Goal: Task Accomplishment & Management: Manage account settings

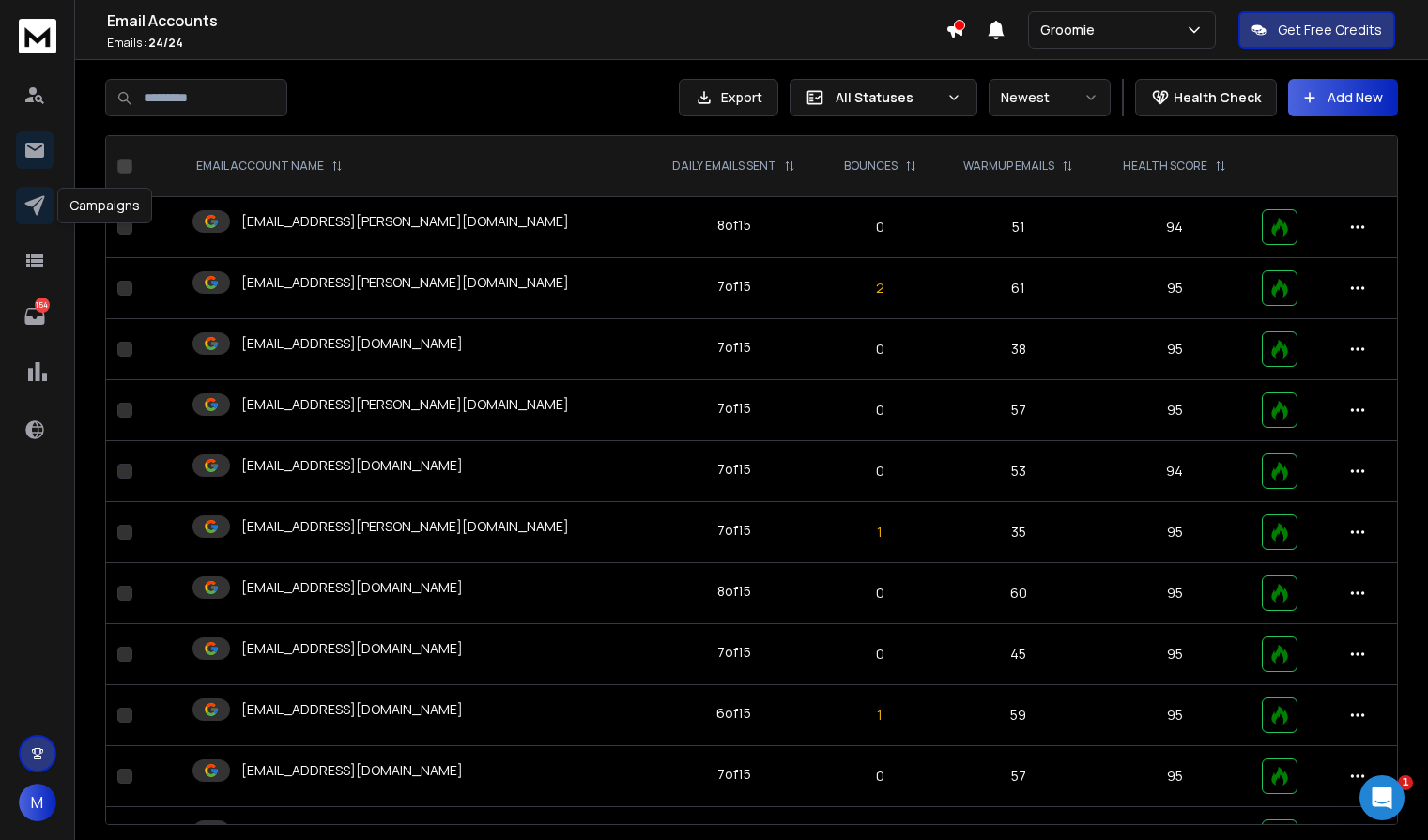
click at [28, 195] on icon at bounding box center [35, 205] width 23 height 23
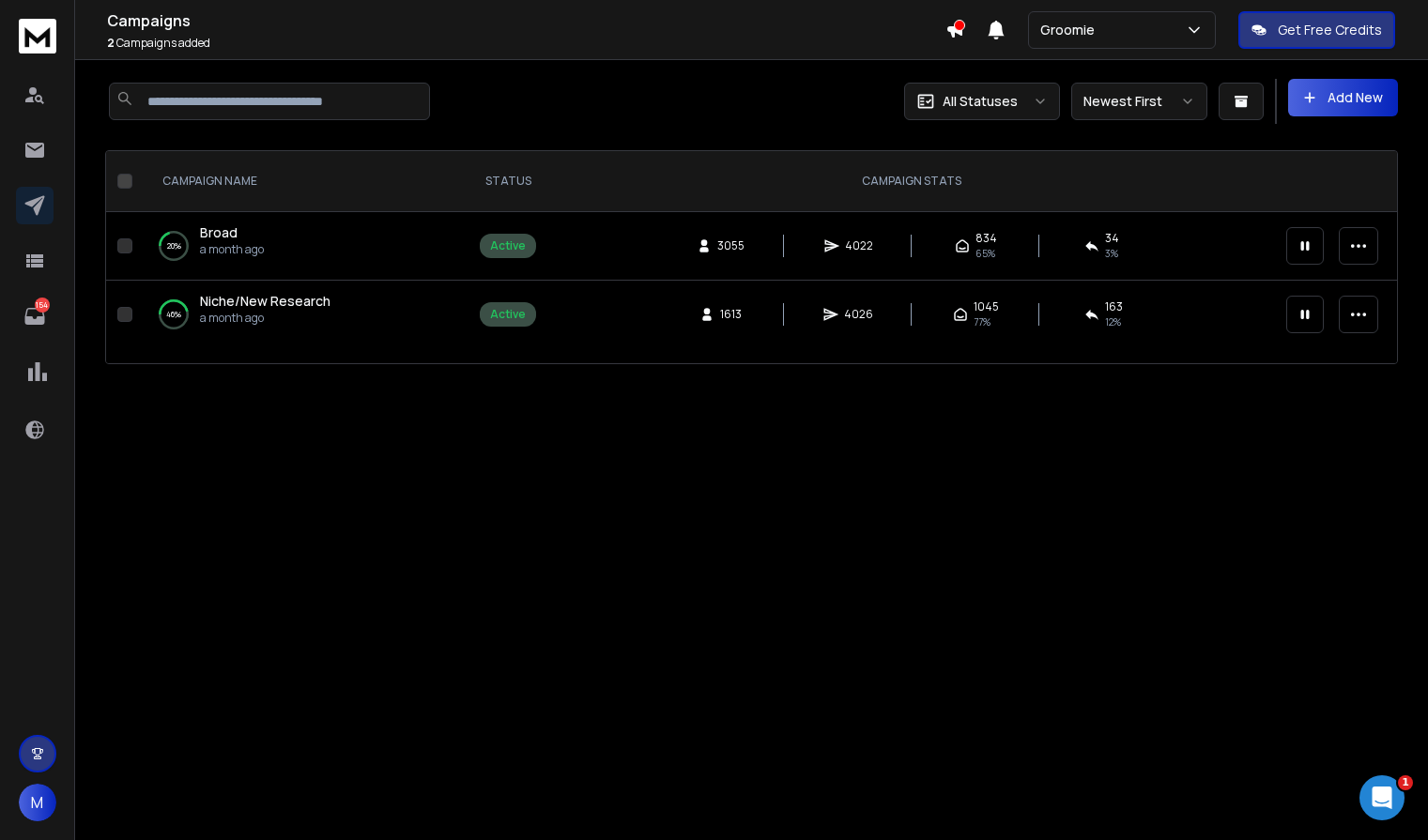
click at [271, 321] on p "a month ago" at bounding box center [265, 318] width 131 height 15
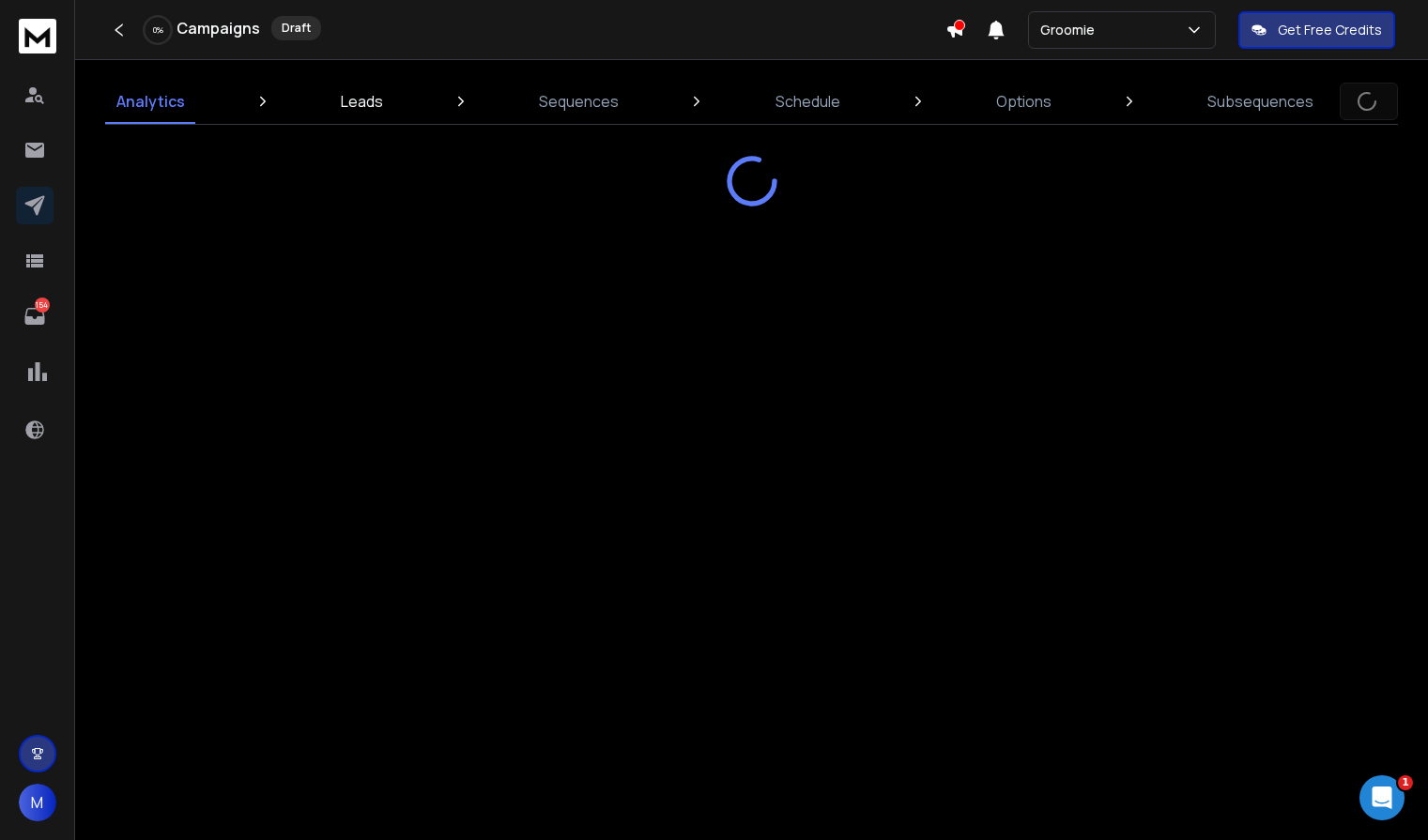
click at [361, 105] on p "Leads" at bounding box center [362, 101] width 42 height 23
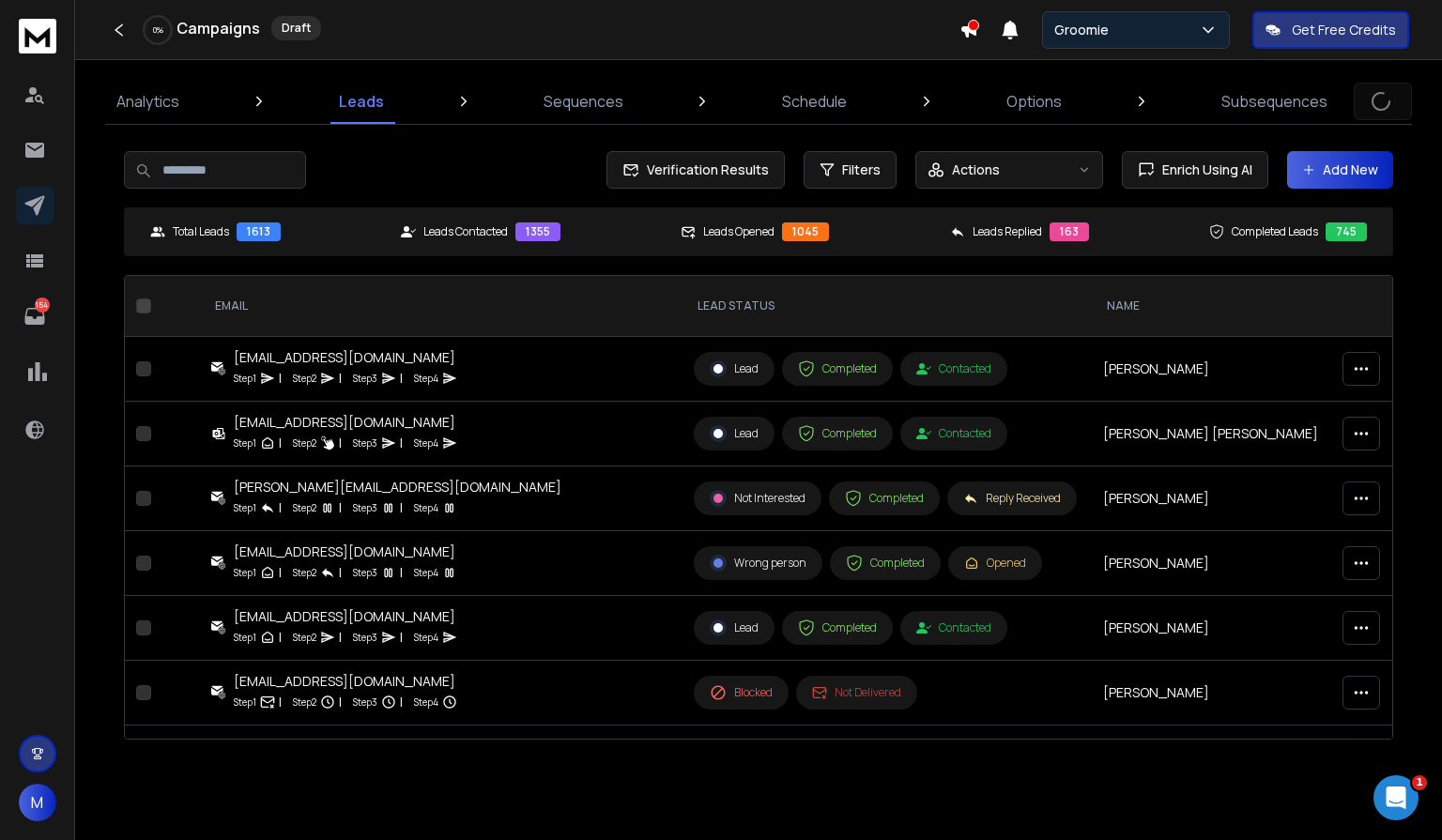
click at [1087, 35] on p "Groomie" at bounding box center [1085, 31] width 62 height 19
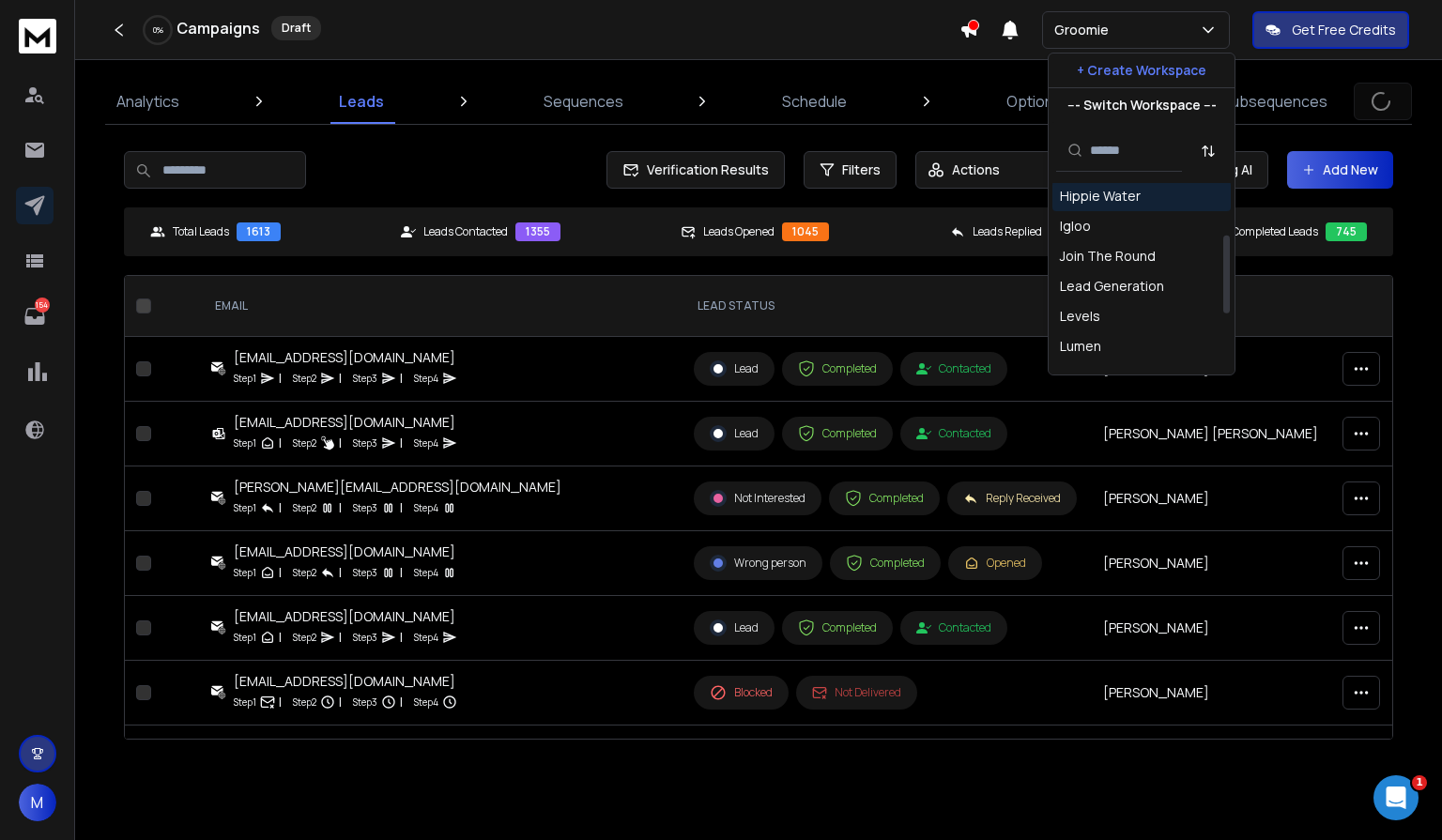
scroll to position [125, 0]
click at [1115, 230] on div "Igloo" at bounding box center [1141, 223] width 179 height 30
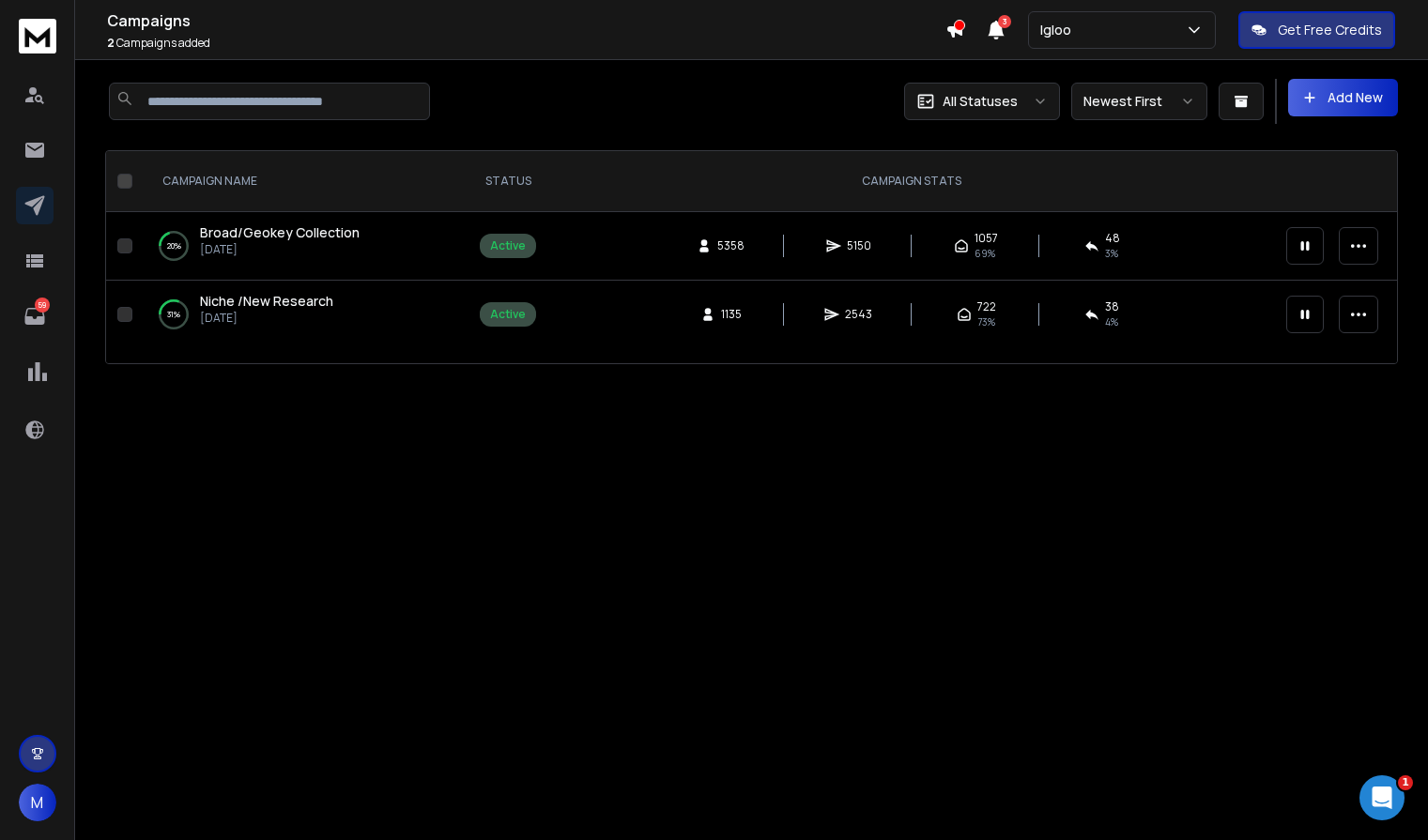
click at [296, 321] on p "2 months ago" at bounding box center [267, 318] width 134 height 15
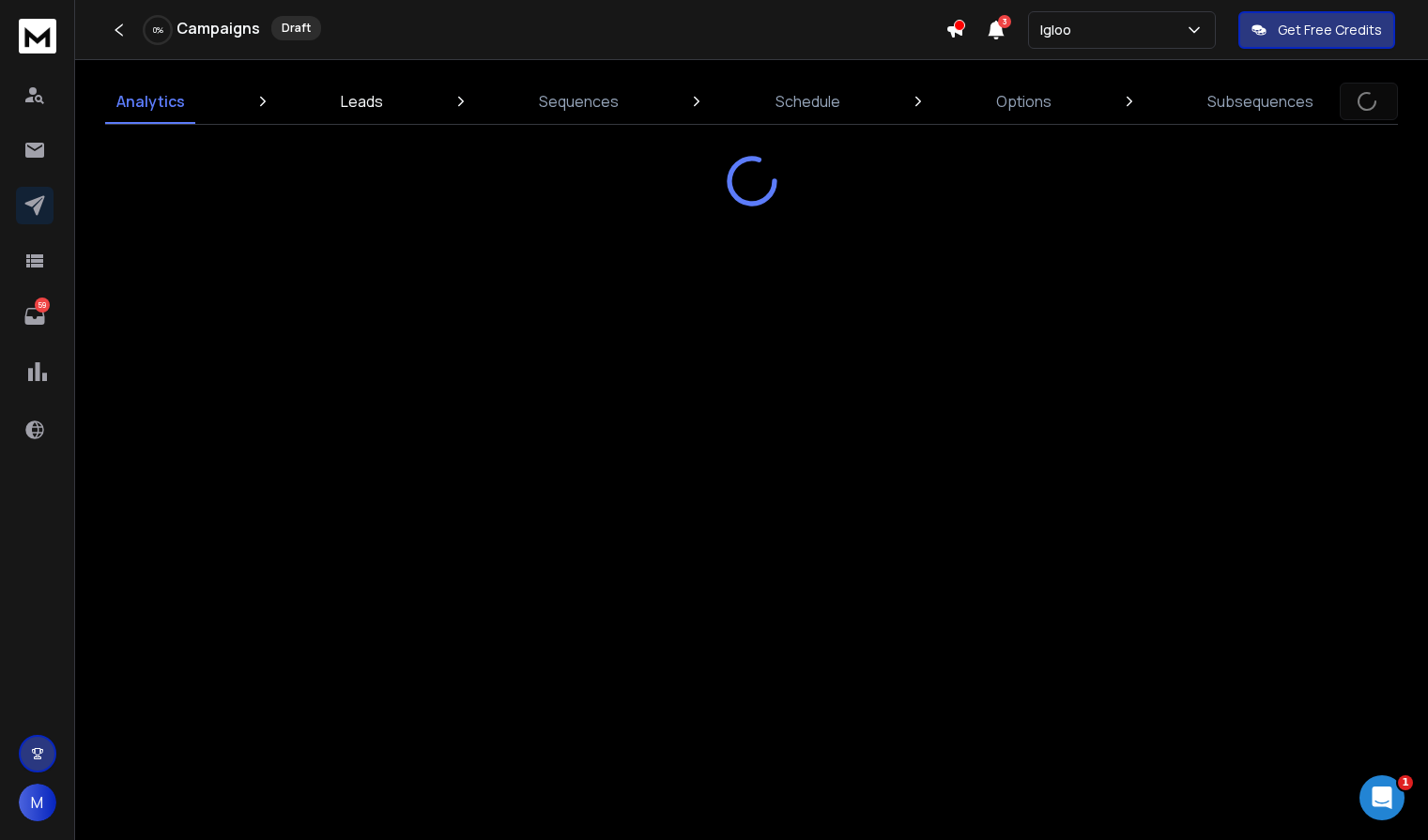
click at [367, 91] on p "Leads" at bounding box center [362, 101] width 42 height 23
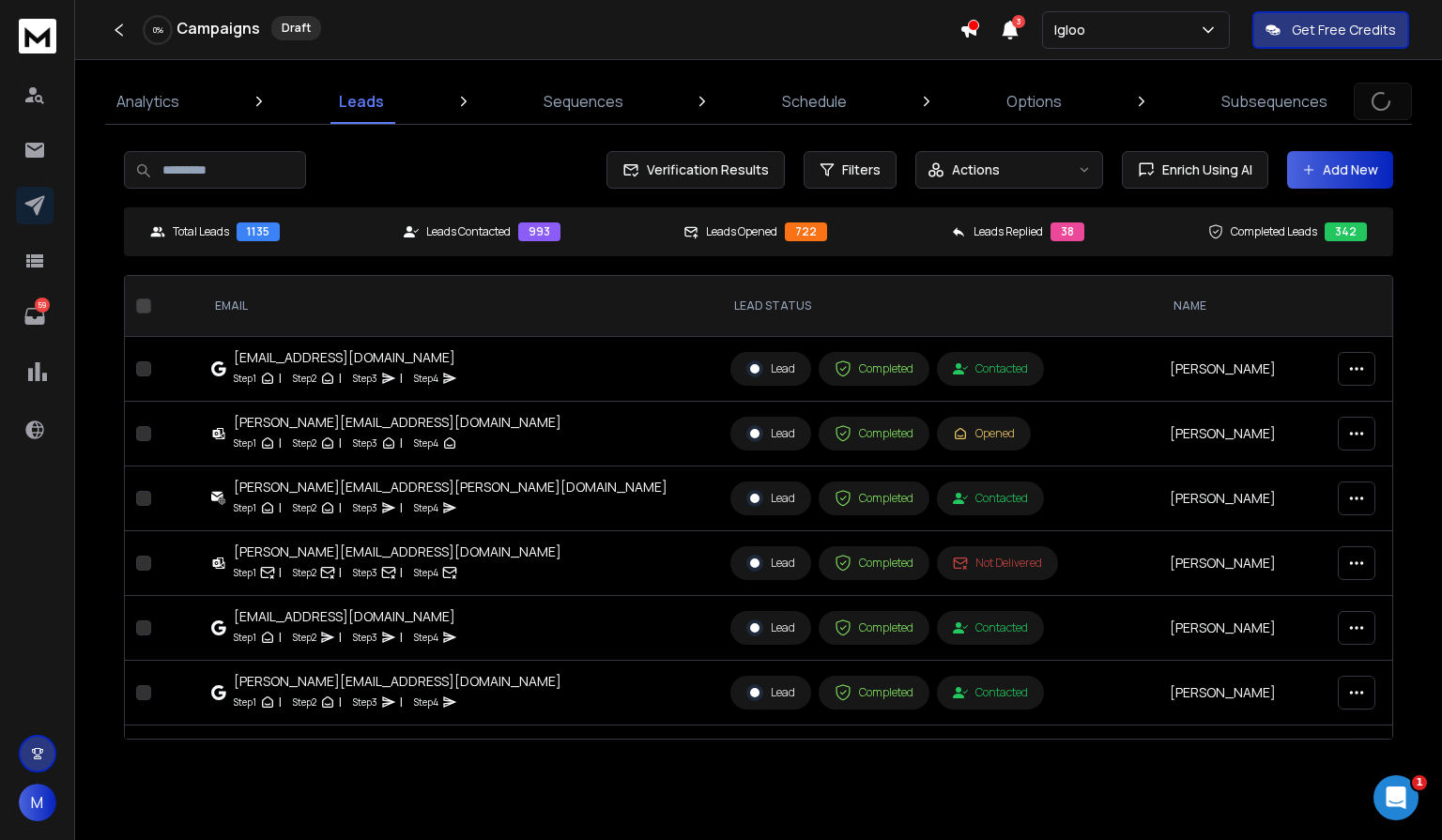
click at [1318, 163] on button "Add New" at bounding box center [1340, 169] width 106 height 37
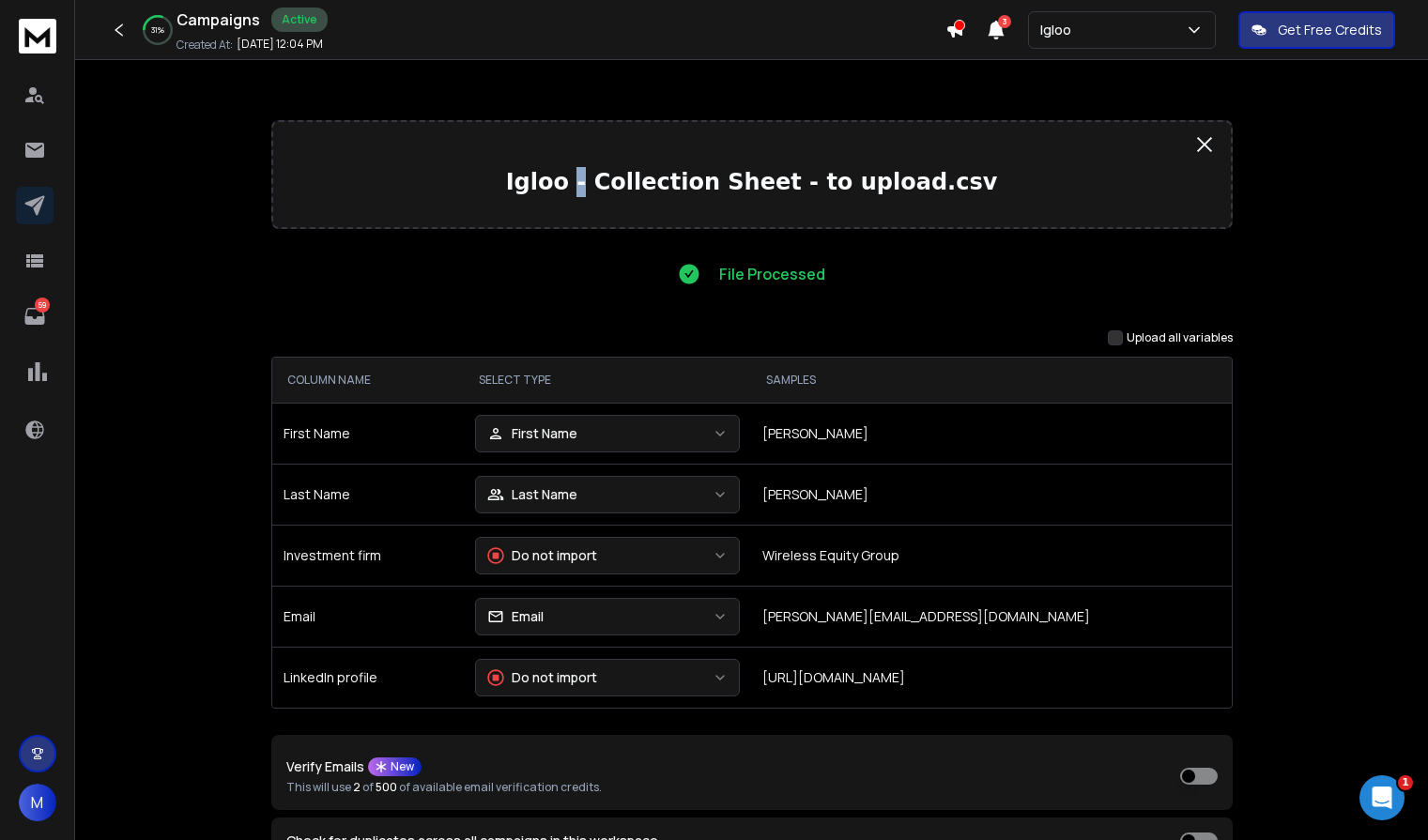
drag, startPoint x: 607, startPoint y: 248, endPoint x: 598, endPoint y: 256, distance: 12.0
click at [604, 251] on div "Igloo - Collection Sheet - to upload.csv File Processed Upload all variables CO…" at bounding box center [752, 556] width 962 height 872
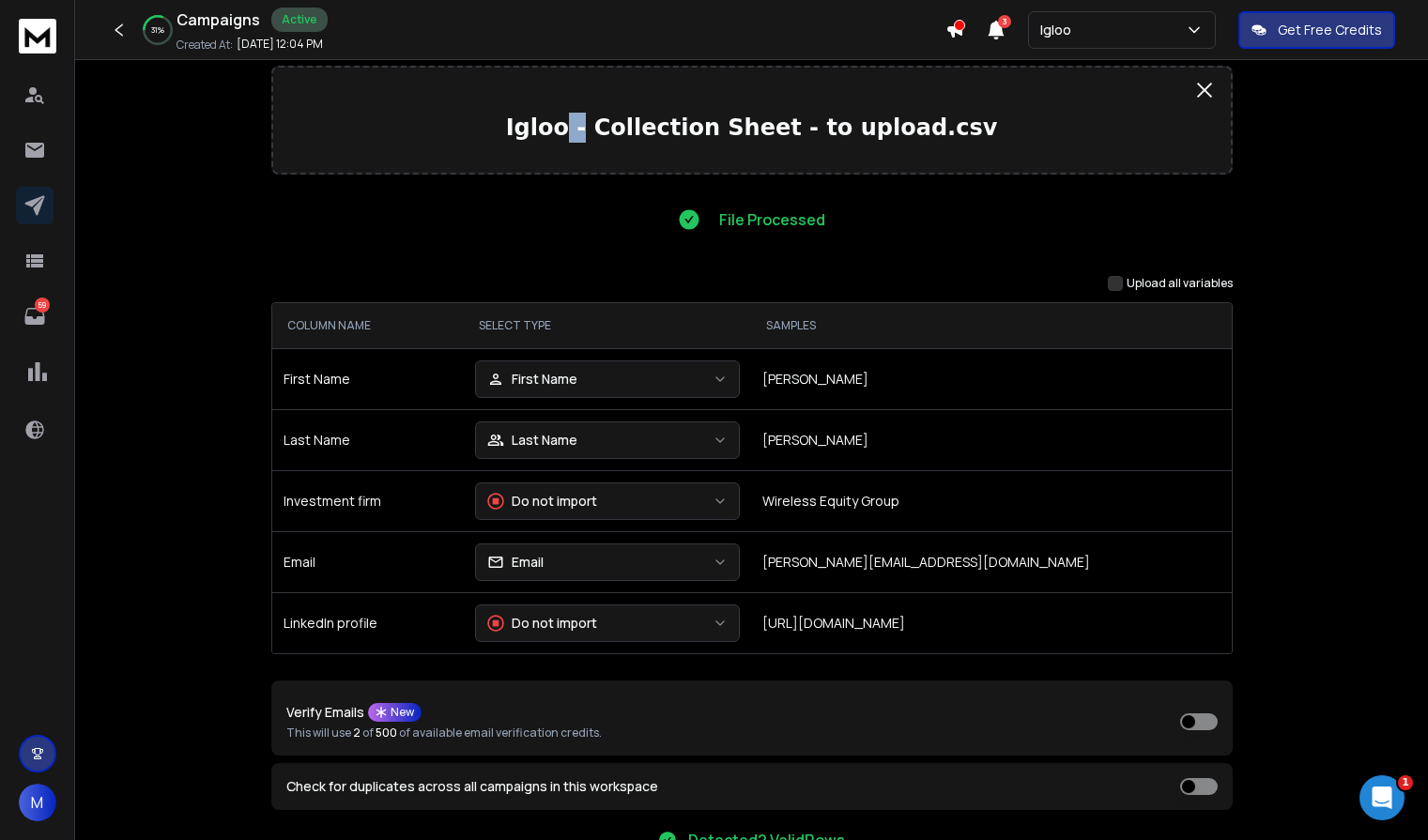
scroll to position [152, 0]
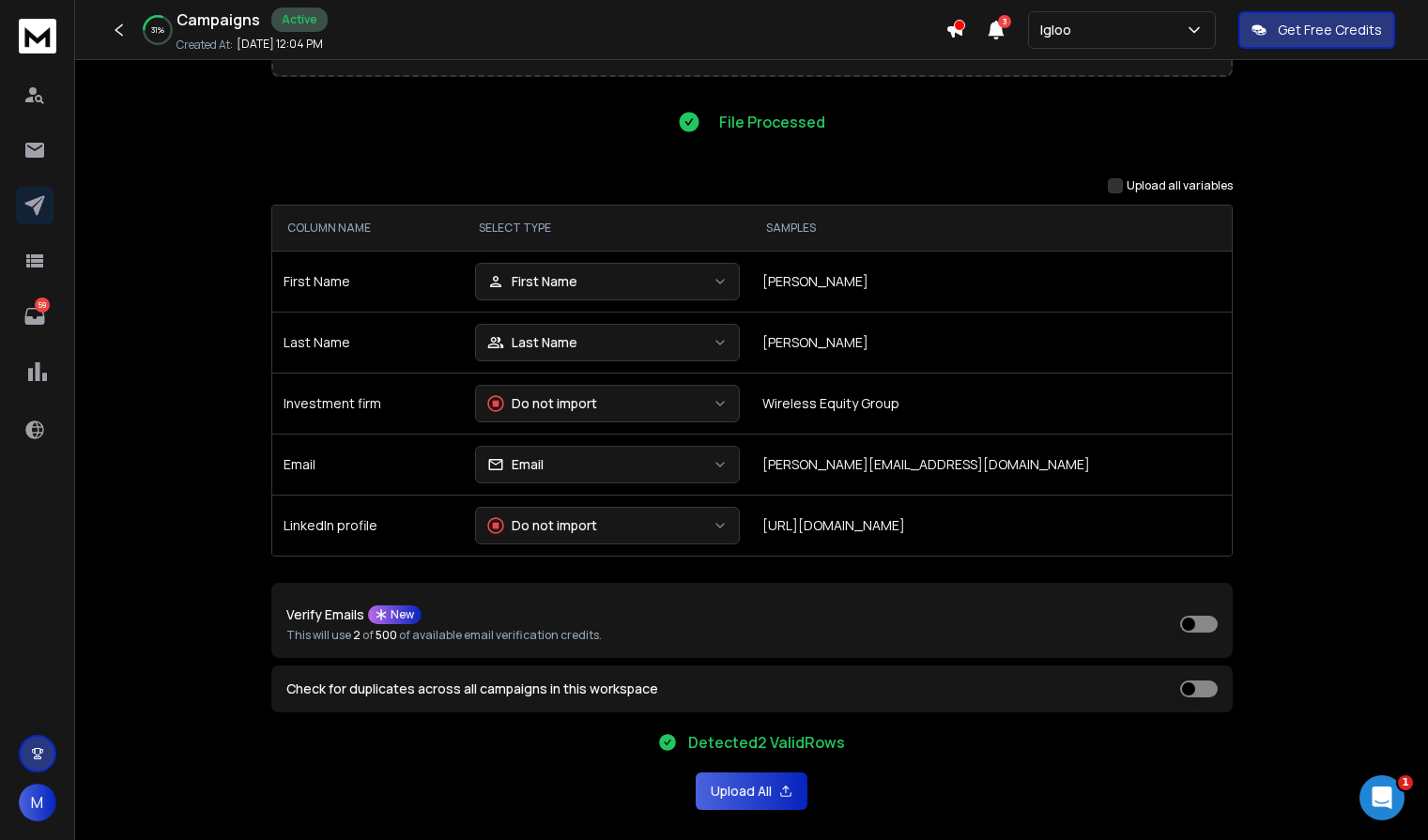
click at [734, 781] on button "Upload All" at bounding box center [751, 791] width 112 height 37
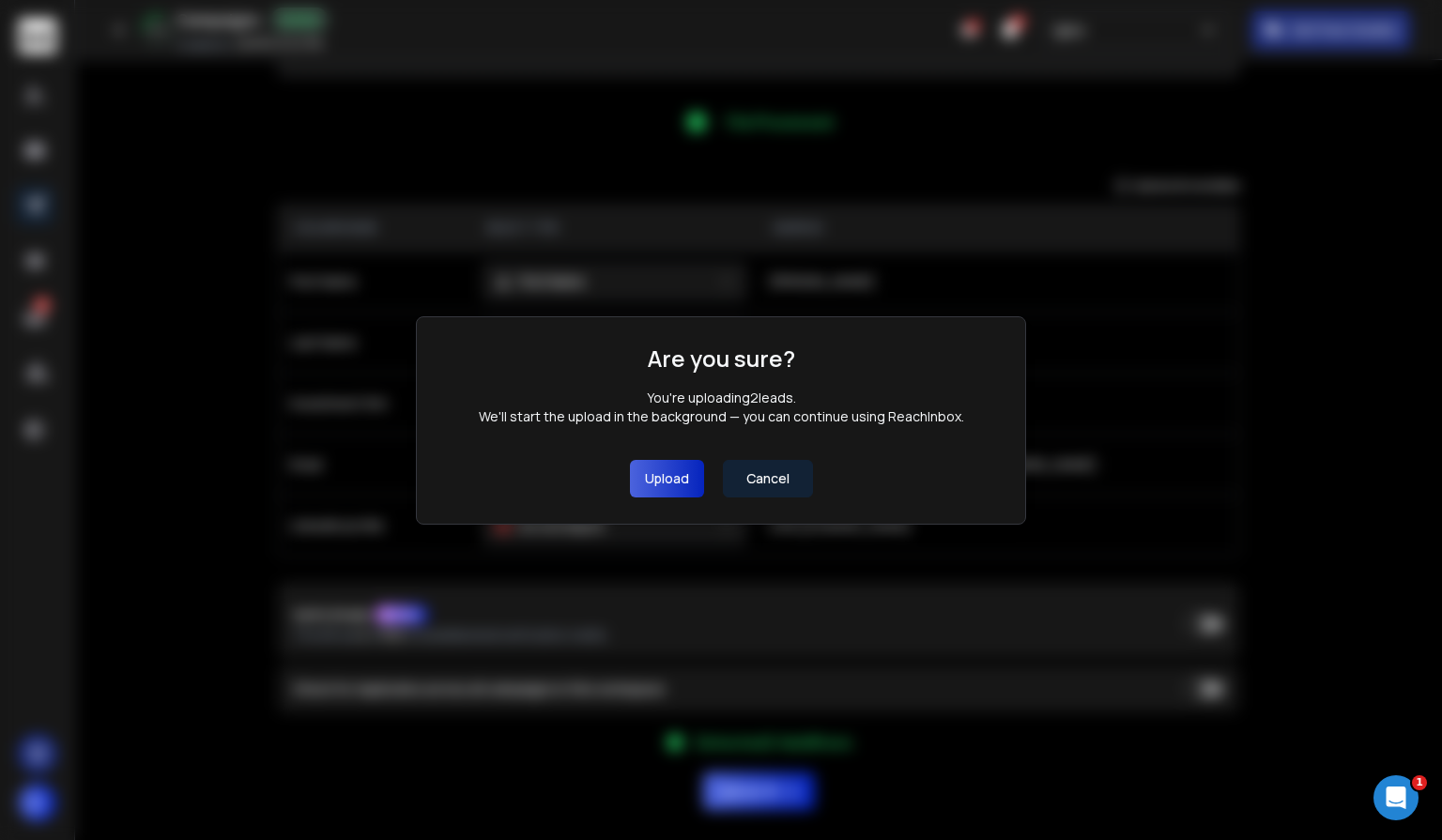
click at [642, 485] on button "Upload" at bounding box center [667, 478] width 75 height 37
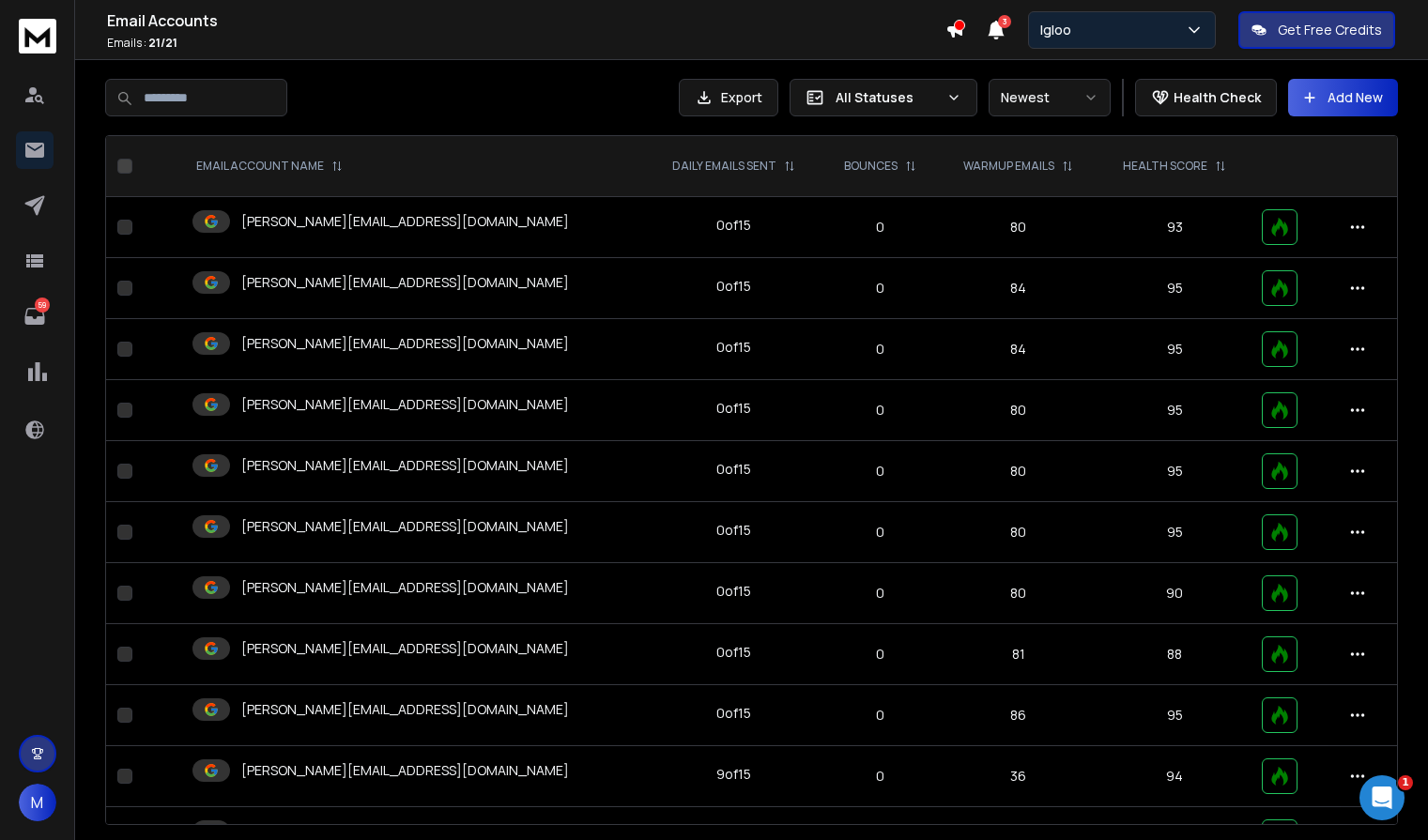
click at [1095, 43] on button "Igloo" at bounding box center [1122, 30] width 188 height 37
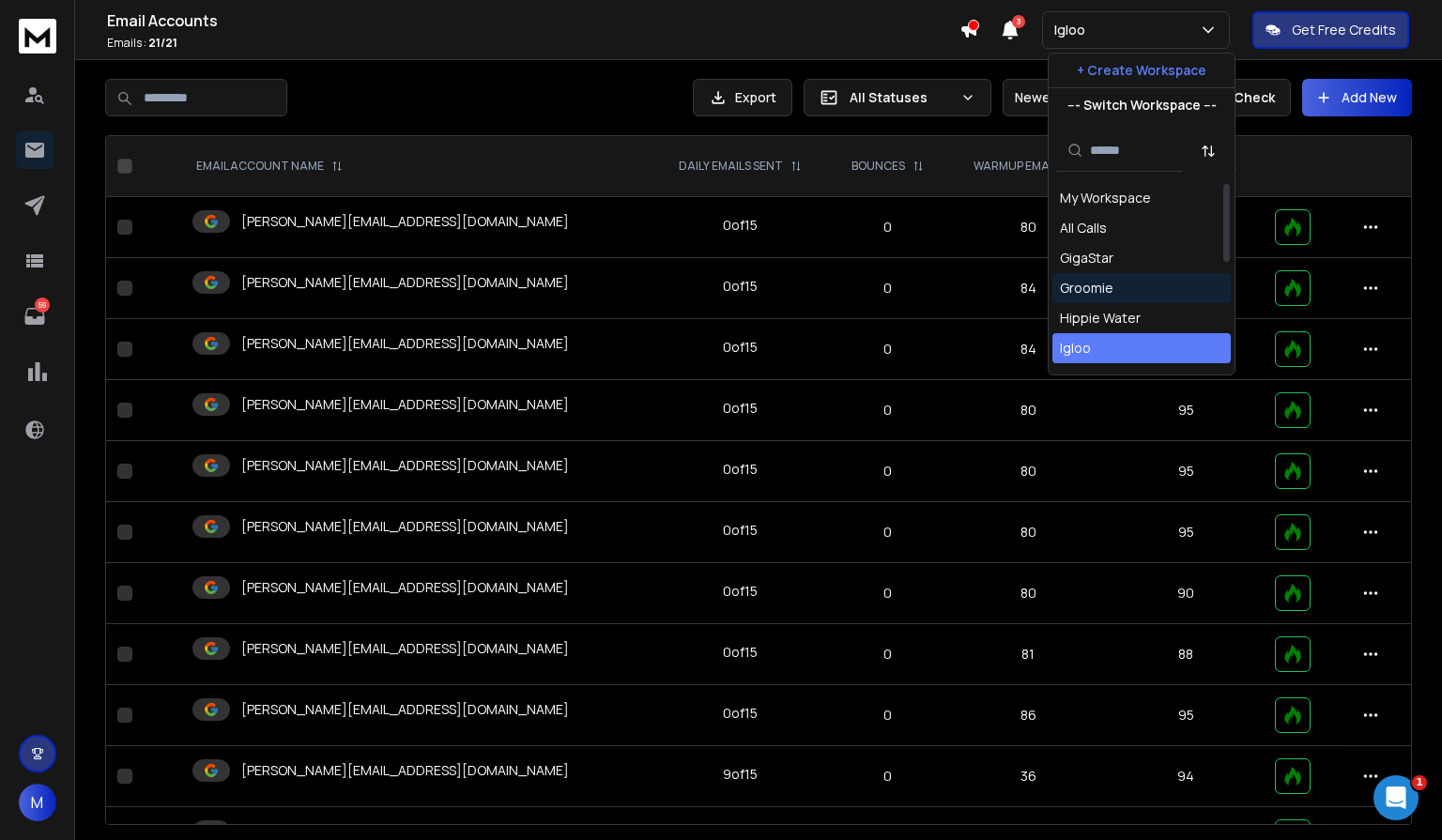
click at [1140, 299] on div "Groomie" at bounding box center [1141, 288] width 179 height 30
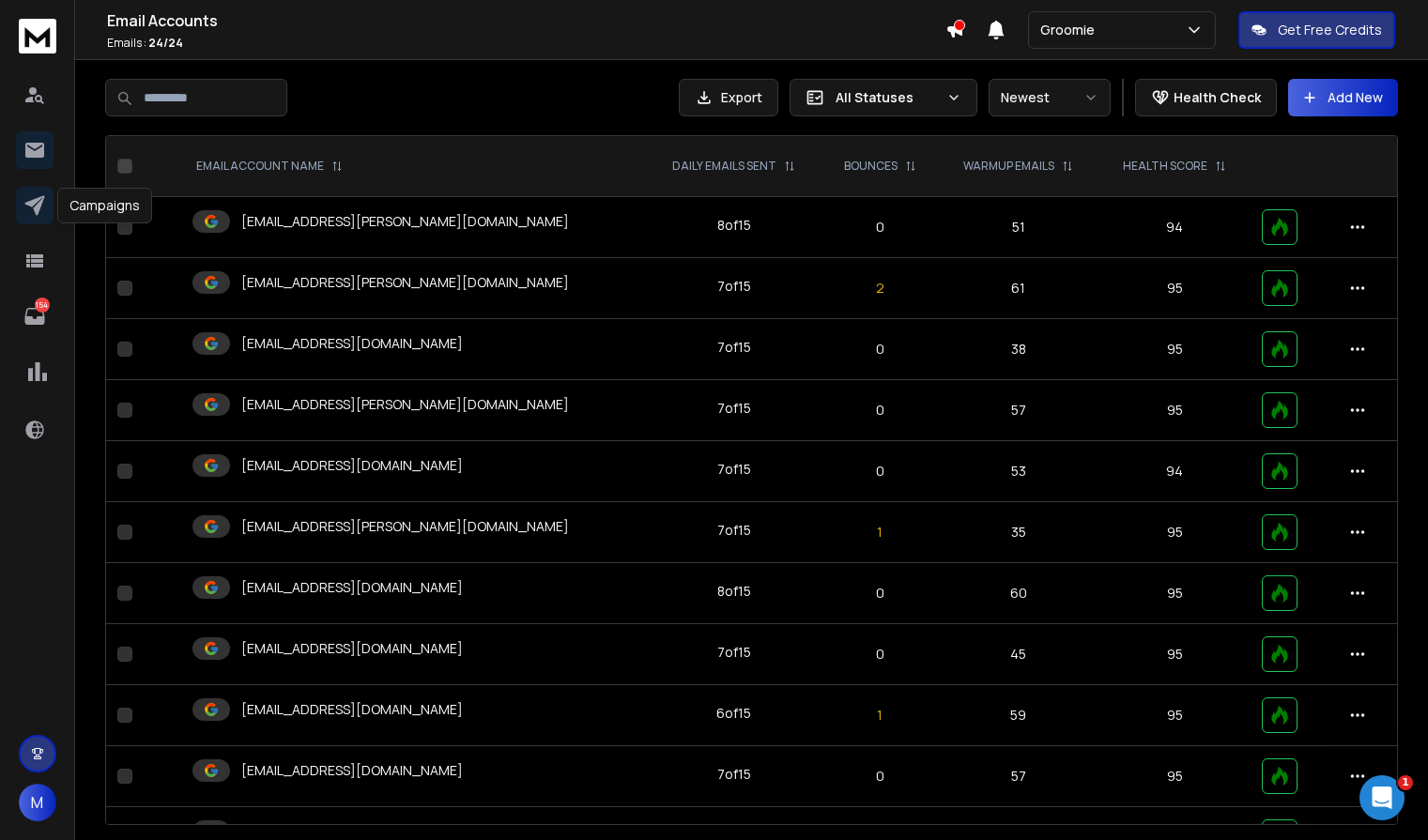
click at [48, 218] on link at bounding box center [34, 205] width 37 height 37
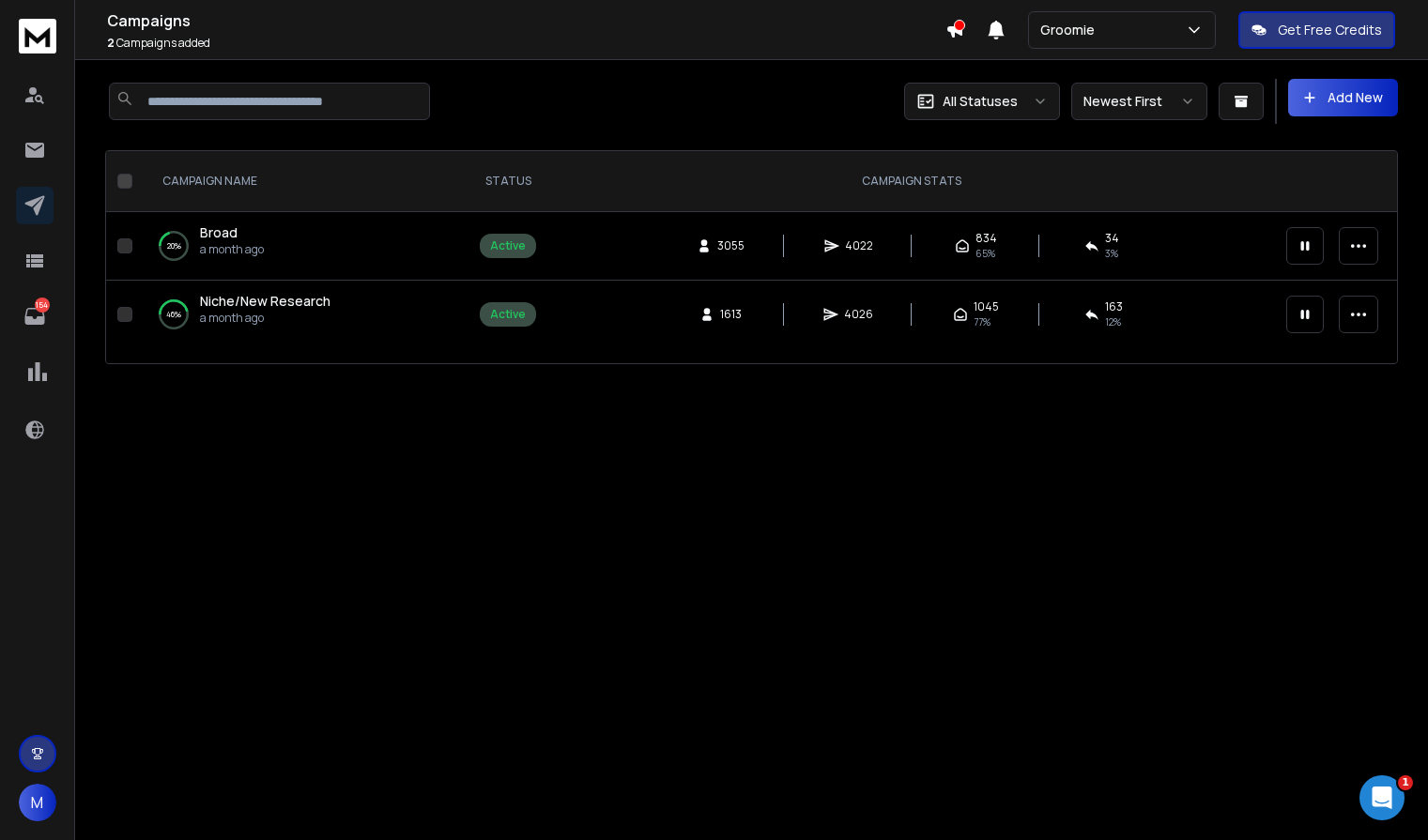
click at [254, 315] on p "a month ago" at bounding box center [265, 318] width 131 height 15
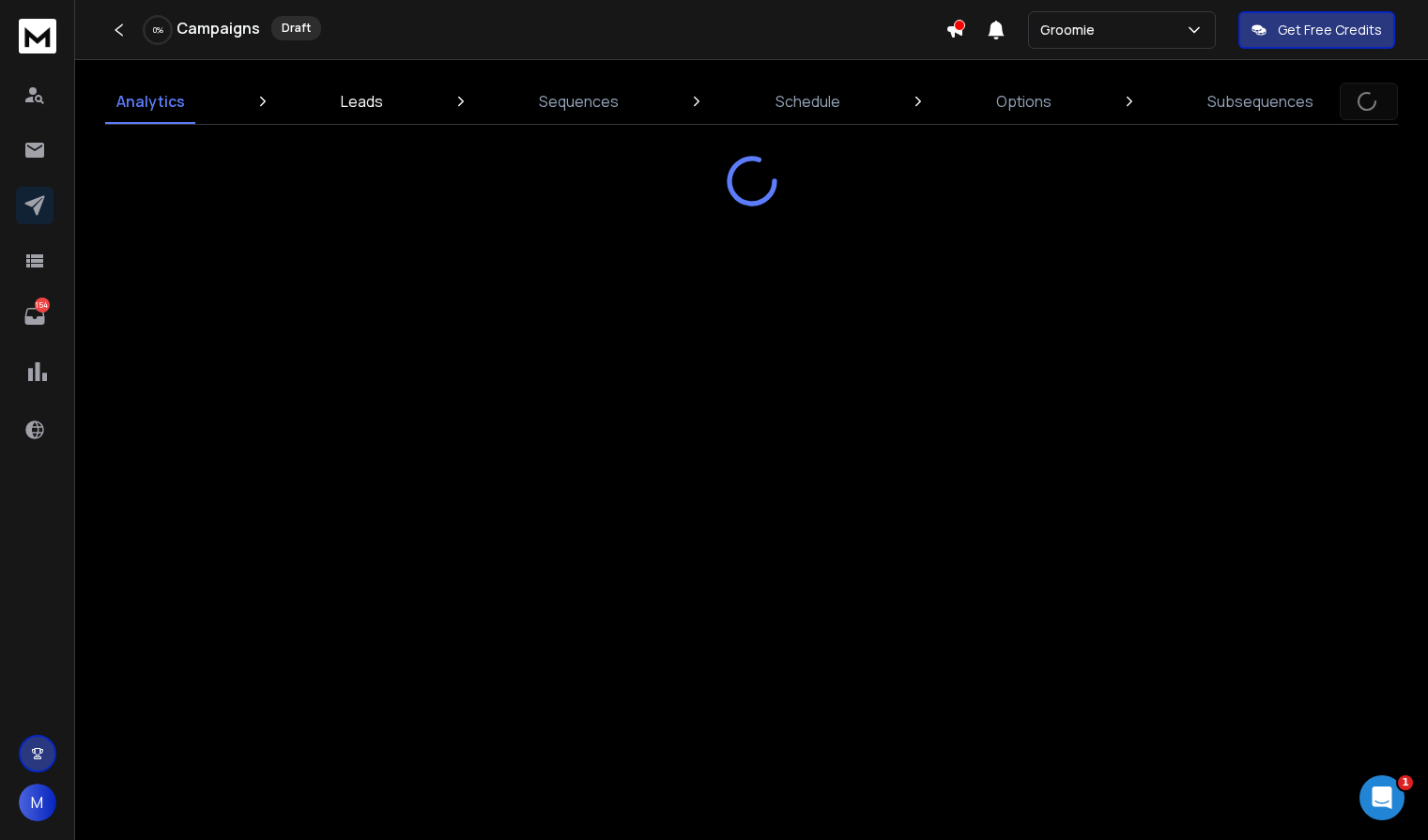
click at [385, 109] on link "Leads" at bounding box center [362, 101] width 65 height 45
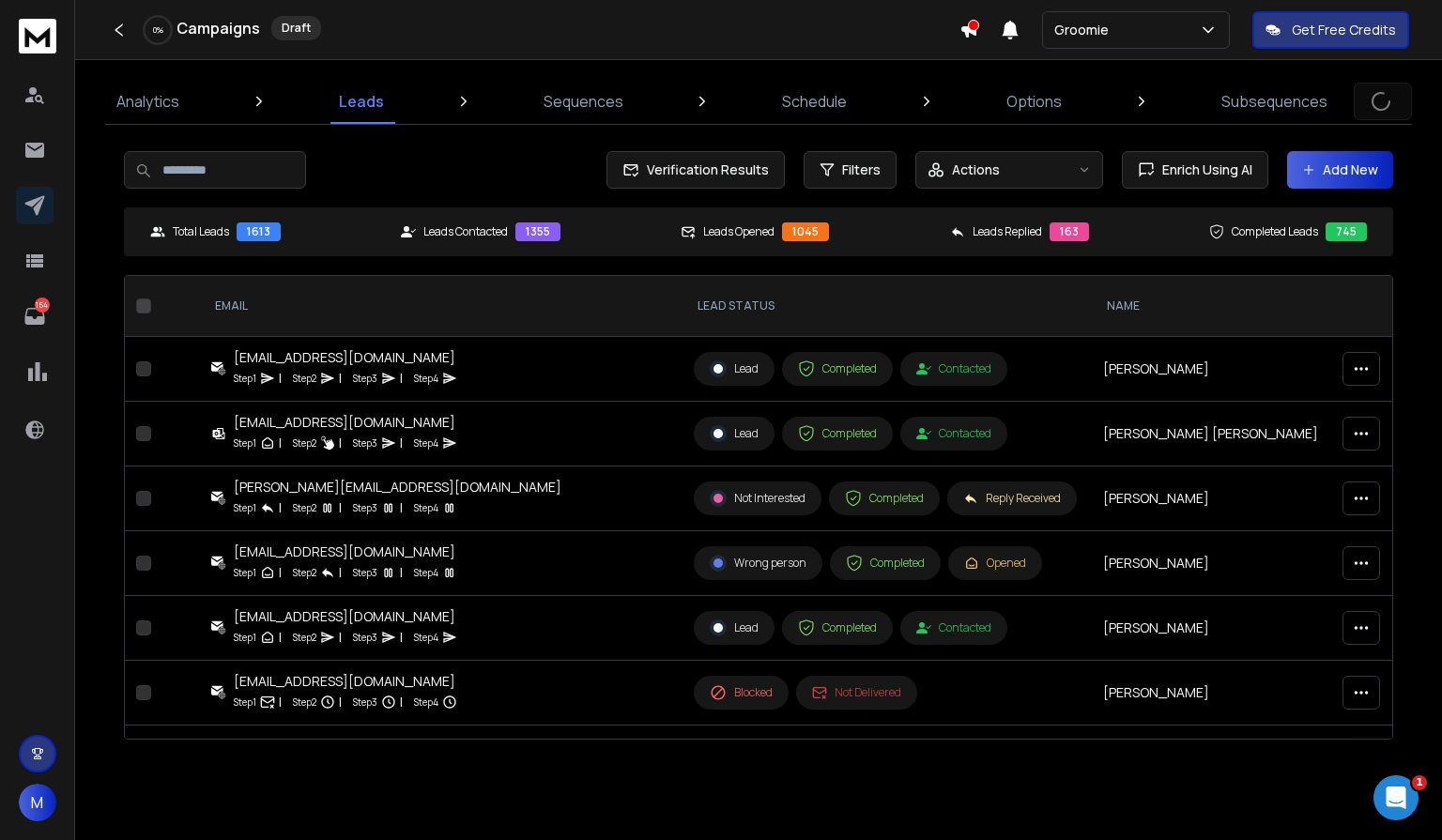
click at [1367, 181] on button "Add New" at bounding box center [1340, 169] width 106 height 37
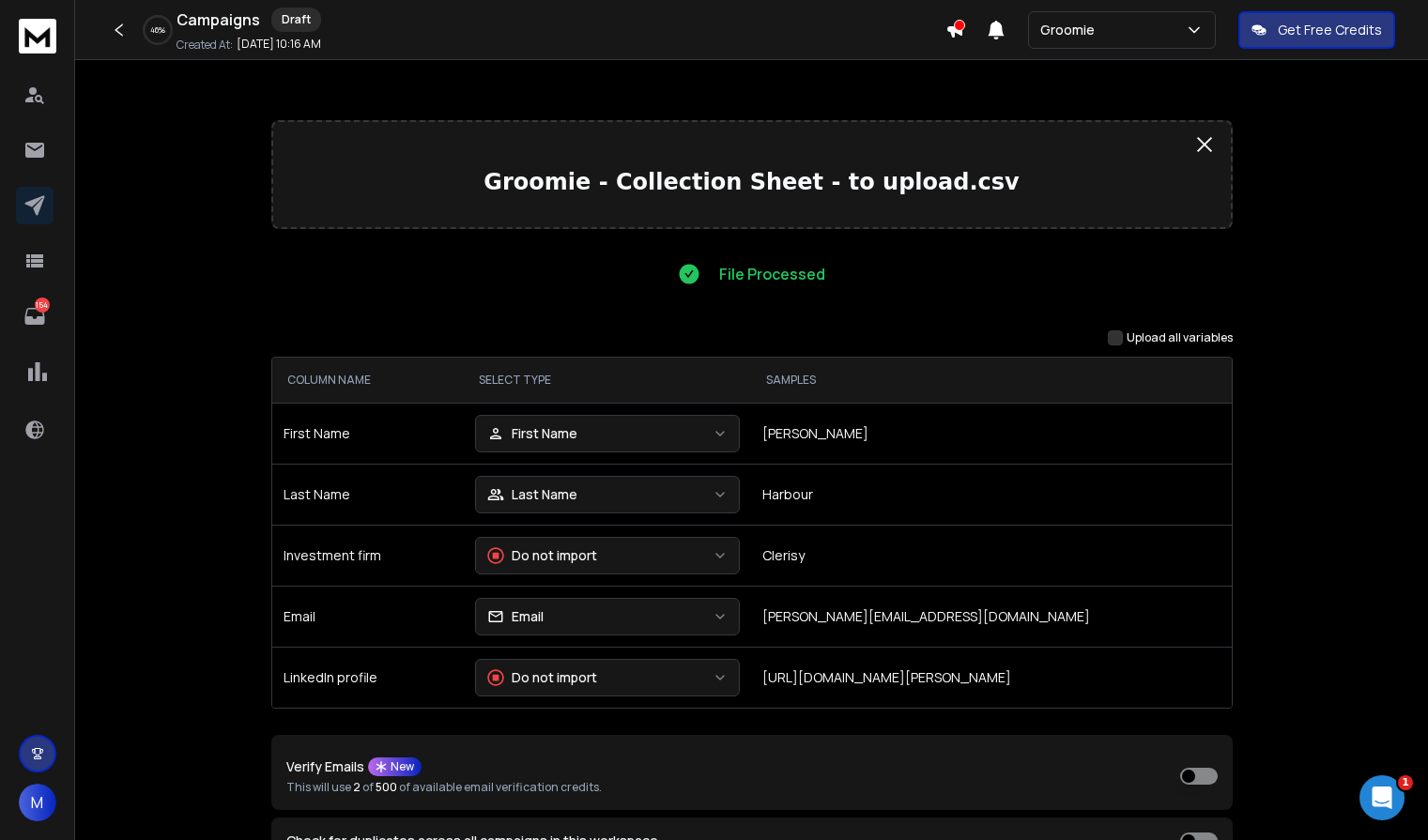
click at [609, 243] on div "Groomie - Collection Sheet - to upload.csv File Processed Upload all variables …" at bounding box center [752, 556] width 962 height 872
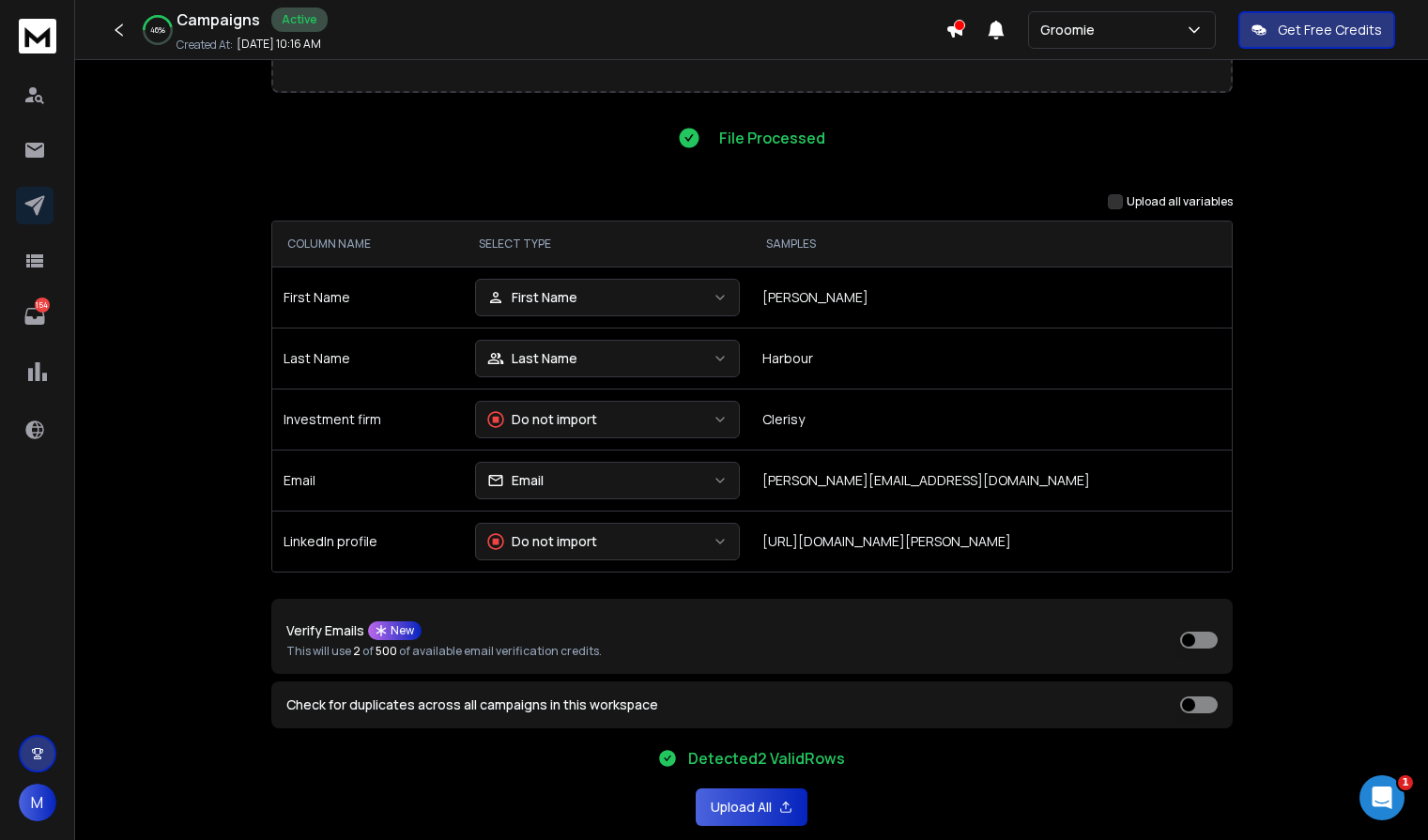
scroll to position [152, 0]
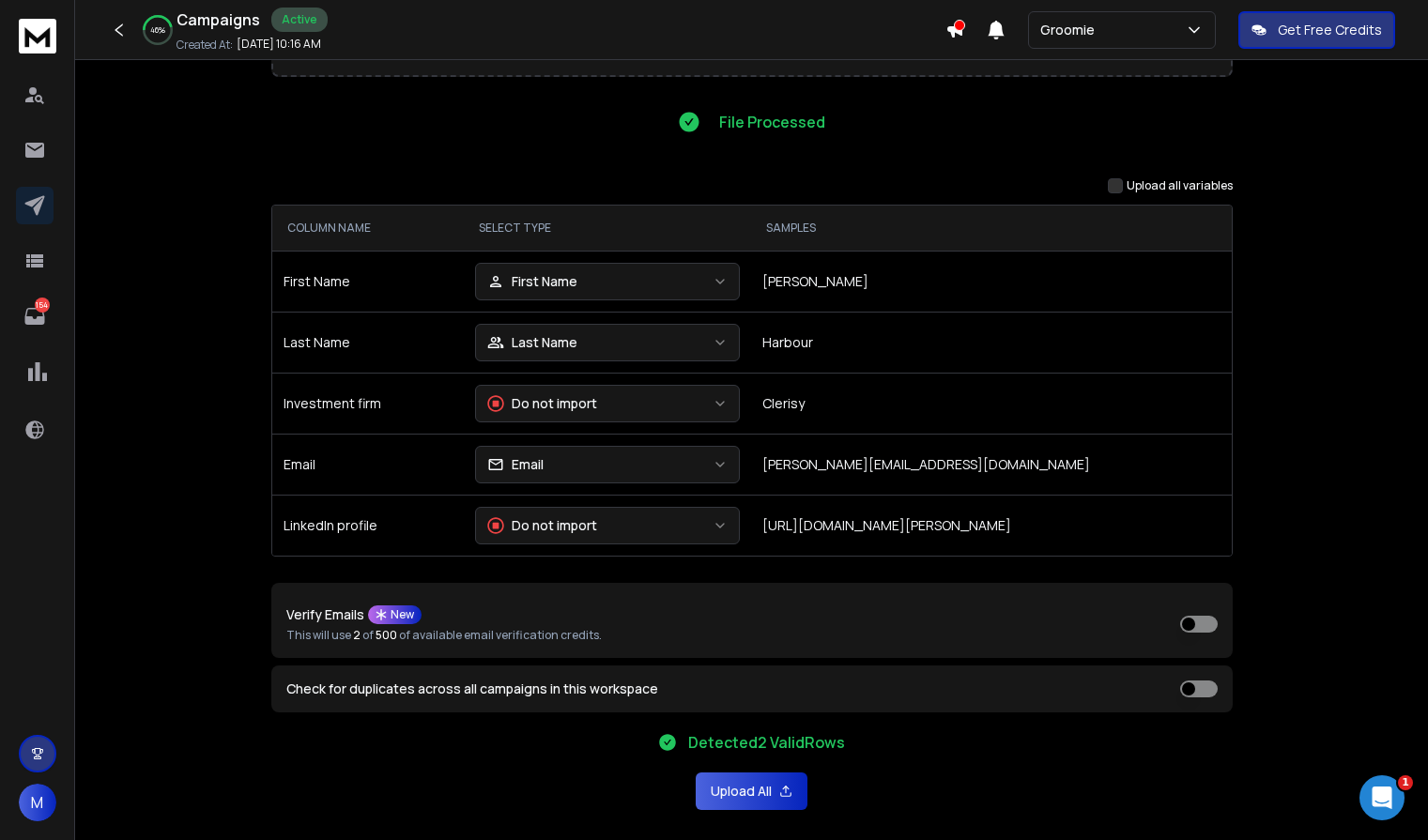
click at [746, 784] on button "Upload All" at bounding box center [751, 791] width 112 height 37
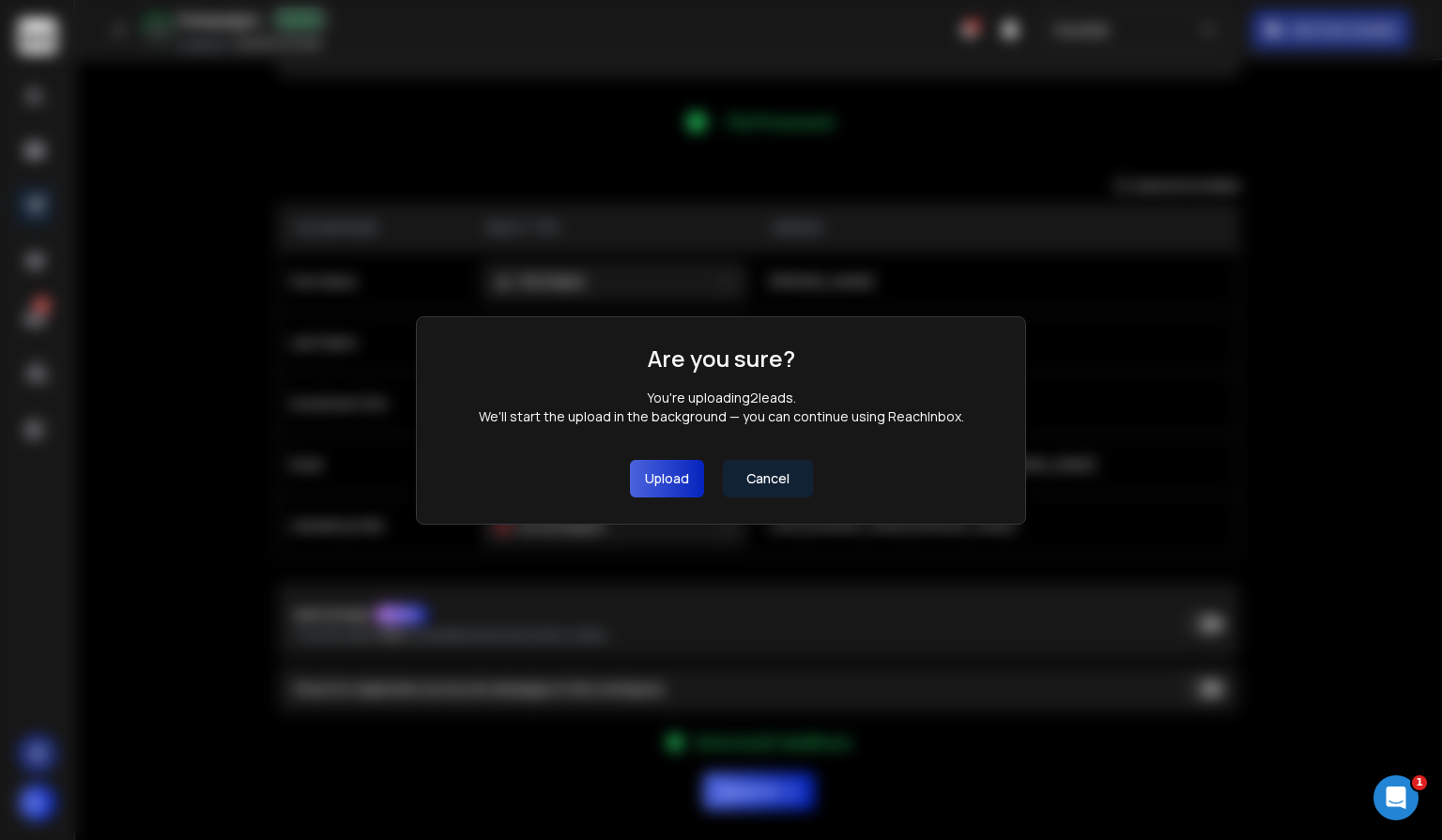
click at [677, 474] on button "Upload" at bounding box center [667, 478] width 75 height 37
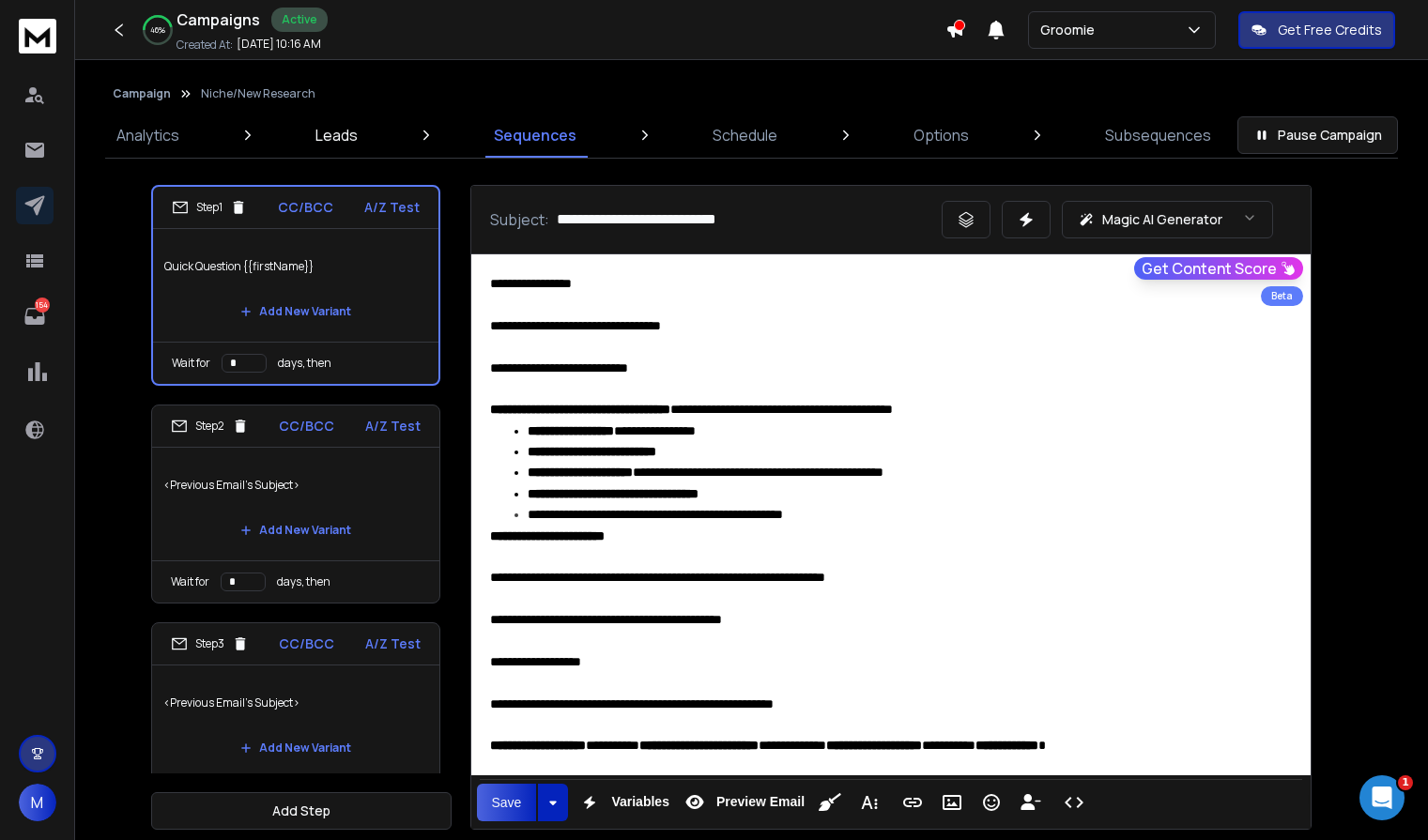
drag, startPoint x: 342, startPoint y: 142, endPoint x: 354, endPoint y: 140, distance: 12.2
click at [344, 141] on p "Leads" at bounding box center [336, 136] width 42 height 23
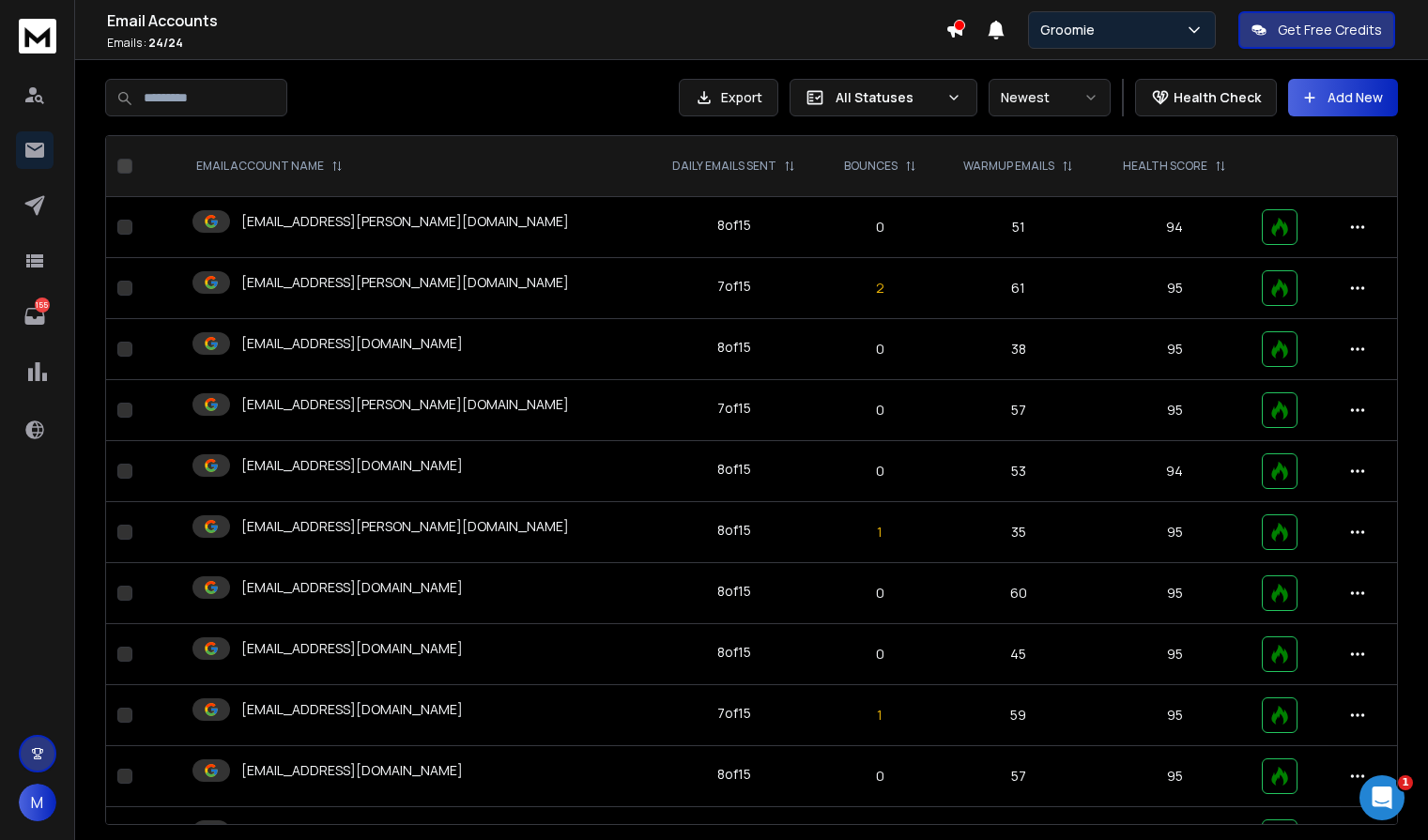
click at [1133, 21] on div "Groomie" at bounding box center [1122, 31] width 163 height 19
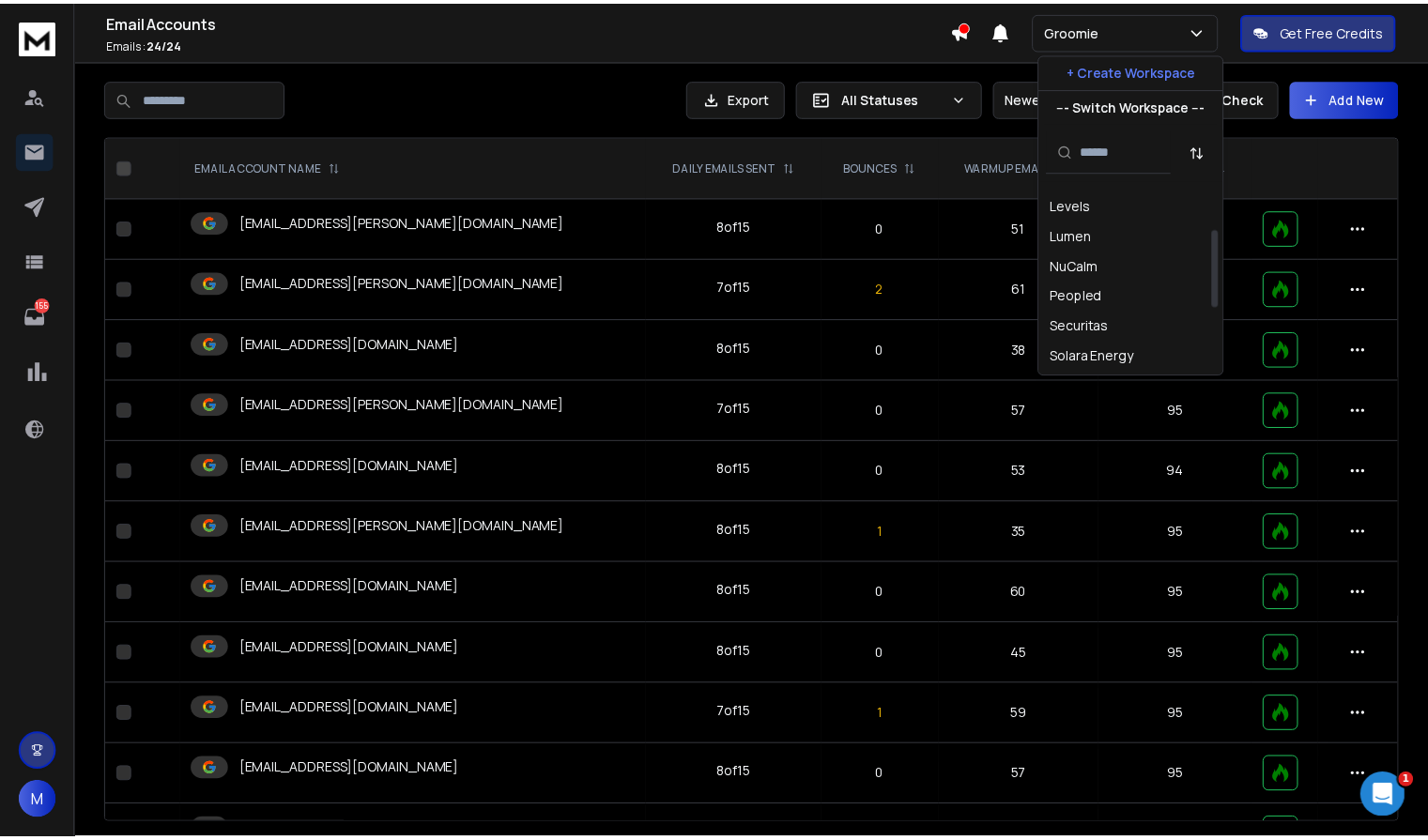
scroll to position [263, 0]
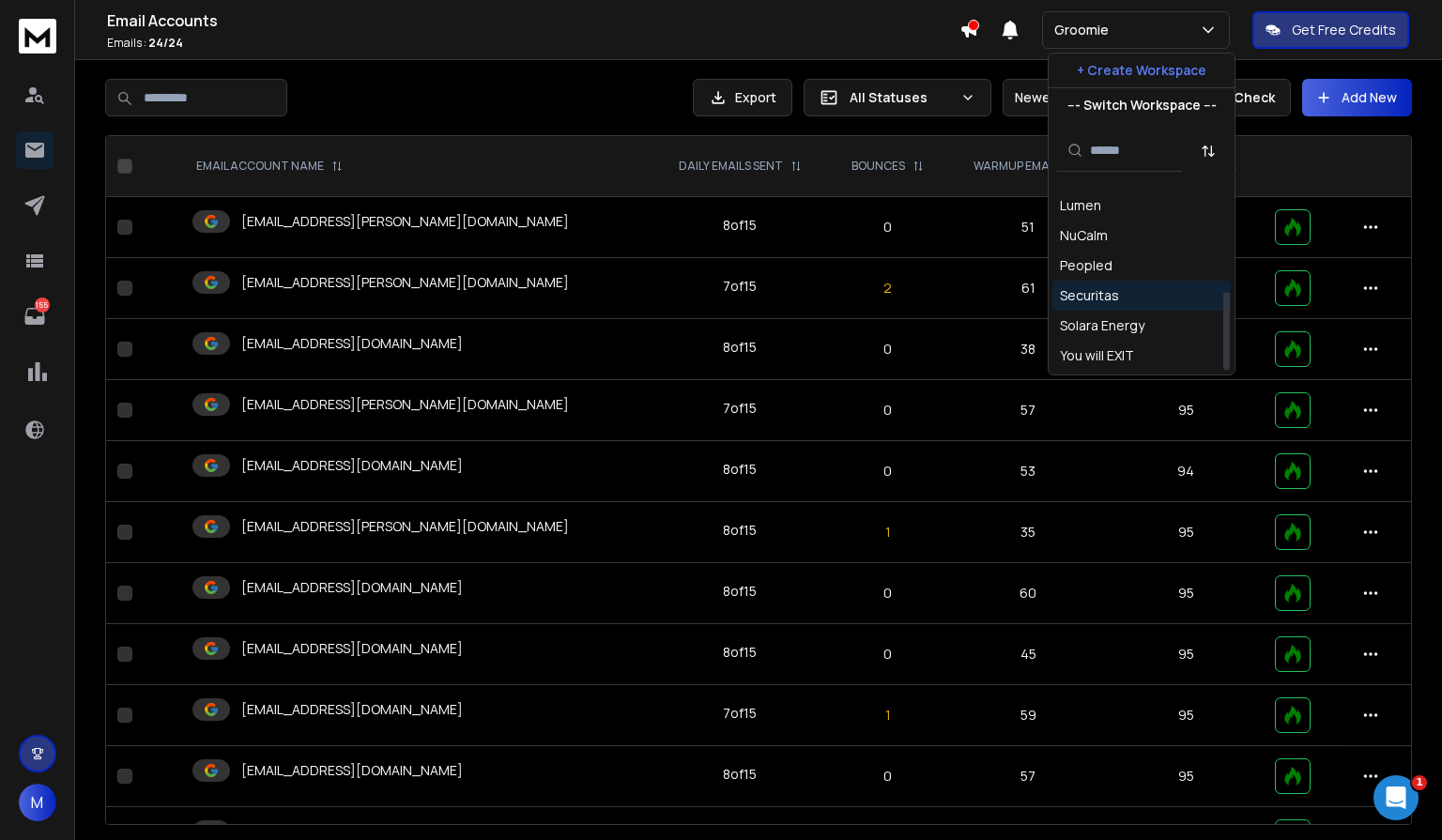
click at [1179, 302] on div "Securitas" at bounding box center [1141, 295] width 179 height 30
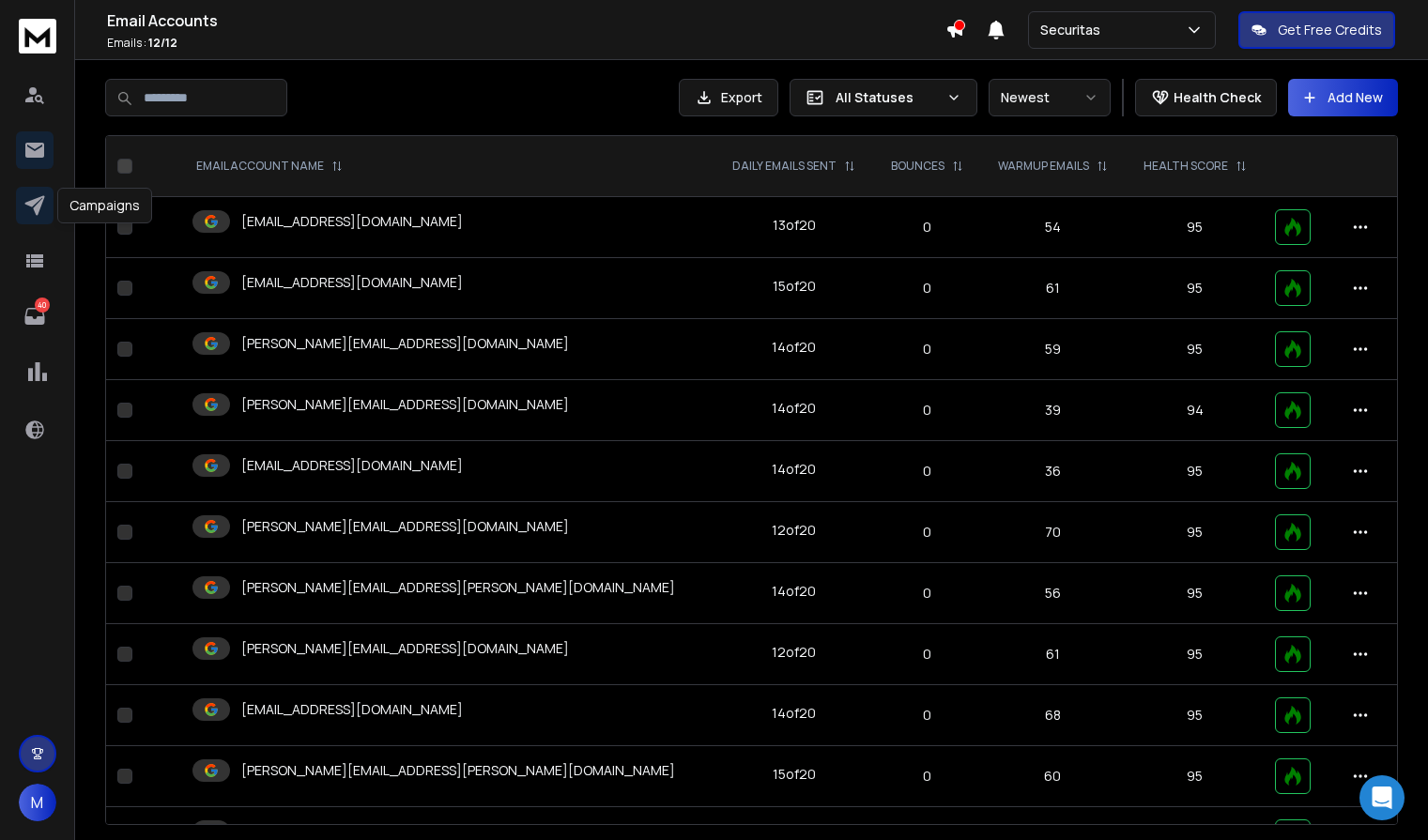
click at [41, 211] on icon at bounding box center [35, 205] width 23 height 23
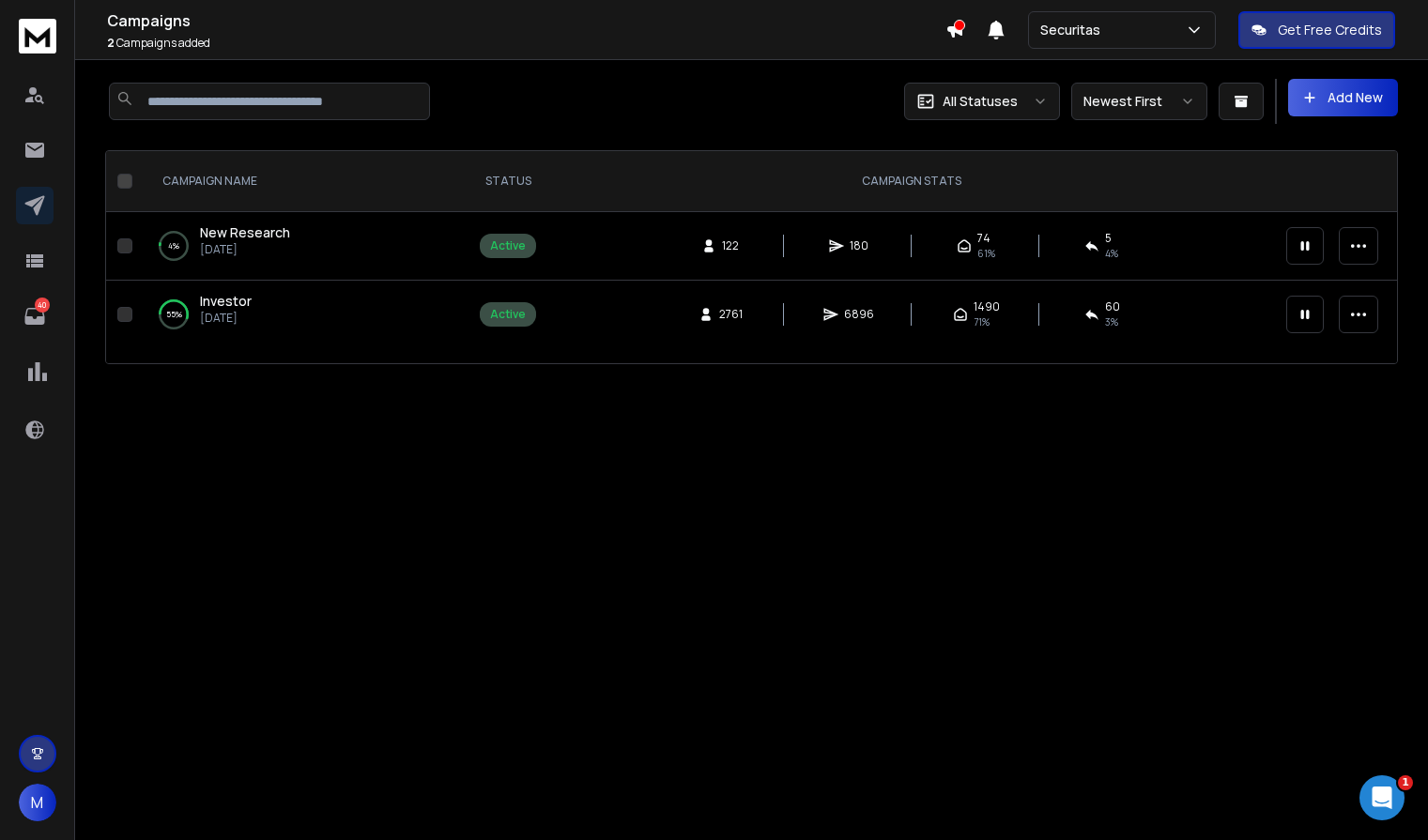
click at [309, 260] on div "4 % New Research [DATE]" at bounding box center [304, 246] width 292 height 45
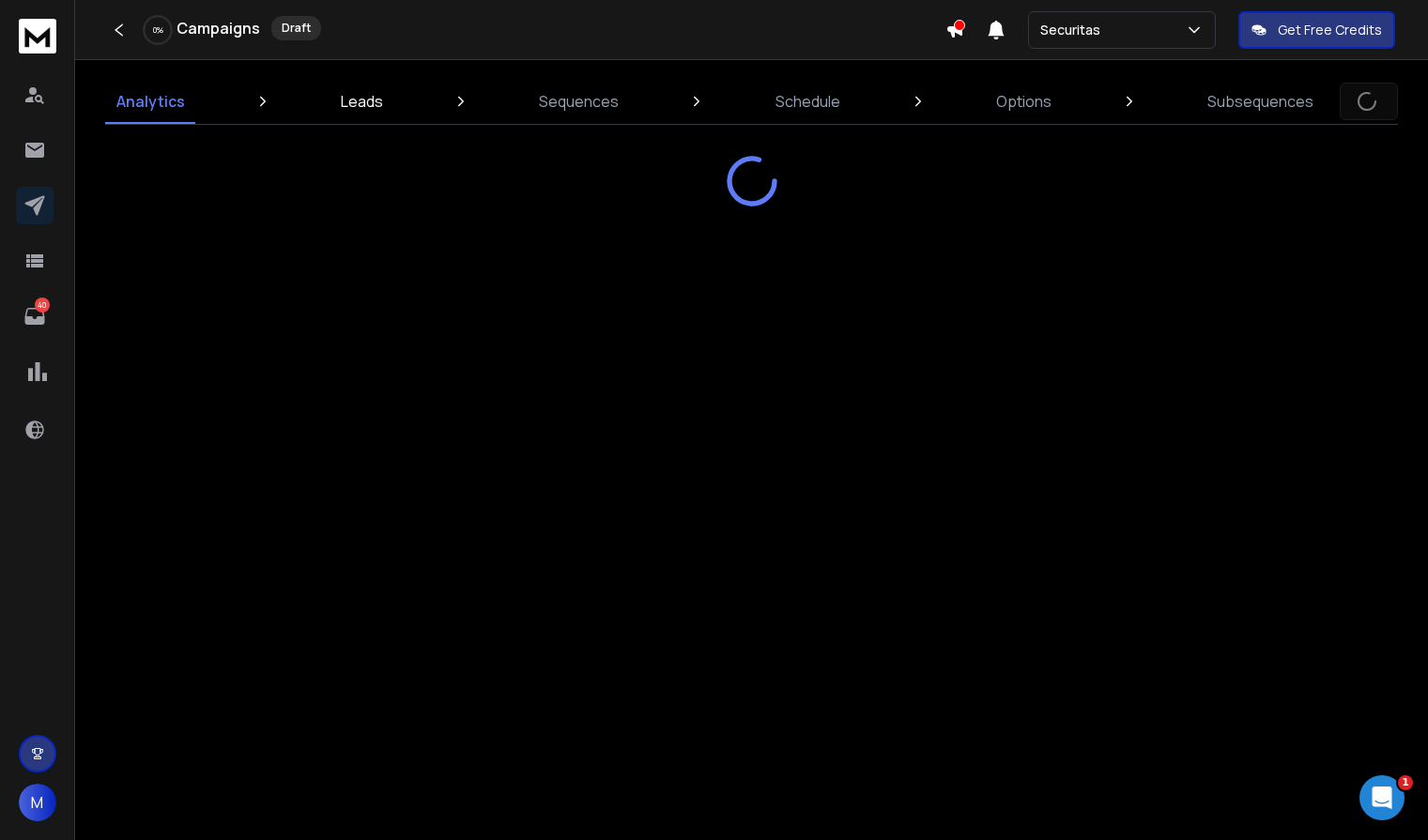
click at [366, 102] on p "Leads" at bounding box center [362, 101] width 42 height 23
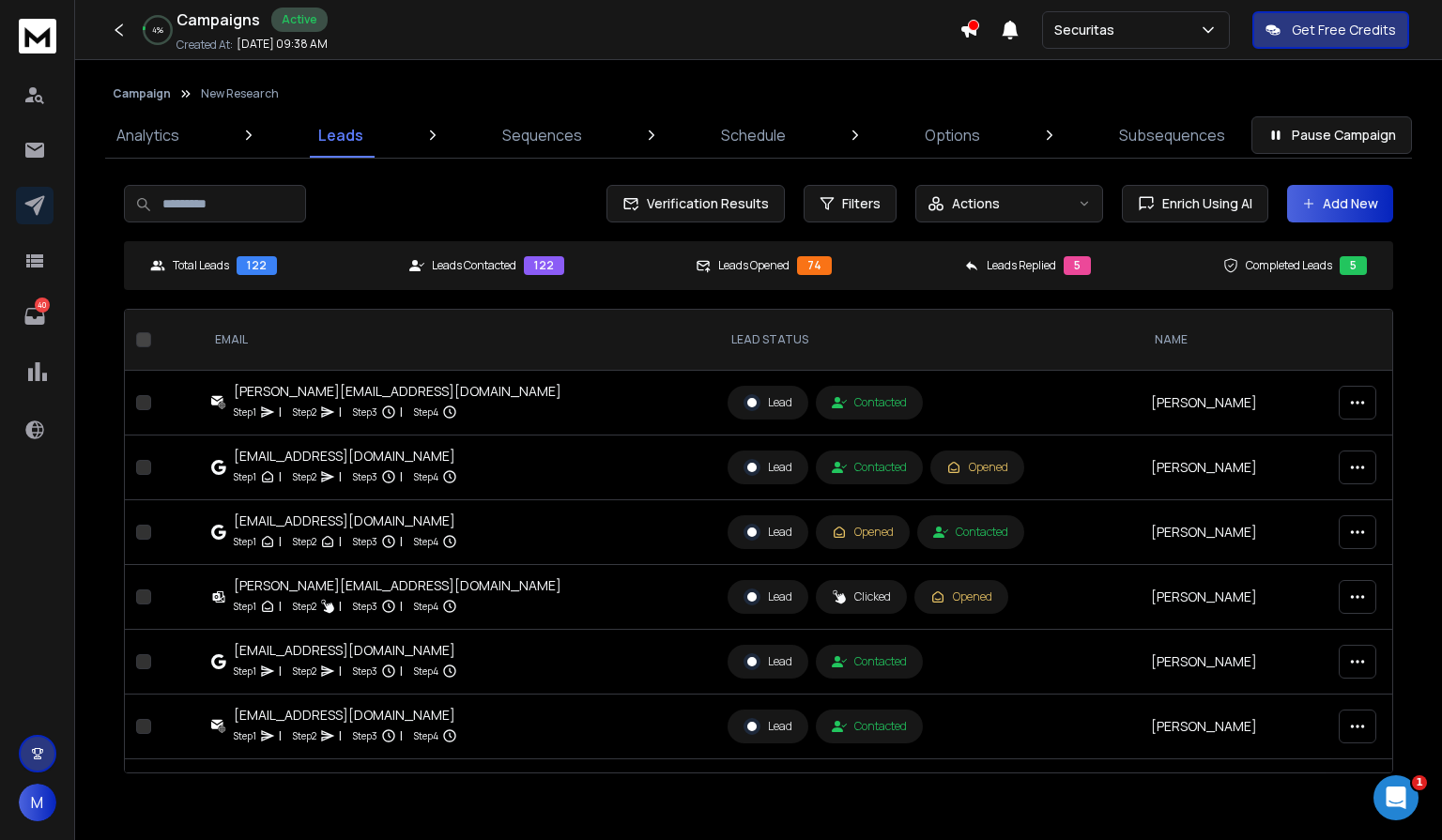
click at [1316, 205] on icon at bounding box center [1309, 204] width 13 height 13
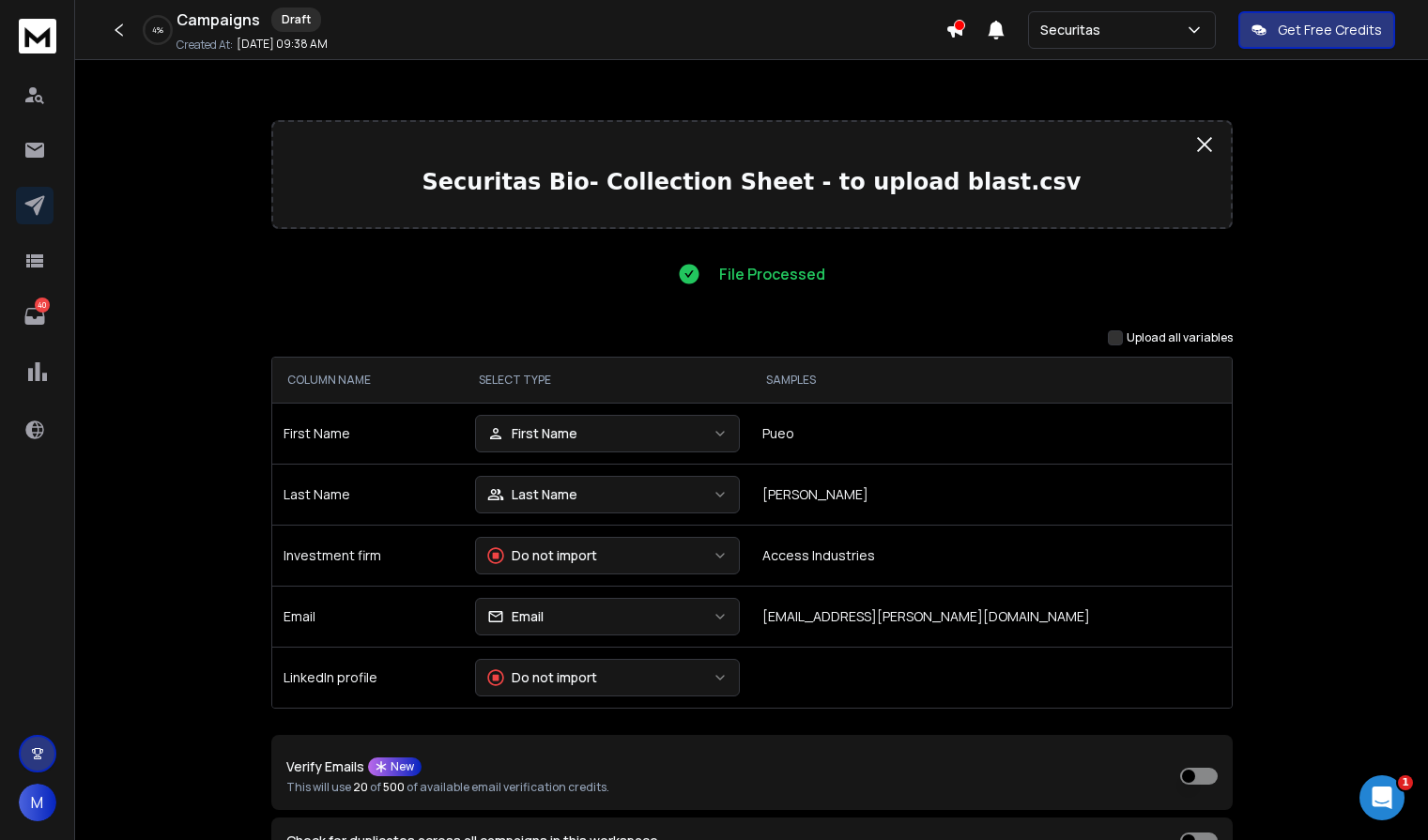
click at [591, 71] on div "Securitas Bio- Collection Sheet - to upload blast.csv File Processed Upload all…" at bounding box center [714, 496] width 1428 height 993
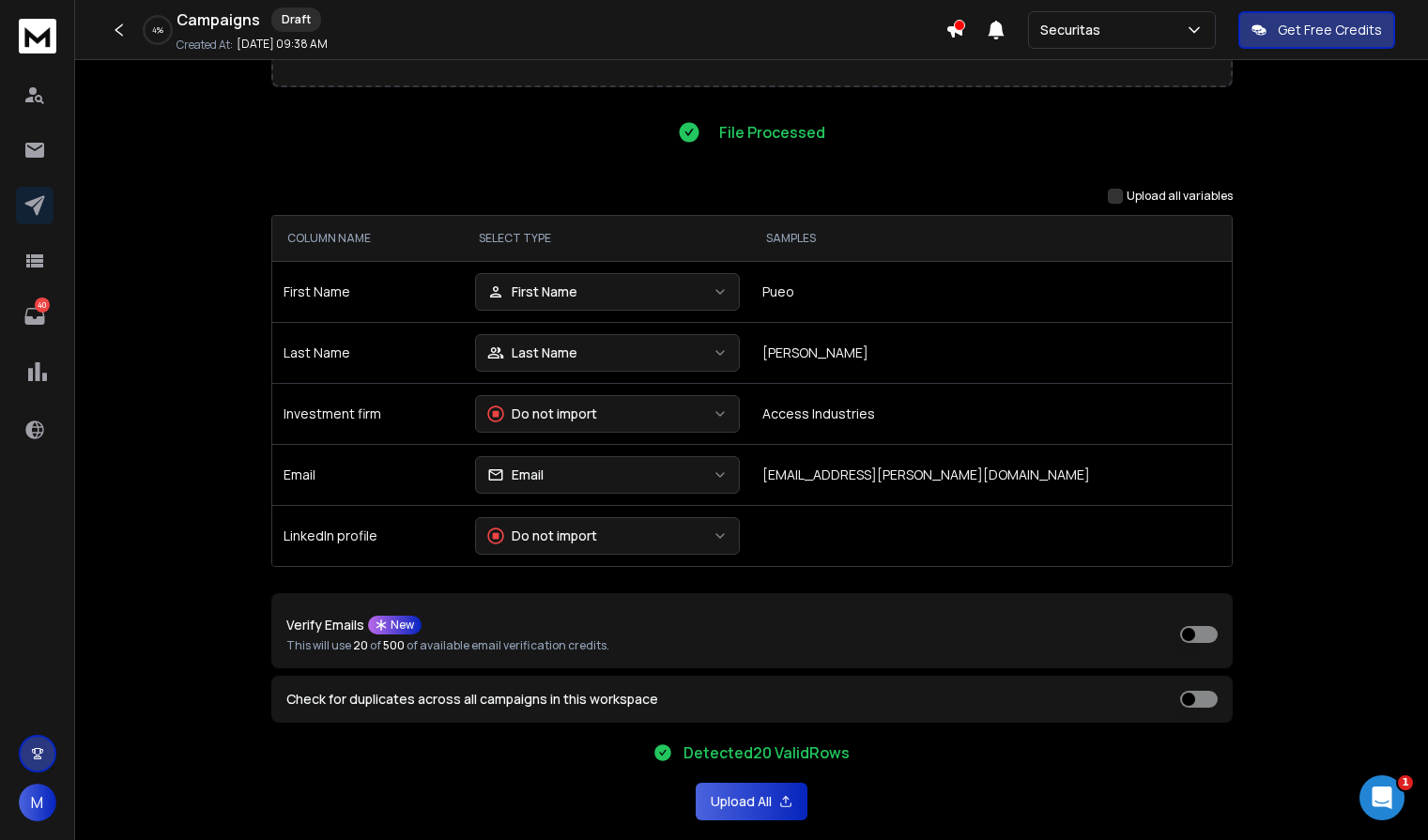
scroll to position [152, 0]
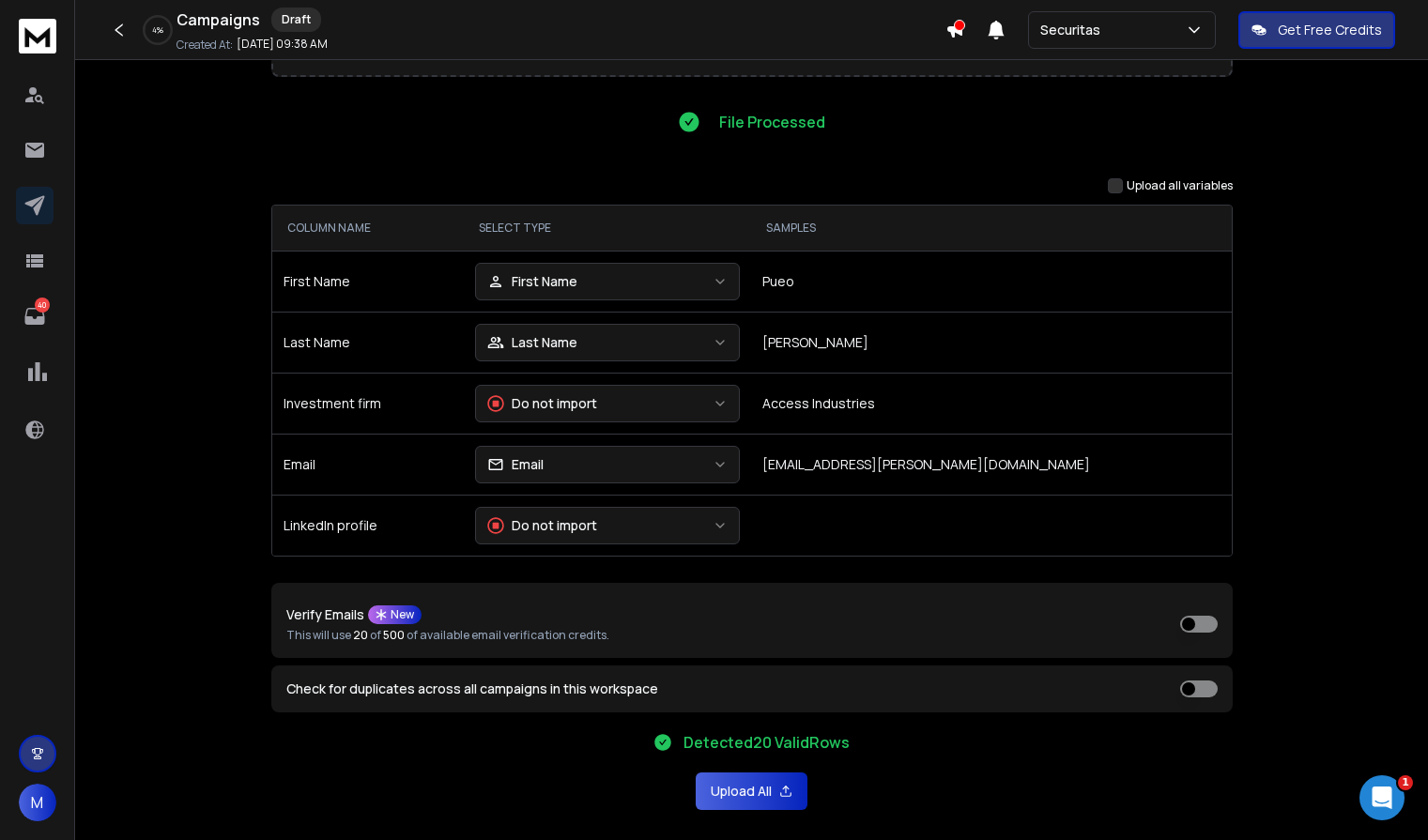
click at [742, 788] on button "Upload All" at bounding box center [751, 791] width 112 height 37
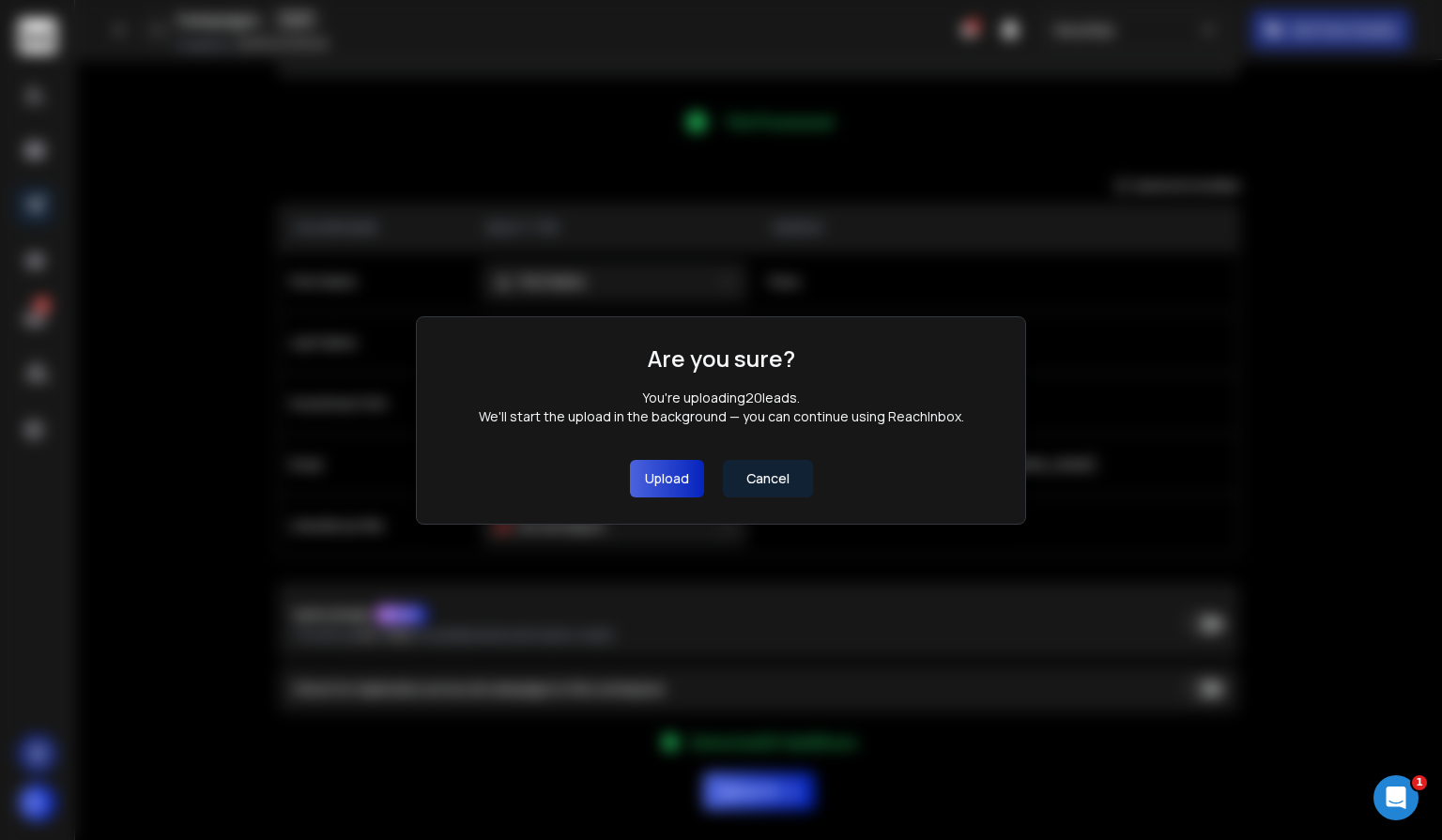
click at [743, 473] on button "Cancel" at bounding box center [768, 478] width 90 height 37
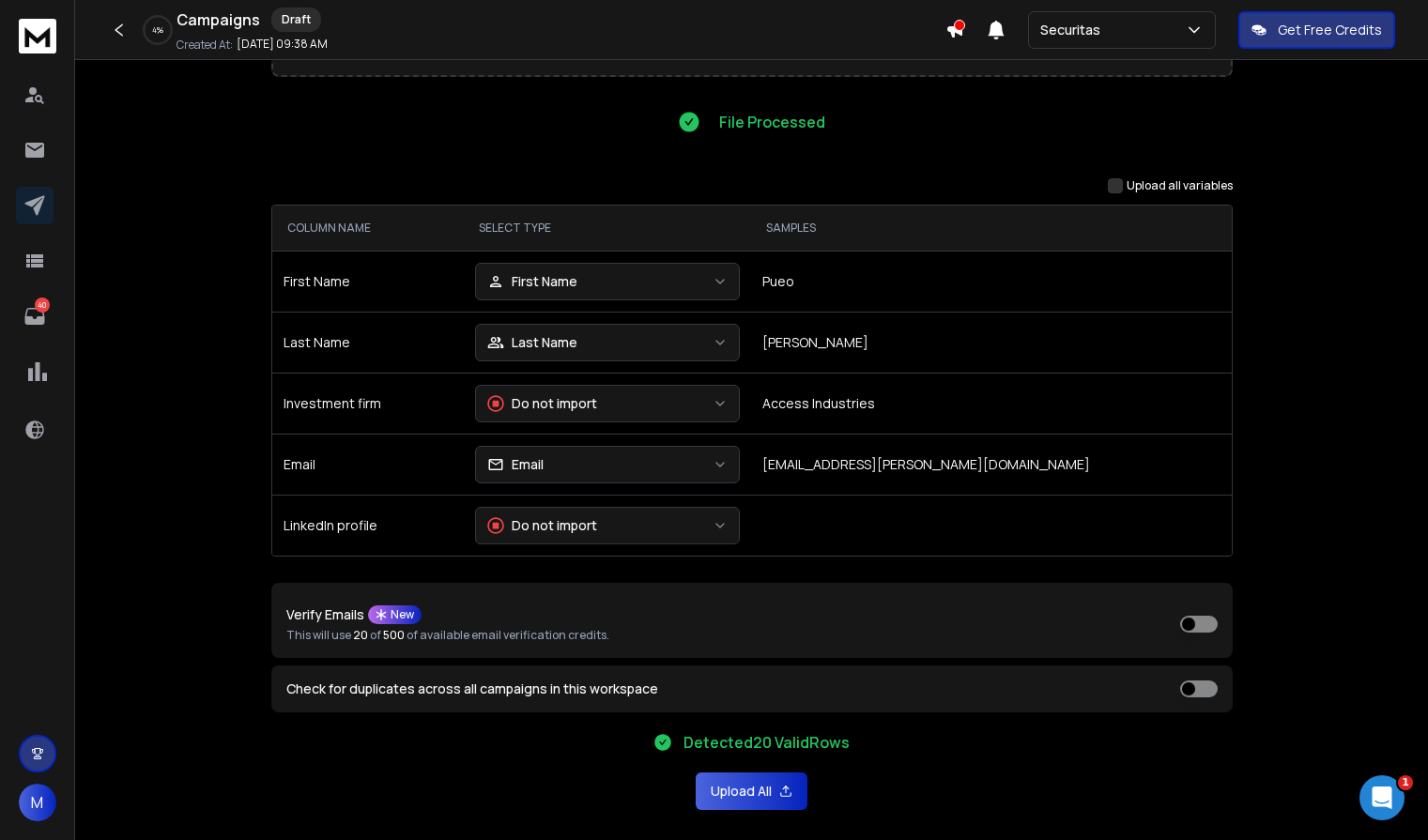
click at [717, 799] on button "Upload All" at bounding box center [751, 791] width 112 height 37
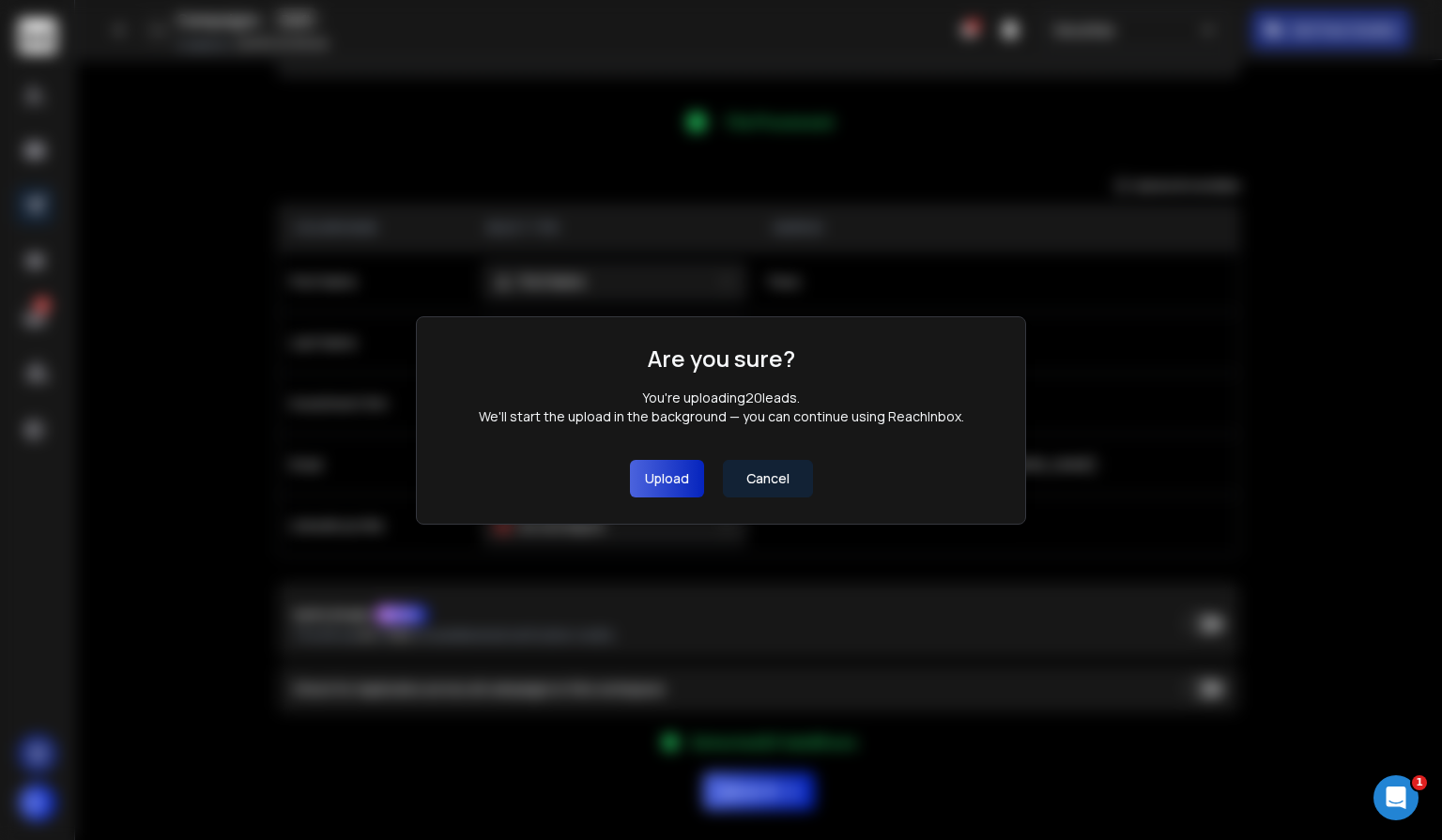
click at [663, 473] on button "Upload" at bounding box center [667, 478] width 75 height 37
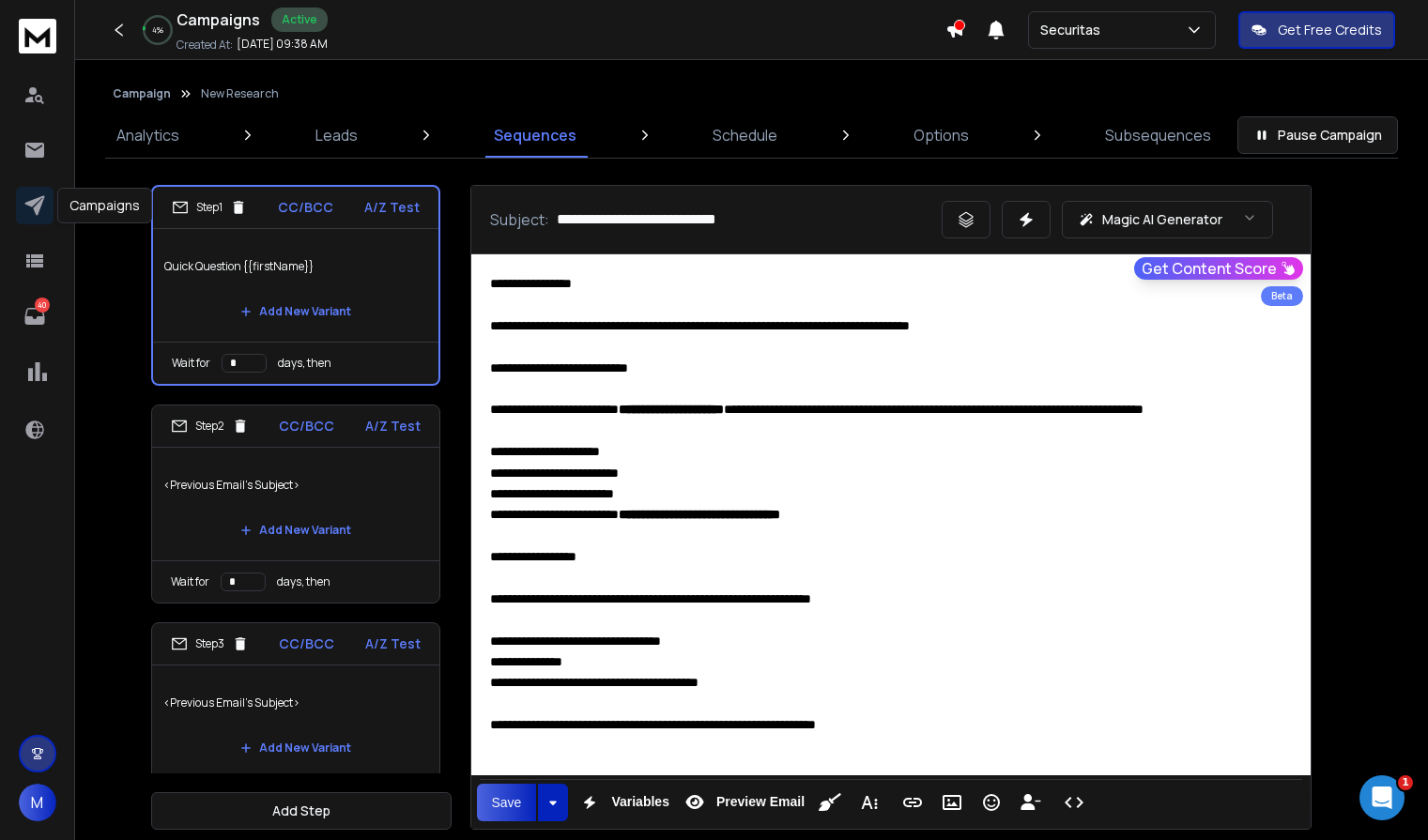
click at [38, 209] on icon at bounding box center [34, 205] width 20 height 20
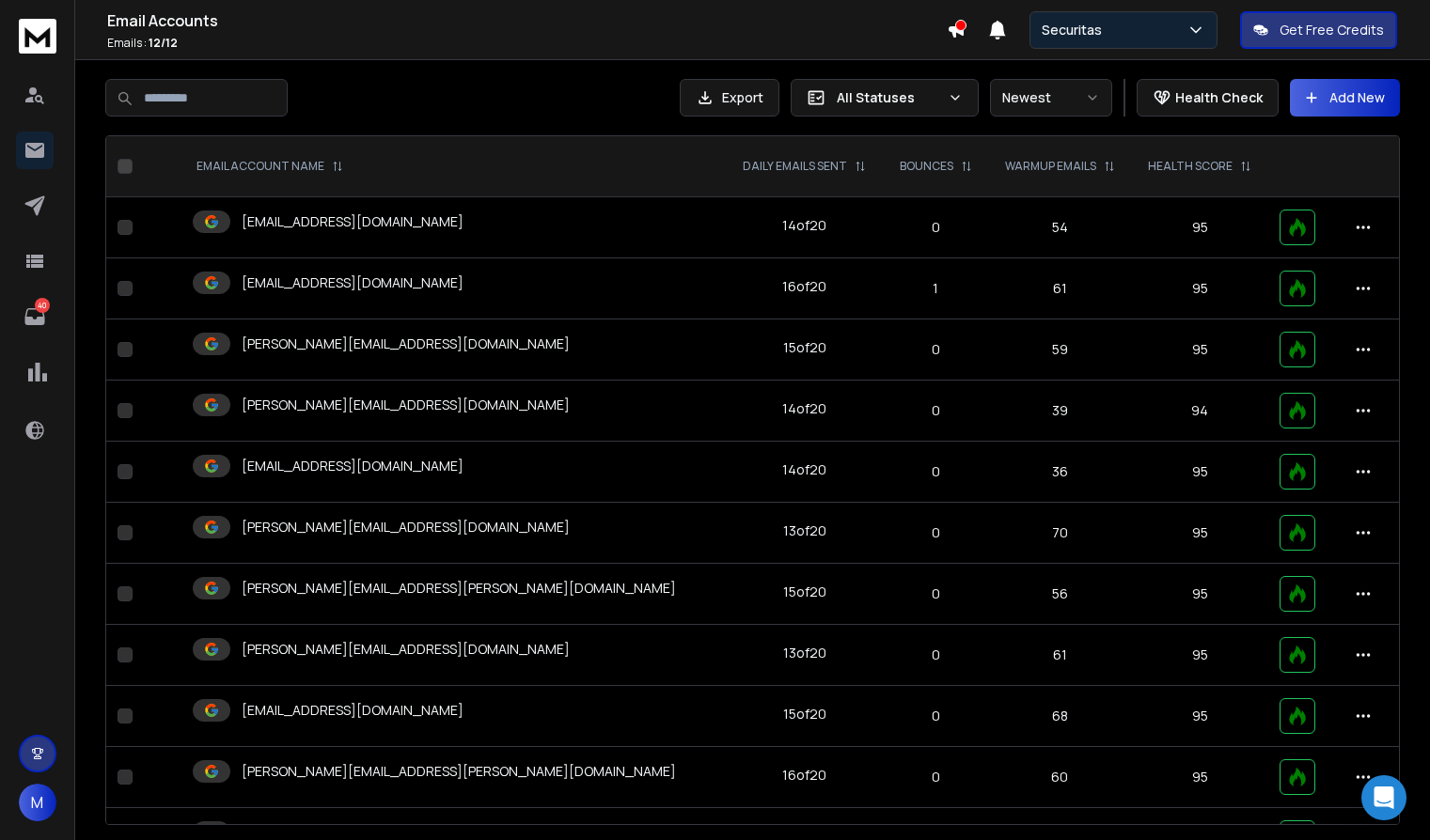
click at [1130, 43] on button "Securitas" at bounding box center [1124, 30] width 189 height 37
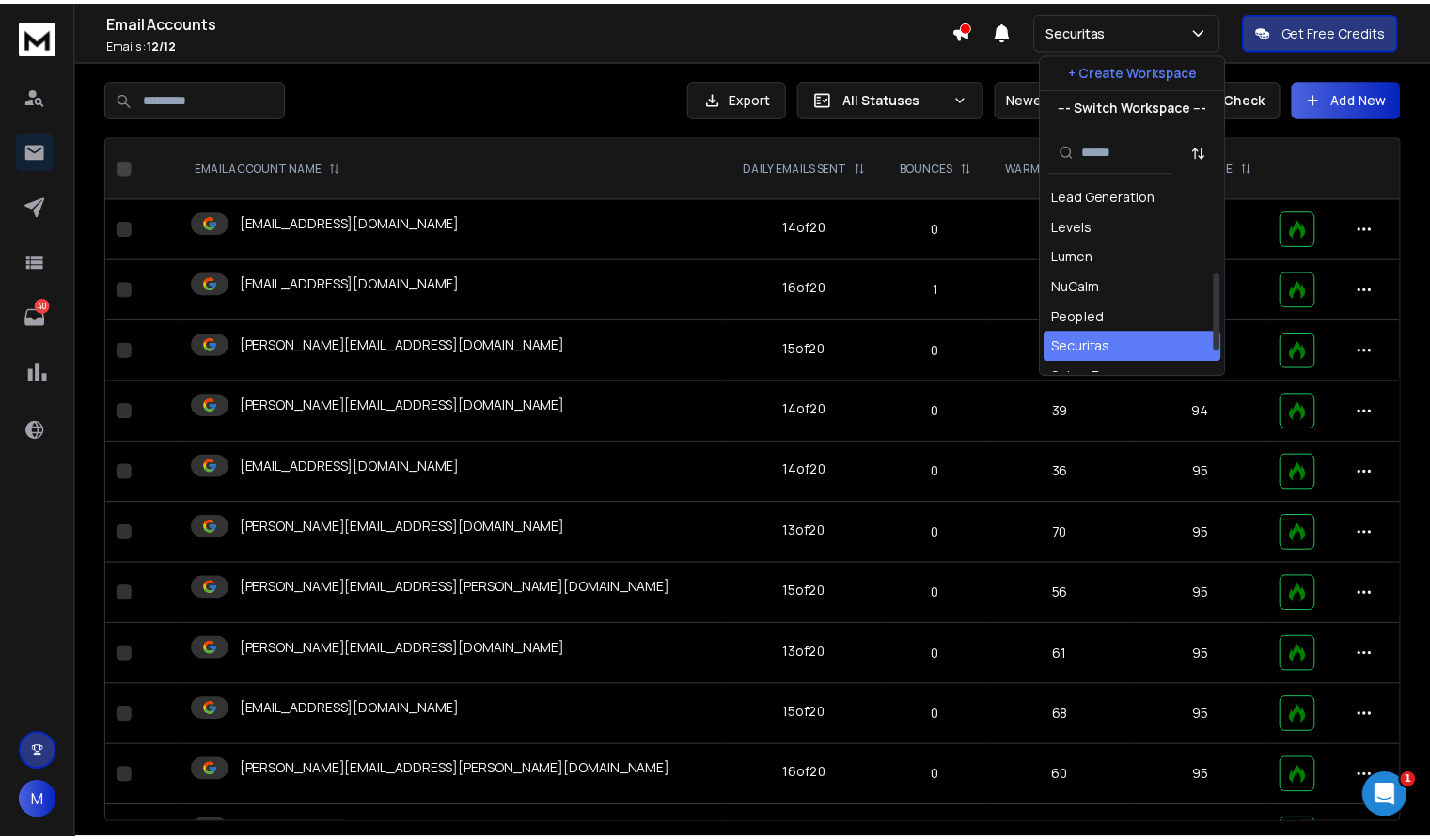
scroll to position [138, 0]
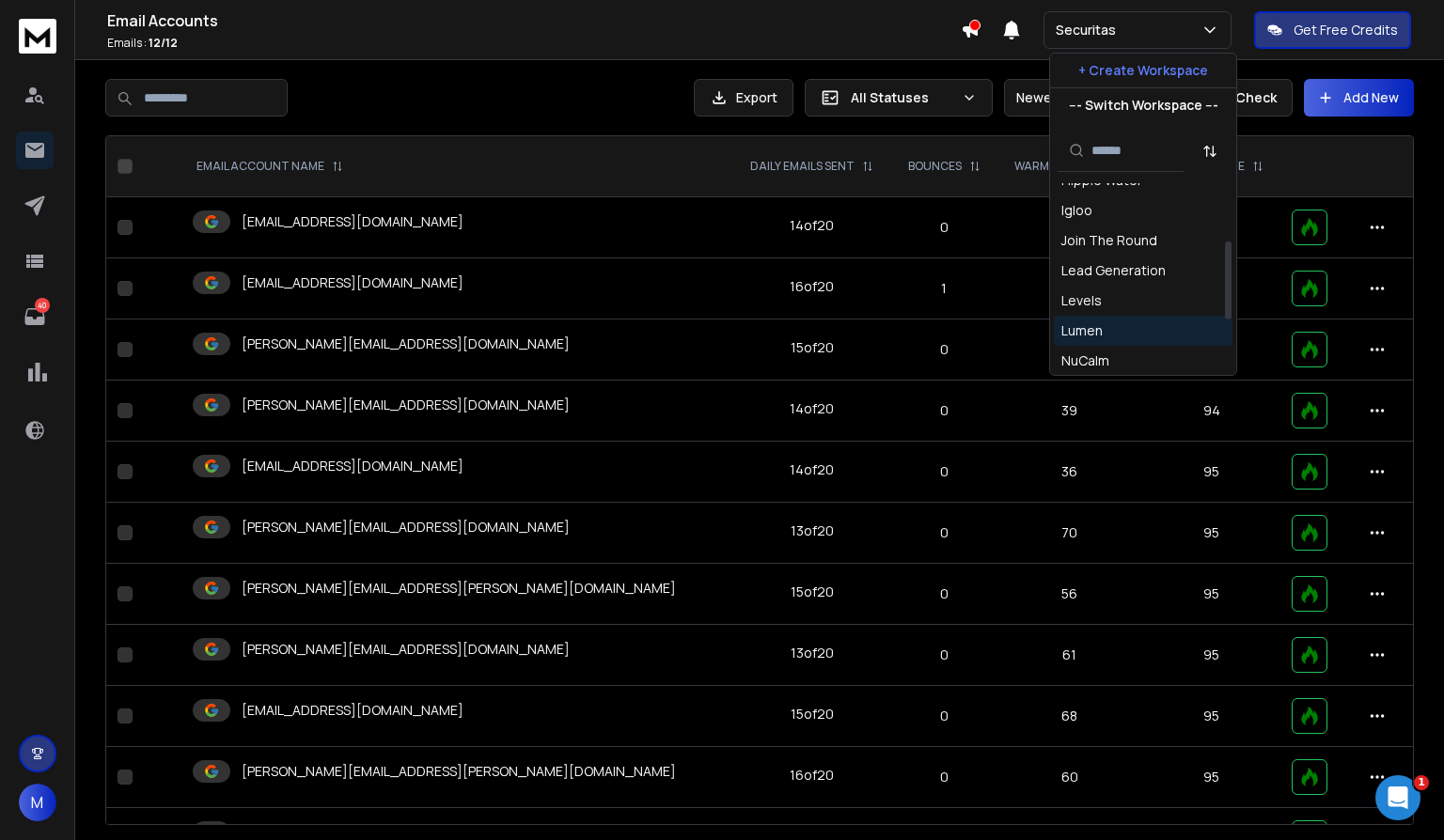
click at [1116, 324] on div "Lumen" at bounding box center [1143, 330] width 179 height 30
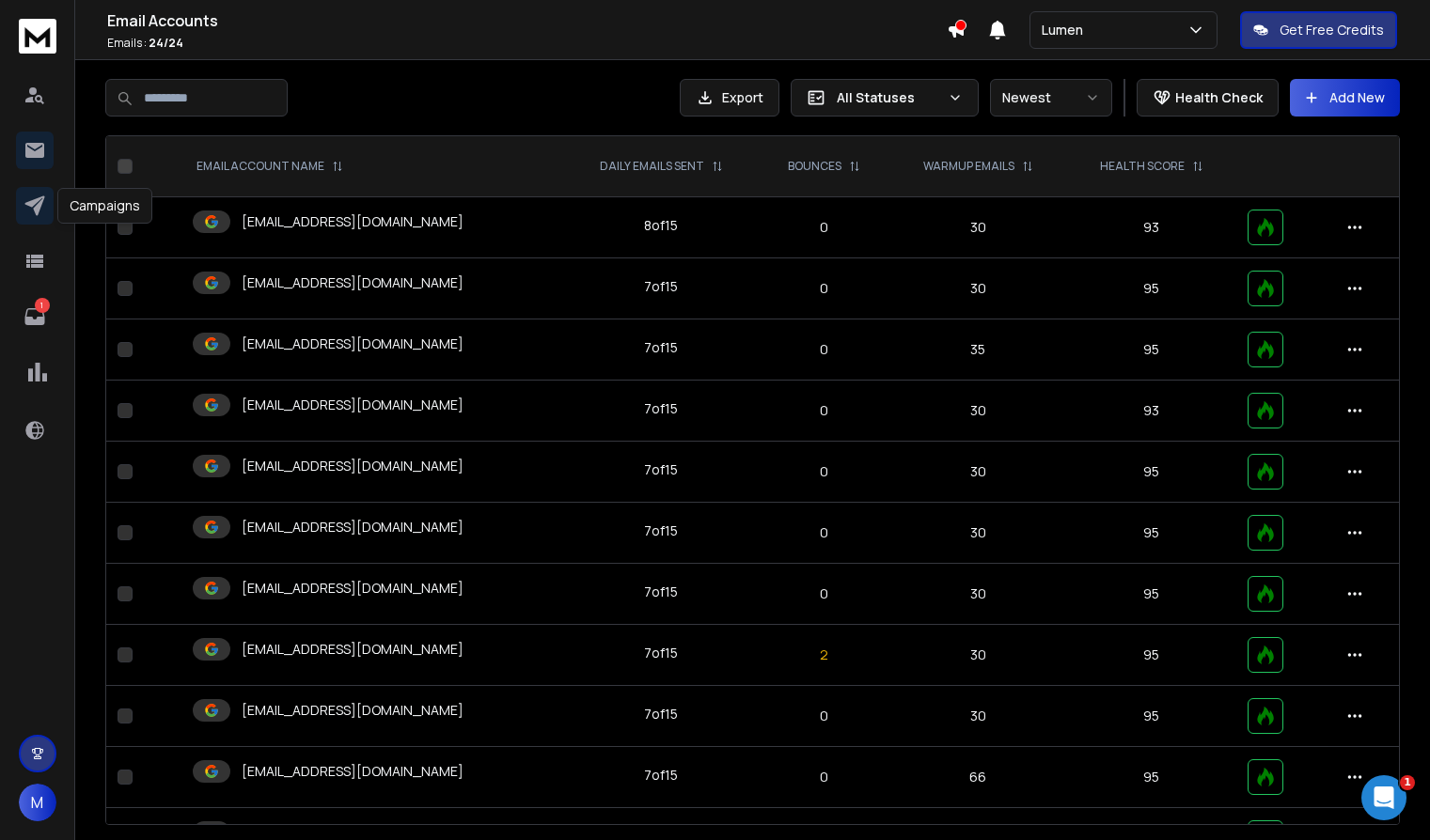
click at [40, 203] on icon at bounding box center [34, 205] width 20 height 20
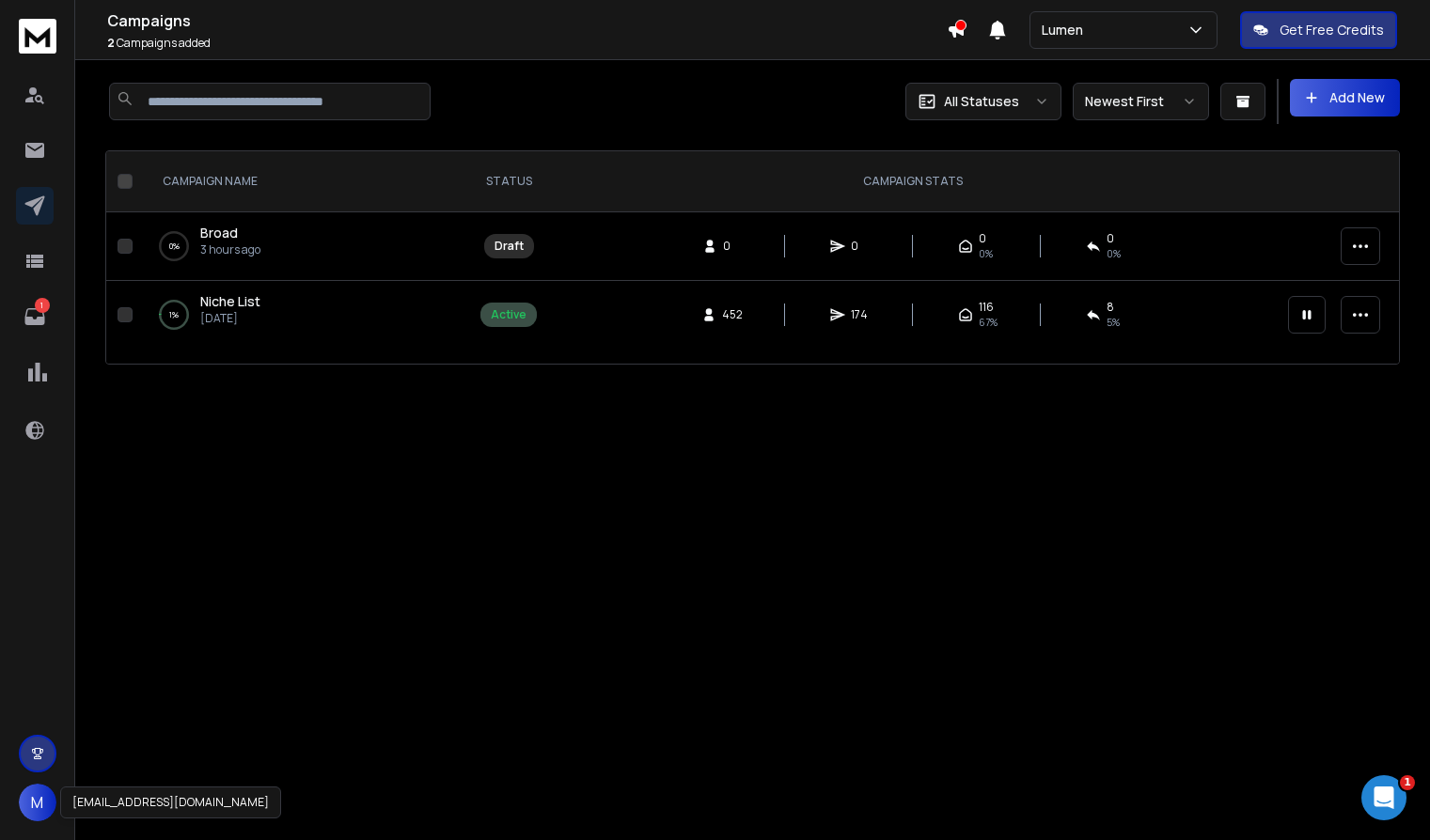
click at [36, 808] on span "M" at bounding box center [37, 802] width 37 height 37
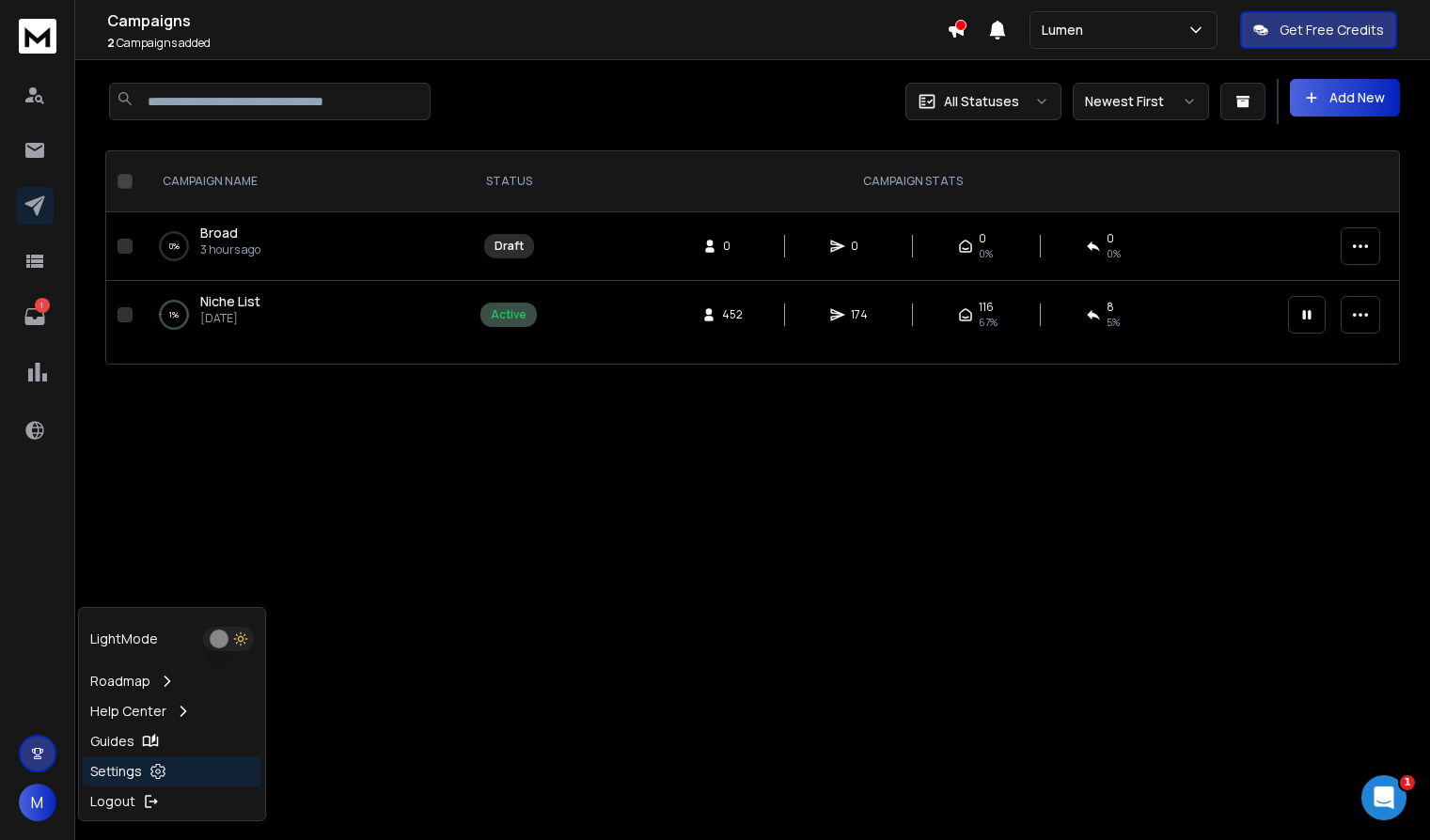
click at [110, 767] on p "Settings" at bounding box center [116, 772] width 52 height 19
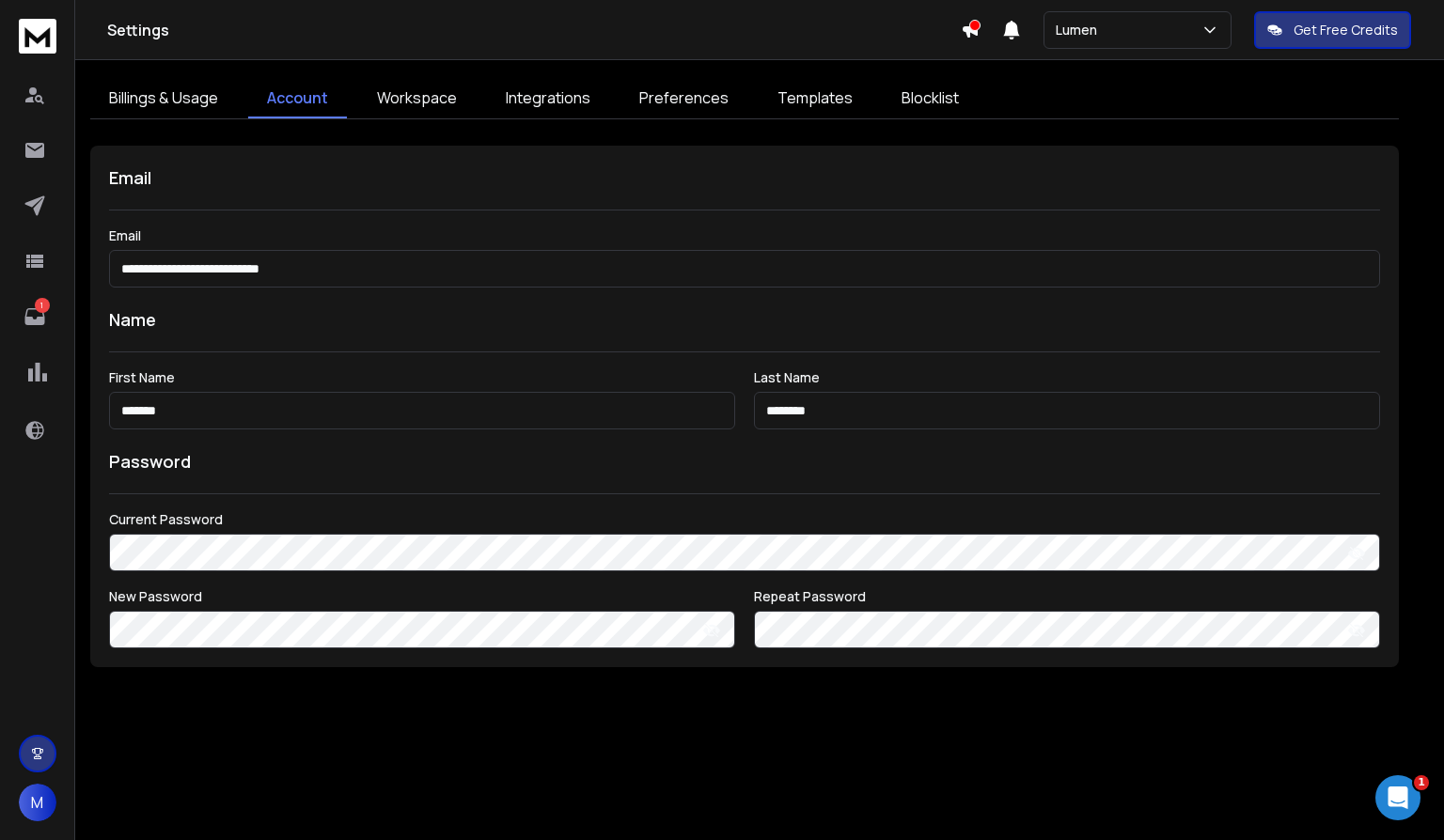
click at [919, 102] on link "Blocklist" at bounding box center [930, 99] width 95 height 39
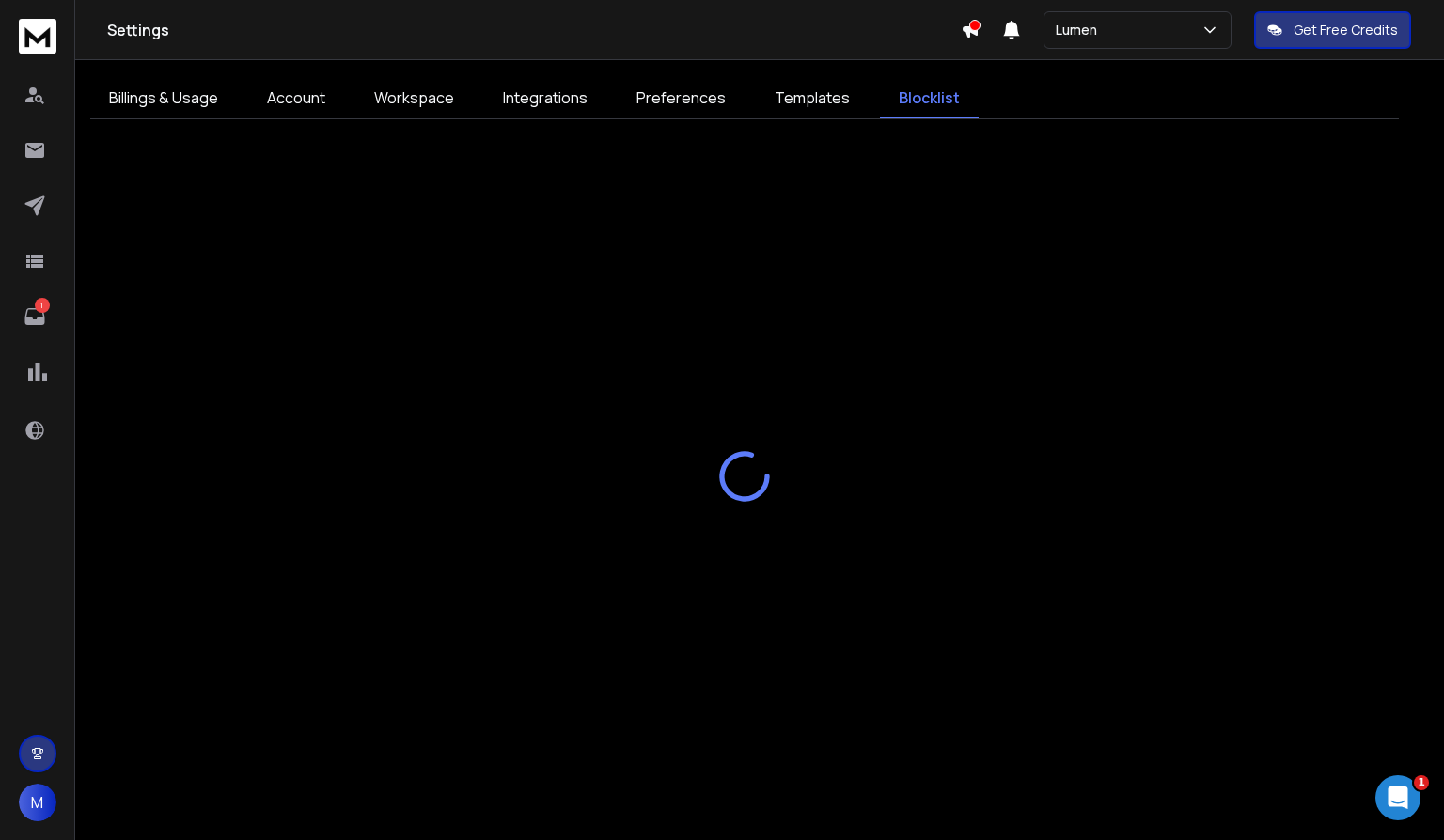
click at [1430, 827] on div at bounding box center [1430, 827] width 0 height 0
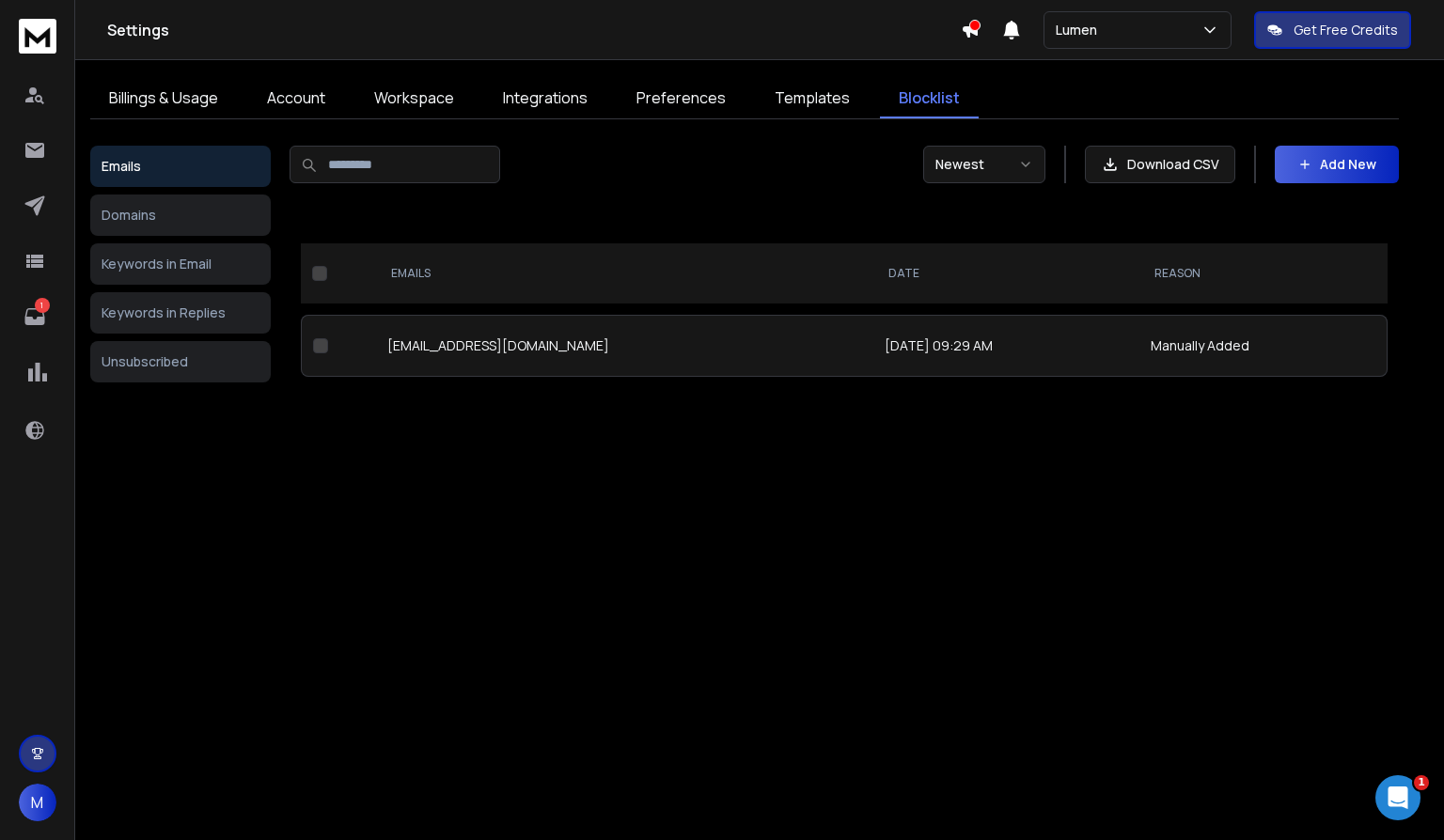
click at [1310, 177] on button "Add New" at bounding box center [1337, 164] width 124 height 37
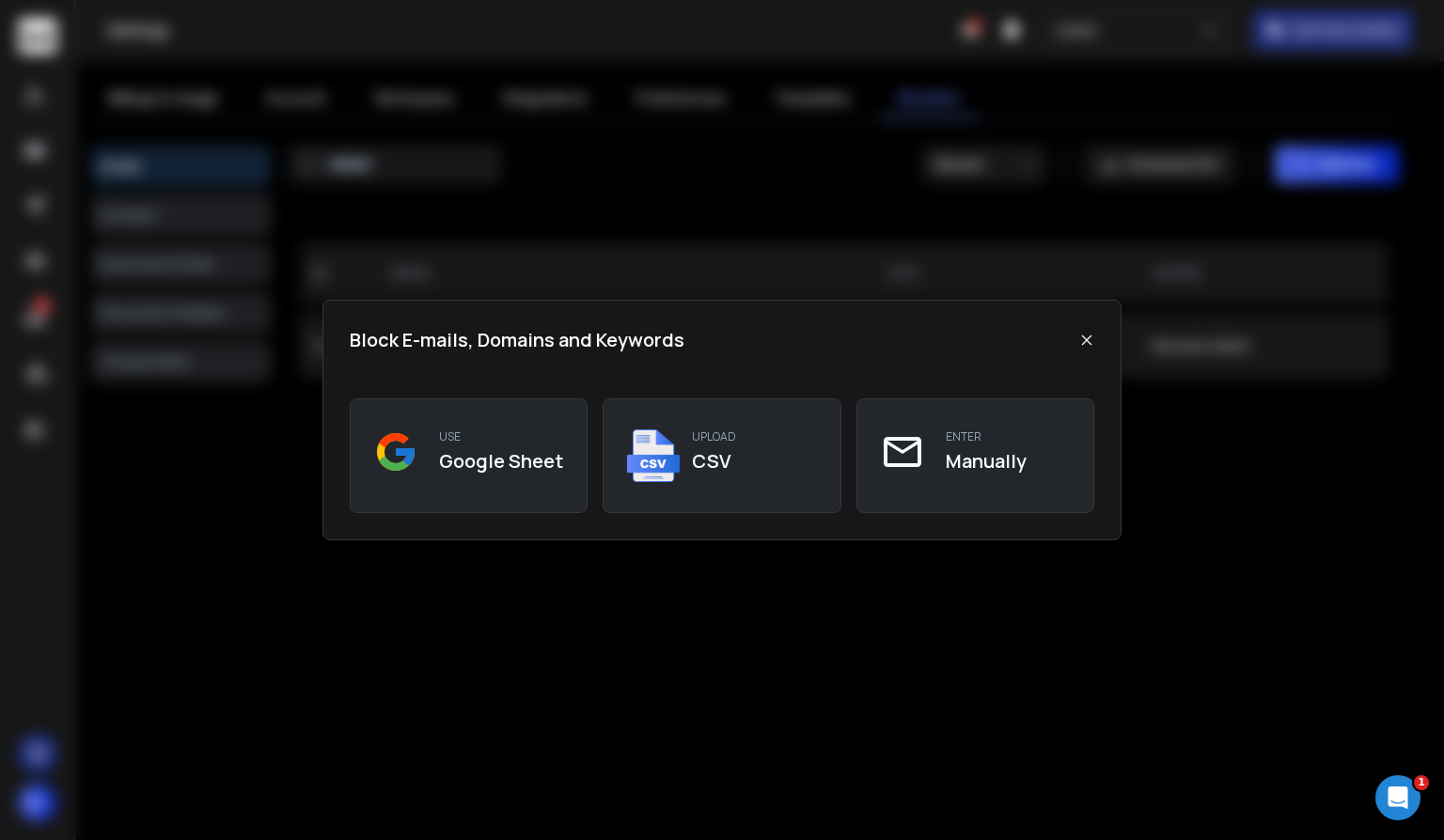
click at [933, 458] on div "enter Manually" at bounding box center [975, 456] width 238 height 115
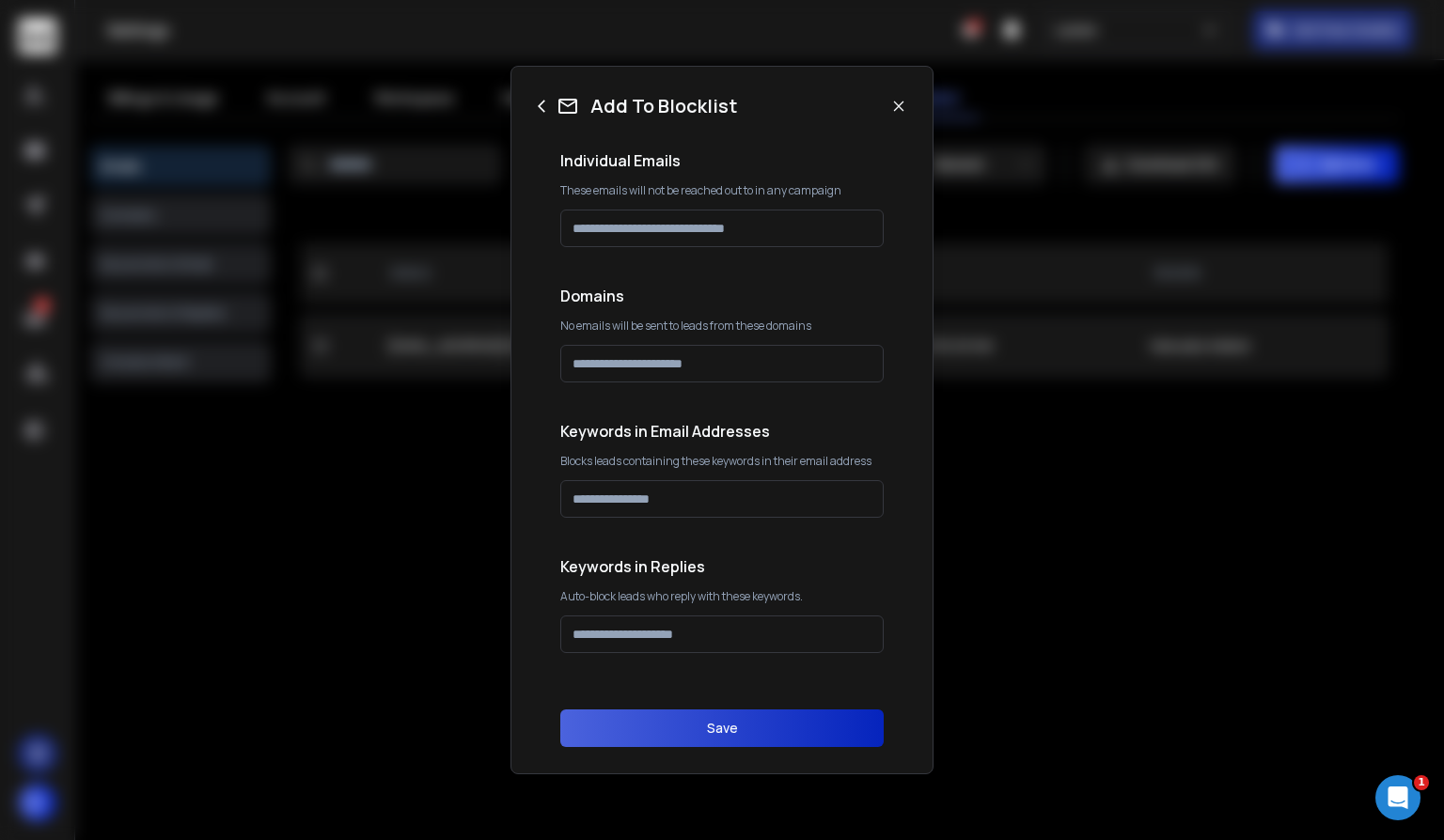
click at [750, 231] on input at bounding box center [722, 228] width 323 height 37
click at [693, 364] on input at bounding box center [722, 364] width 323 height 37
paste input "**********"
click at [778, 718] on button "Save" at bounding box center [722, 728] width 323 height 37
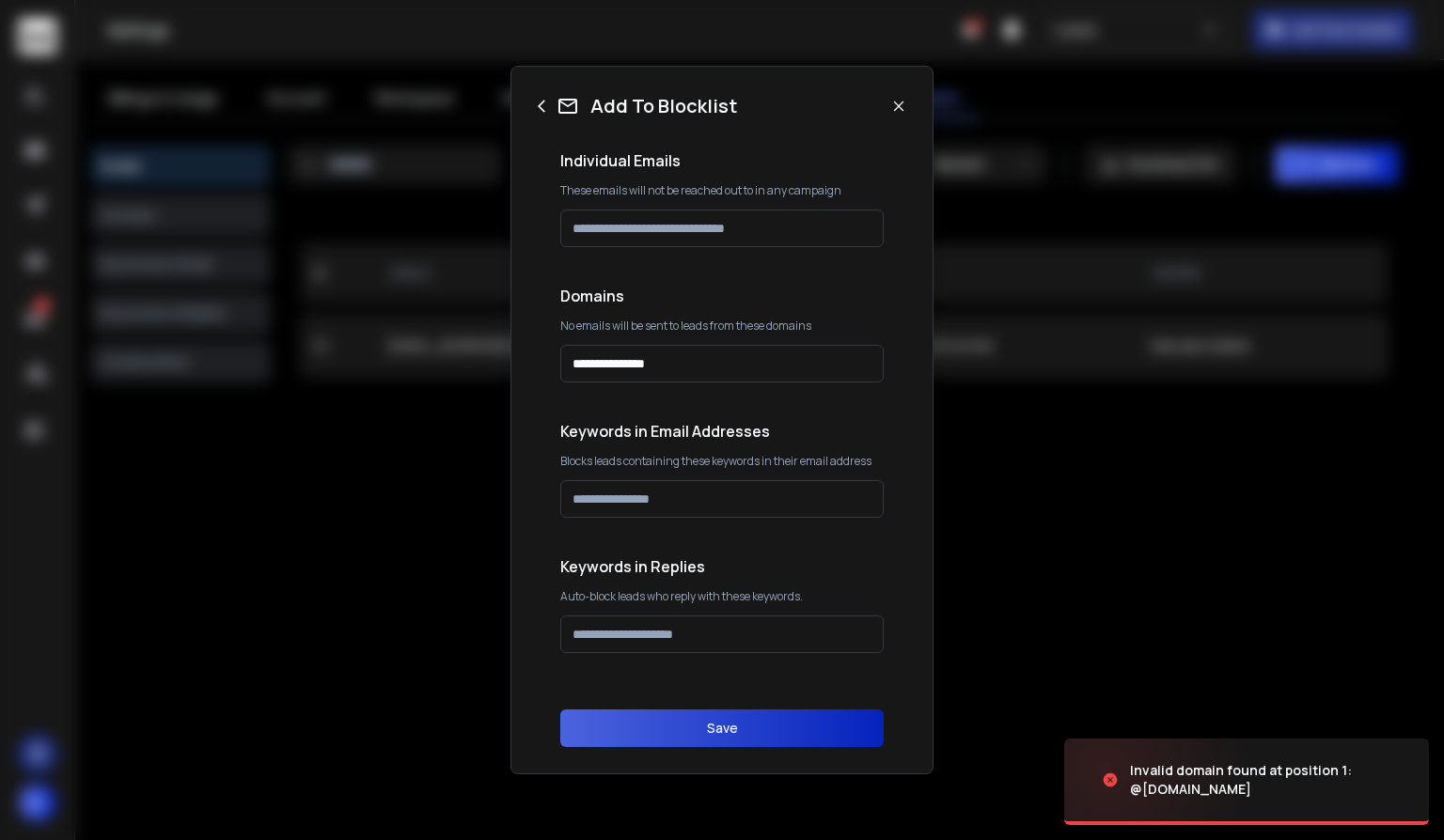
click at [584, 365] on input "**********" at bounding box center [722, 364] width 323 height 37
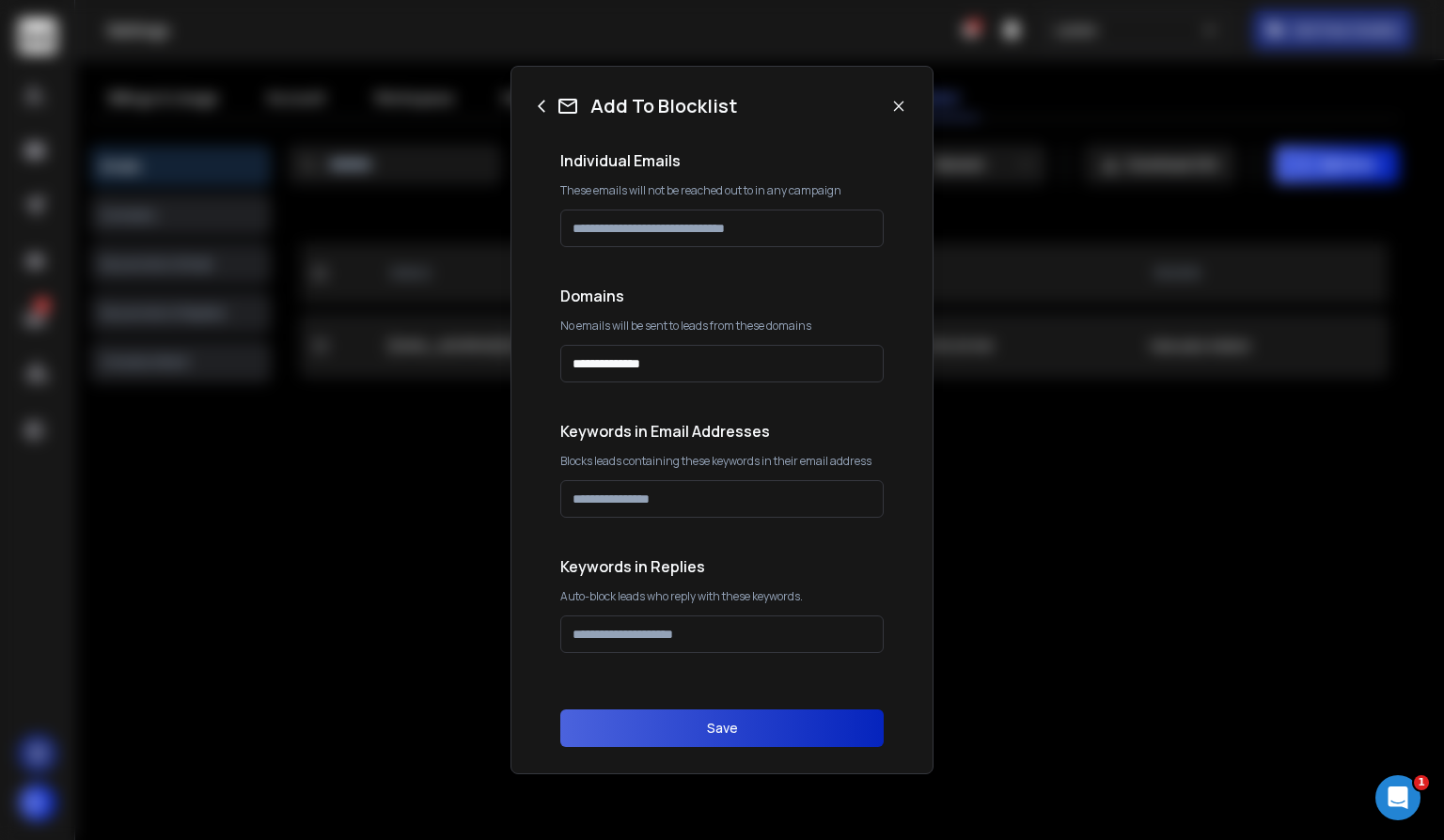
type input "**********"
click at [731, 715] on button "Save" at bounding box center [722, 728] width 323 height 37
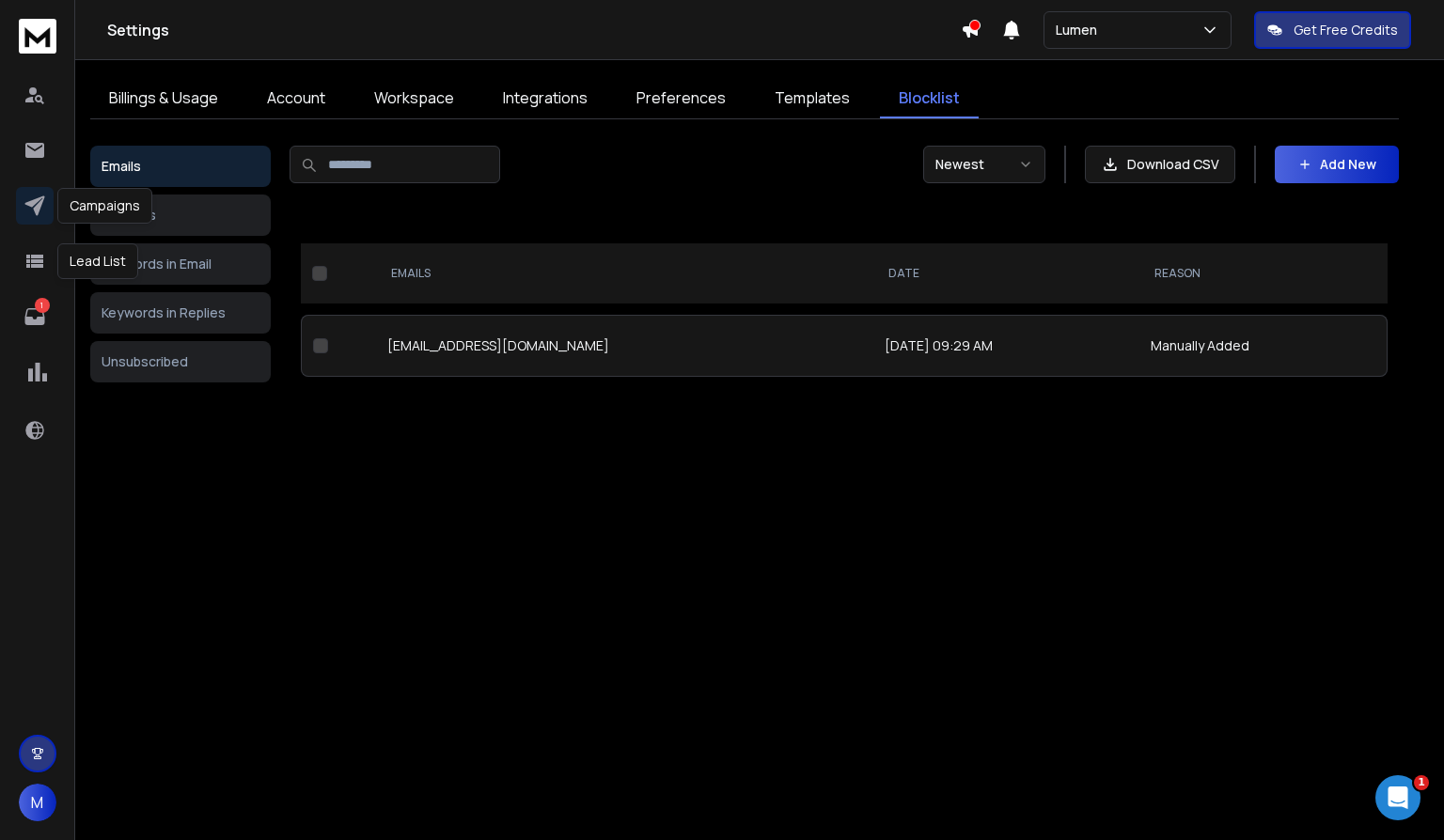
click at [25, 199] on icon at bounding box center [35, 206] width 23 height 23
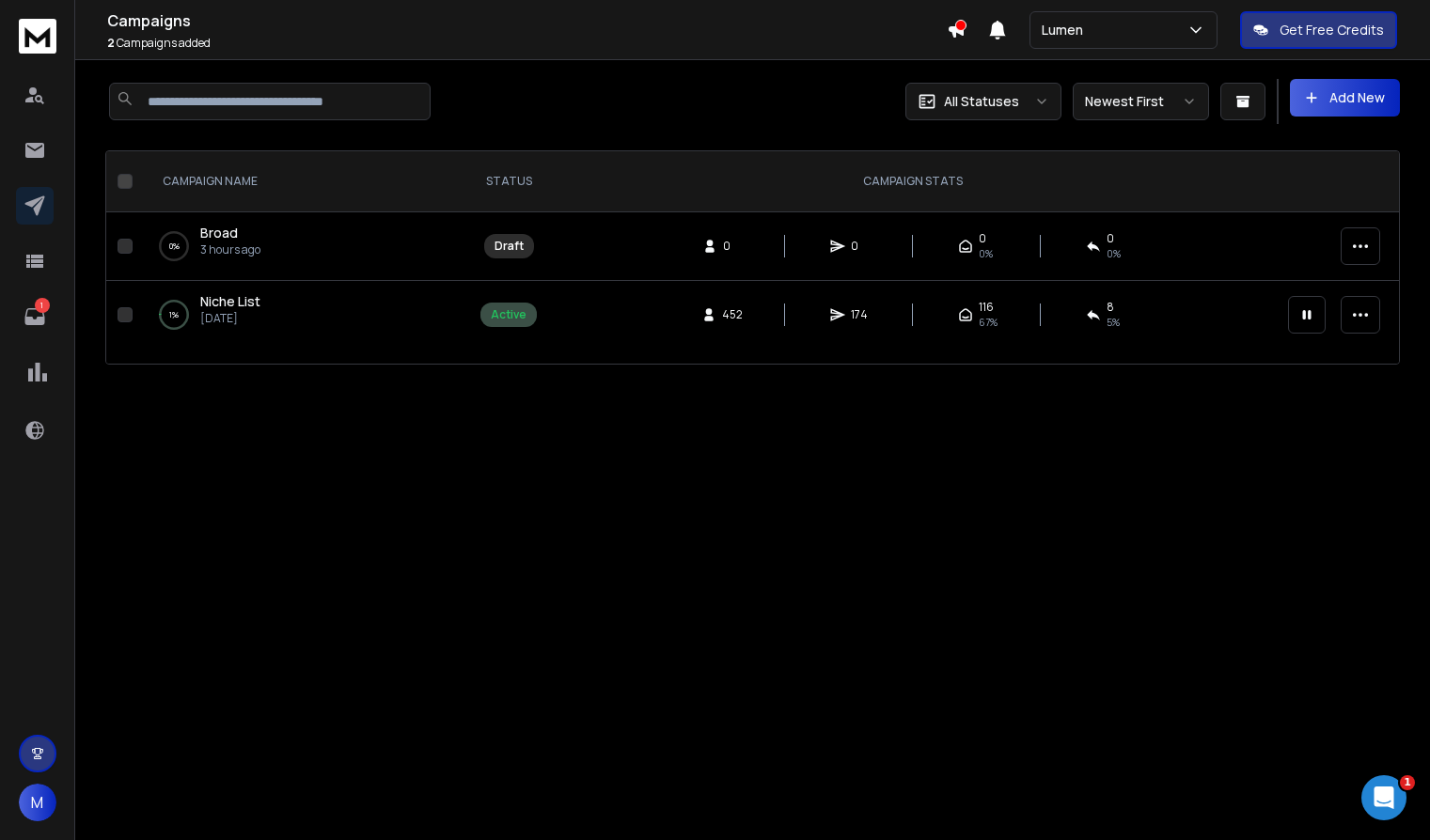
click at [229, 297] on span "Niche List" at bounding box center [230, 301] width 60 height 18
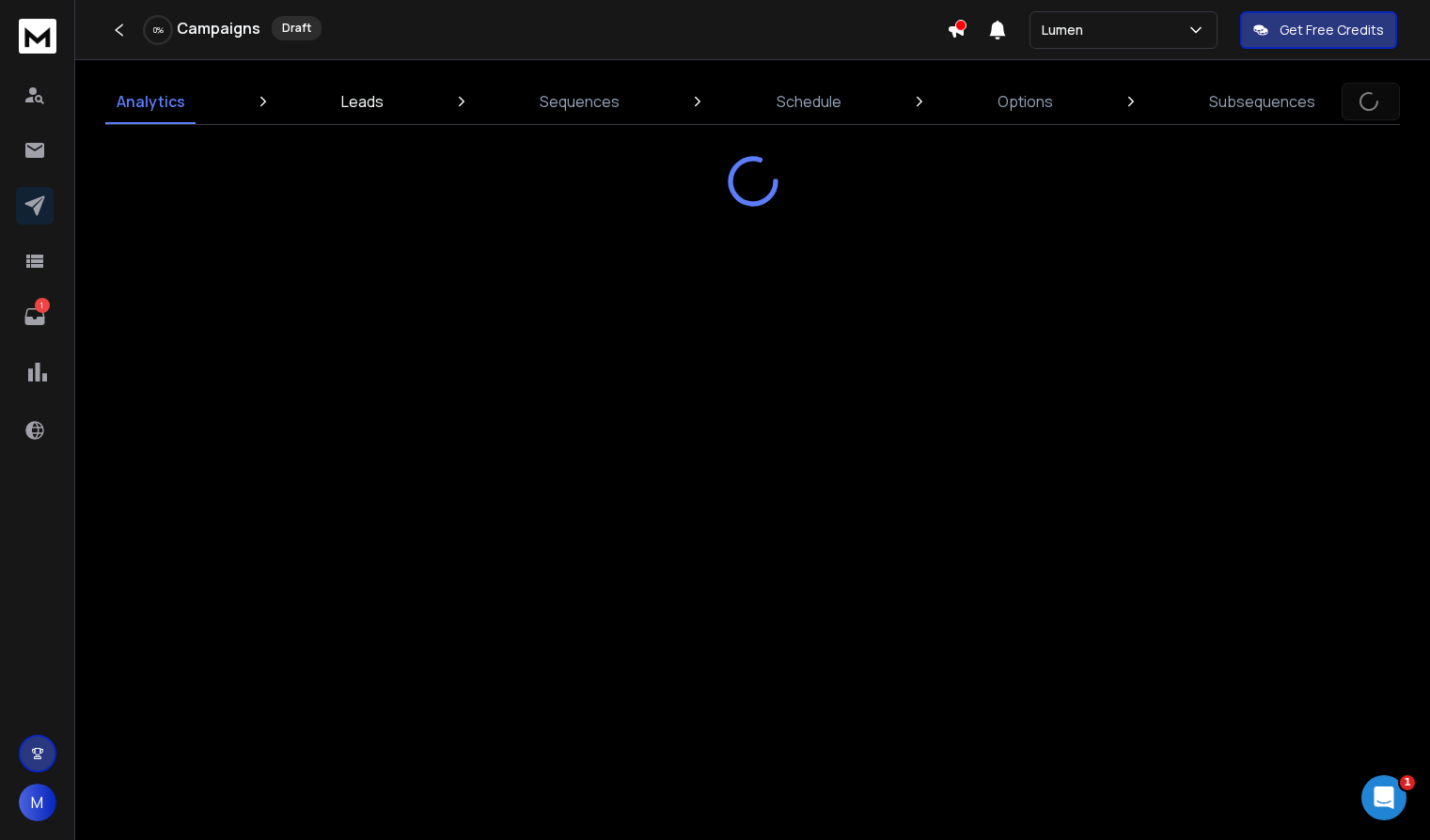
click at [356, 109] on p "Leads" at bounding box center [363, 101] width 42 height 23
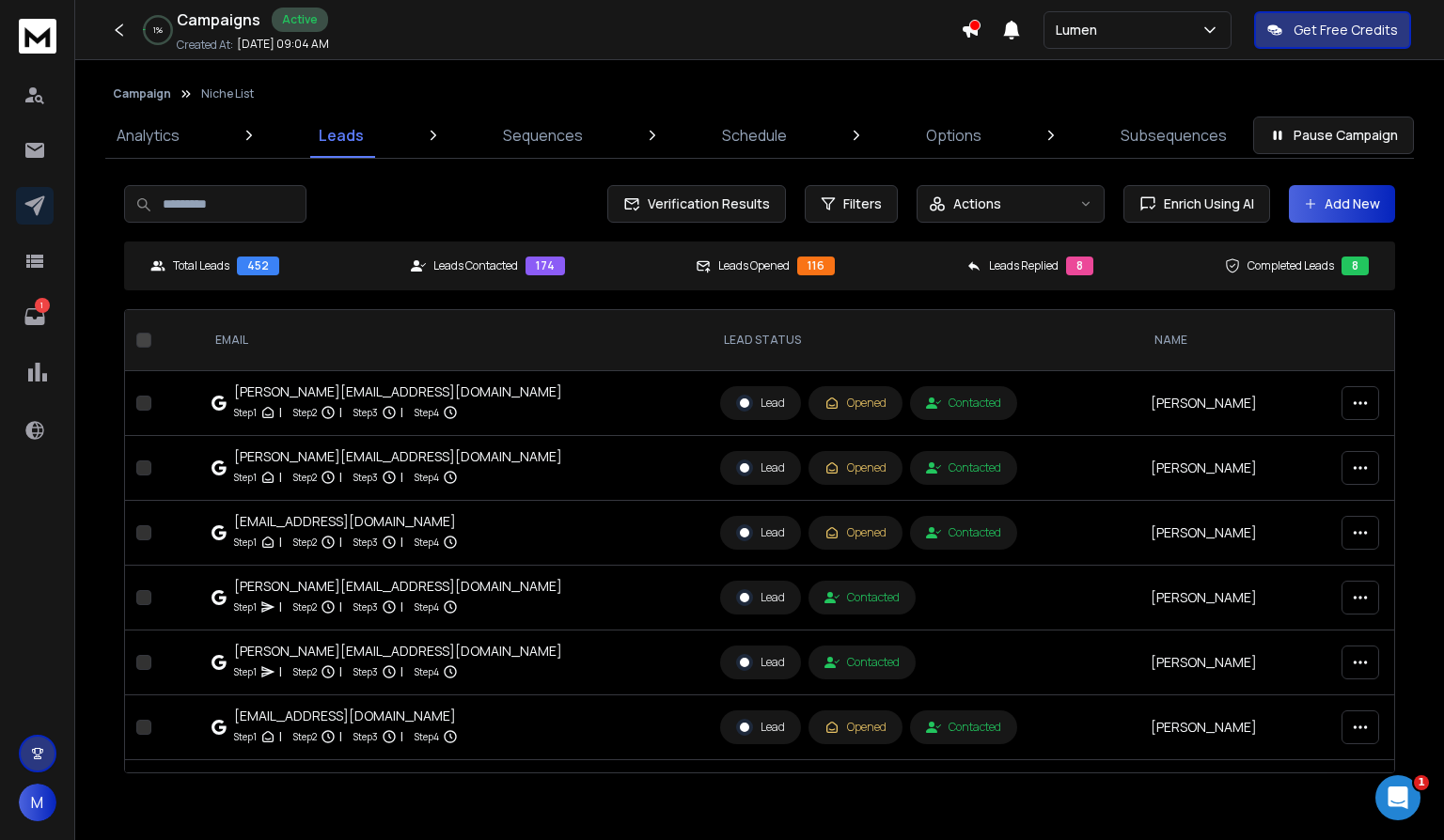
click at [259, 211] on input at bounding box center [215, 204] width 183 height 37
paste input "**********"
type input "**********"
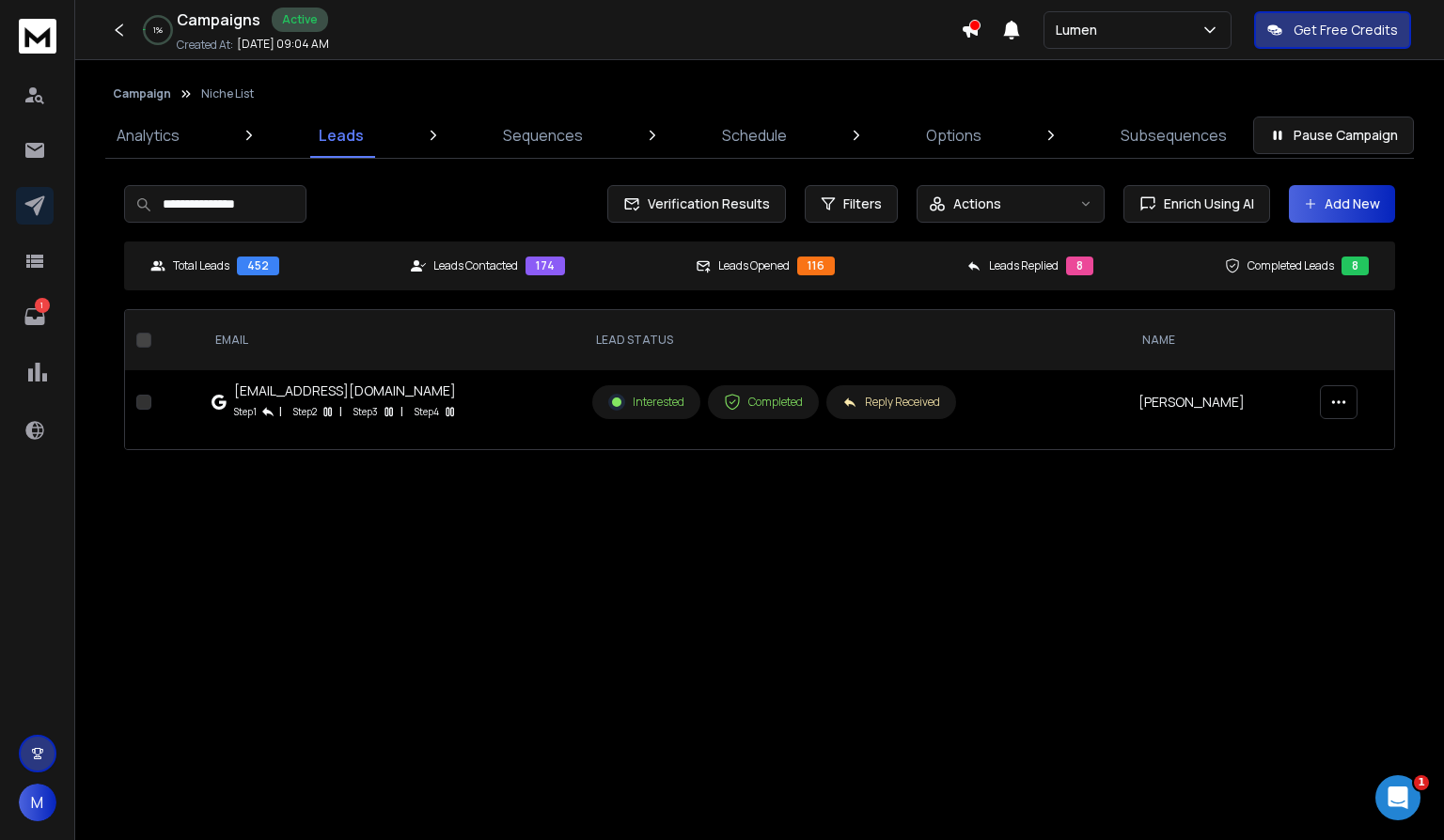
click at [1336, 403] on icon "button" at bounding box center [1339, 403] width 17 height 17
click at [1290, 507] on p "Block Lead" at bounding box center [1307, 503] width 67 height 19
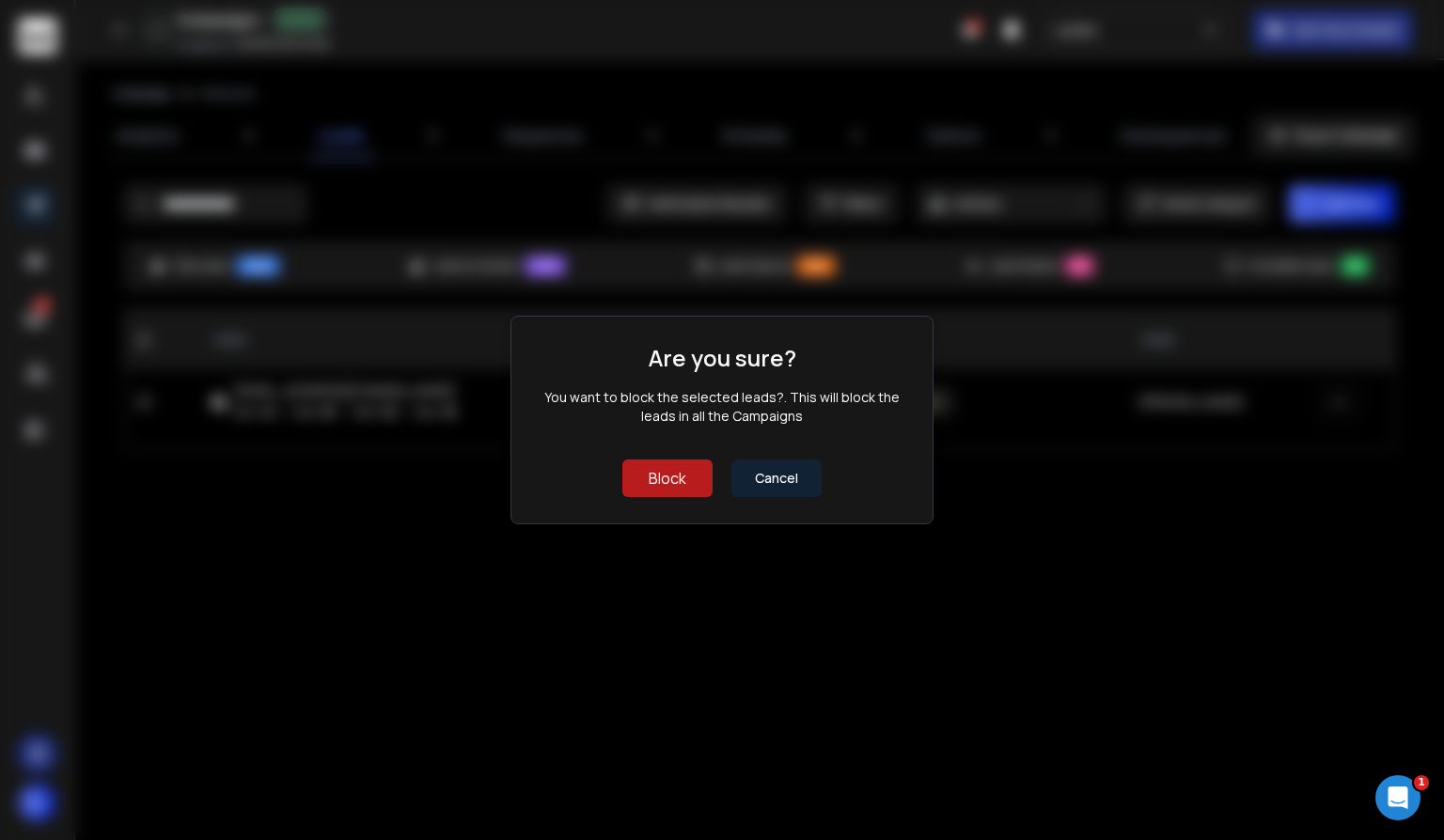
click at [695, 485] on button "Block" at bounding box center [667, 477] width 90 height 37
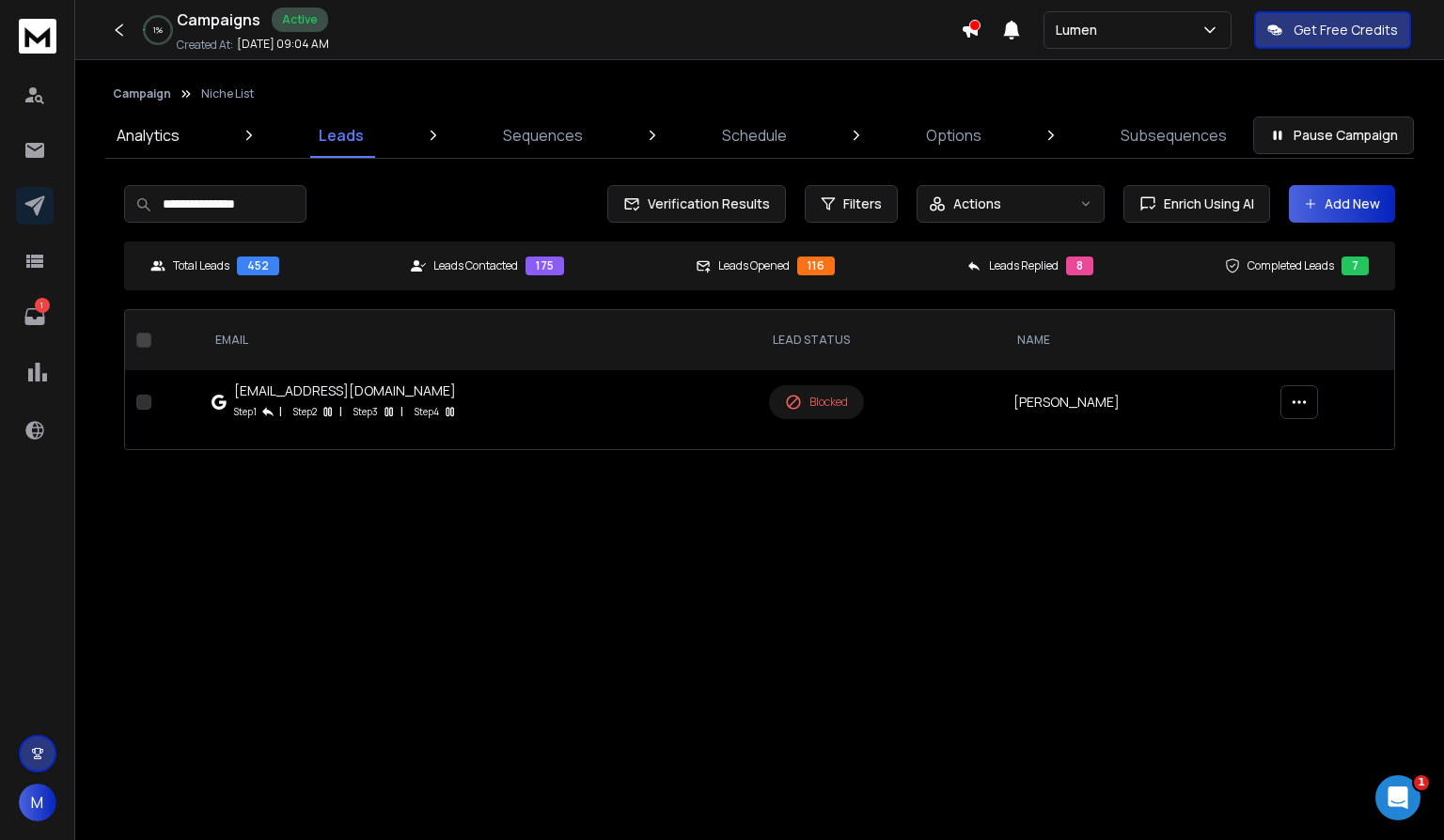
click at [174, 128] on p "Analytics" at bounding box center [148, 136] width 63 height 23
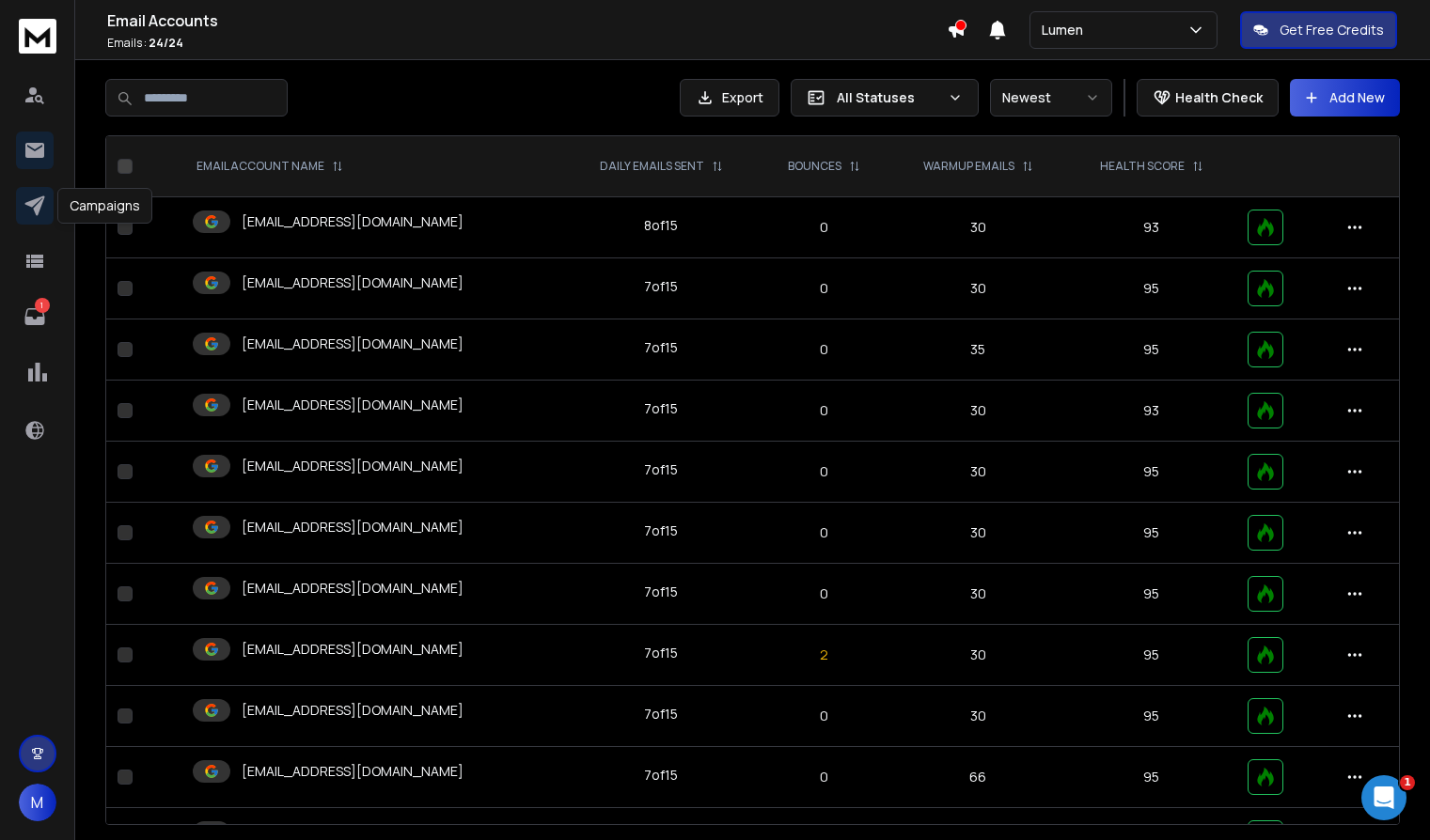
click at [39, 219] on link at bounding box center [34, 206] width 37 height 37
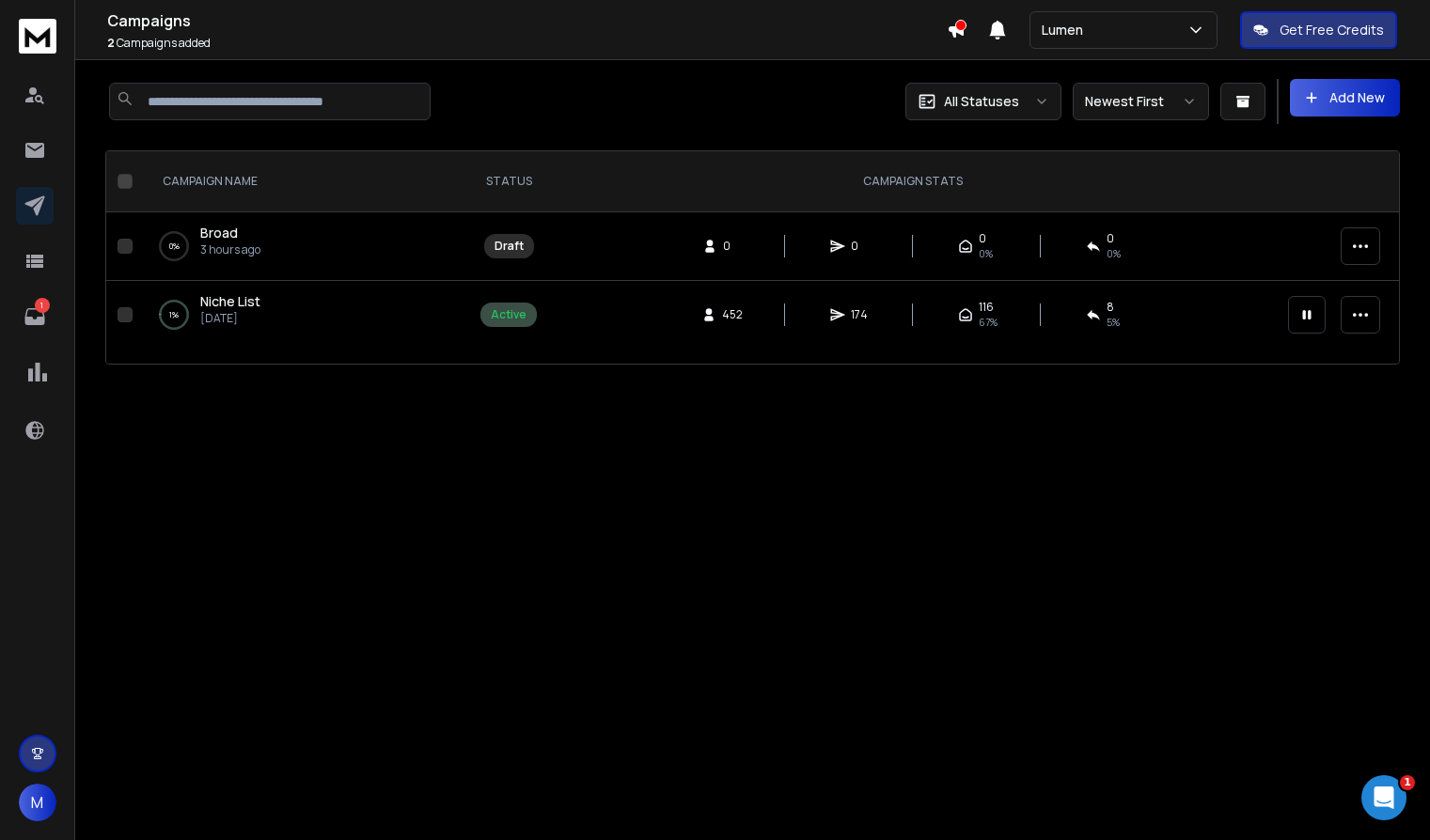
click at [280, 334] on div "1 % Niche List [DATE]" at bounding box center [304, 315] width 292 height 45
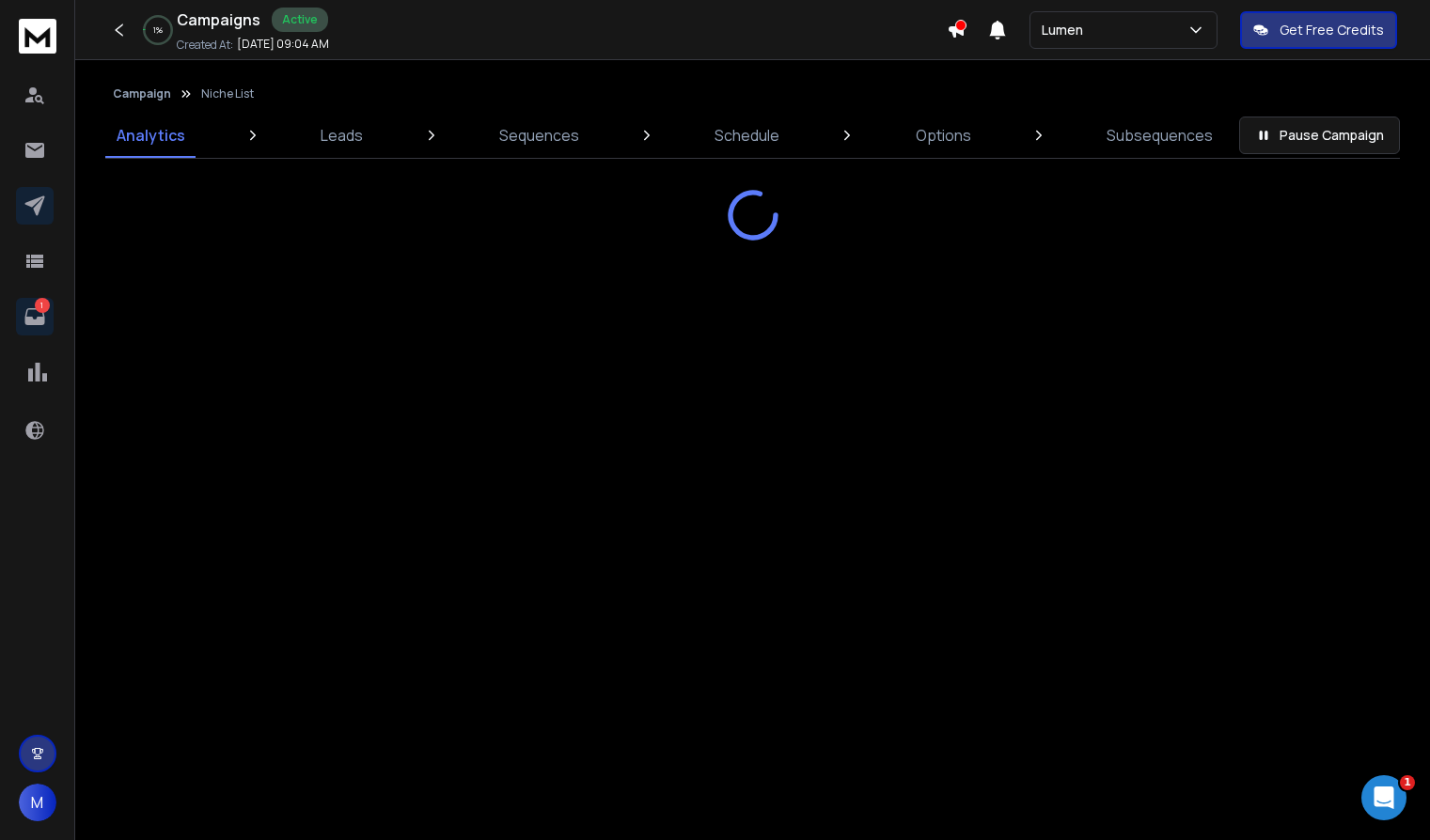
click at [35, 331] on link "1" at bounding box center [34, 316] width 37 height 37
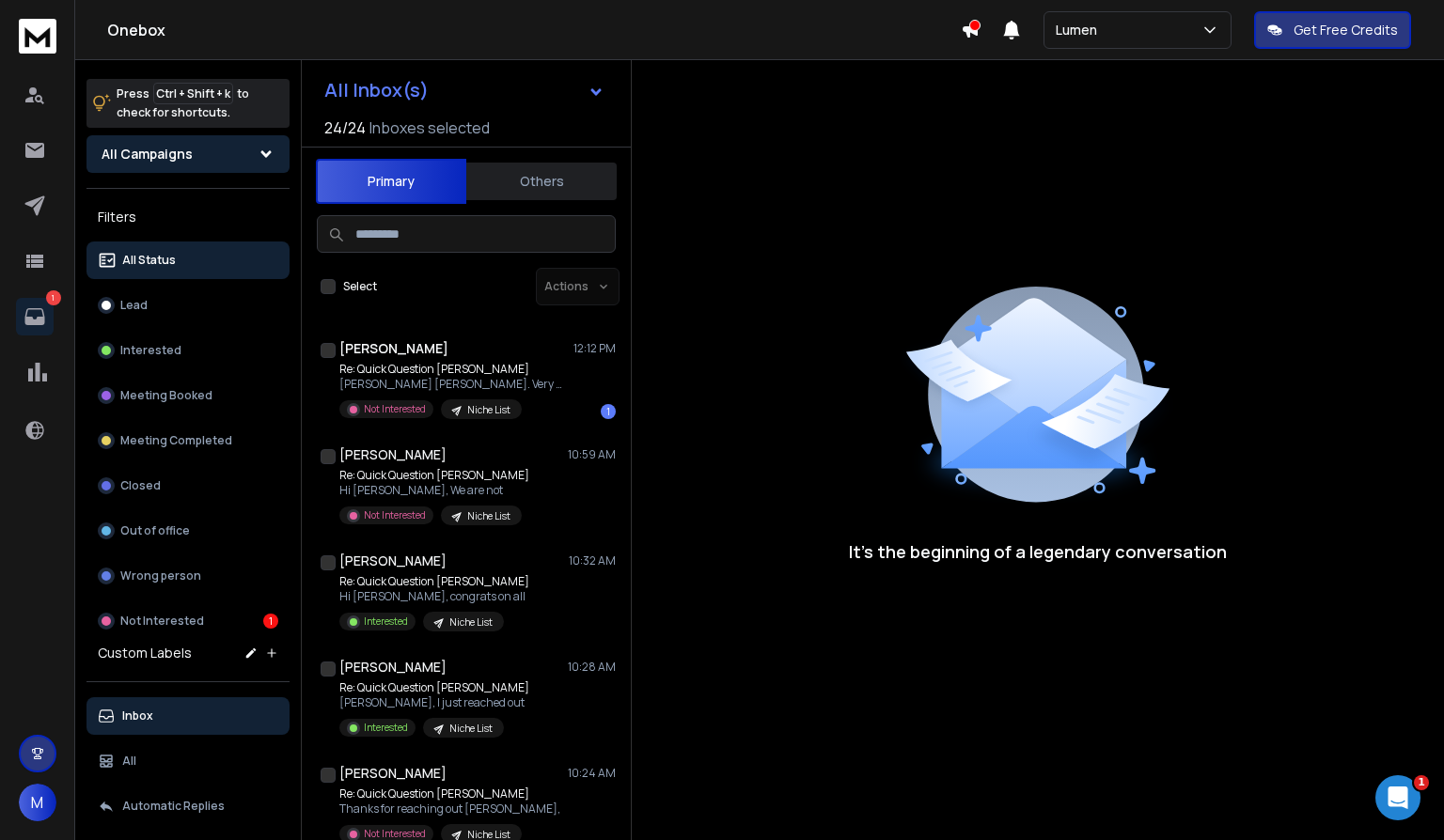
click at [260, 153] on icon at bounding box center [265, 153] width 11 height 7
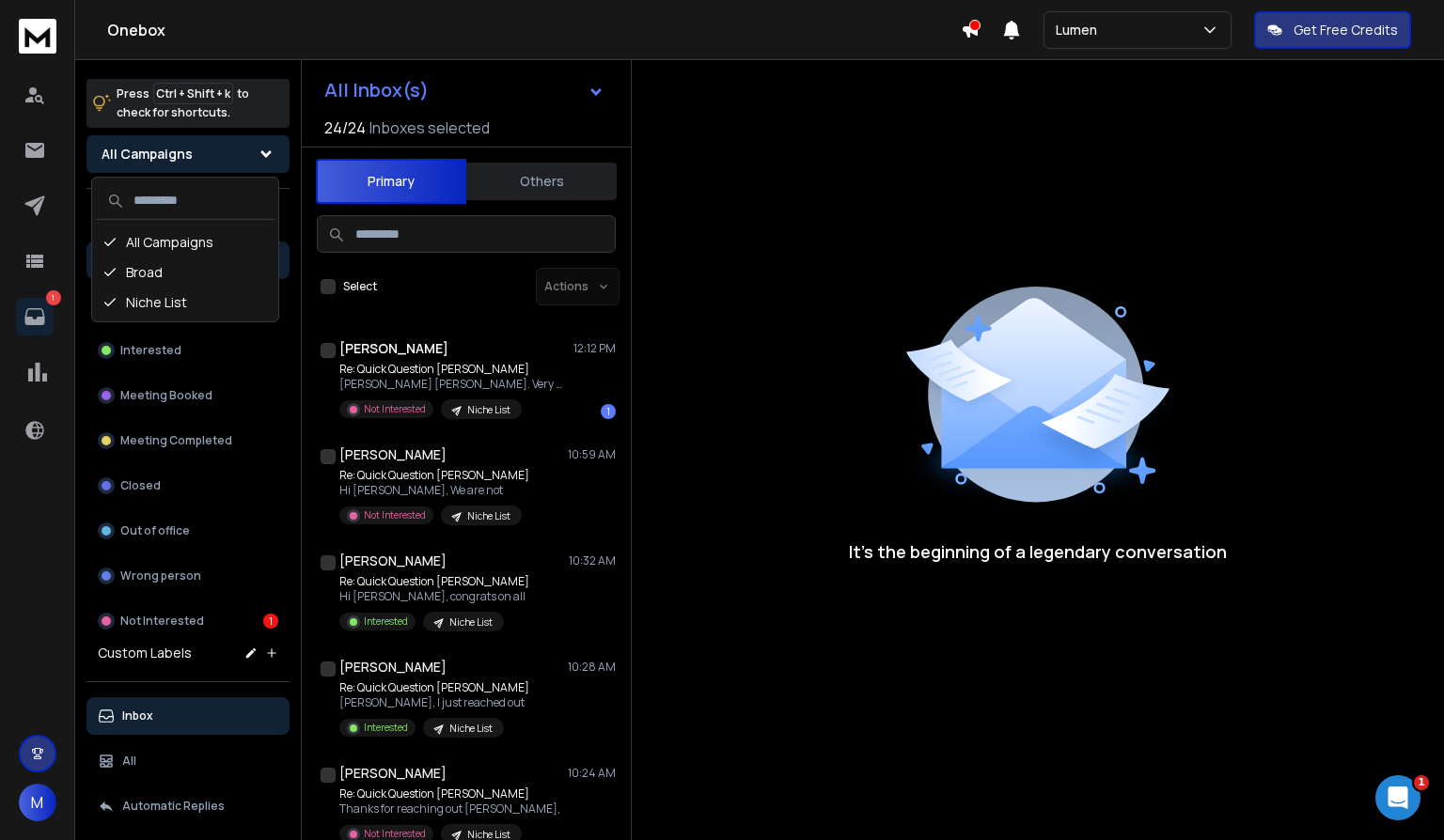
click at [260, 153] on icon at bounding box center [265, 153] width 11 height 7
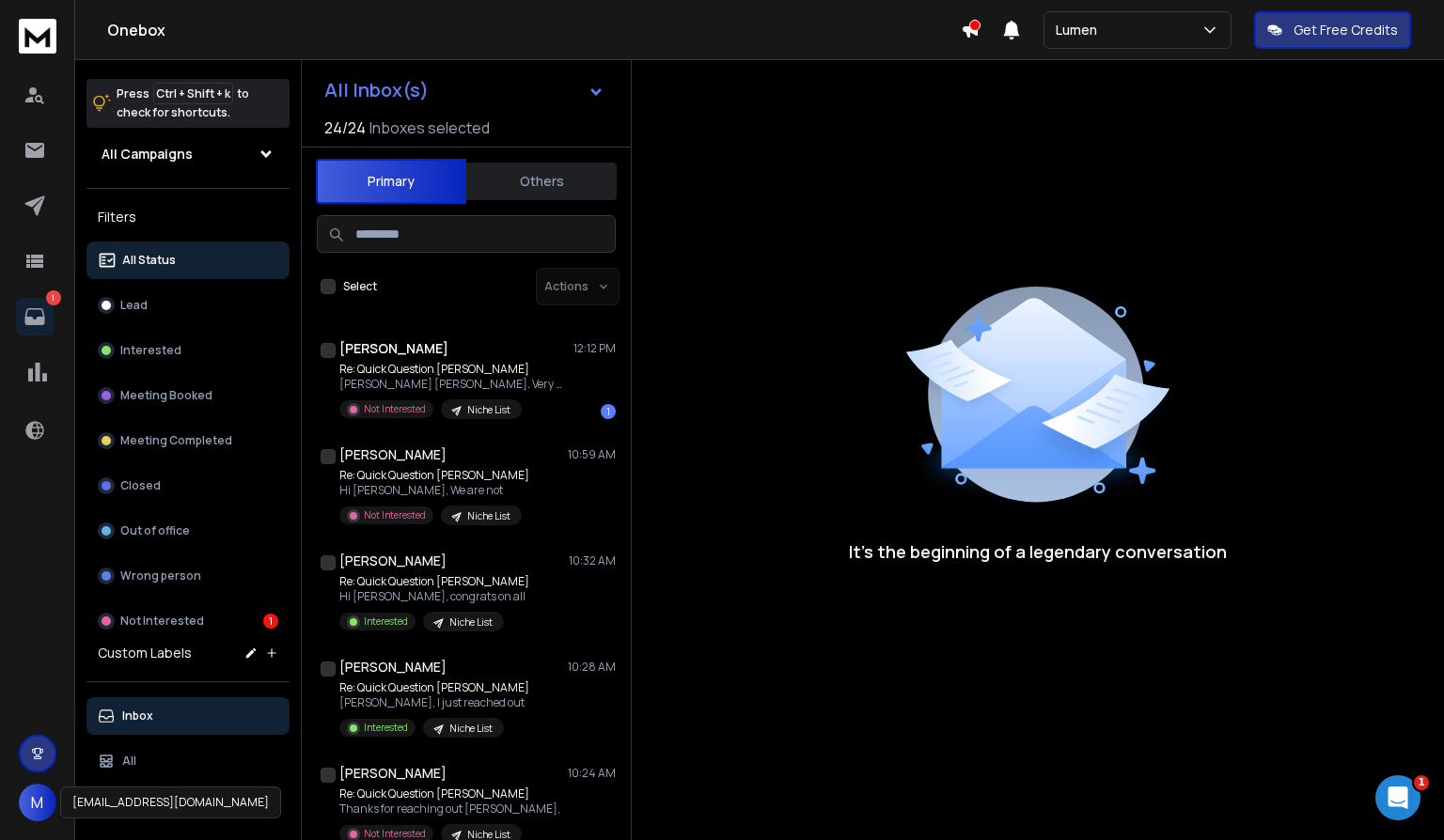
click at [40, 814] on span "M" at bounding box center [37, 802] width 37 height 37
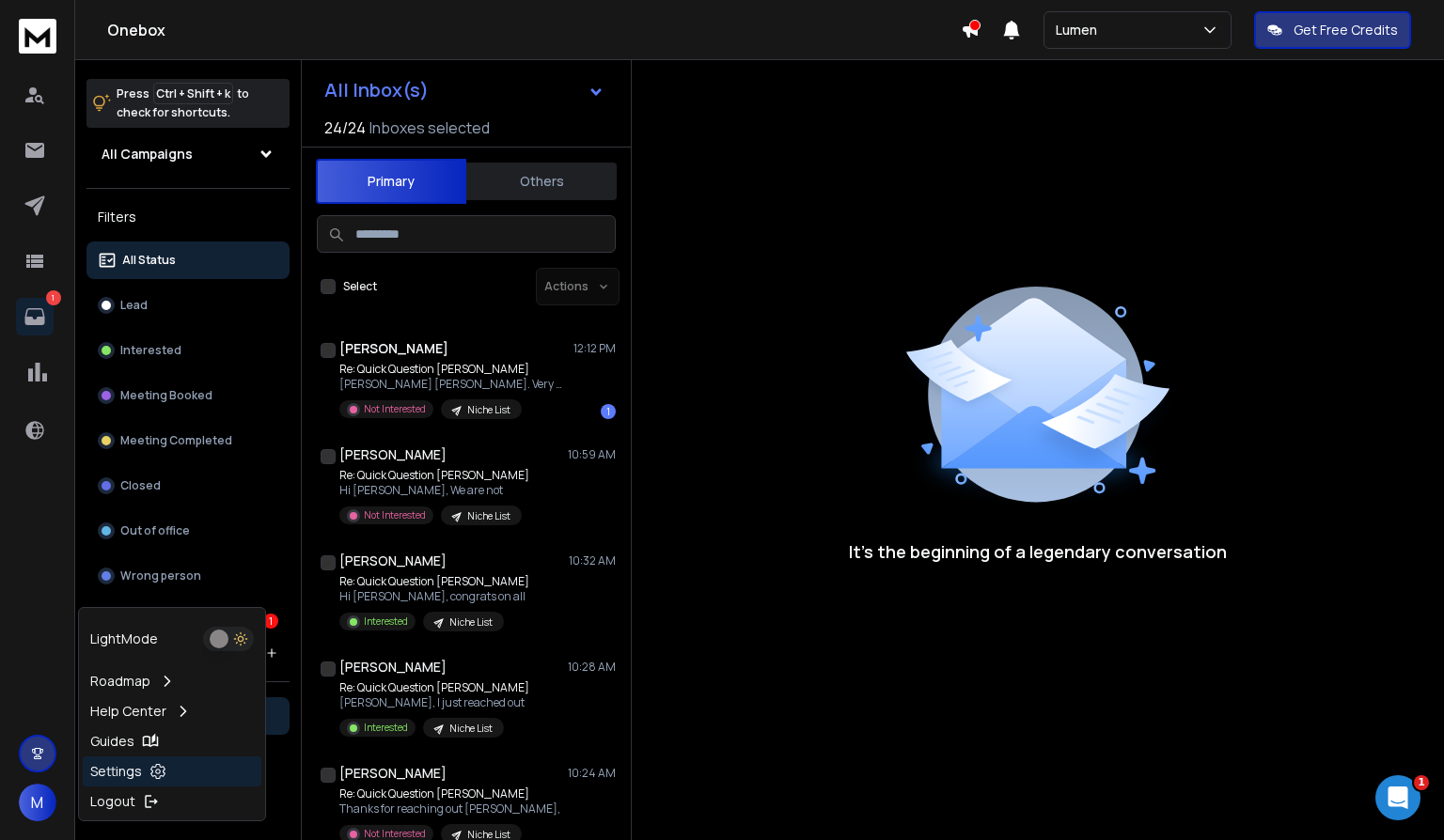
click at [131, 770] on p "Settings" at bounding box center [116, 772] width 52 height 19
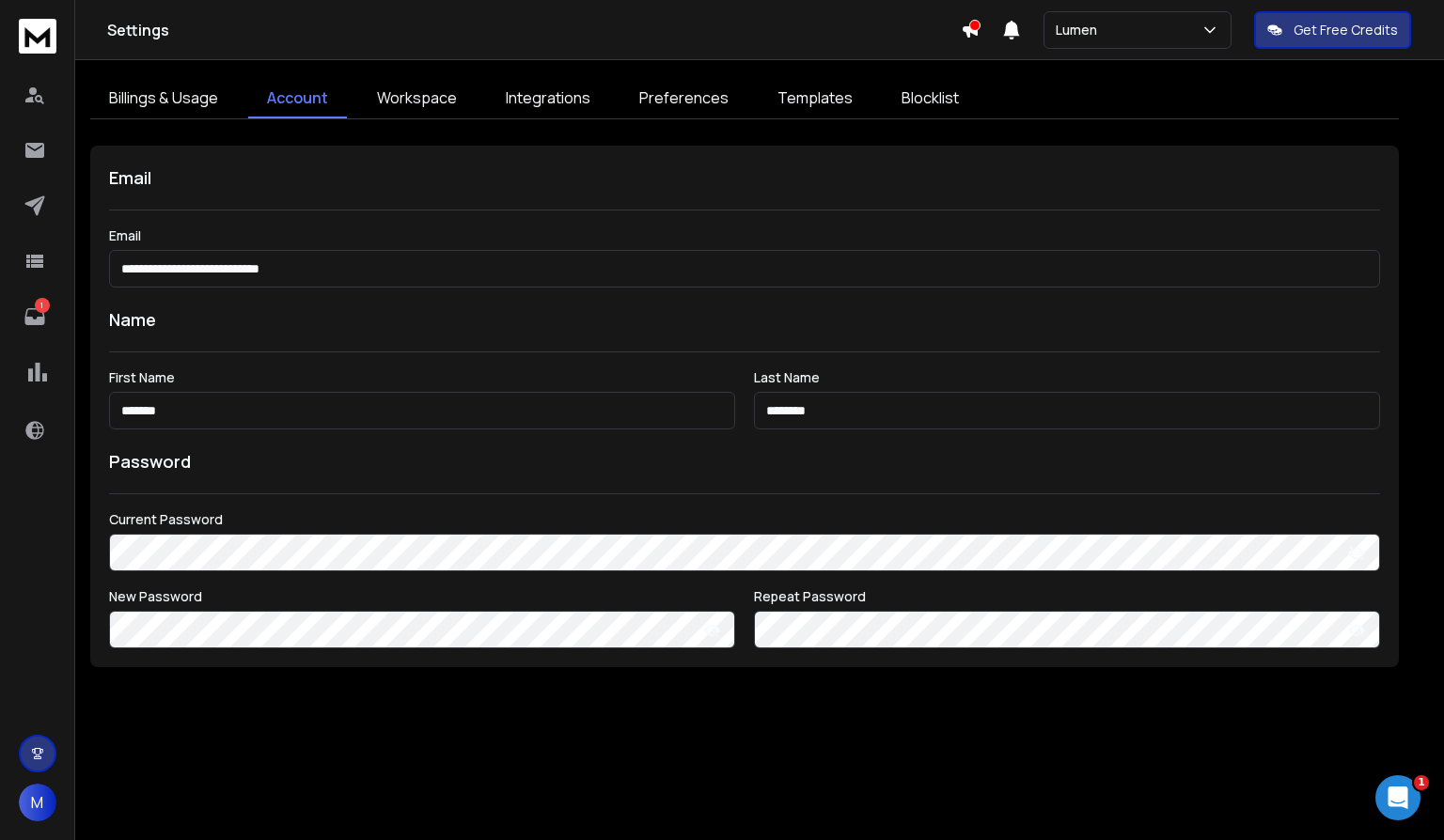
click at [929, 104] on link "Blocklist" at bounding box center [930, 99] width 95 height 39
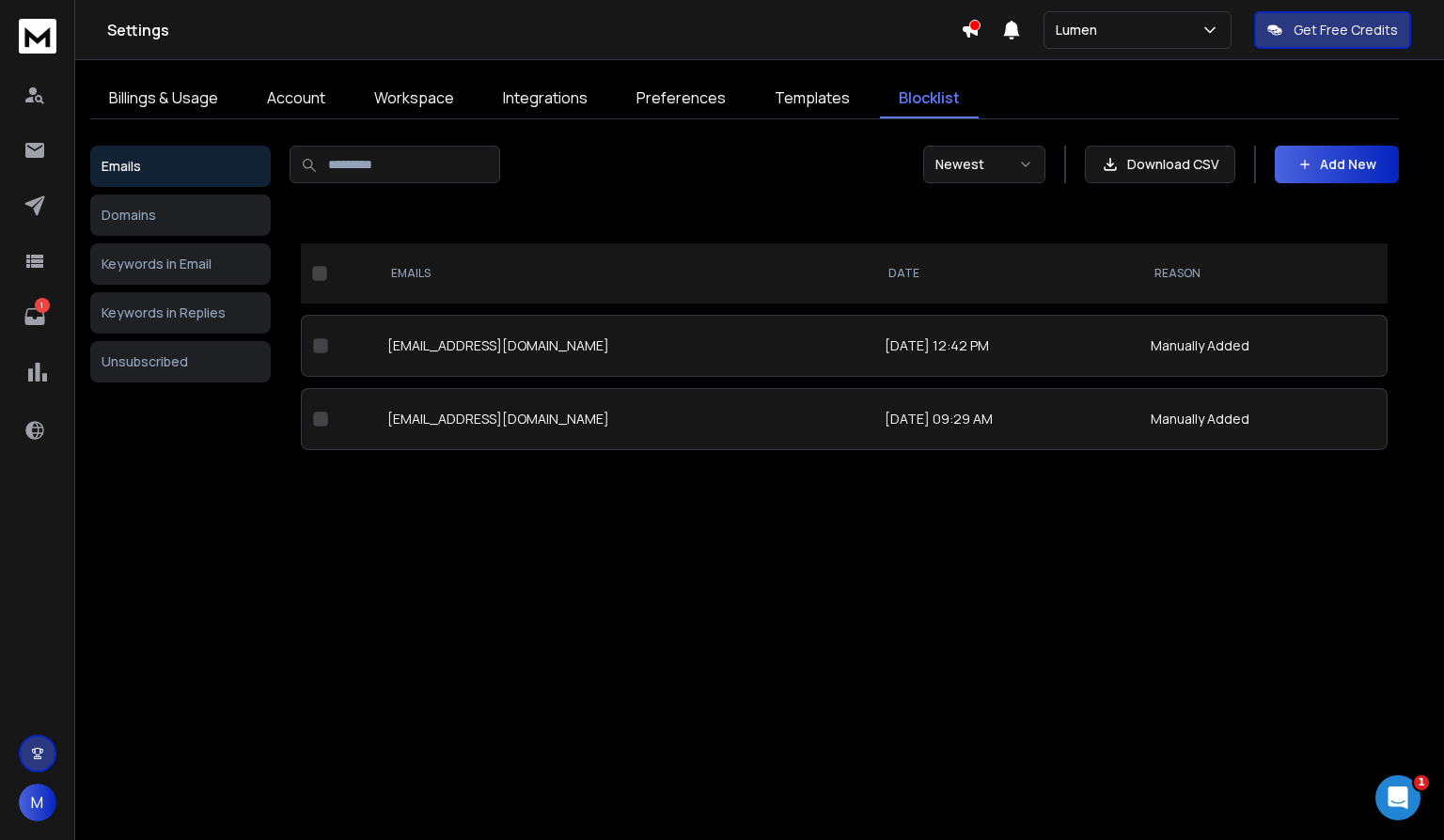
click at [1328, 145] on button "Add New" at bounding box center [1337, 164] width 124 height 37
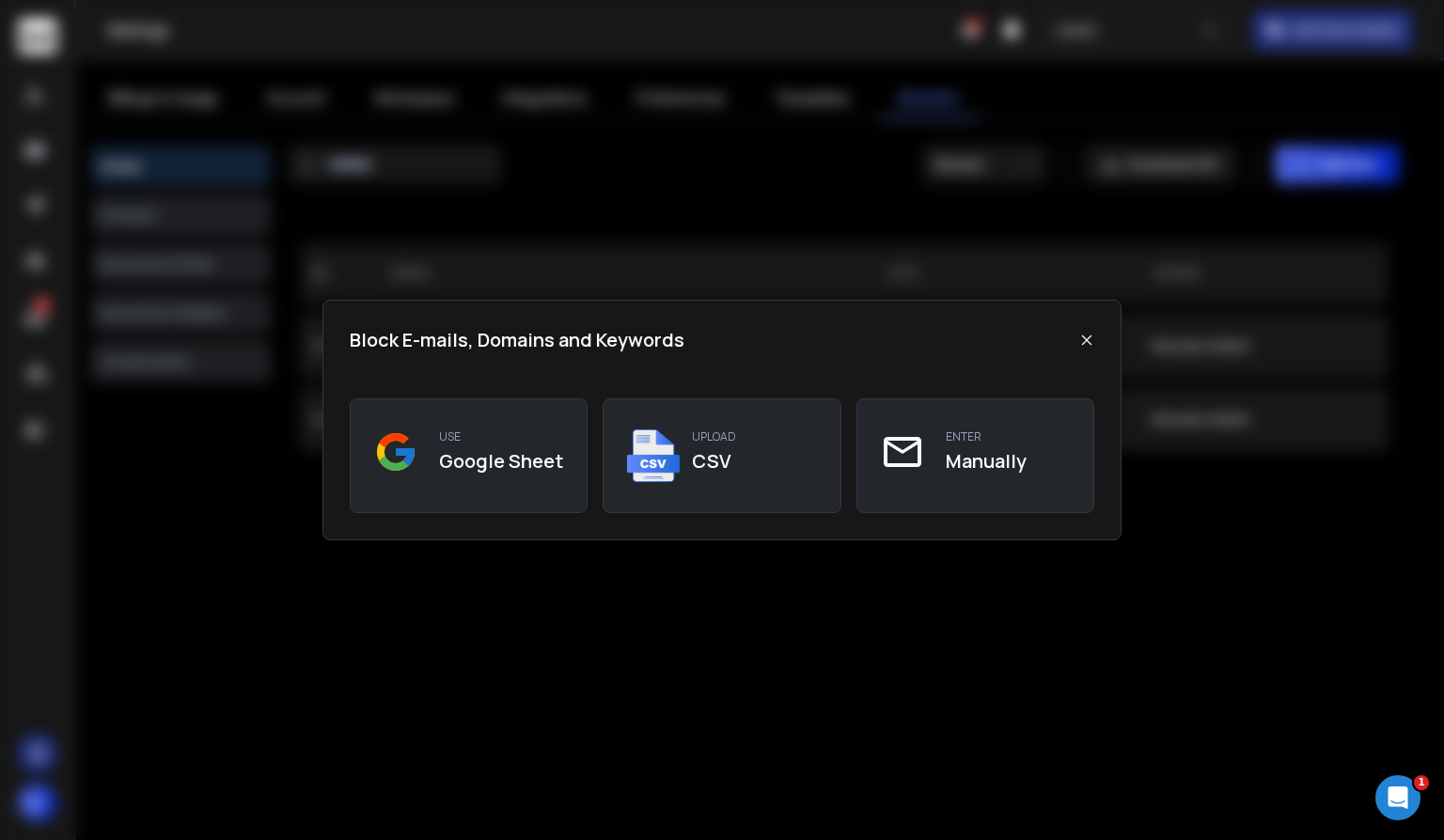
click at [939, 466] on div "enter Manually" at bounding box center [975, 456] width 238 height 115
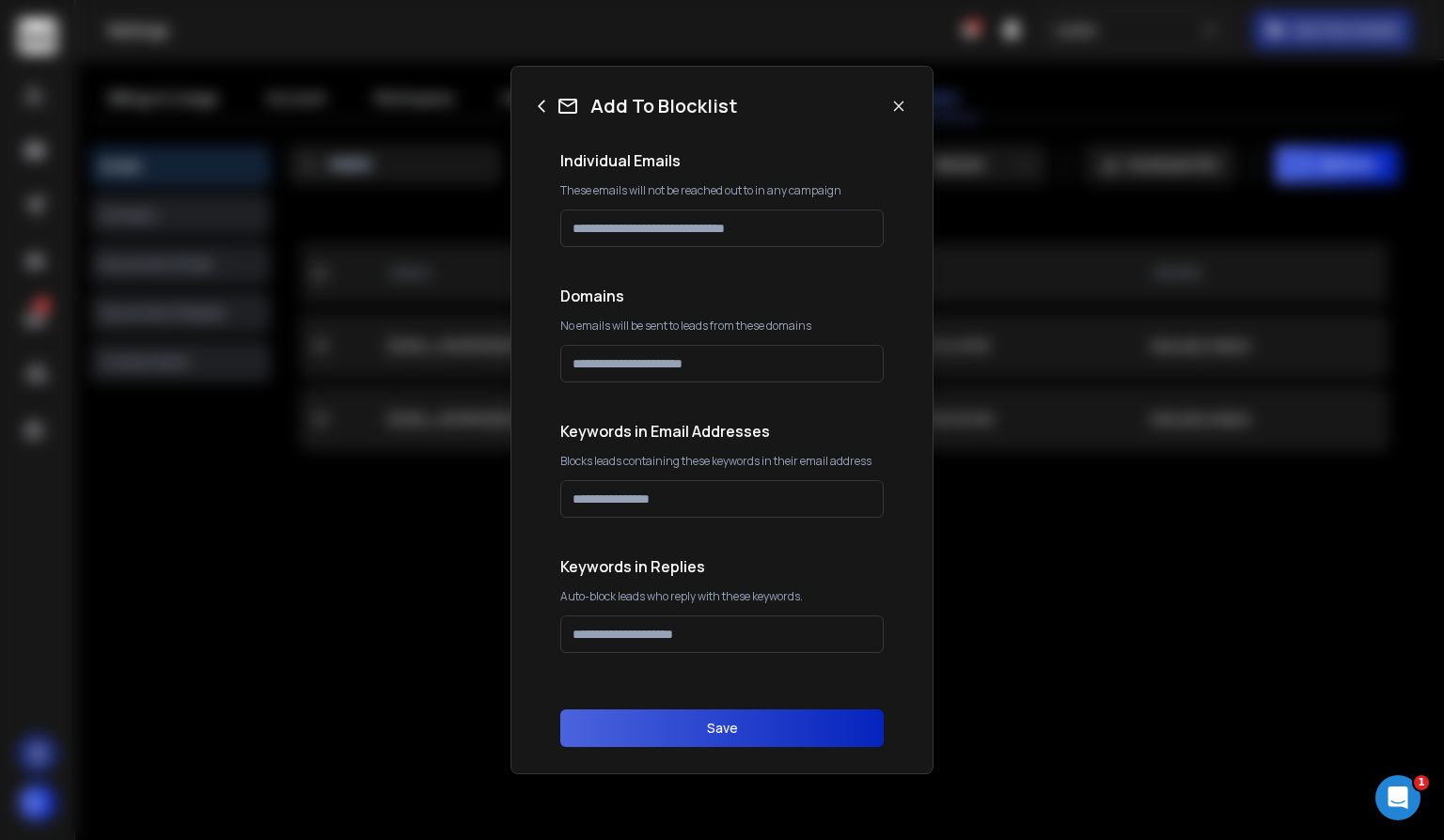
click at [671, 371] on input at bounding box center [722, 364] width 323 height 37
paste input "**********"
type input "**********"
click at [748, 720] on button "Save" at bounding box center [722, 728] width 323 height 37
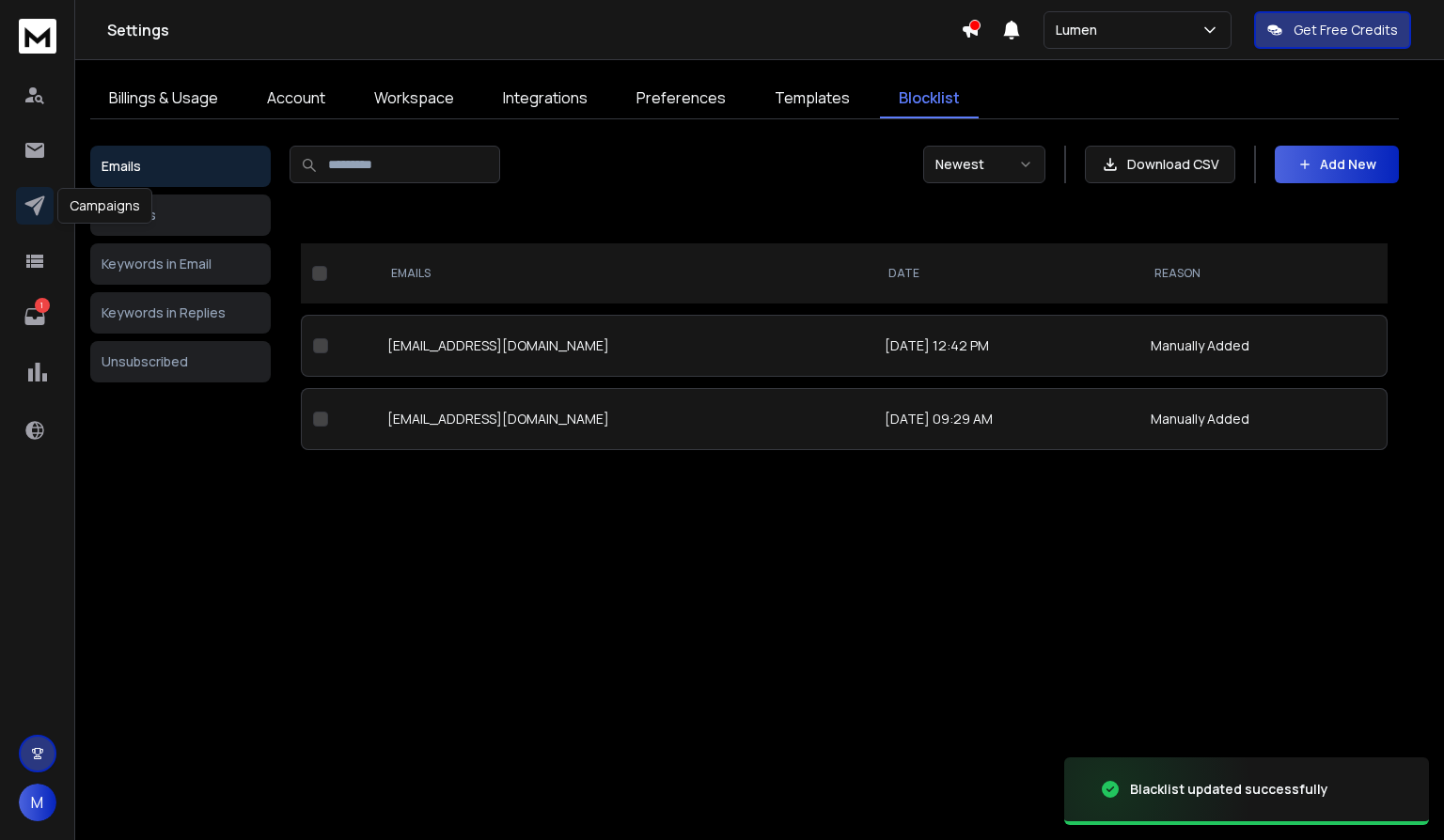
click at [39, 210] on icon at bounding box center [35, 206] width 23 height 23
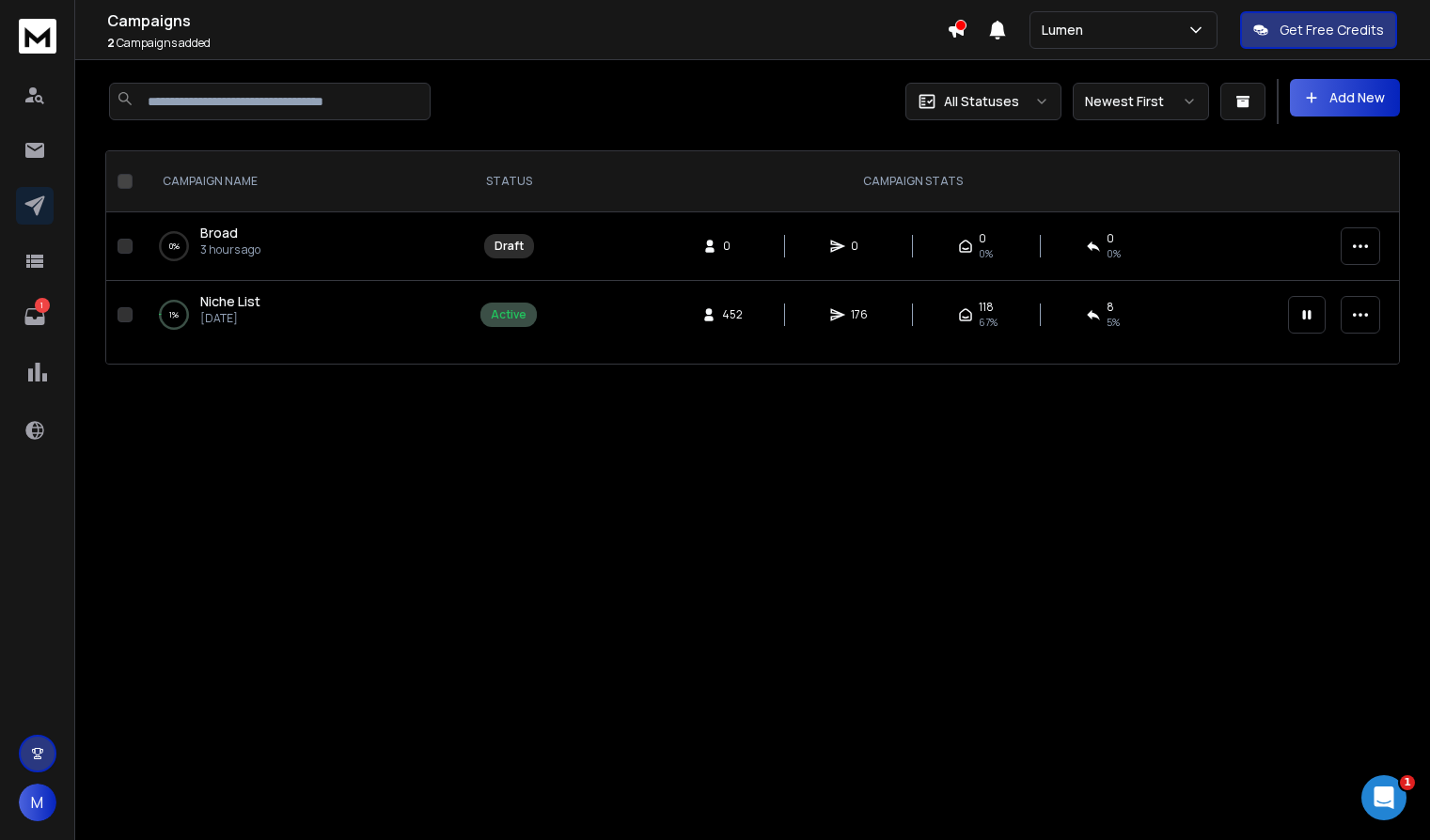
click at [261, 99] on input at bounding box center [270, 100] width 322 height 37
click at [240, 303] on span "Niche List" at bounding box center [230, 301] width 60 height 18
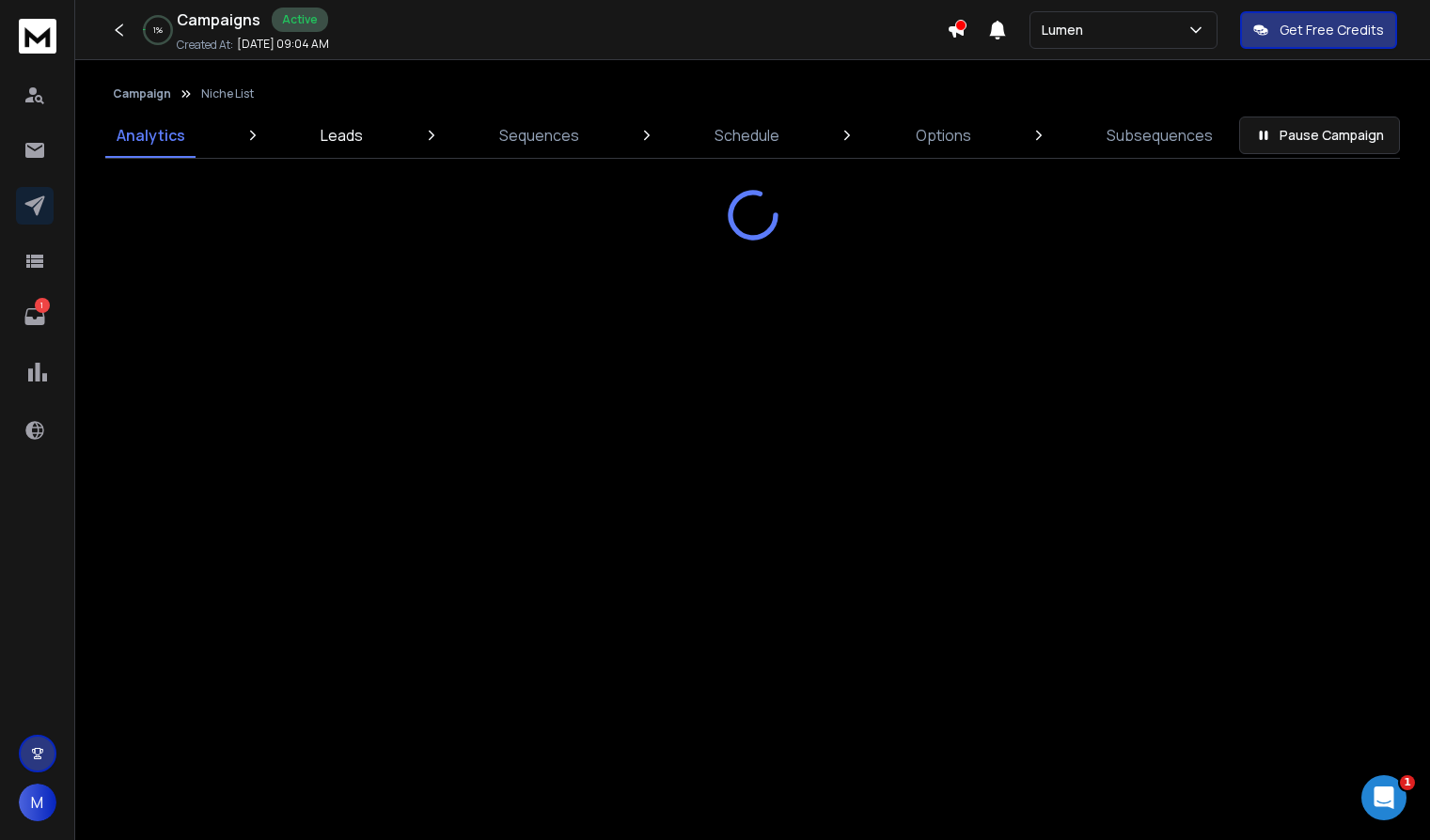
click at [331, 141] on p "Leads" at bounding box center [342, 136] width 42 height 23
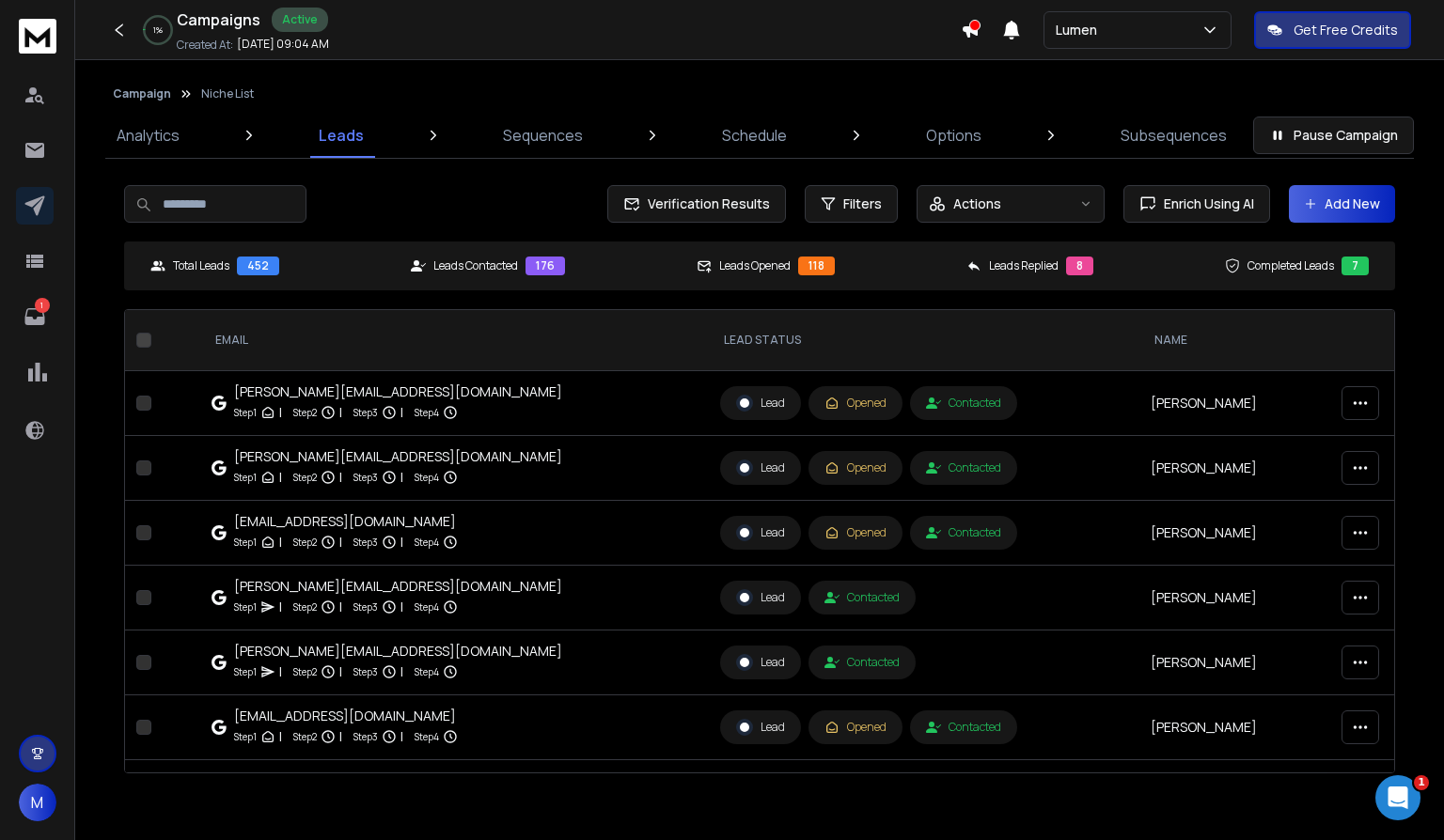
click at [280, 199] on input at bounding box center [215, 204] width 183 height 37
paste input "**********"
type input "**********"
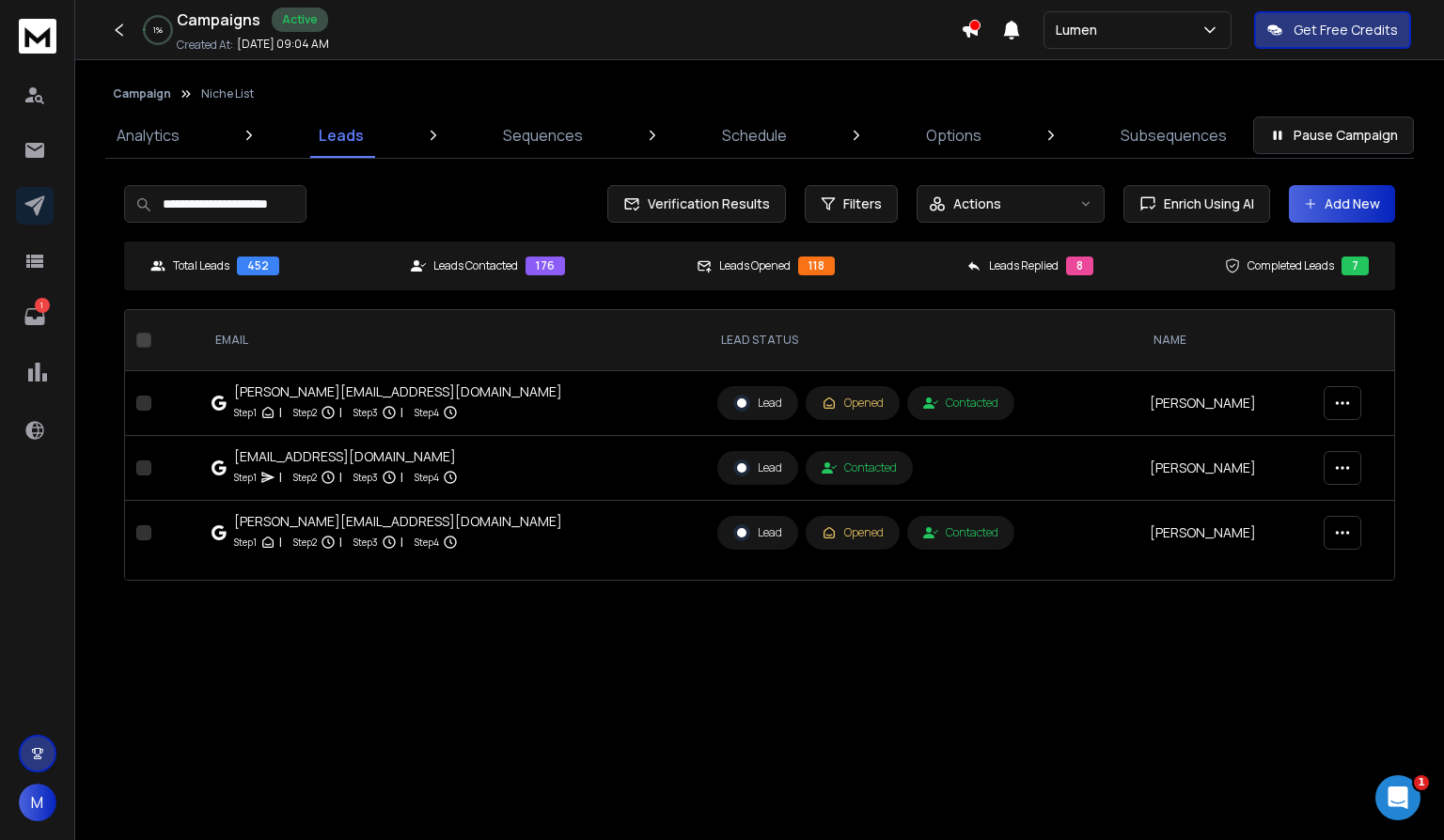
click at [1344, 405] on icon "button" at bounding box center [1343, 404] width 17 height 17
click at [1283, 502] on p "Block Lead" at bounding box center [1303, 504] width 67 height 19
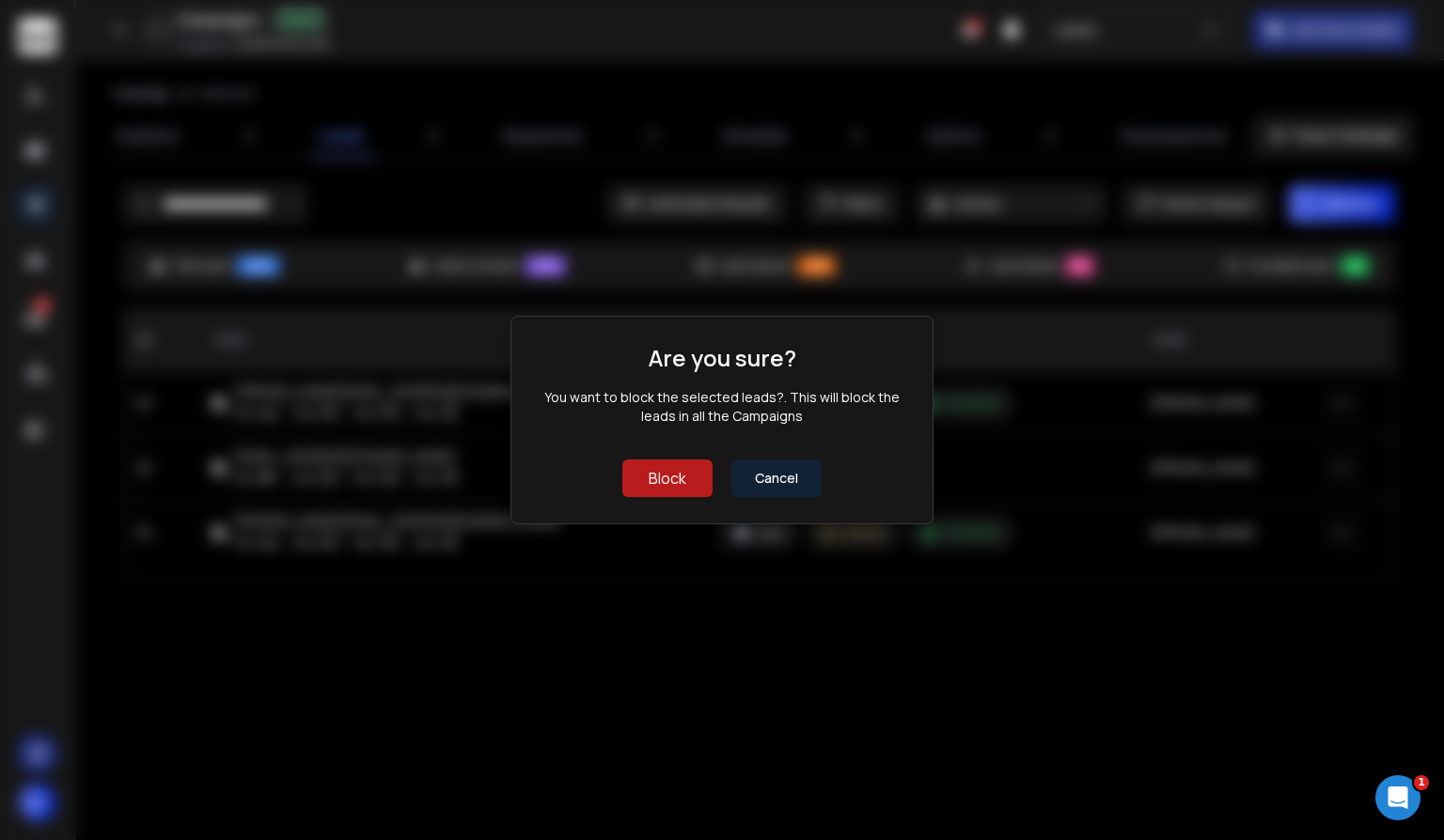
click at [679, 487] on button "Block" at bounding box center [667, 477] width 90 height 37
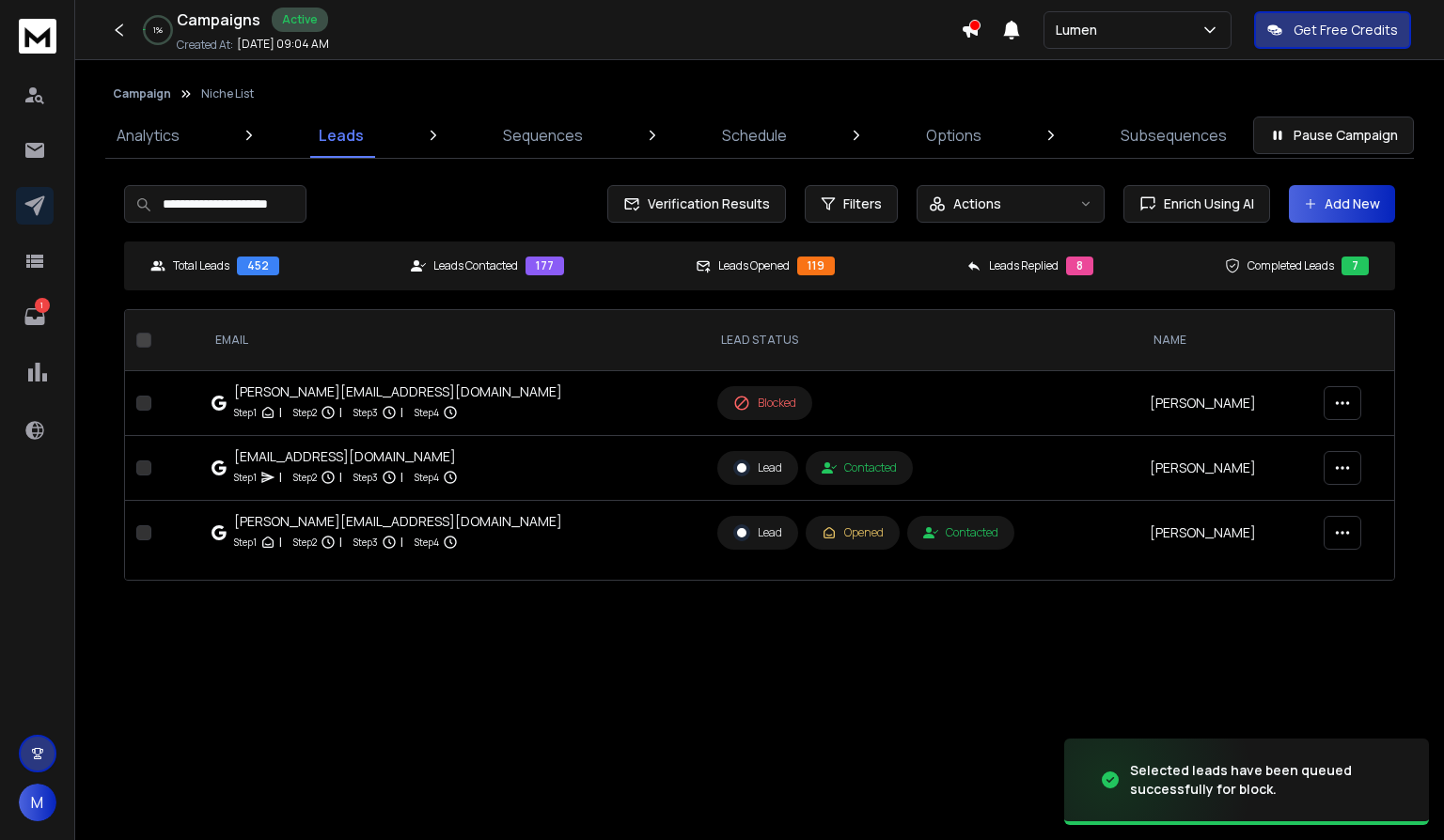
click at [1329, 442] on td at bounding box center [1353, 469] width 81 height 65
click at [1323, 474] on button "button" at bounding box center [1342, 468] width 37 height 33
click at [1280, 568] on p "Block Lead" at bounding box center [1303, 569] width 67 height 19
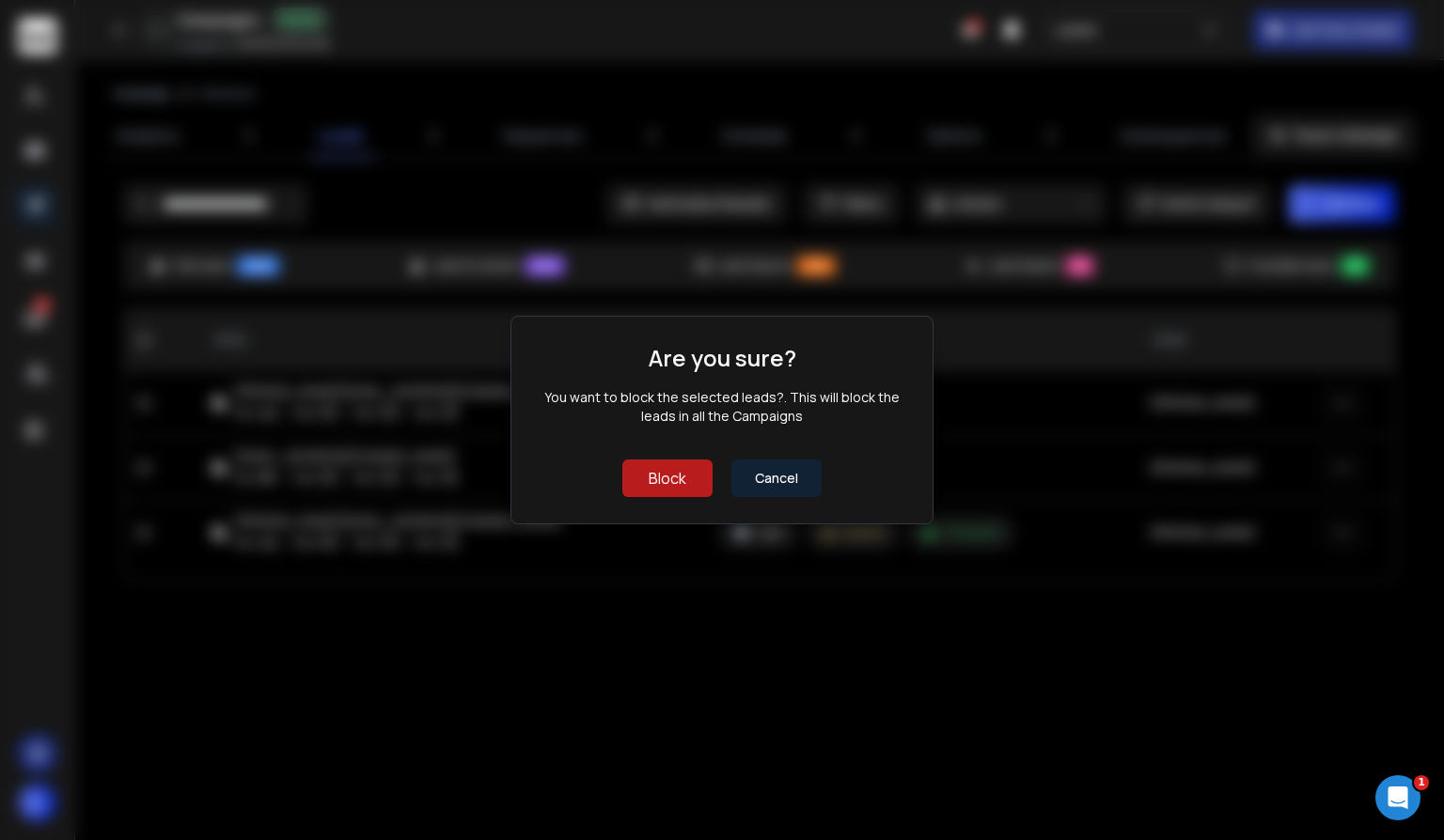
click at [692, 478] on button "Block" at bounding box center [667, 477] width 90 height 37
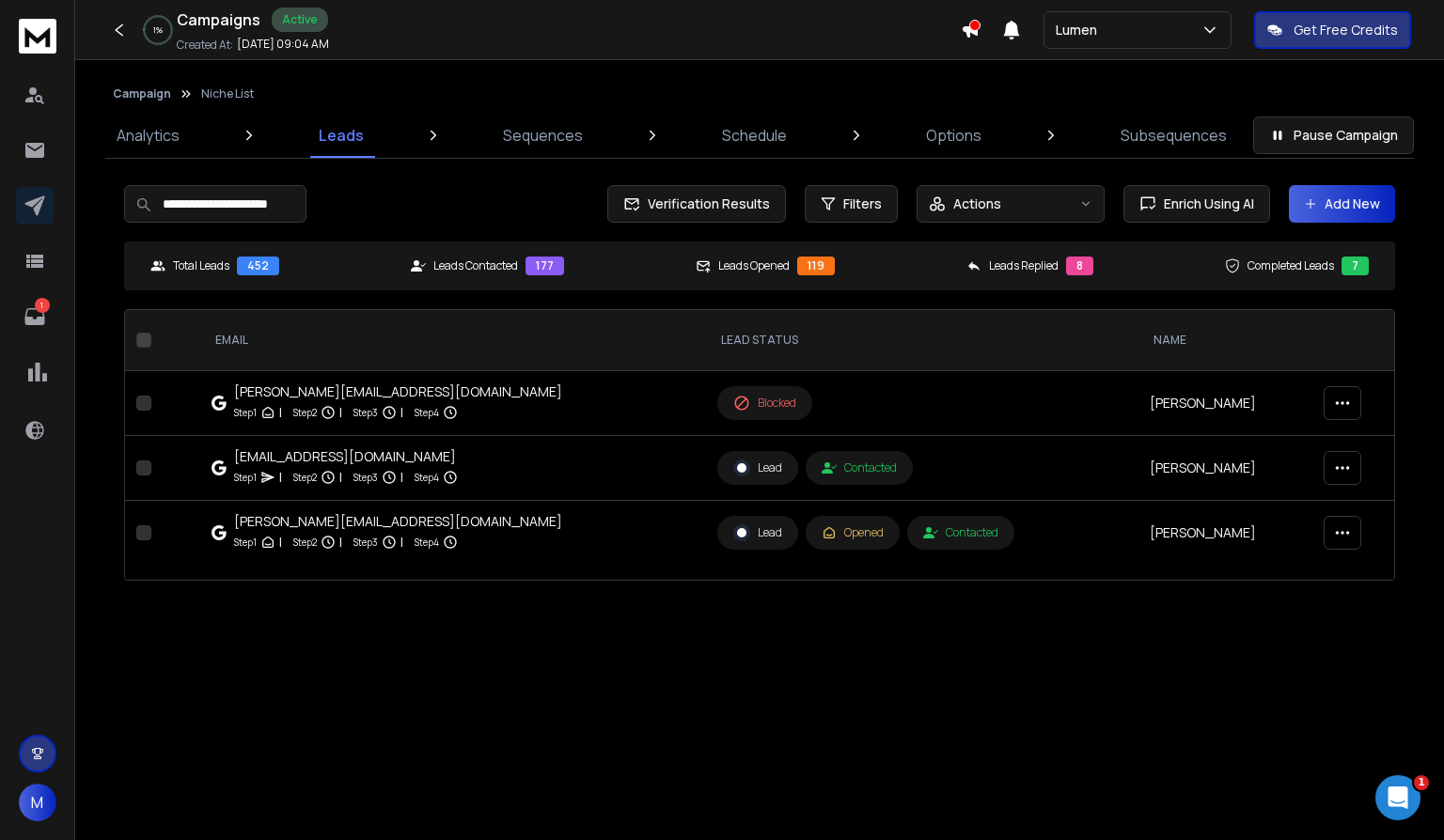
click at [1349, 532] on button "button" at bounding box center [1342, 532] width 37 height 33
click at [1293, 639] on p "Block Lead" at bounding box center [1303, 633] width 67 height 19
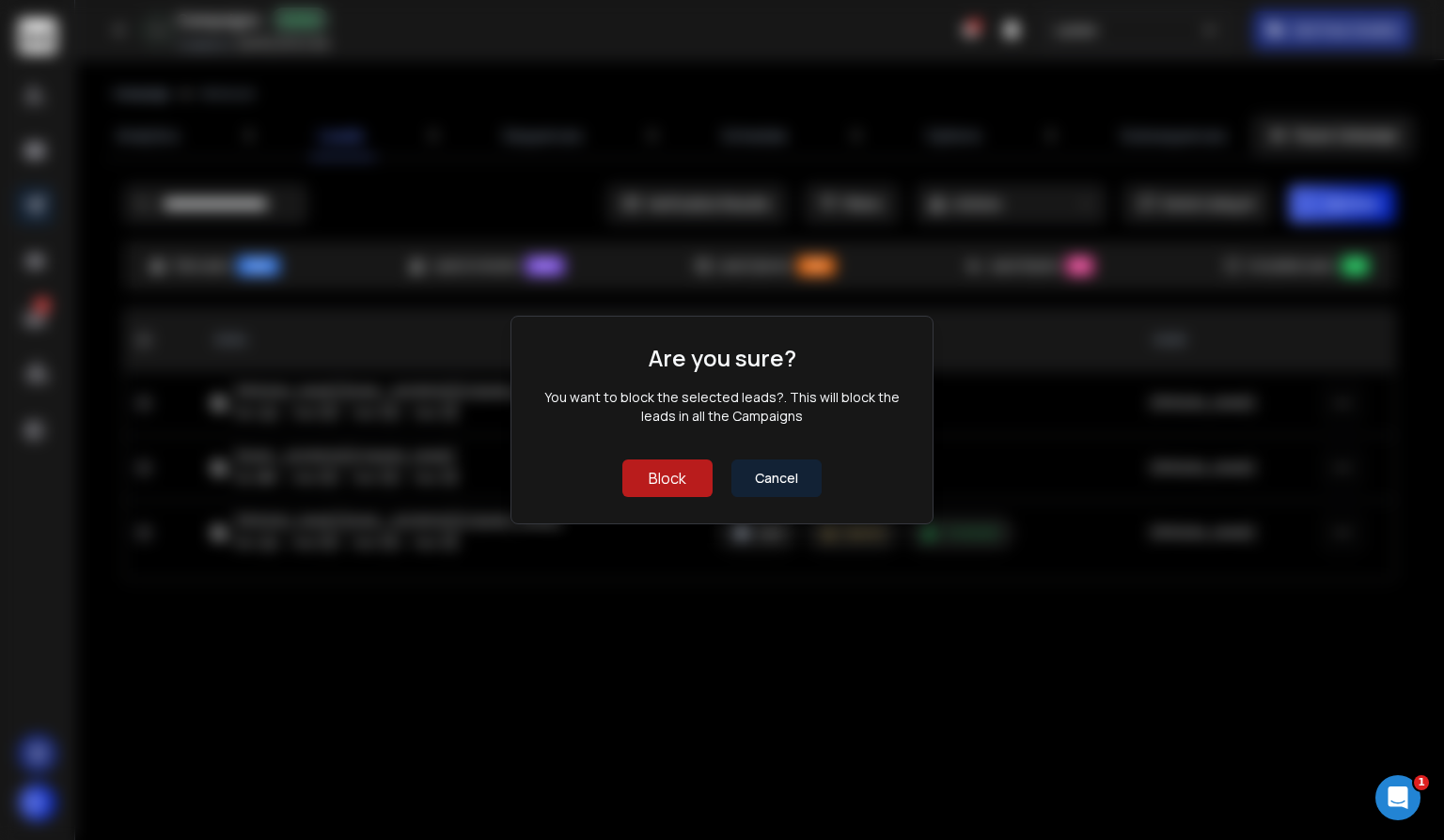
click at [653, 477] on button "Block" at bounding box center [667, 477] width 90 height 37
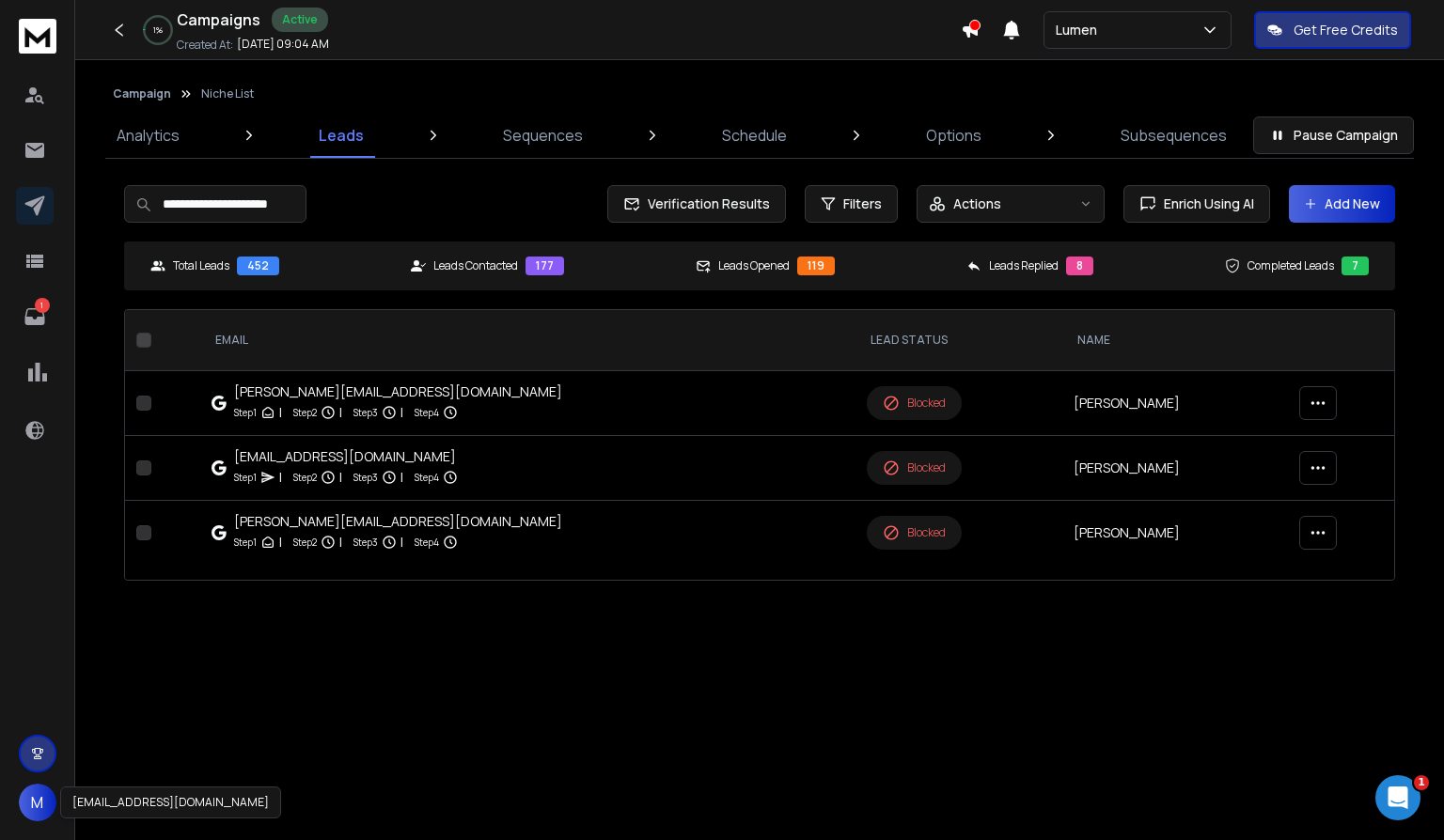
click at [38, 807] on span "M" at bounding box center [37, 802] width 37 height 37
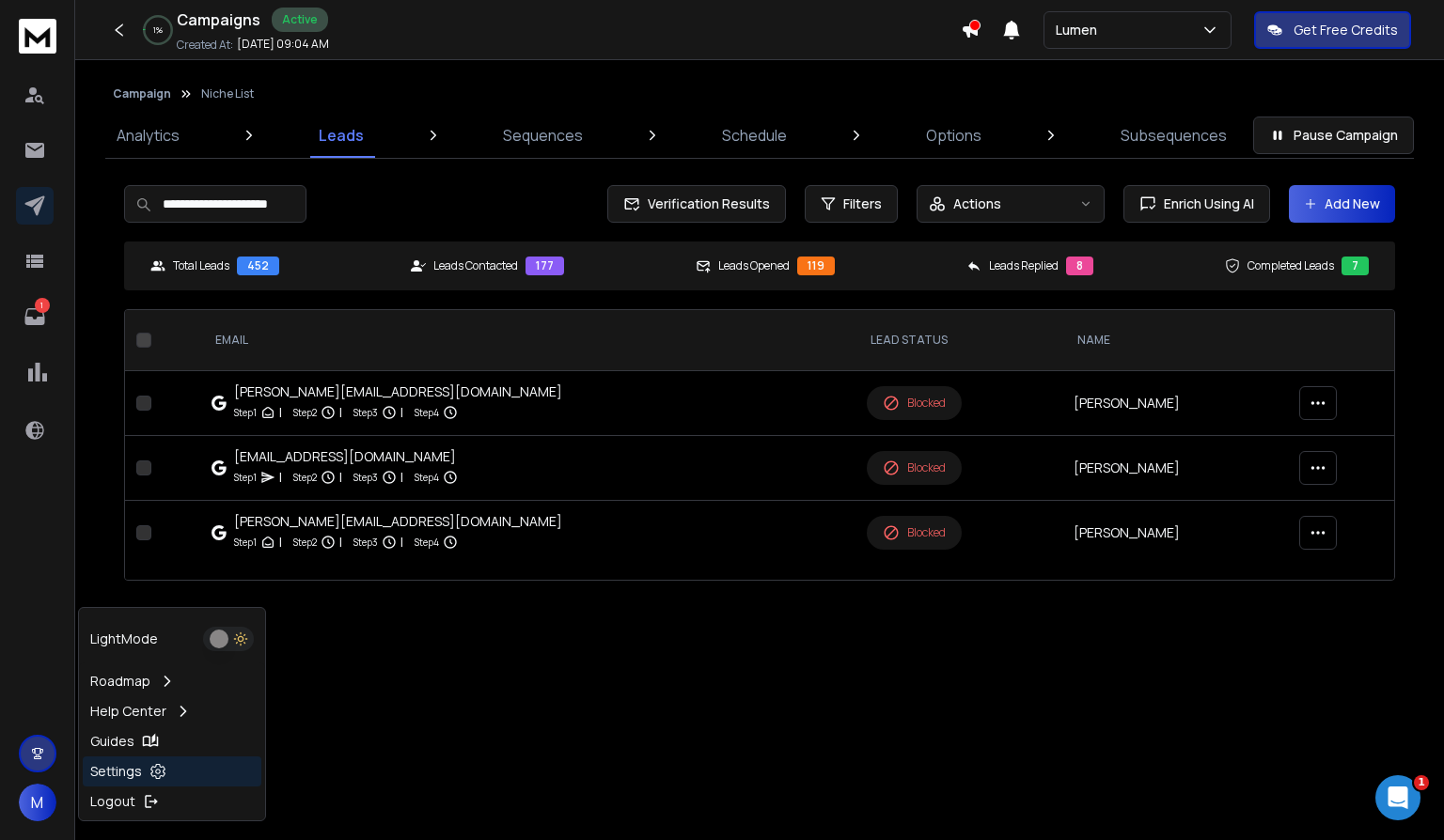
click at [221, 763] on div "Settings" at bounding box center [171, 771] width 179 height 30
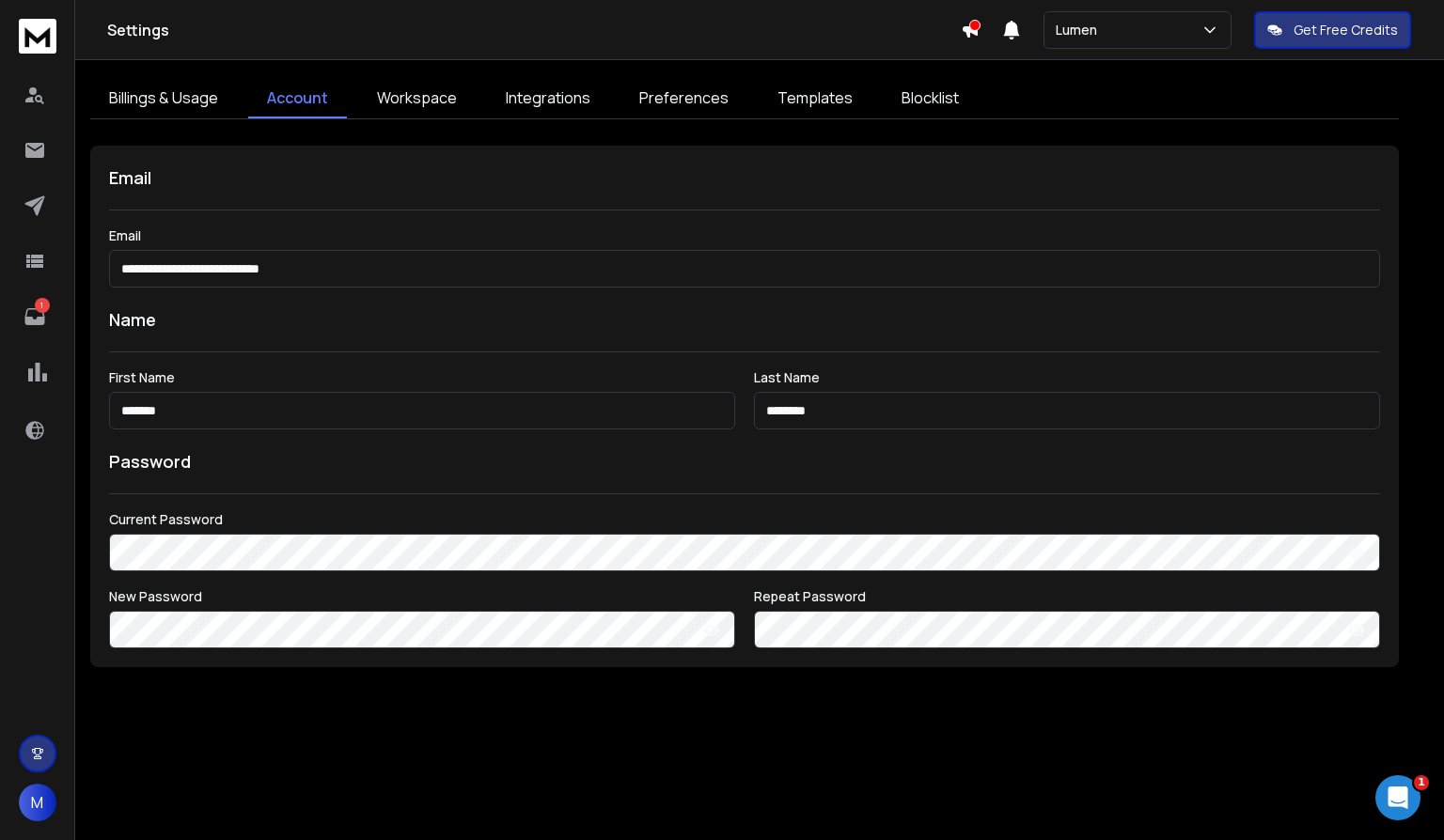
click at [957, 105] on link "Blocklist" at bounding box center [930, 99] width 95 height 39
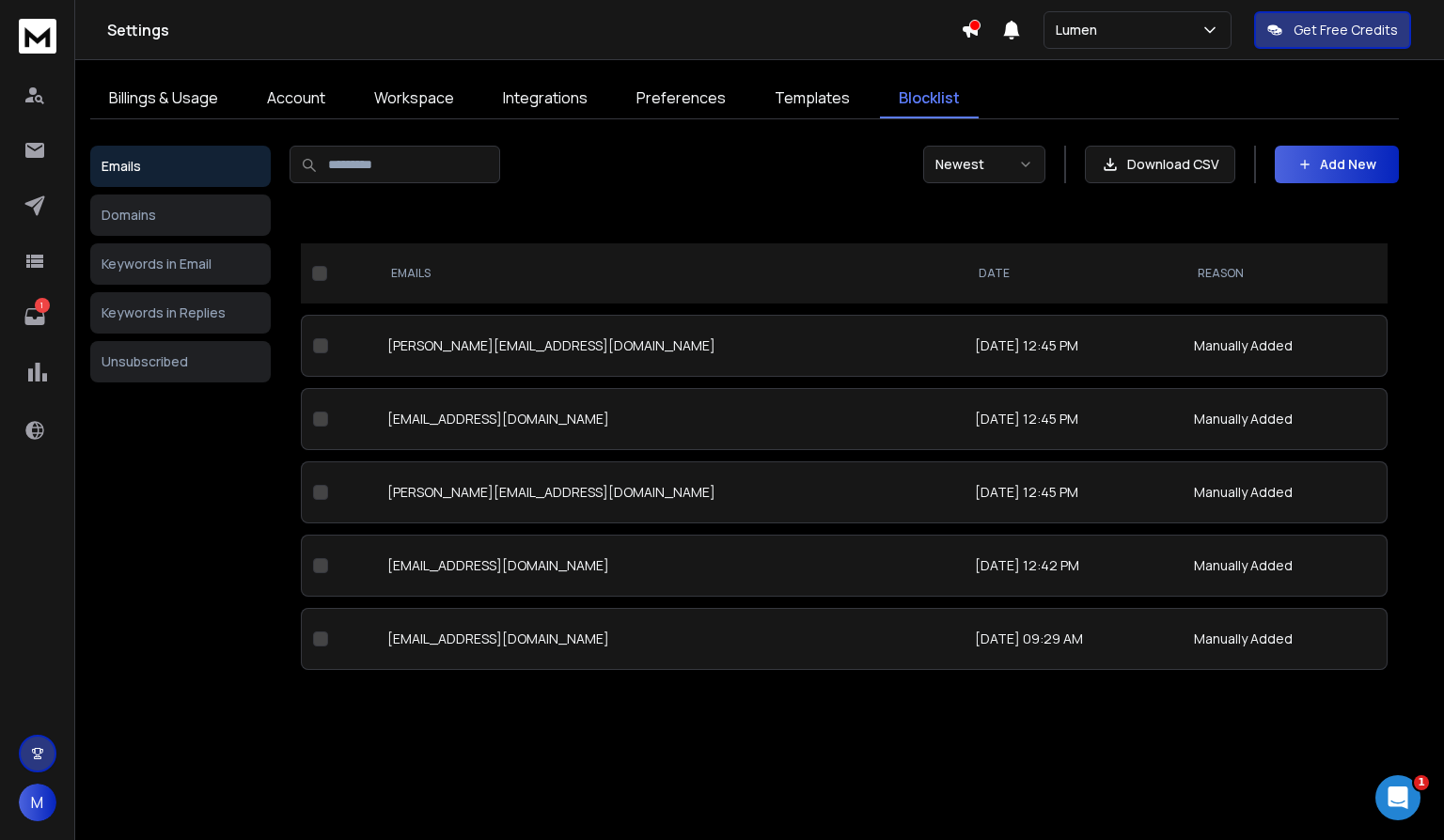
click at [1313, 170] on icon at bounding box center [1305, 165] width 15 height 15
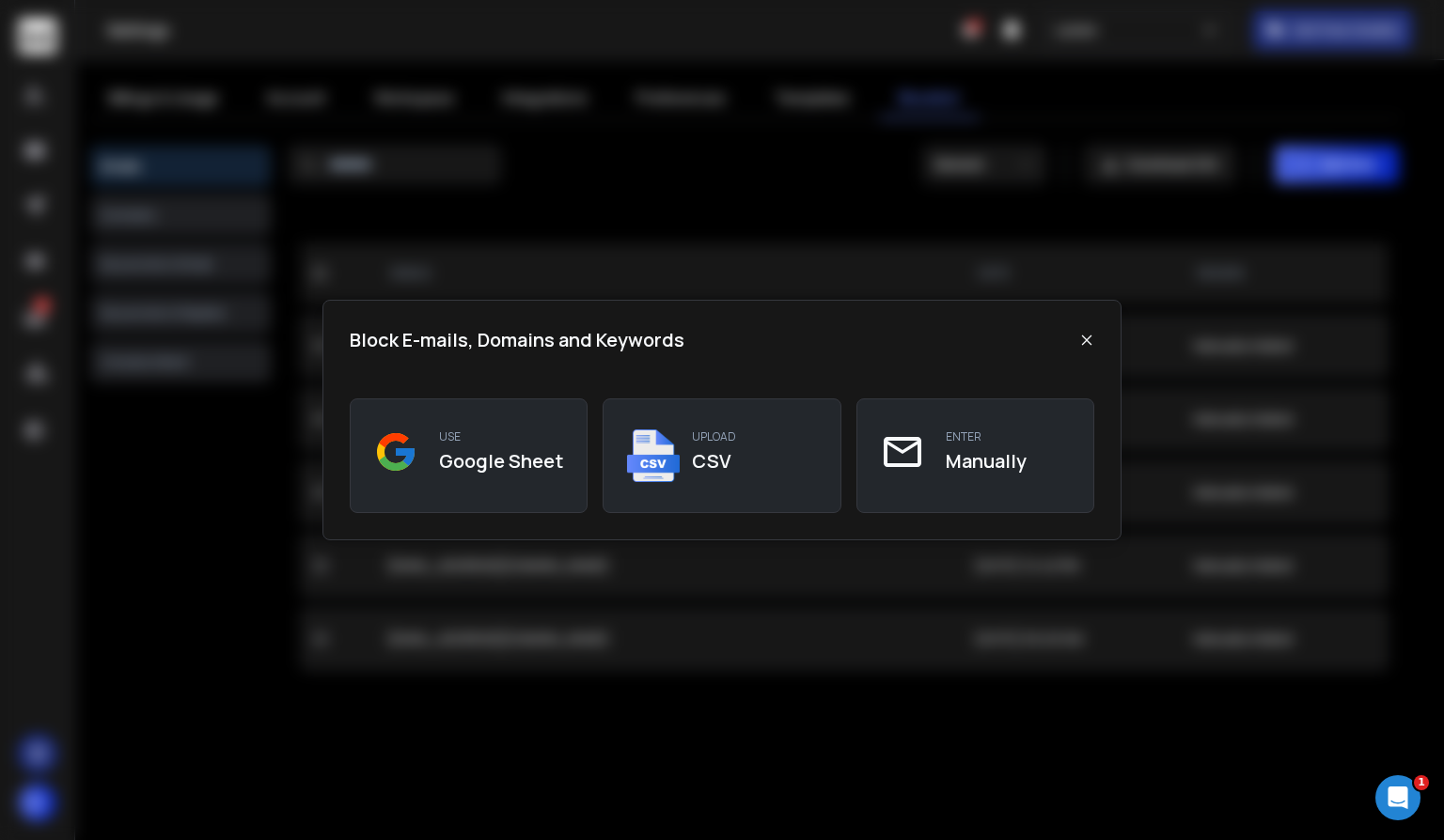
click at [936, 457] on div "enter Manually" at bounding box center [975, 456] width 238 height 115
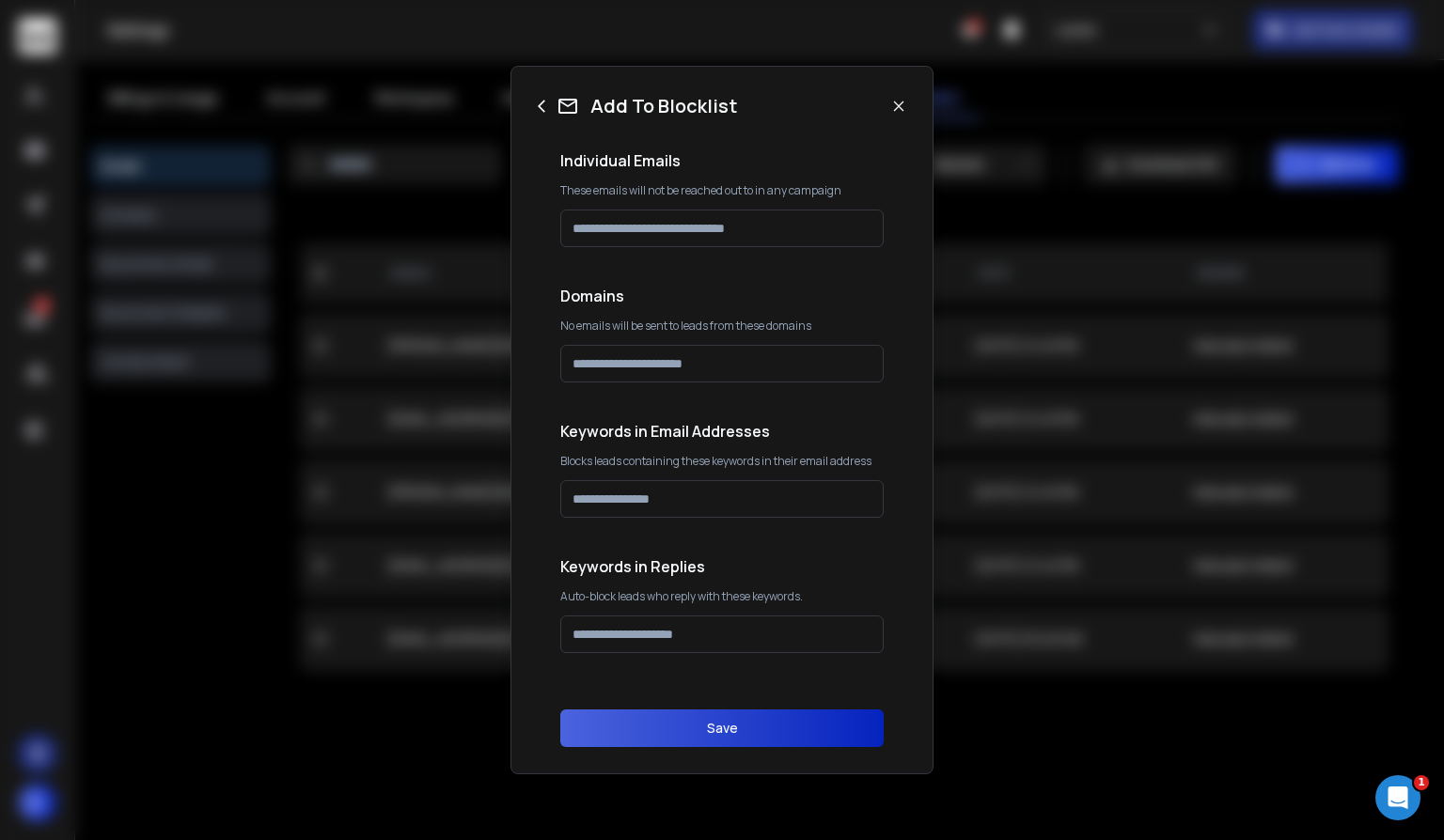
click at [695, 363] on input at bounding box center [722, 364] width 323 height 37
paste input "**********"
drag, startPoint x: 583, startPoint y: 368, endPoint x: 486, endPoint y: 377, distance: 97.4
click at [494, 376] on div "**********" at bounding box center [722, 420] width 1444 height 746
type input "**********"
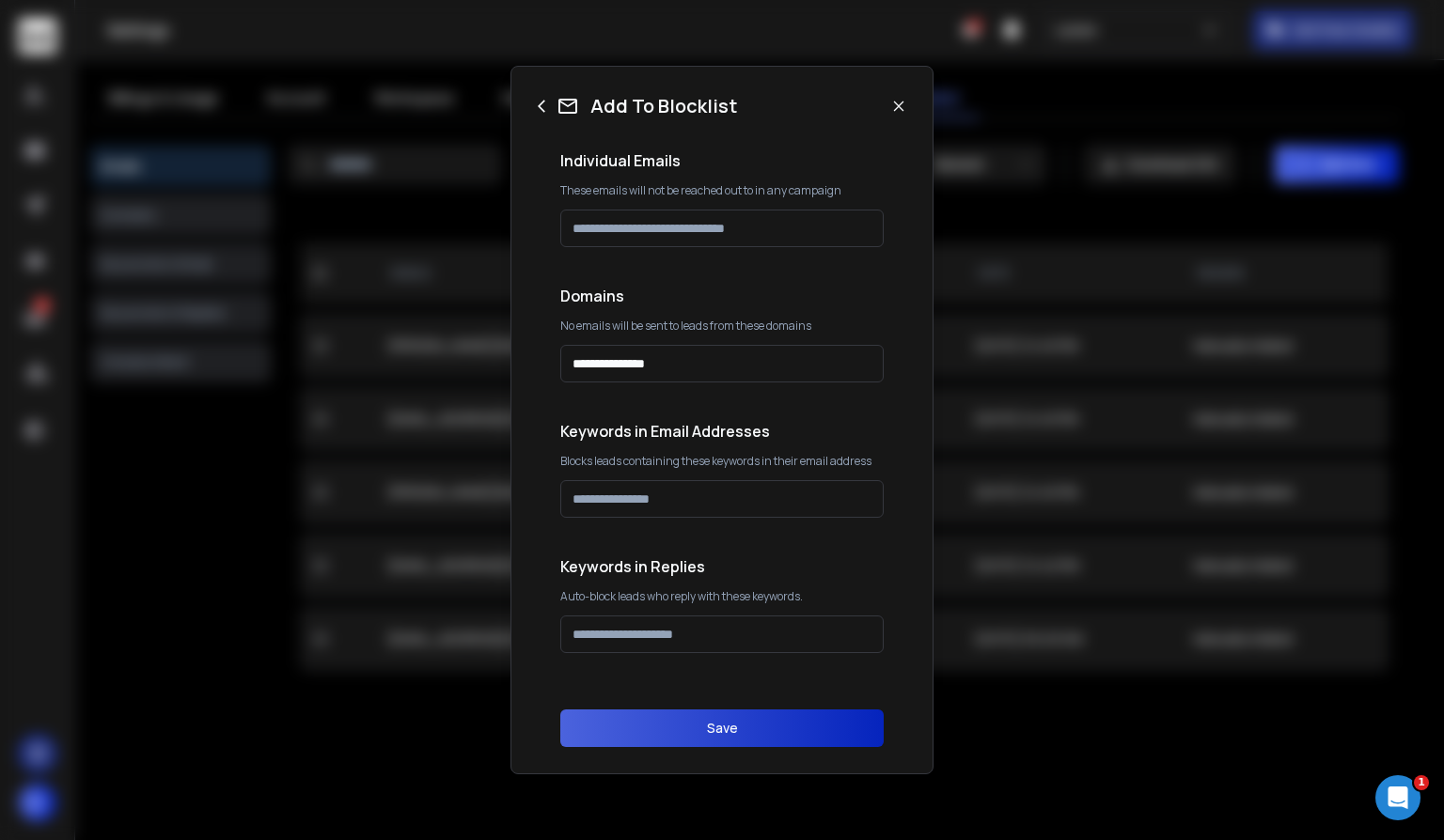
click at [689, 708] on div "**********" at bounding box center [722, 448] width 368 height 598
click at [690, 717] on button "Save" at bounding box center [722, 728] width 323 height 37
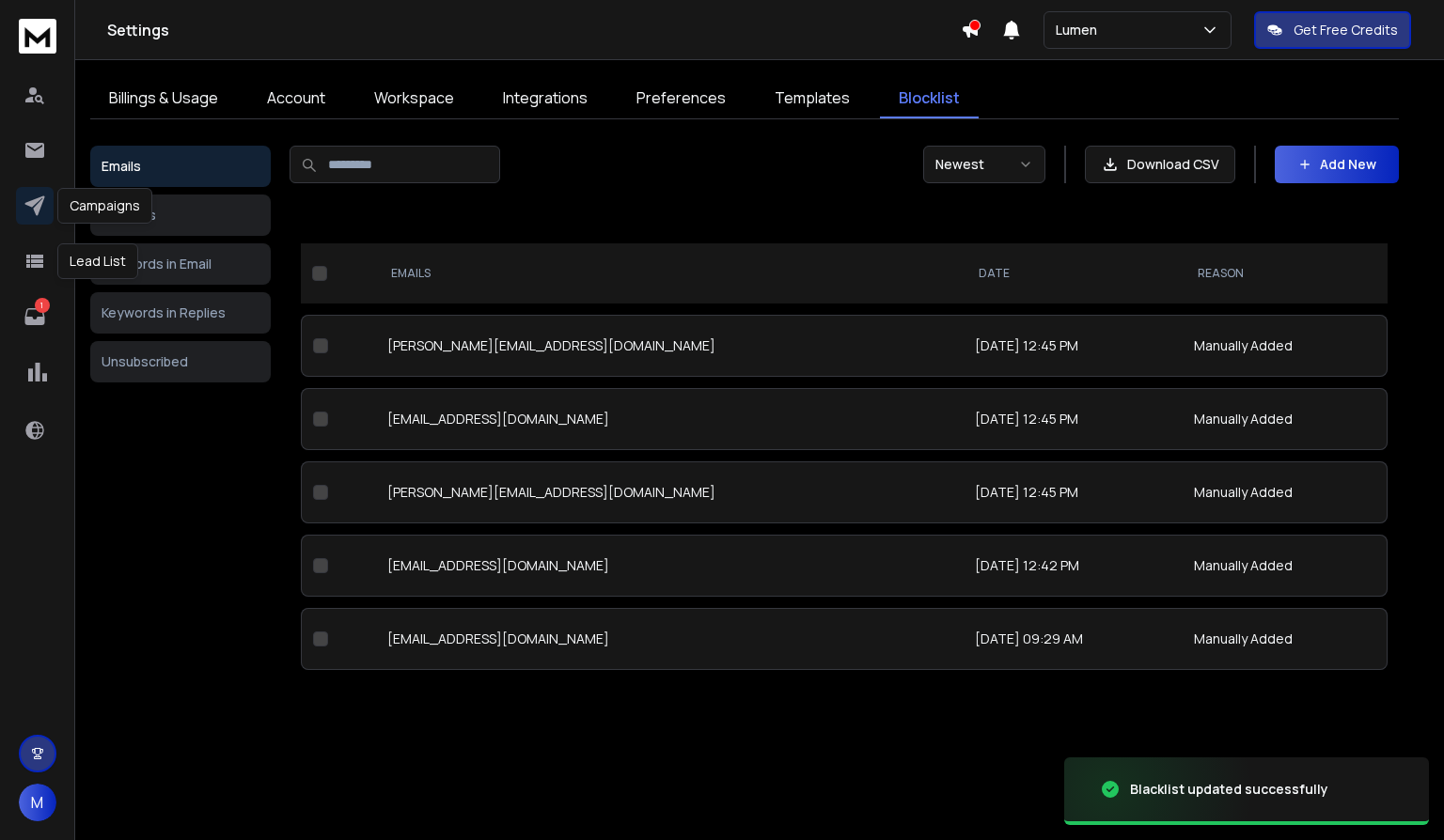
click at [24, 207] on icon at bounding box center [35, 206] width 23 height 23
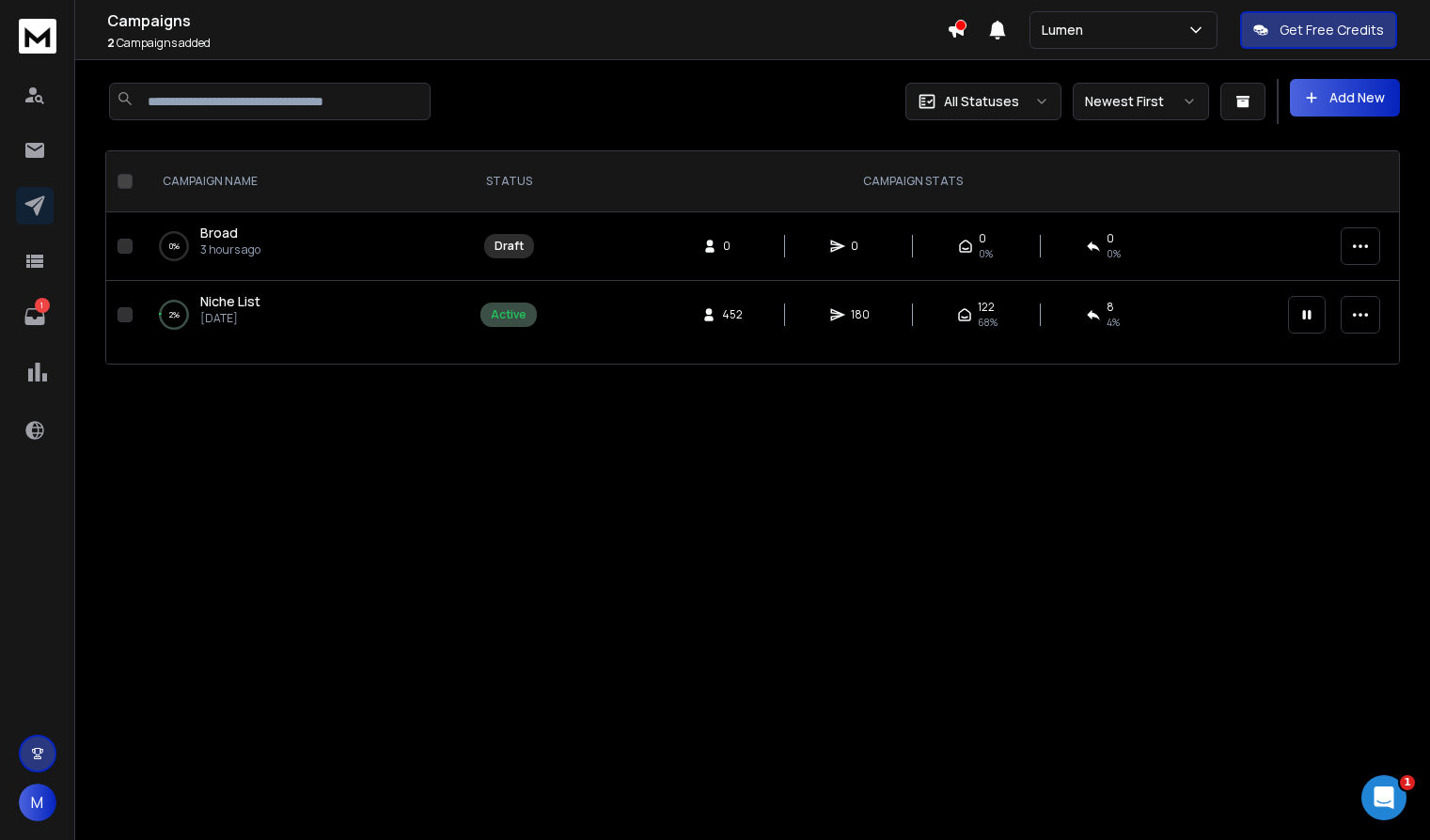
click at [229, 323] on p "11 days ago" at bounding box center [230, 319] width 60 height 15
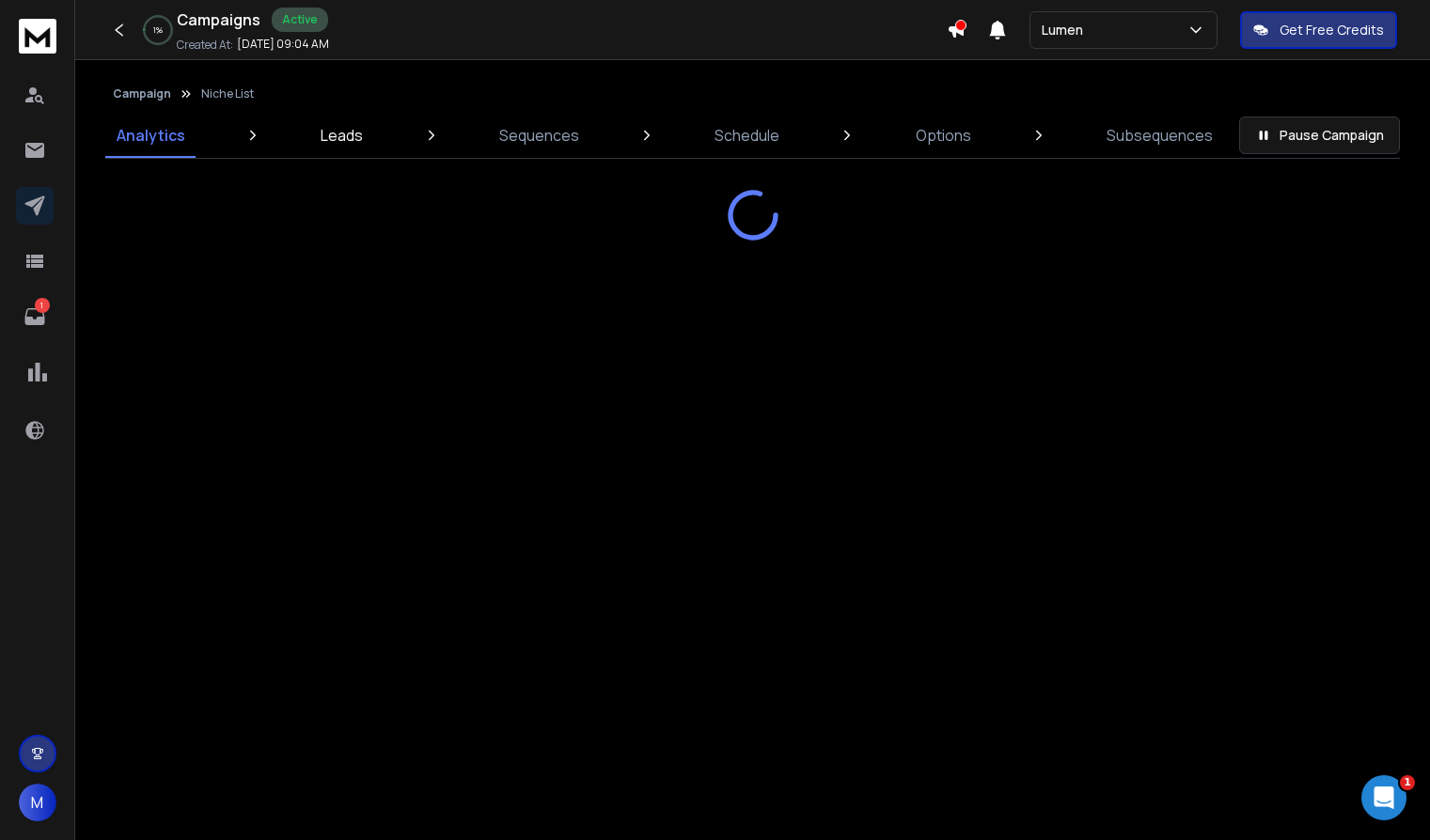
click at [339, 145] on p "Leads" at bounding box center [342, 136] width 42 height 23
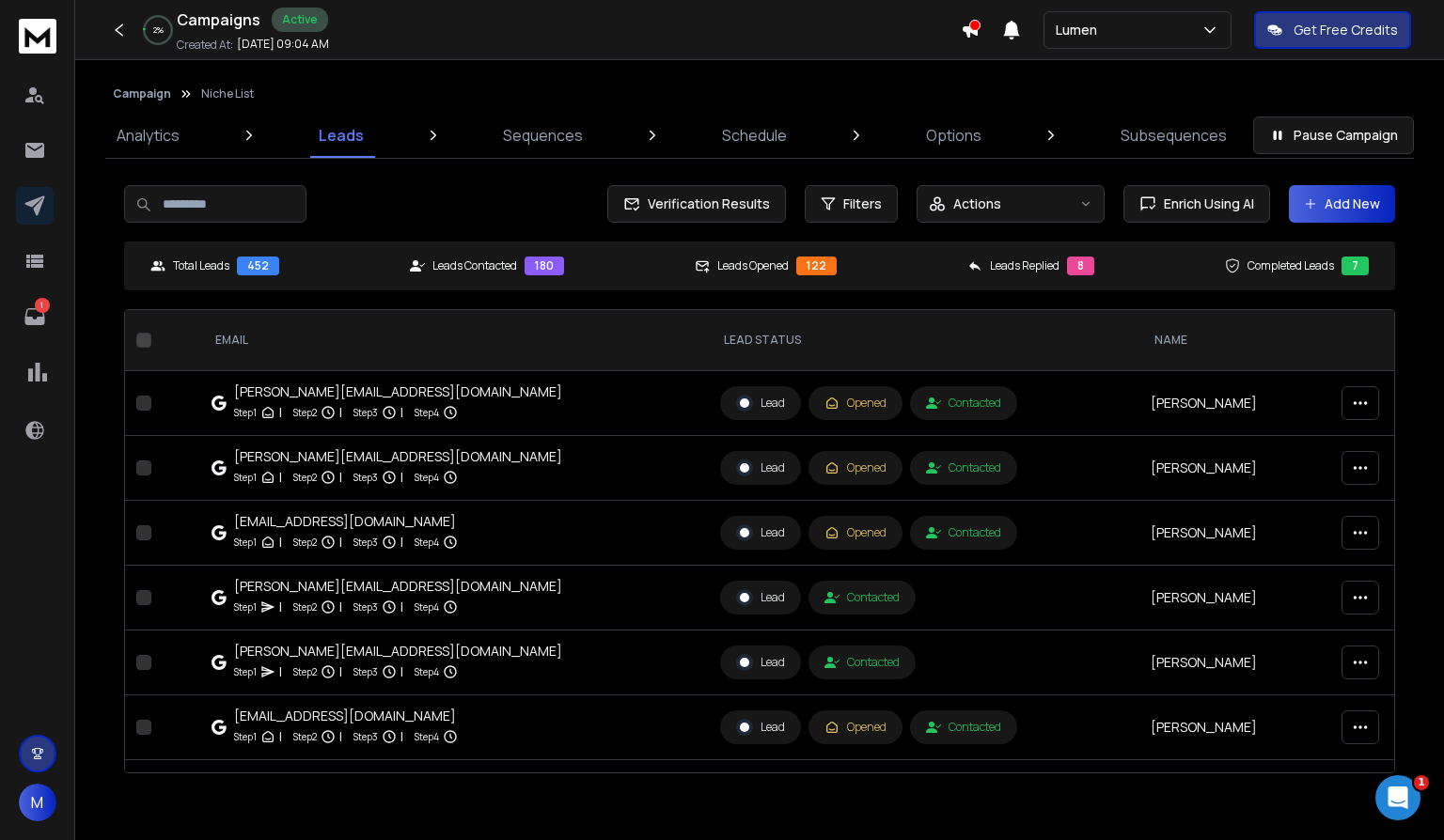
click at [296, 212] on input at bounding box center [215, 204] width 183 height 37
paste input "**********"
type input "**********"
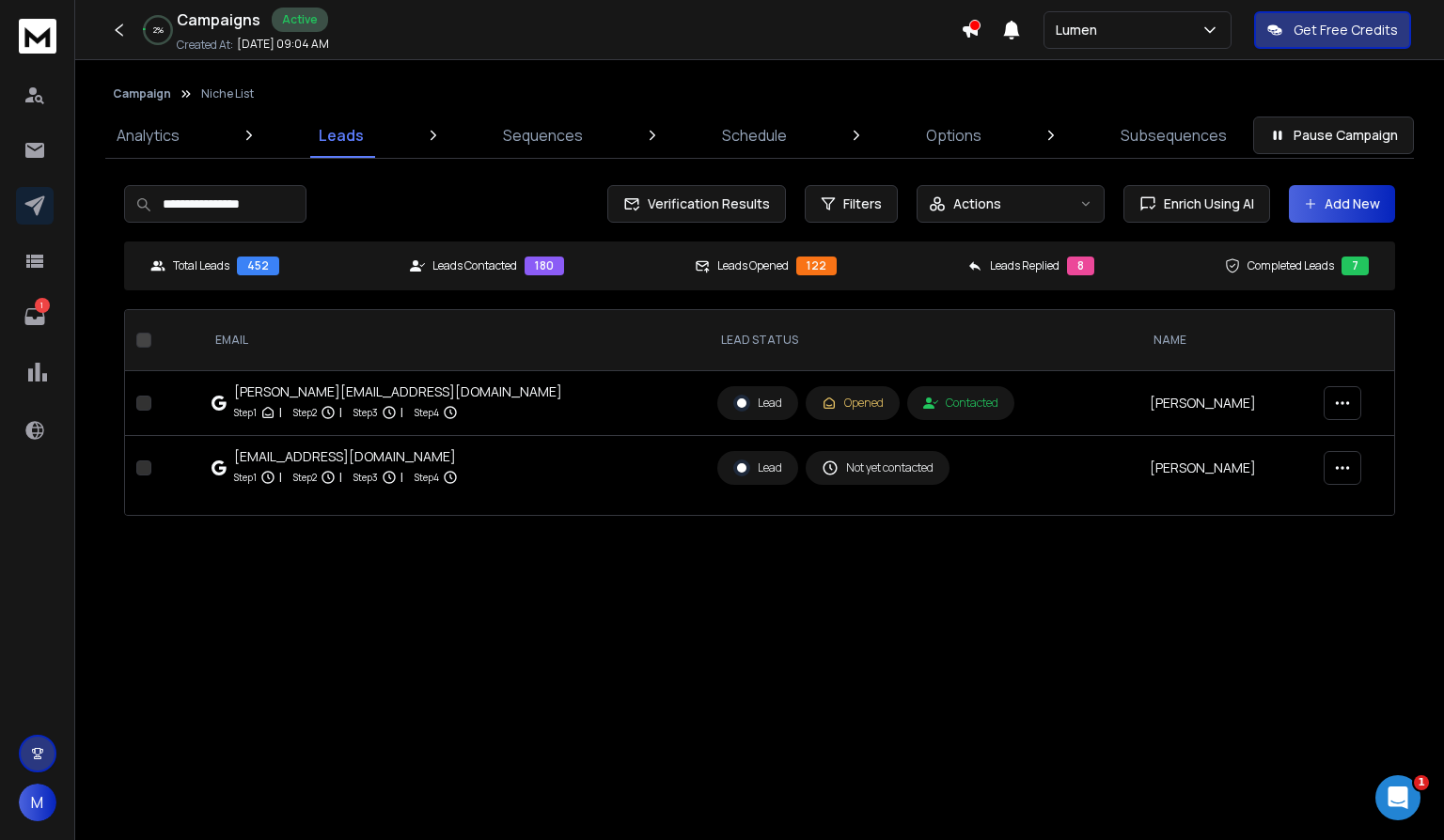
click at [1335, 482] on button "button" at bounding box center [1342, 468] width 37 height 33
click at [1308, 567] on p "Block Lead" at bounding box center [1300, 569] width 67 height 19
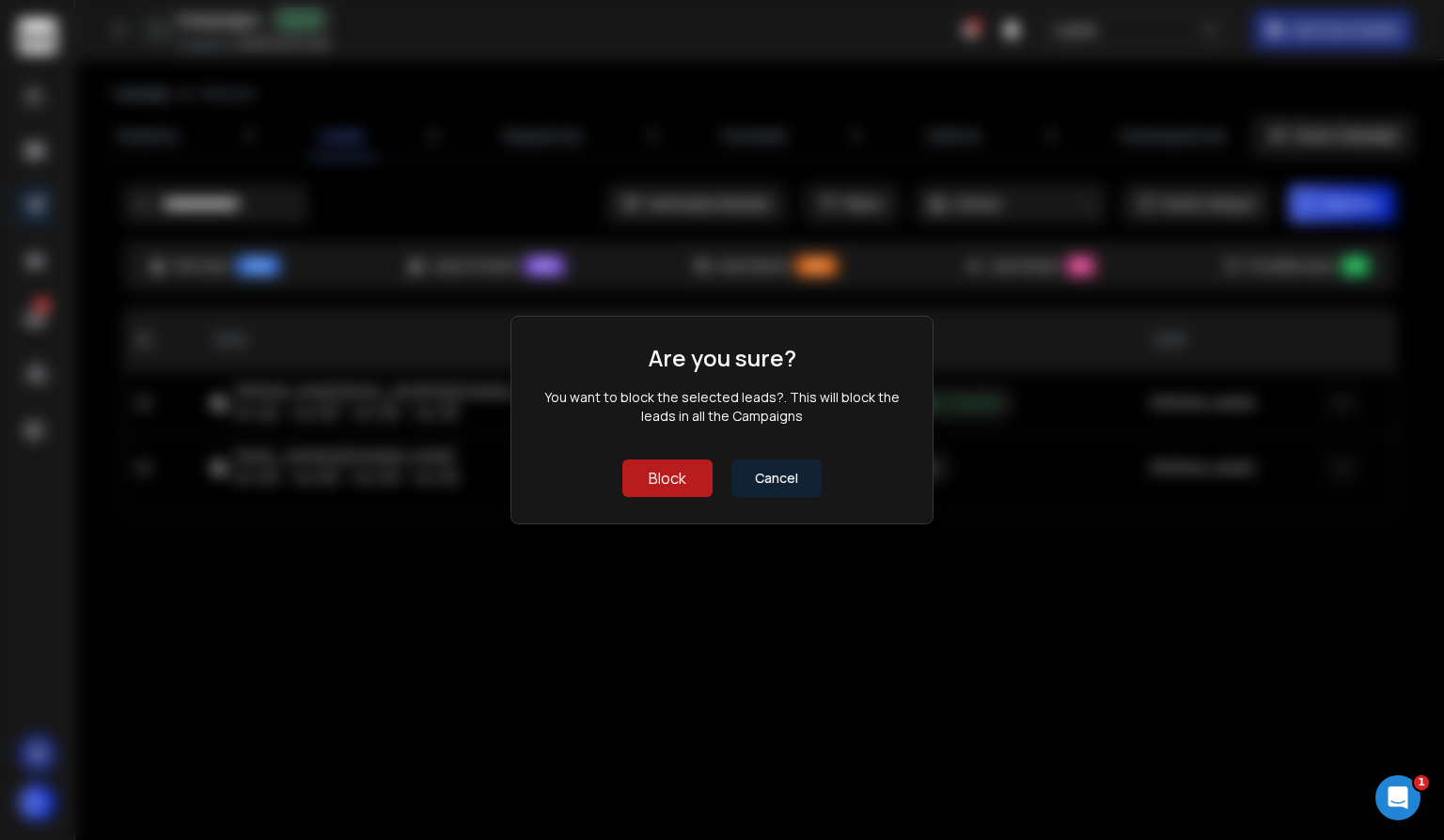
click at [675, 478] on button "Block" at bounding box center [667, 477] width 90 height 37
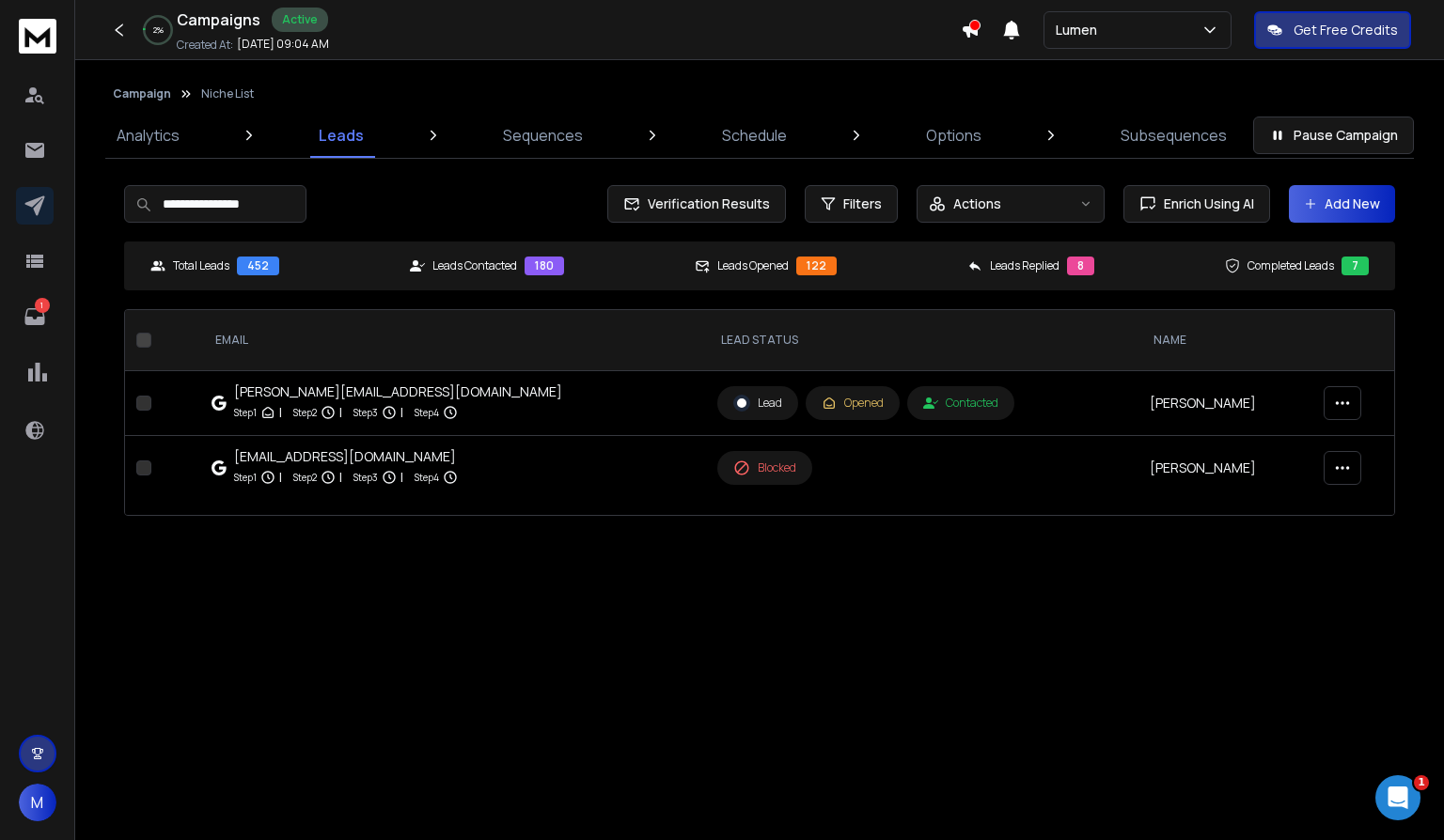
click at [1338, 412] on button "button" at bounding box center [1342, 403] width 37 height 33
click at [1281, 507] on p "Block Lead" at bounding box center [1300, 504] width 67 height 19
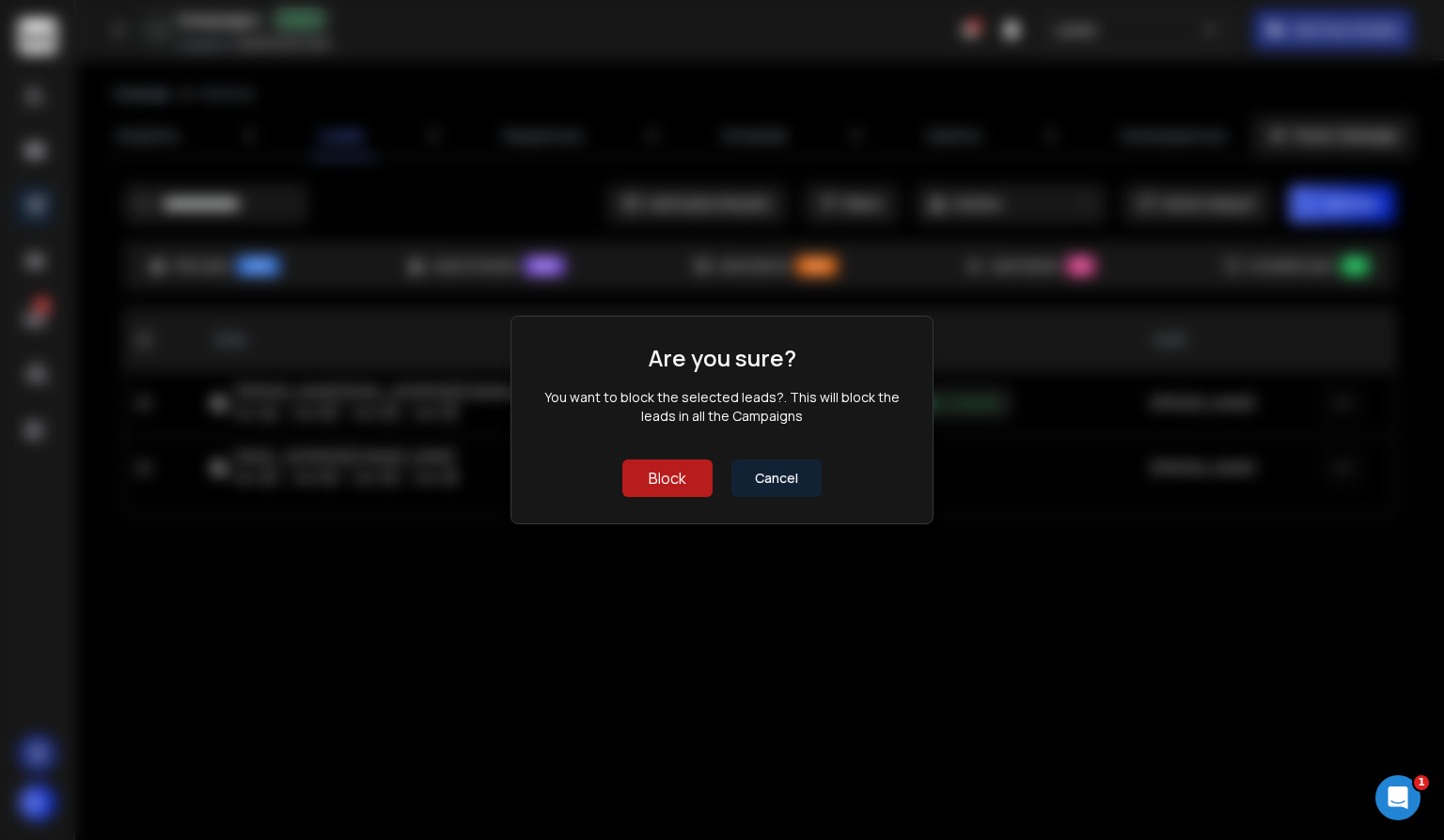
click at [673, 480] on button "Block" at bounding box center [667, 477] width 90 height 37
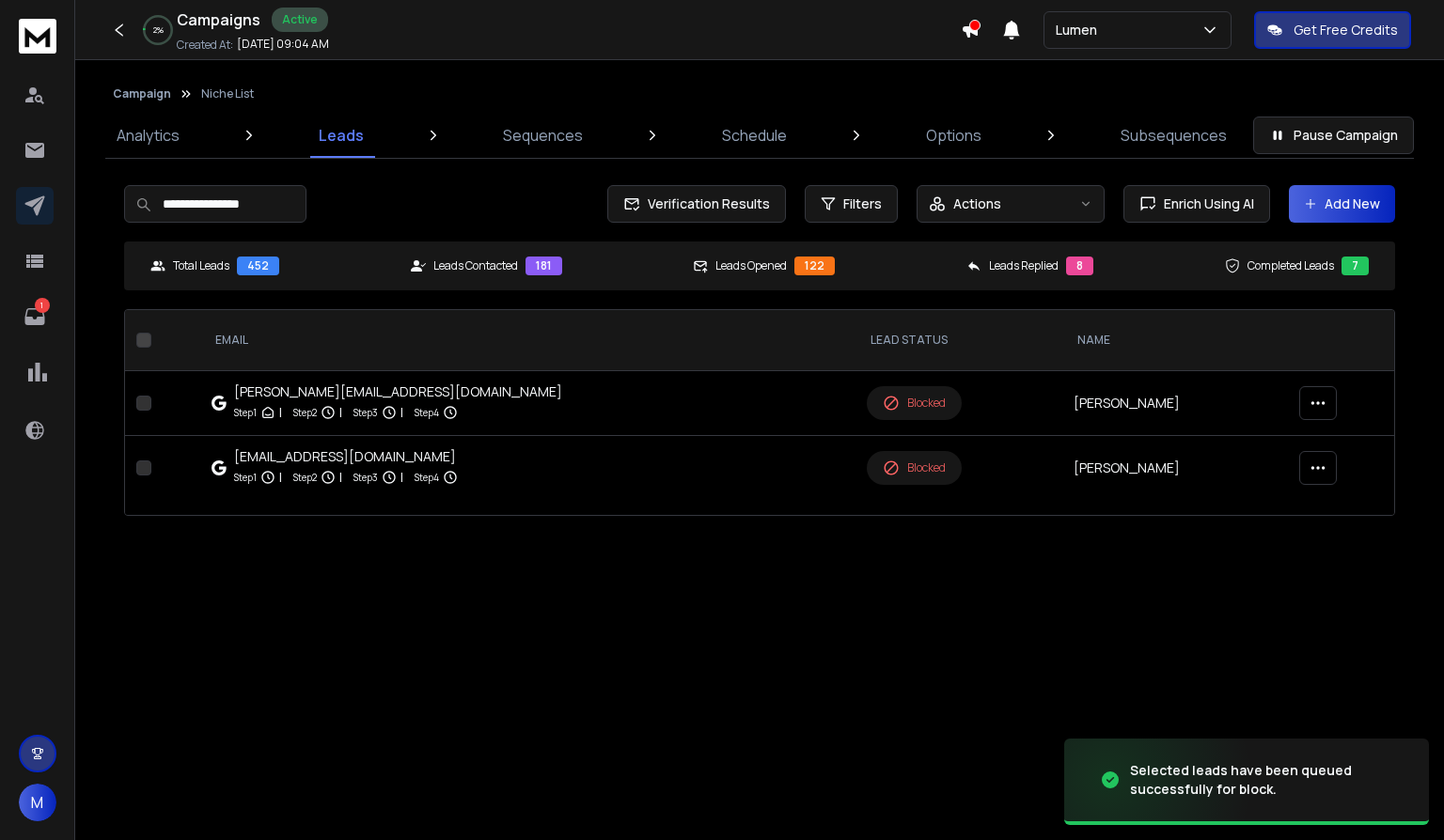
click at [231, 192] on input "**********" at bounding box center [215, 204] width 183 height 37
paste input
type input "**********"
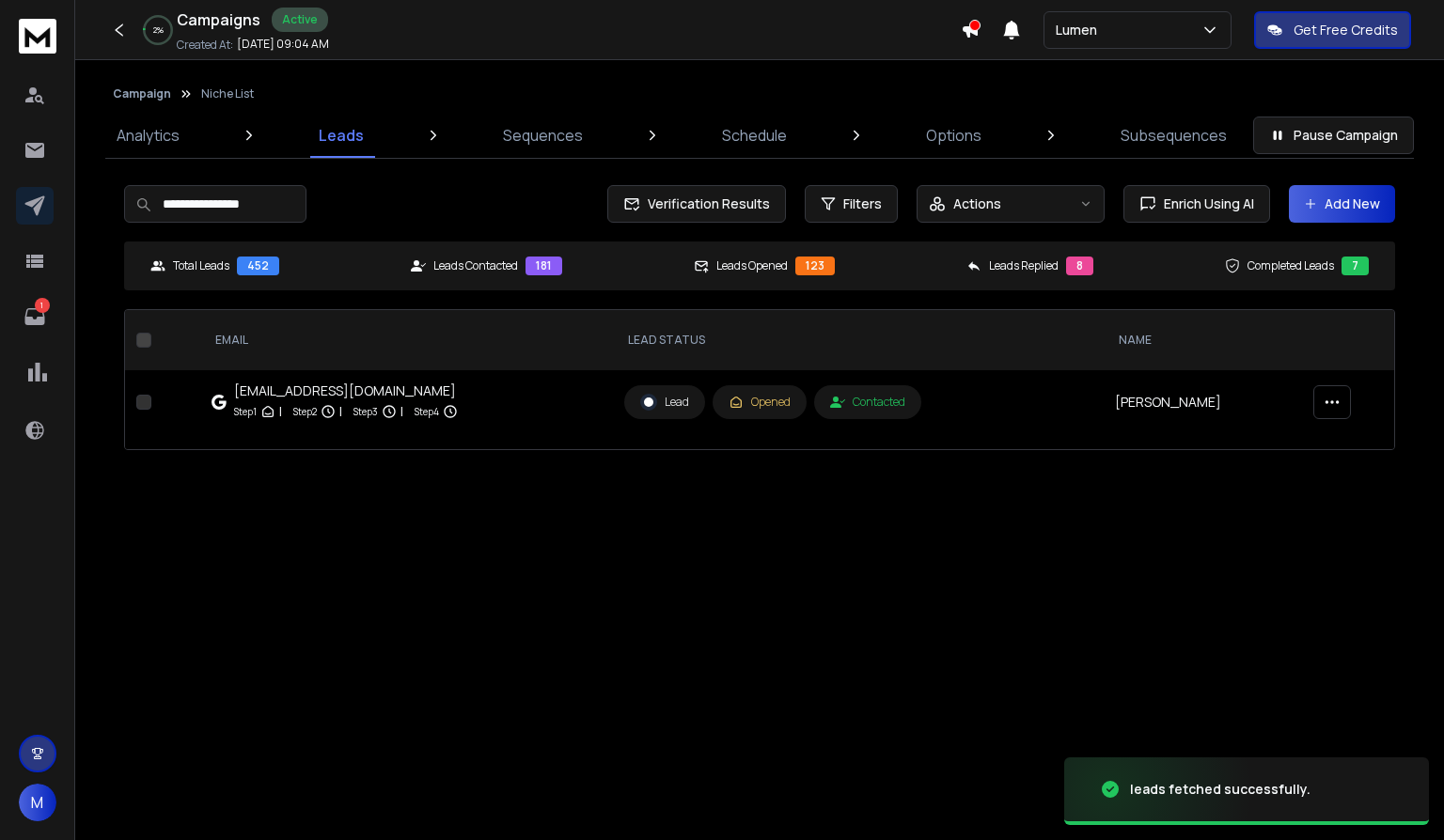
click at [1332, 406] on icon "button" at bounding box center [1332, 403] width 17 height 17
click at [1296, 506] on p "Block Lead" at bounding box center [1300, 503] width 67 height 19
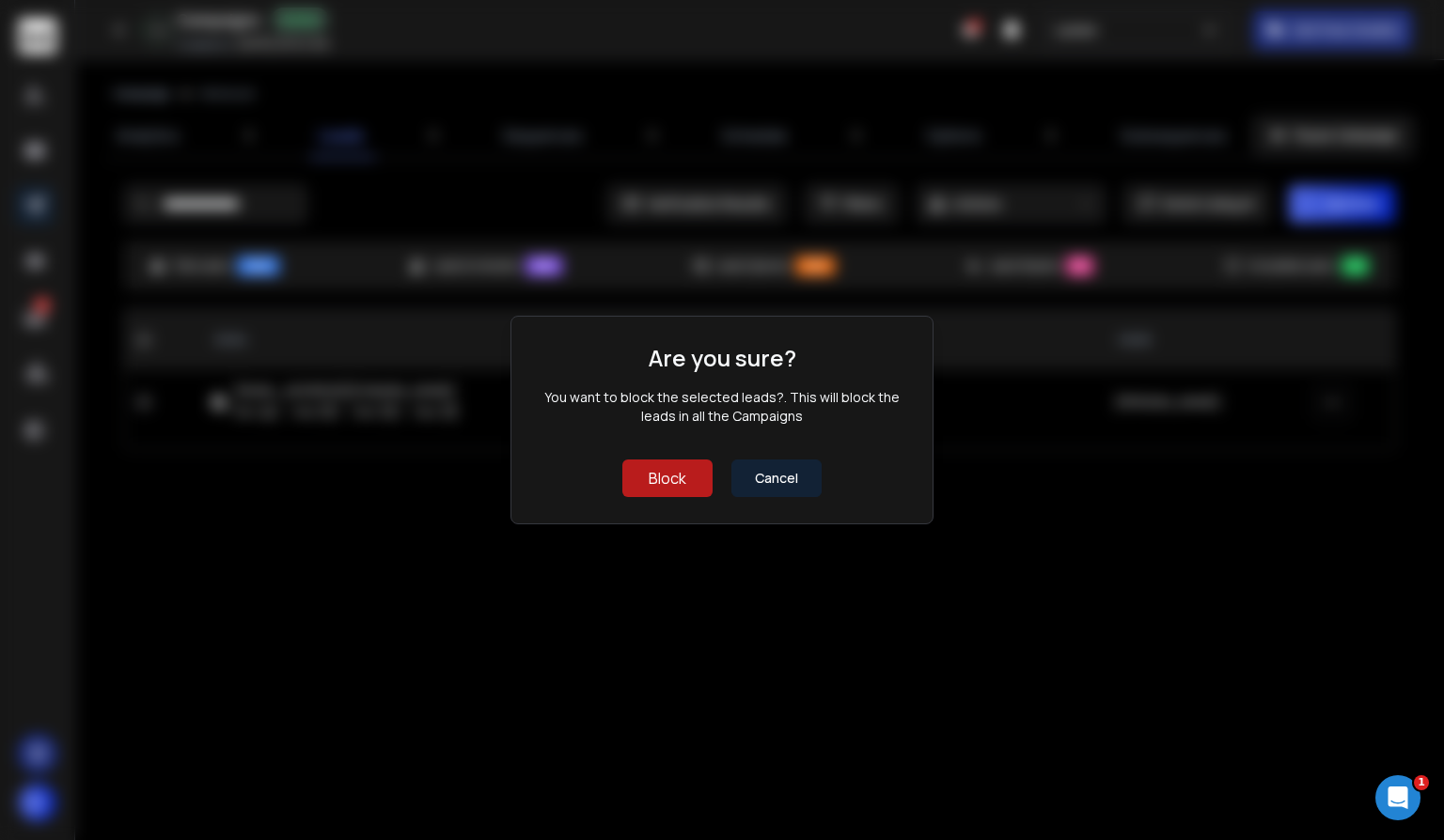
click at [654, 481] on button "Block" at bounding box center [667, 477] width 90 height 37
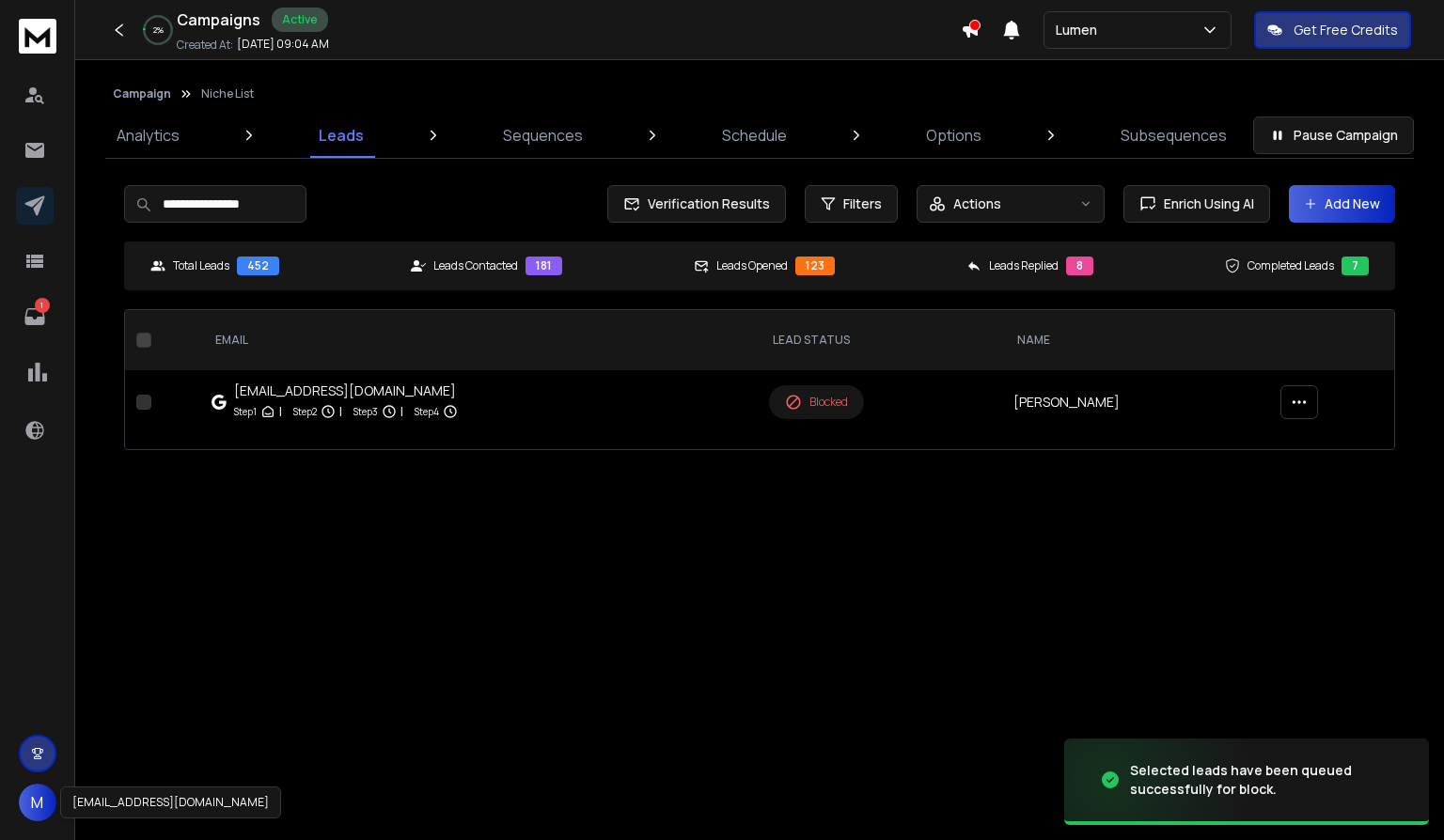
click at [43, 807] on span "M" at bounding box center [37, 802] width 37 height 37
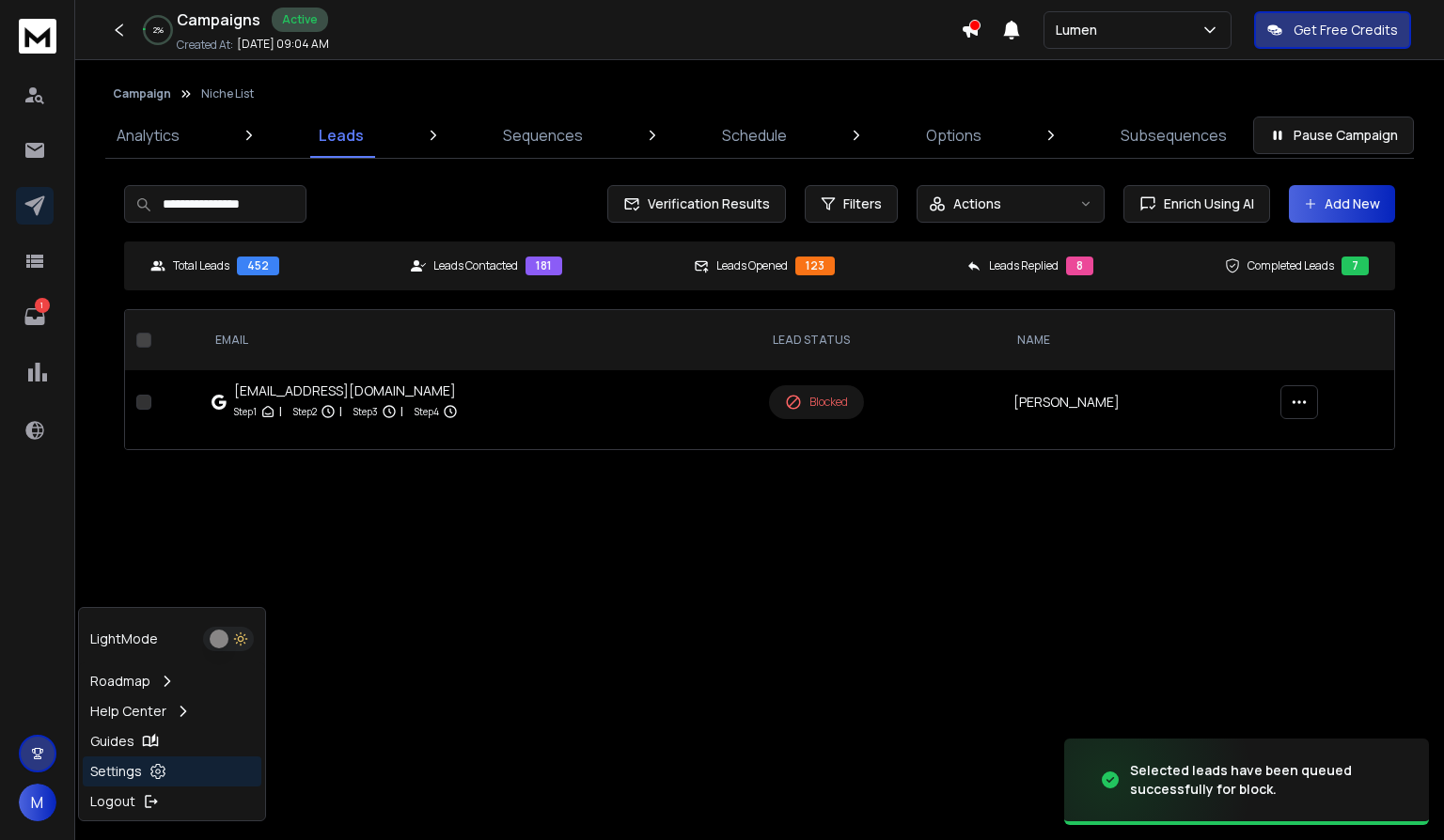
click at [144, 774] on div "Settings" at bounding box center [171, 771] width 179 height 30
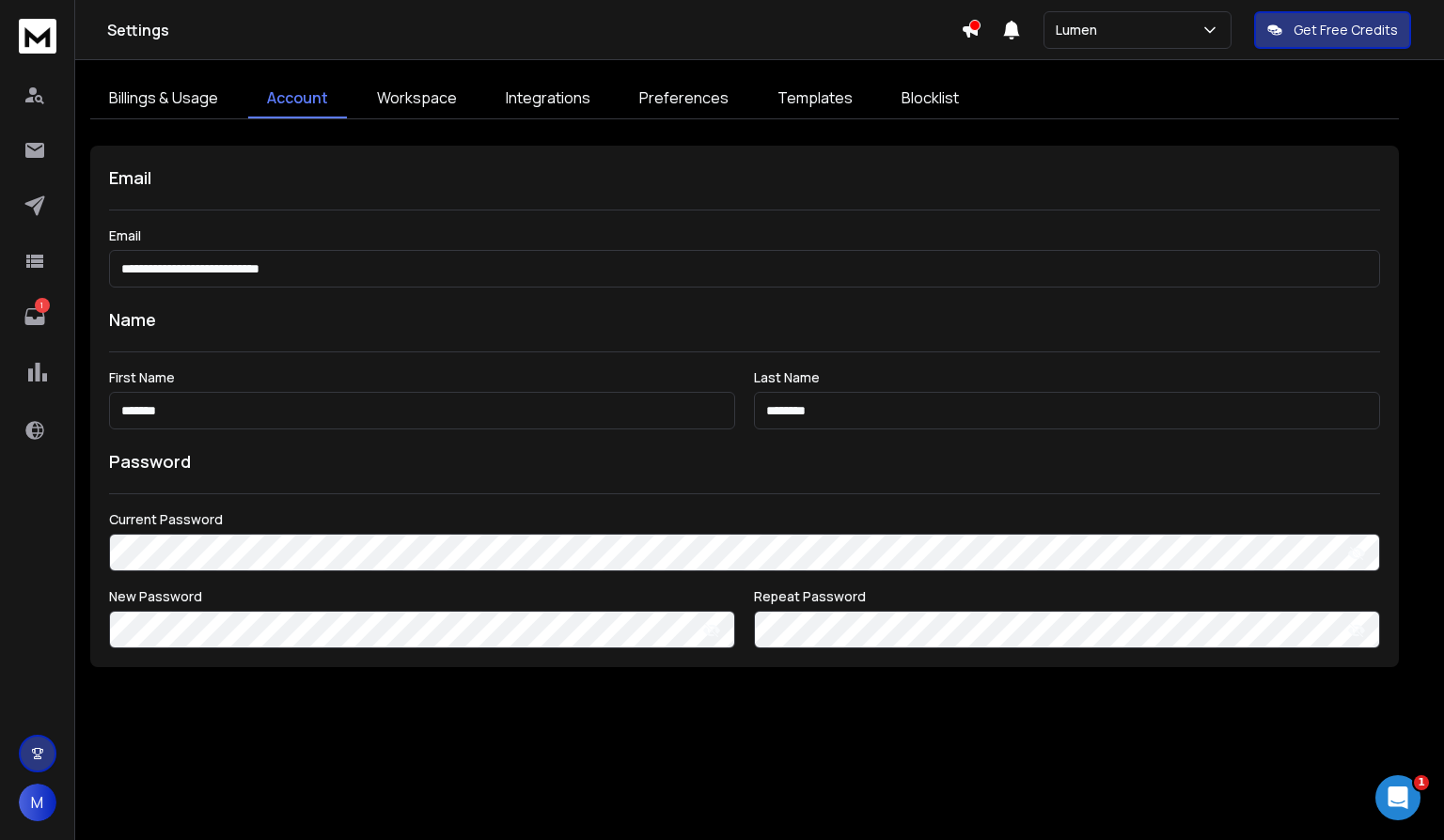
click at [945, 116] on link "Blocklist" at bounding box center [930, 99] width 95 height 39
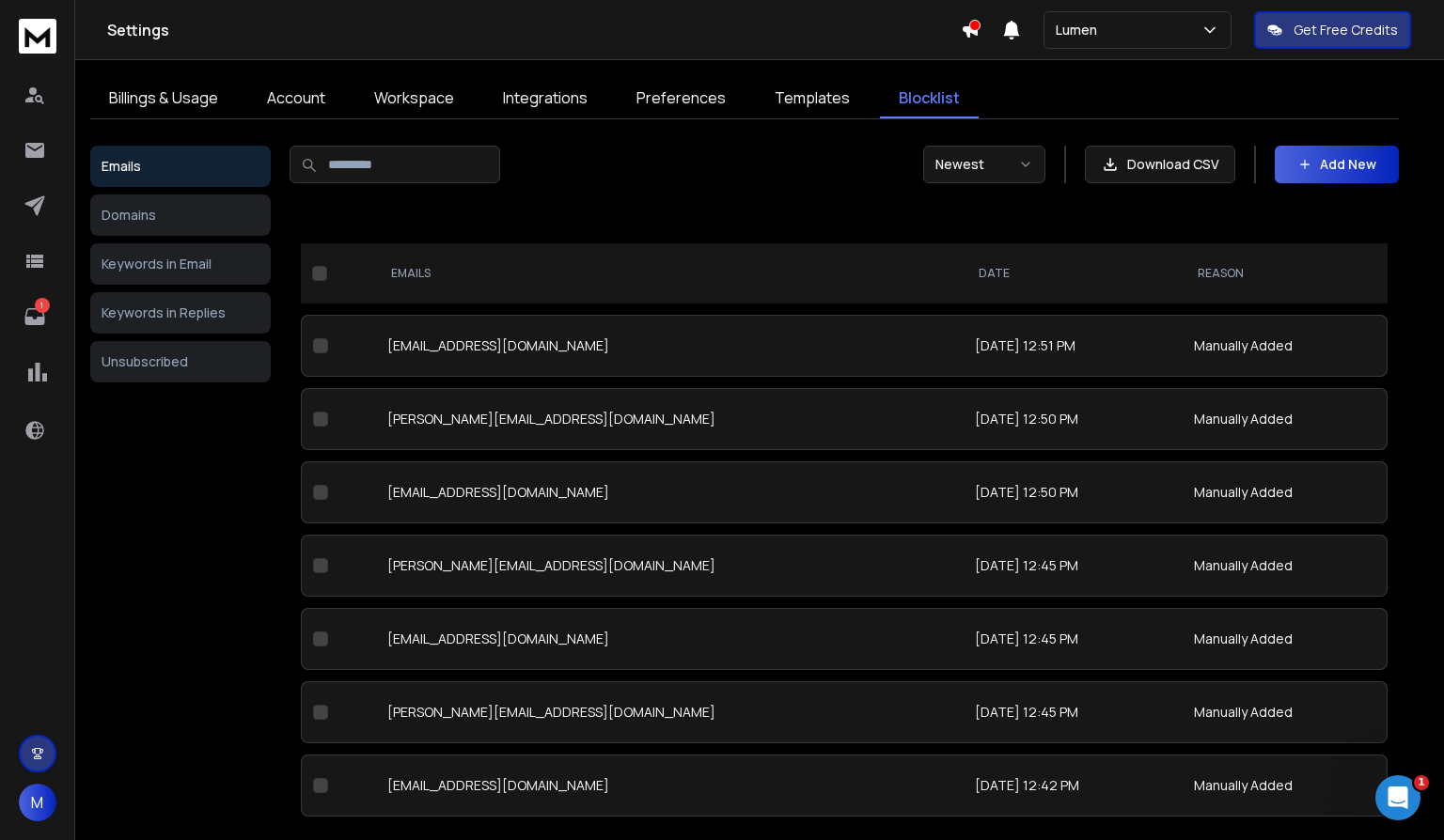
click at [1325, 166] on p "Add New" at bounding box center [1348, 165] width 56 height 19
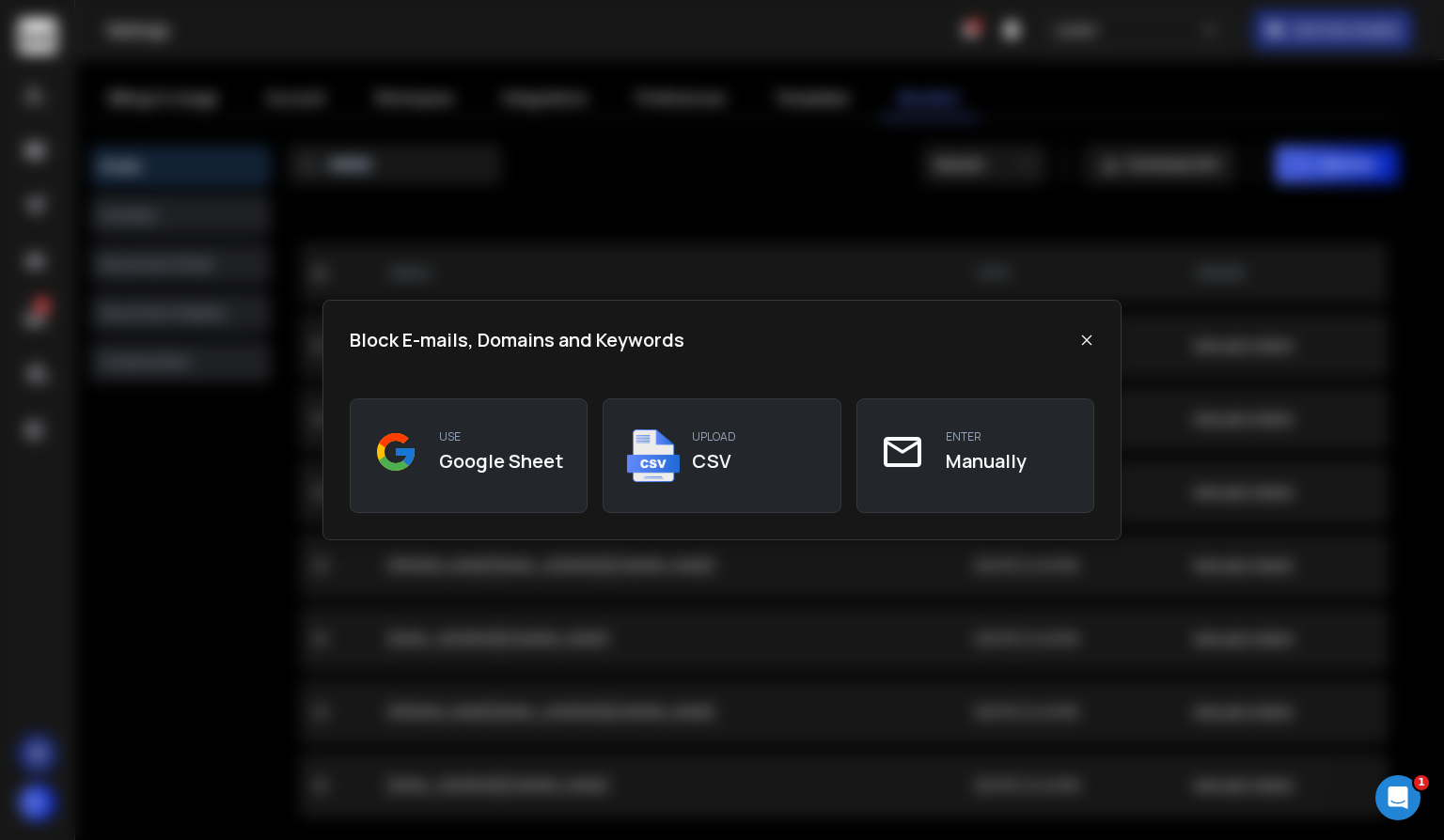
click at [920, 447] on icon at bounding box center [902, 452] width 37 height 30
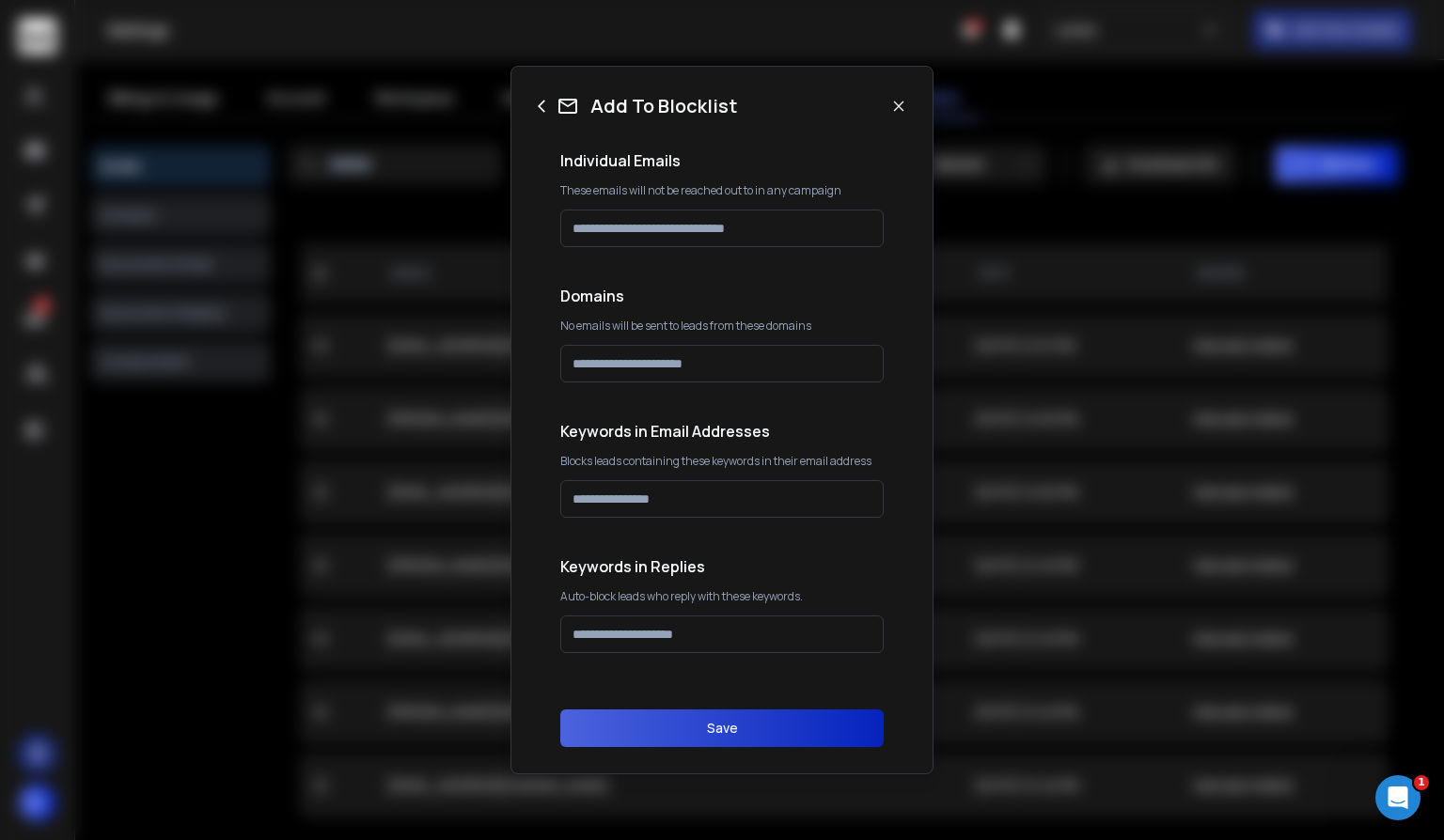
click at [754, 232] on input at bounding box center [722, 228] width 323 height 37
click at [716, 374] on input at bounding box center [722, 364] width 323 height 37
paste input "**********"
type input "**********"
click at [754, 724] on button "Save" at bounding box center [722, 728] width 323 height 37
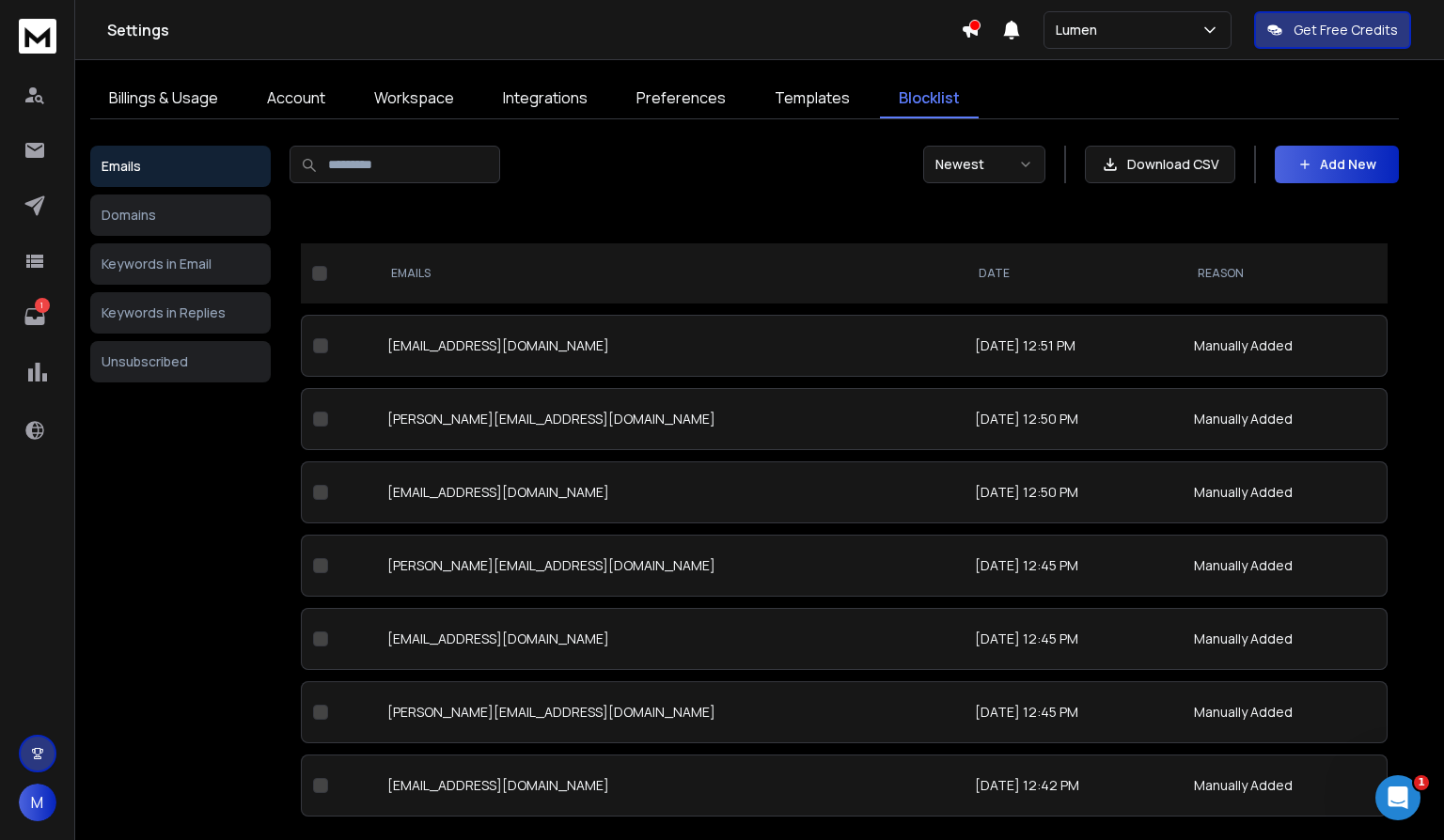
click at [1309, 174] on button "Add New" at bounding box center [1337, 164] width 124 height 37
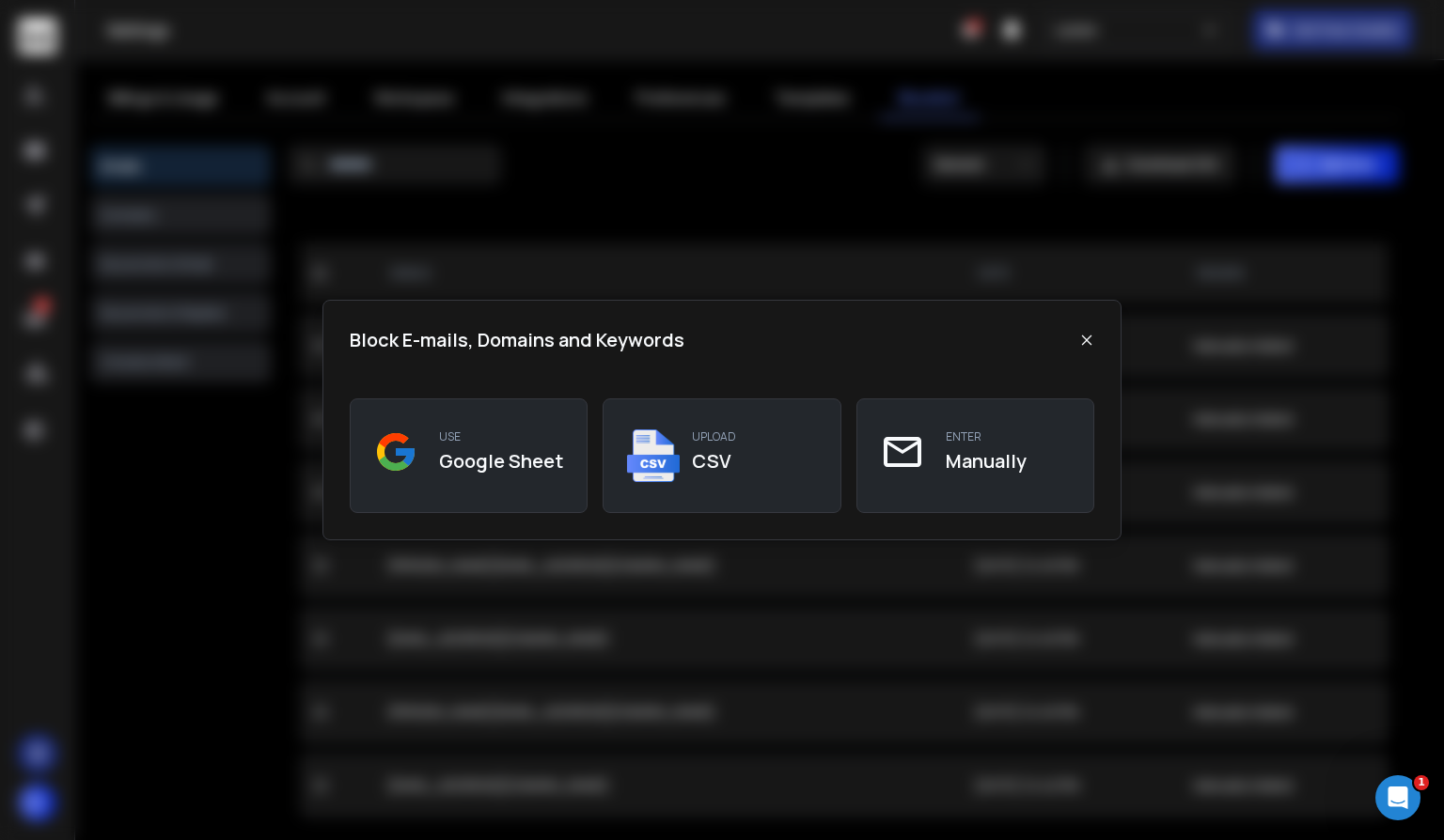
click at [930, 463] on div at bounding box center [905, 455] width 51 height 53
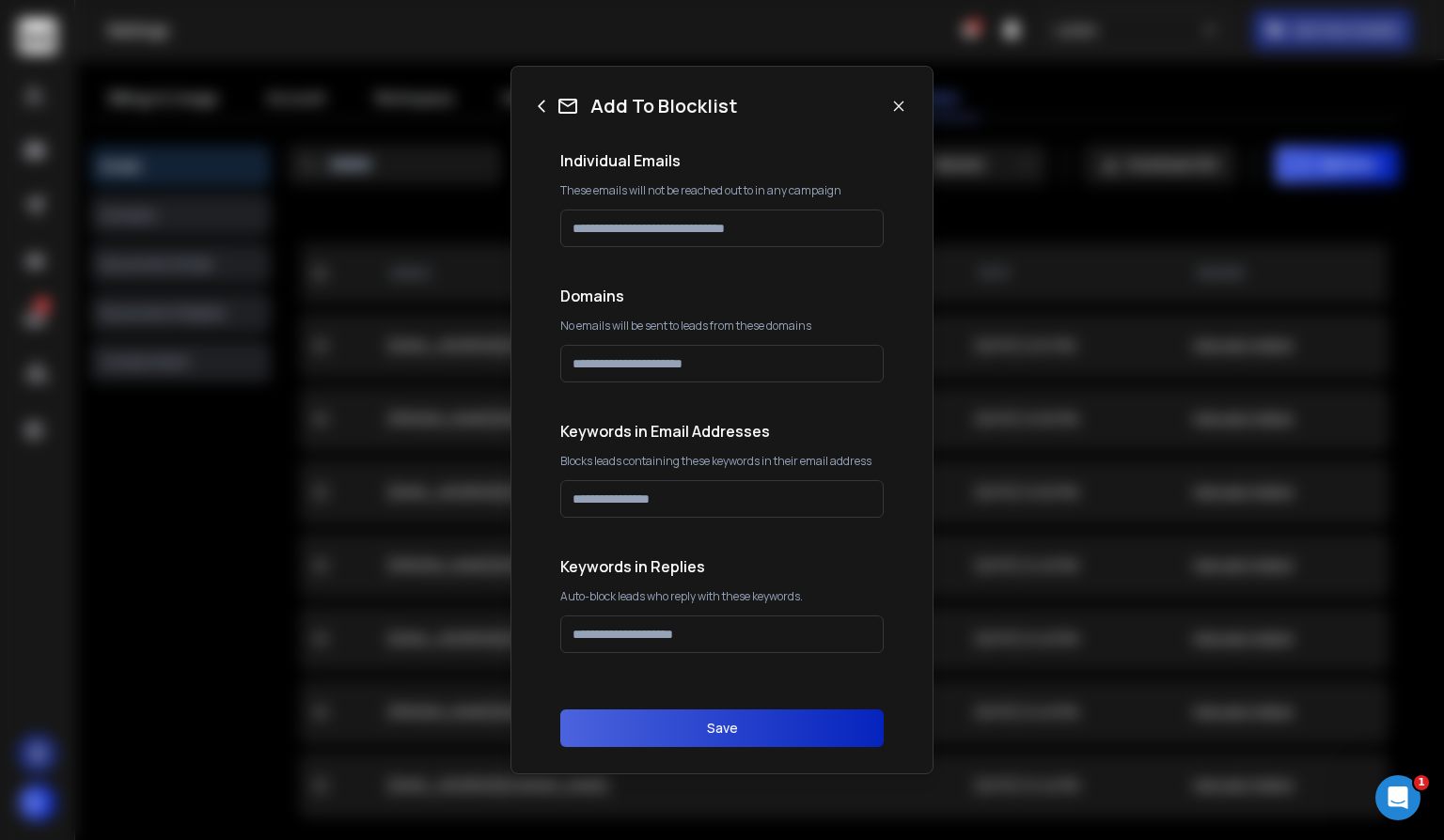
click at [706, 362] on input at bounding box center [722, 364] width 323 height 37
paste input "**********"
type input "**********"
click at [827, 732] on button "Save" at bounding box center [722, 728] width 323 height 37
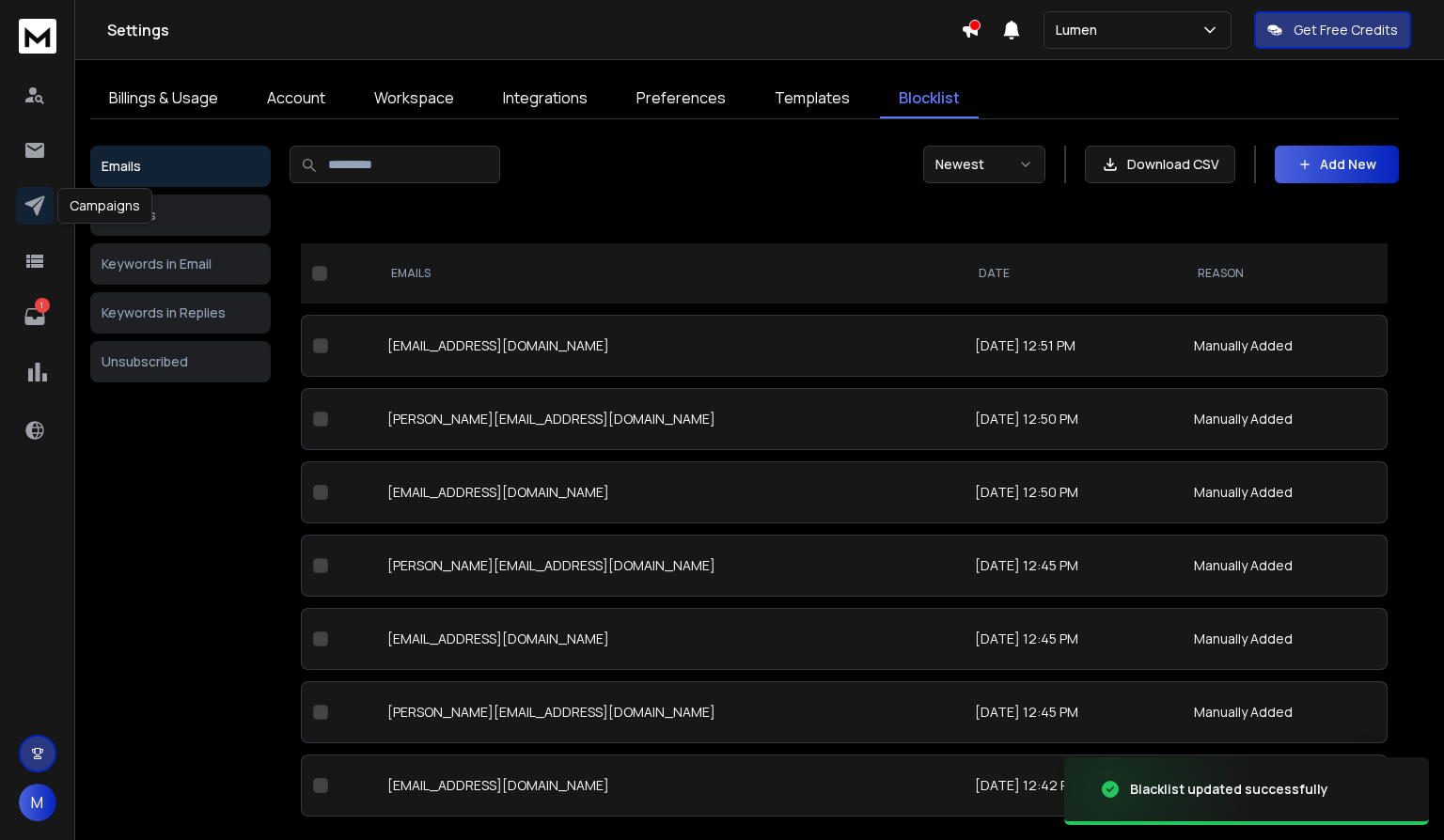
click at [42, 198] on icon at bounding box center [34, 205] width 20 height 20
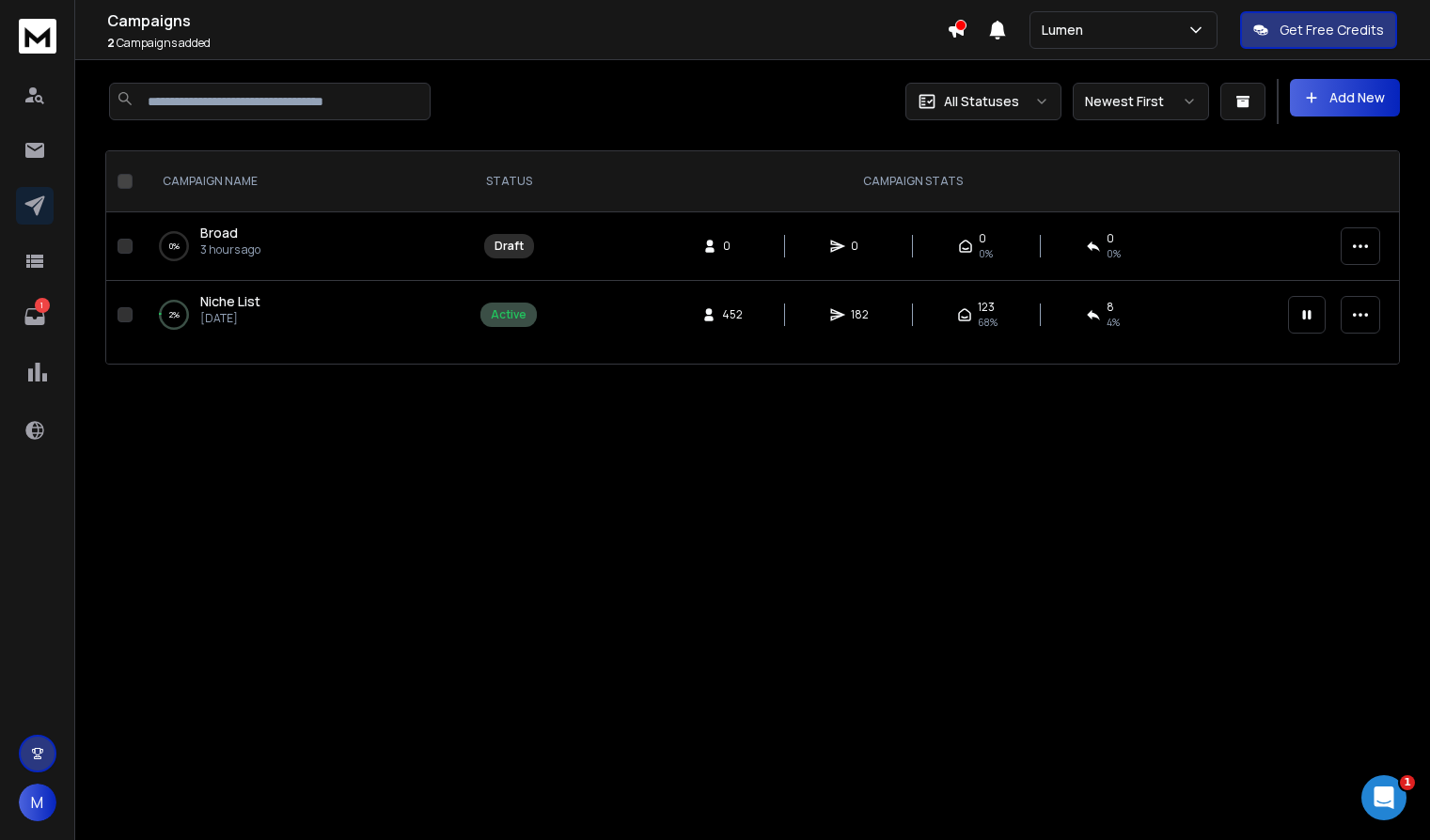
click at [239, 320] on p "11 days ago" at bounding box center [230, 319] width 60 height 15
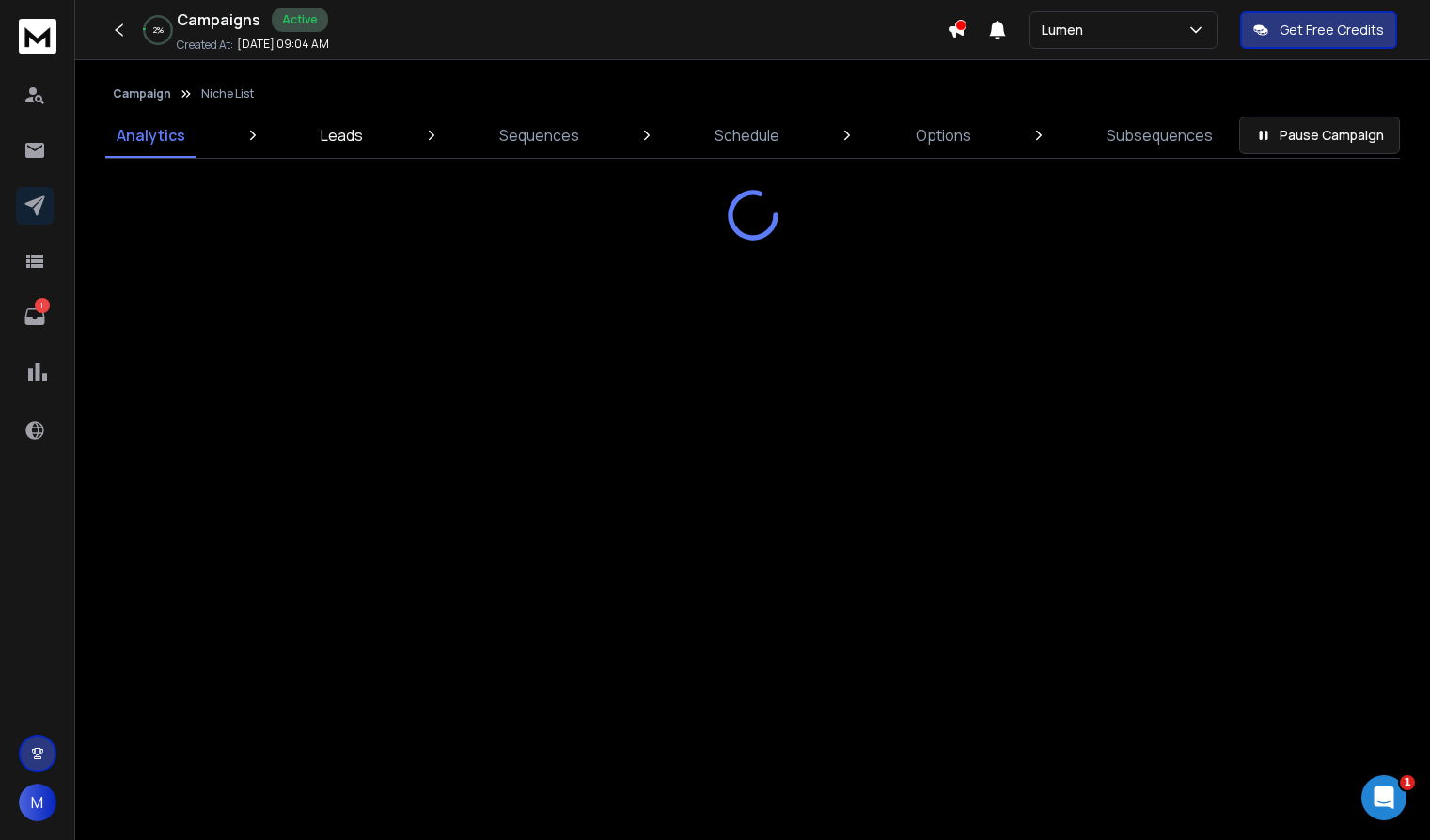
drag, startPoint x: 363, startPoint y: 110, endPoint x: 355, endPoint y: 118, distance: 11.3
click at [361, 110] on div "Campaign Niche List Analytics Leads Sequences Schedule Options Subsequences Pau…" at bounding box center [752, 120] width 1295 height 80
click at [355, 118] on link "Leads" at bounding box center [342, 135] width 65 height 45
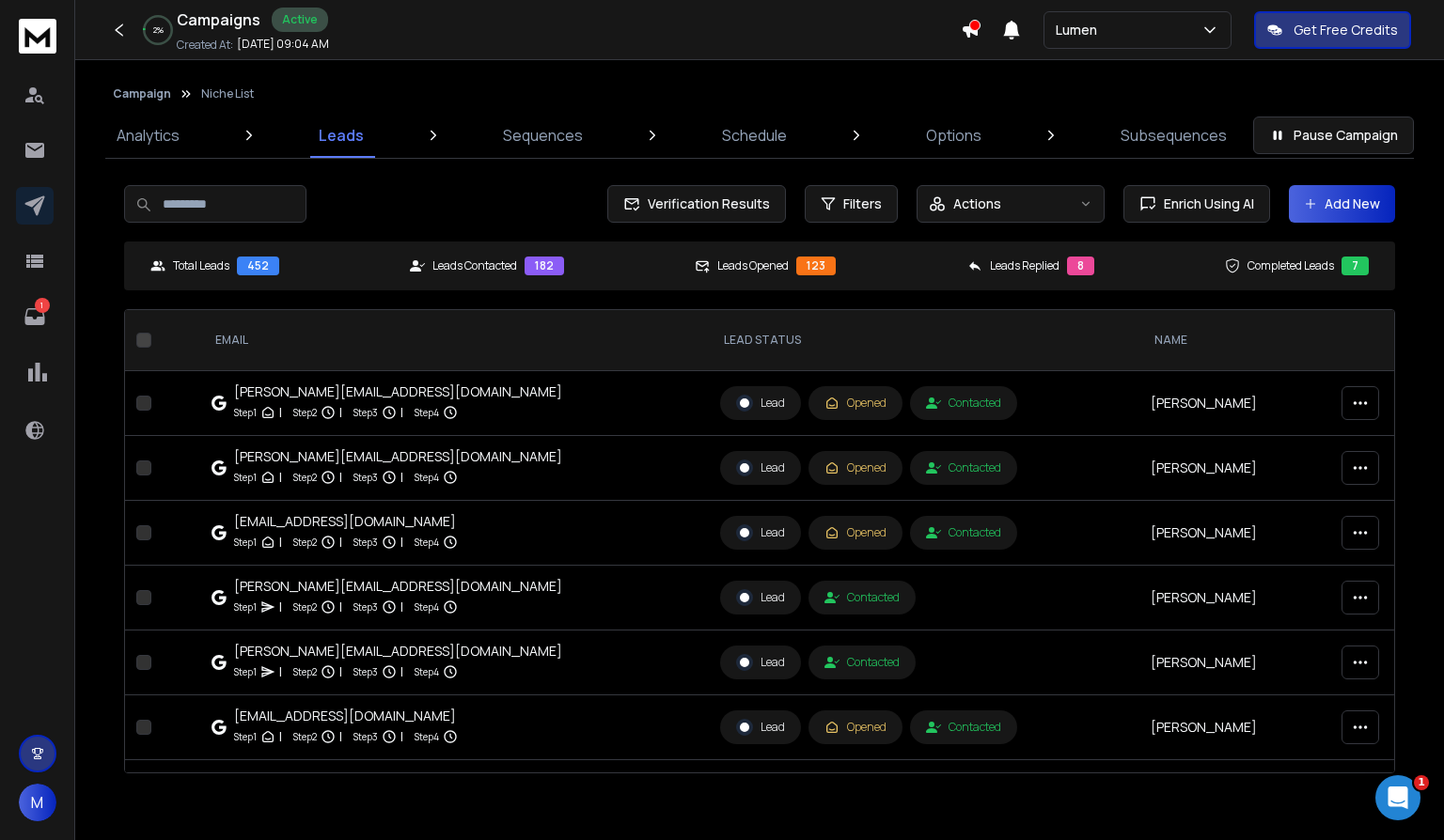
click at [303, 210] on input at bounding box center [215, 204] width 183 height 37
paste input "**********"
type input "**********"
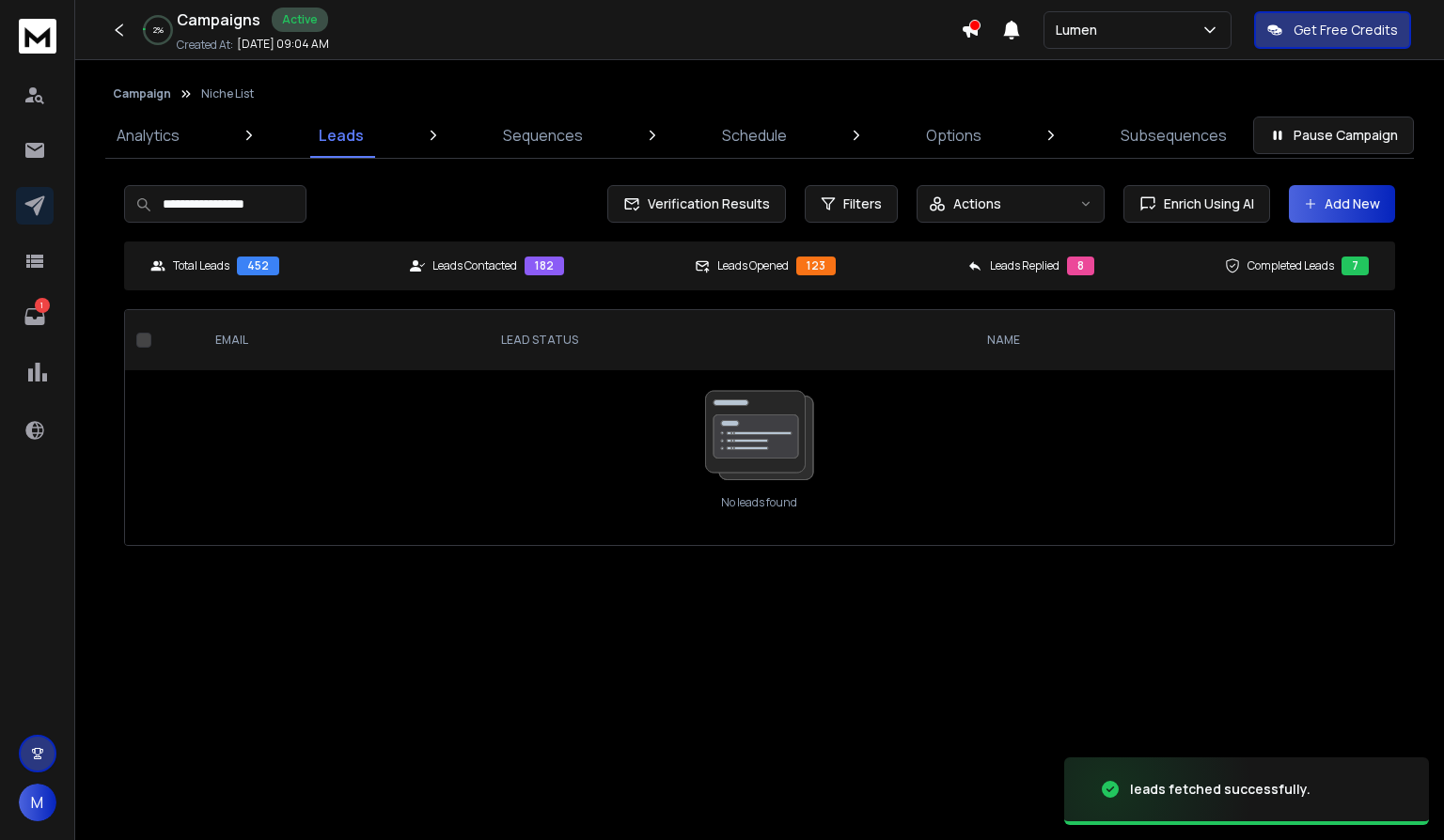
drag, startPoint x: 283, startPoint y: 204, endPoint x: 112, endPoint y: 169, distance: 174.5
click at [111, 174] on div "**********" at bounding box center [760, 307] width 1309 height 456
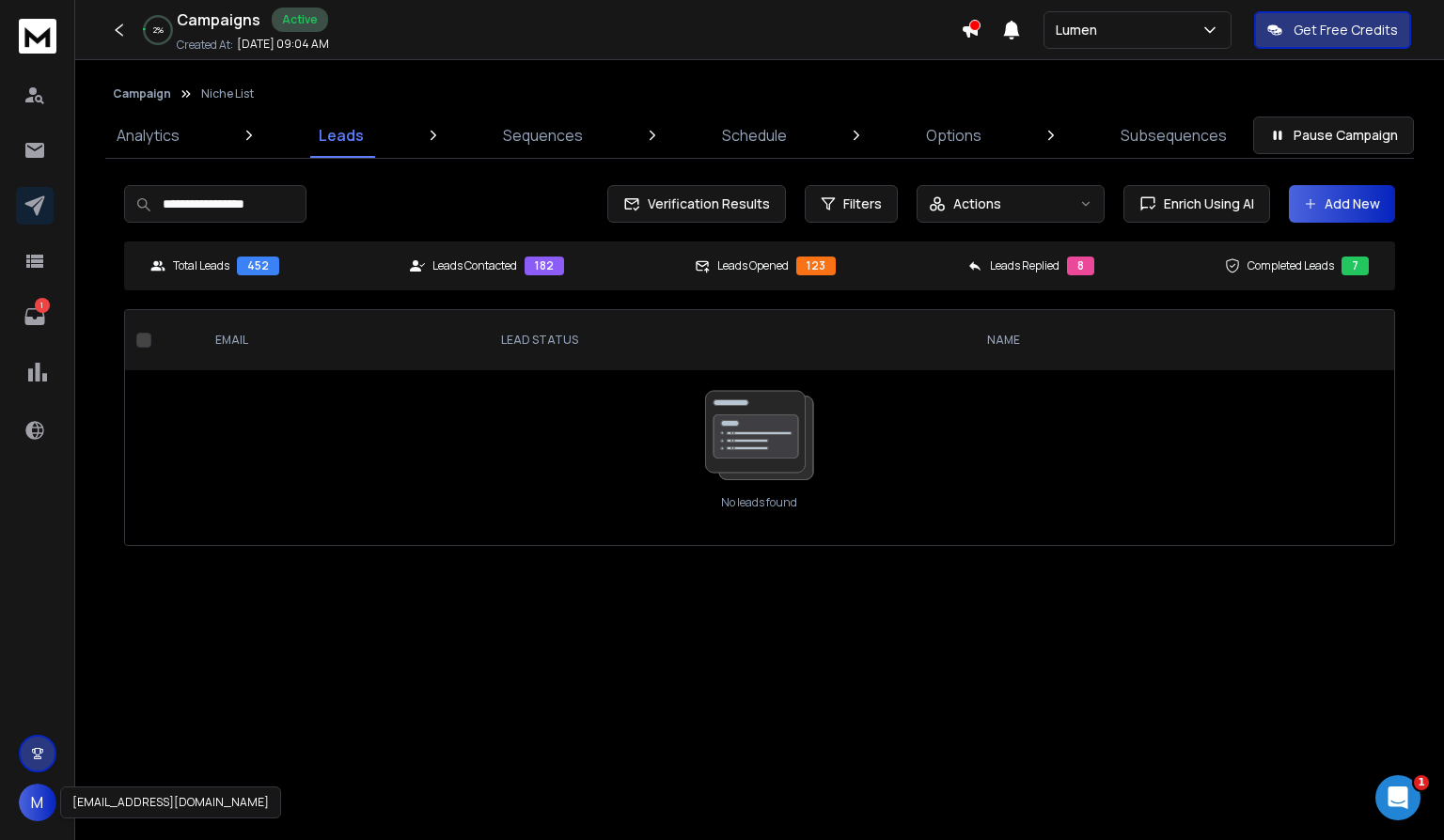
click at [37, 809] on span "M" at bounding box center [37, 802] width 37 height 37
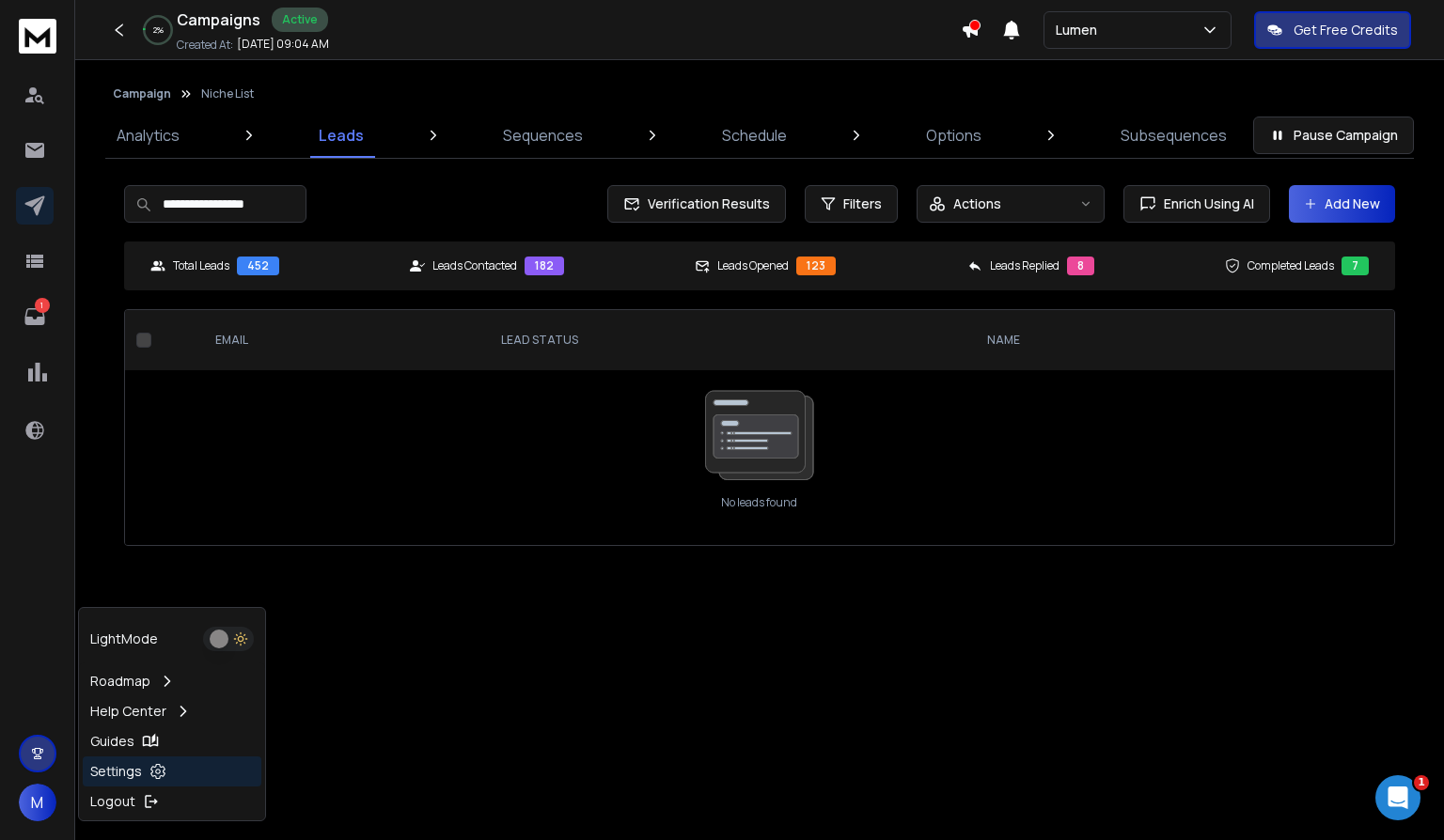
click at [125, 780] on p "Settings" at bounding box center [116, 772] width 52 height 19
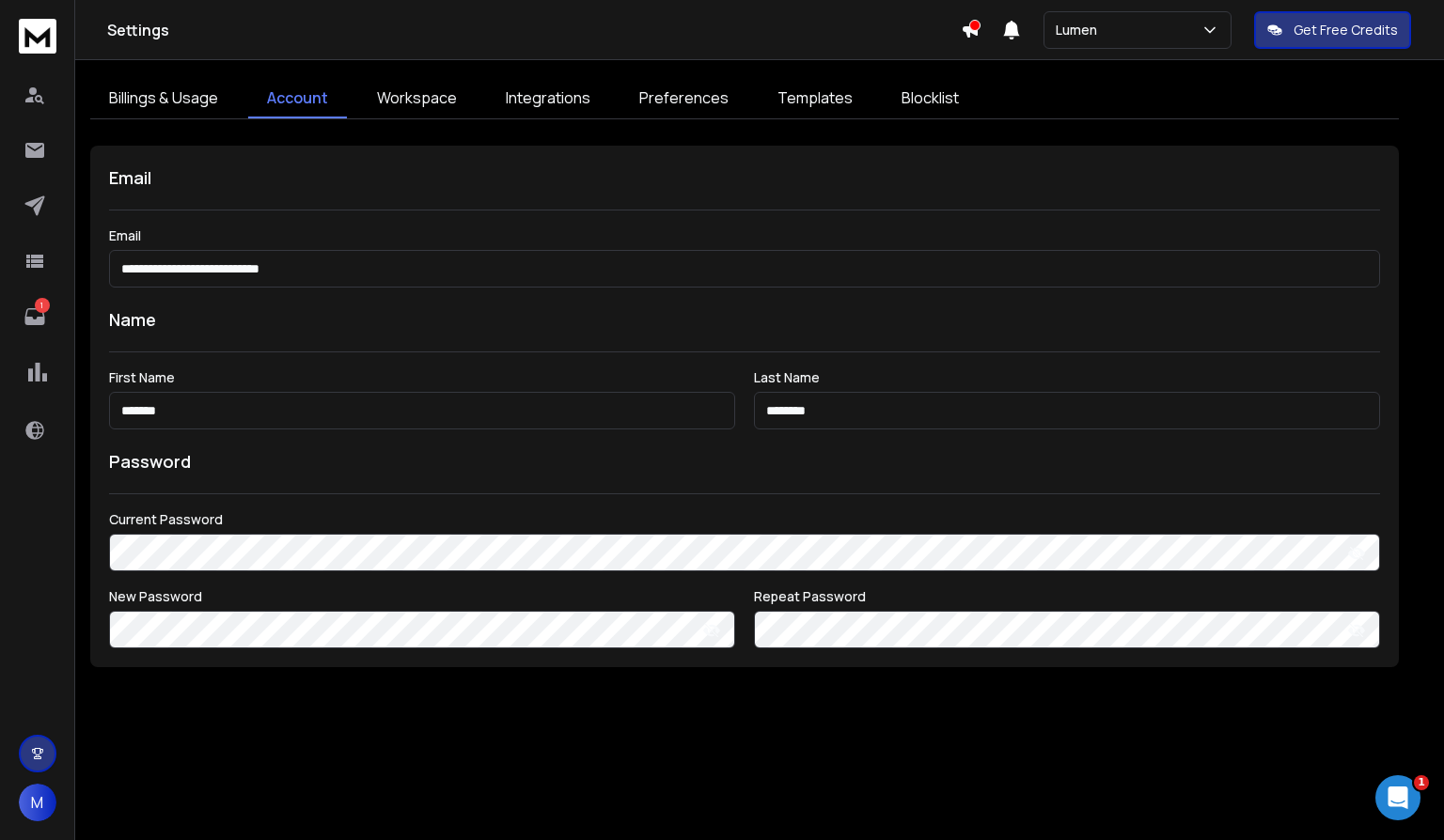
click at [914, 99] on link "Blocklist" at bounding box center [930, 99] width 95 height 39
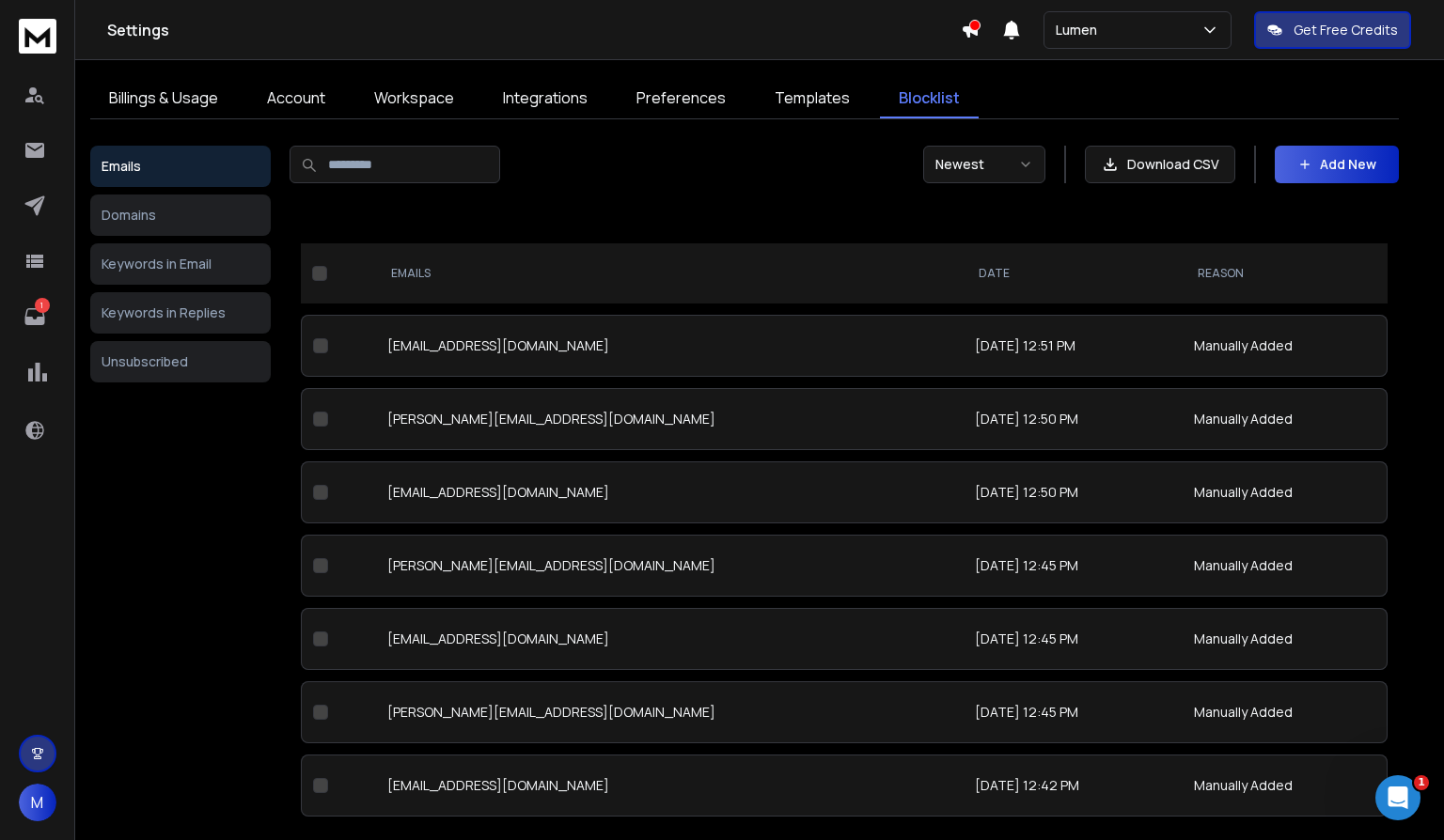
click at [1322, 168] on p "Add New" at bounding box center [1348, 165] width 56 height 19
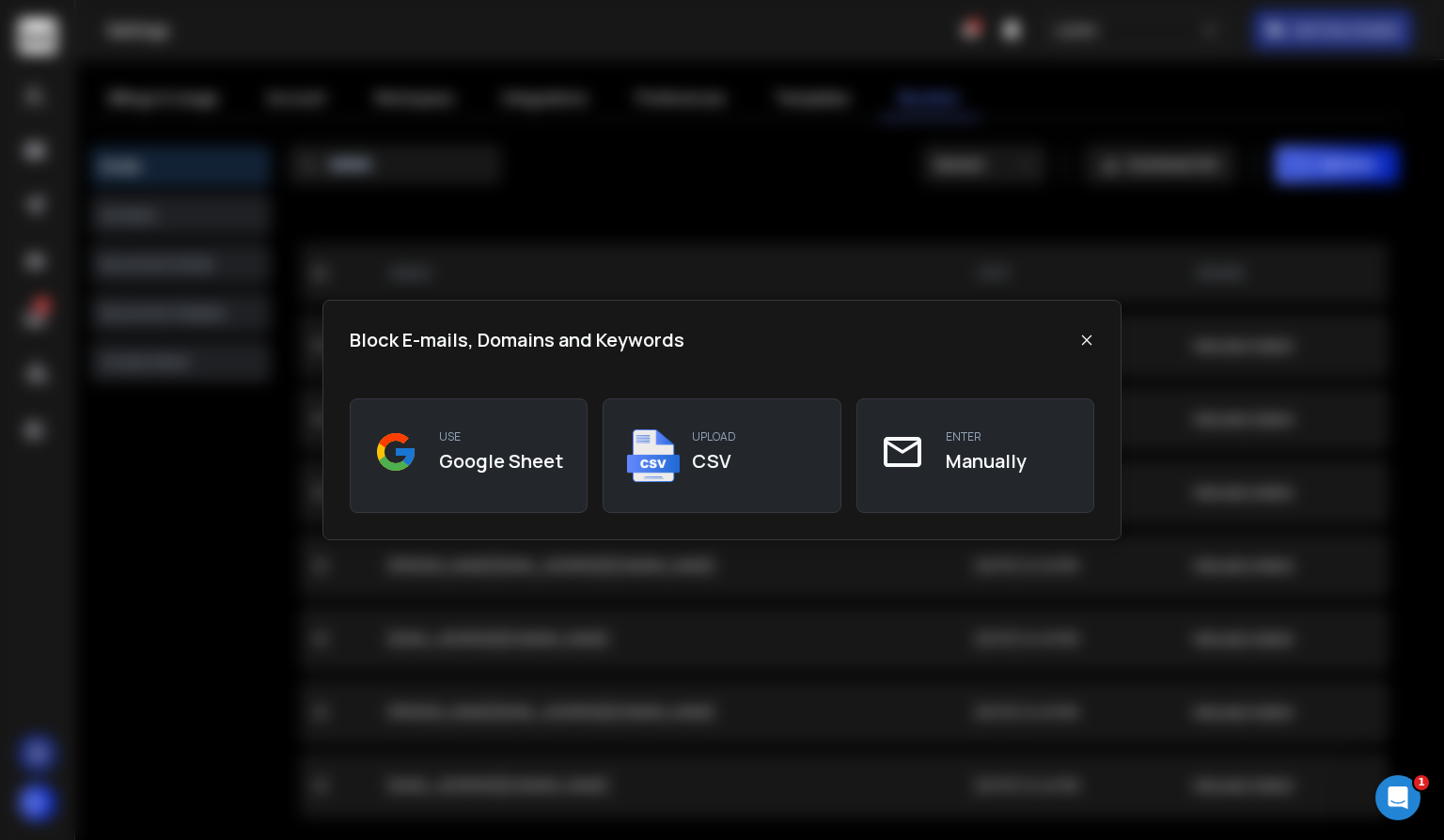
click at [988, 458] on h3 "Manually" at bounding box center [986, 462] width 81 height 27
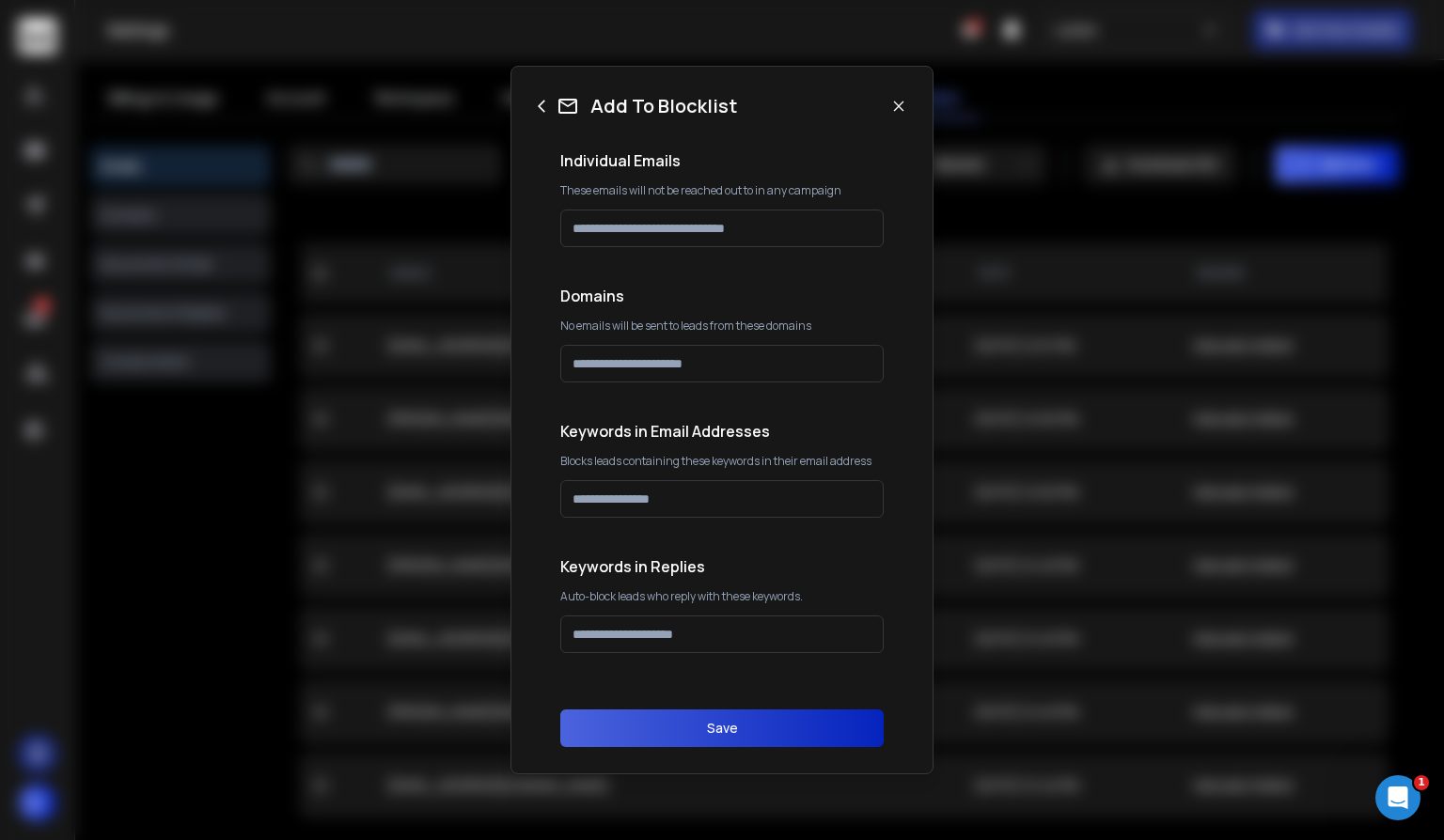
click at [734, 369] on input at bounding box center [722, 364] width 323 height 37
paste input "******"
type input "******"
click at [792, 727] on button "Save" at bounding box center [722, 728] width 323 height 37
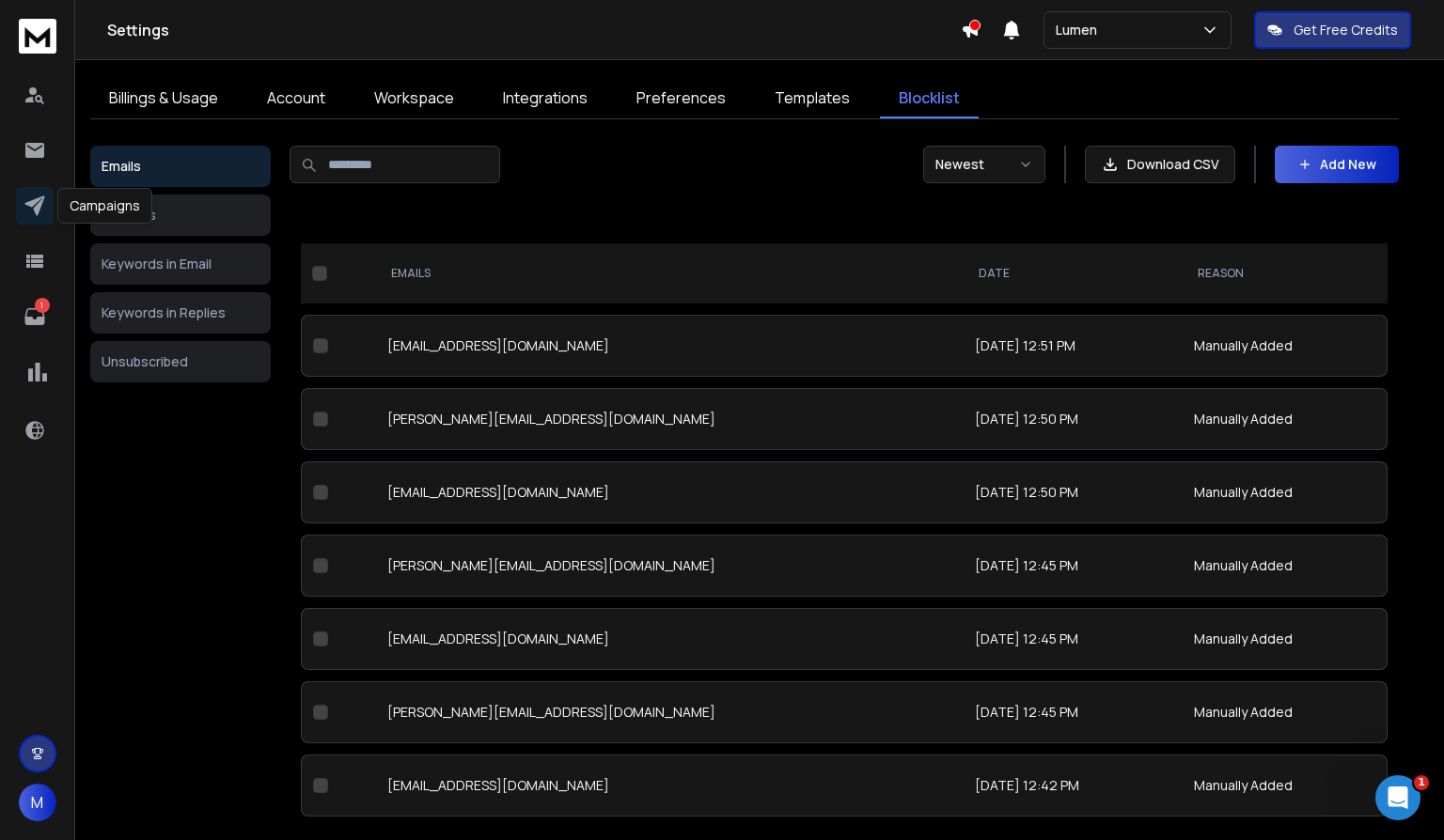
click at [38, 200] on icon at bounding box center [34, 205] width 20 height 20
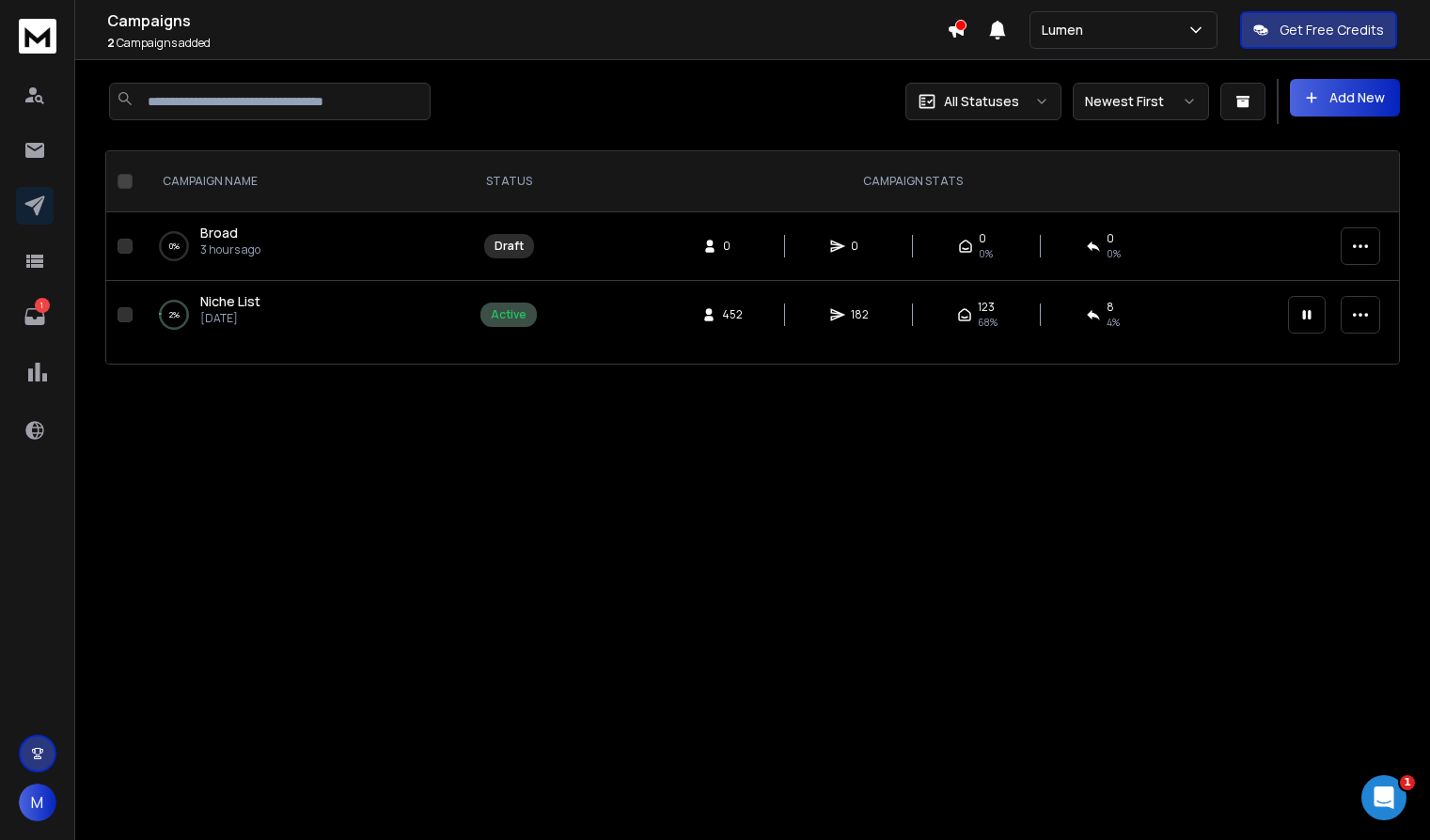
click at [230, 307] on span "Niche List" at bounding box center [230, 301] width 60 height 18
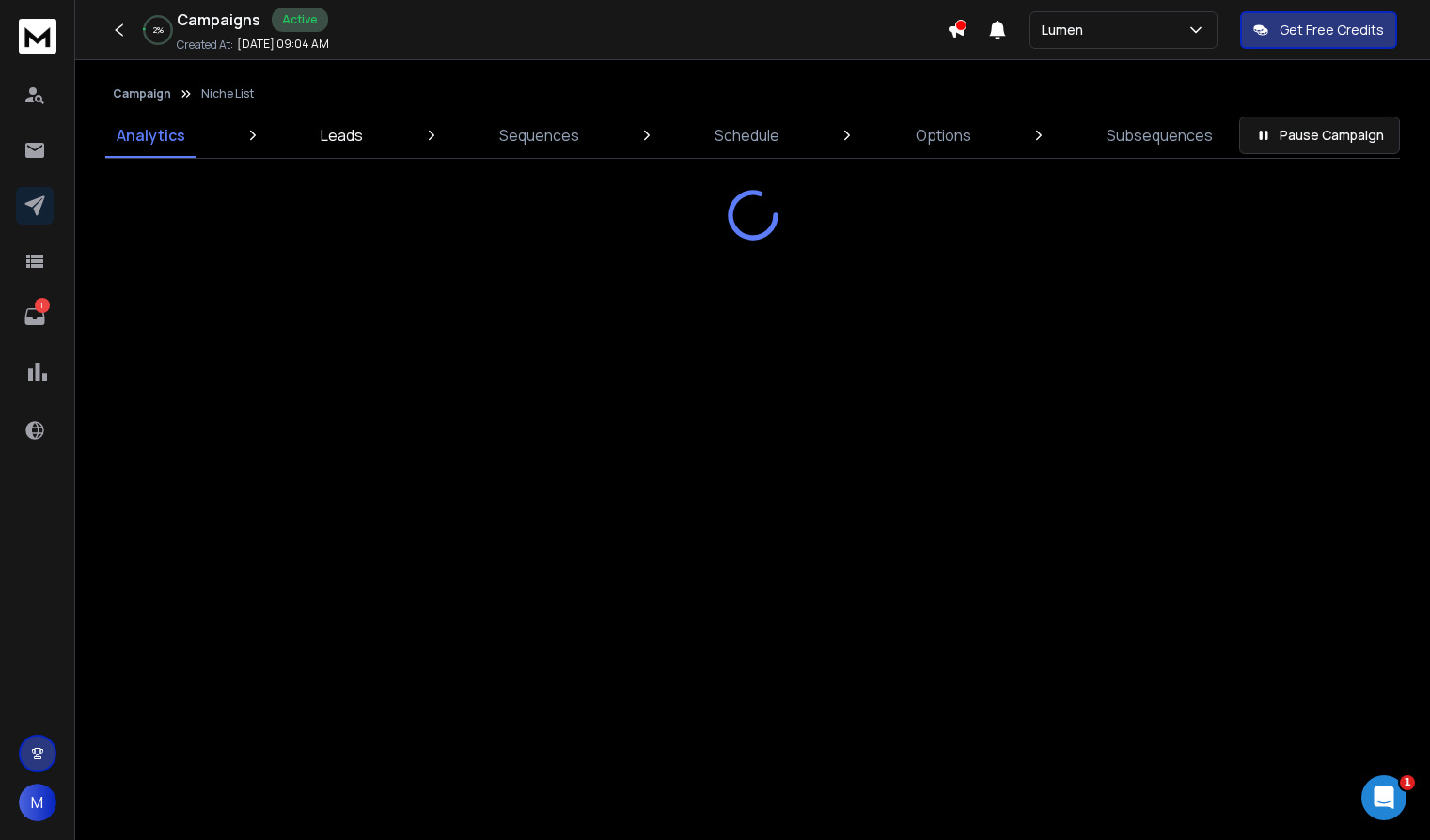
click at [328, 135] on p "Leads" at bounding box center [342, 136] width 42 height 23
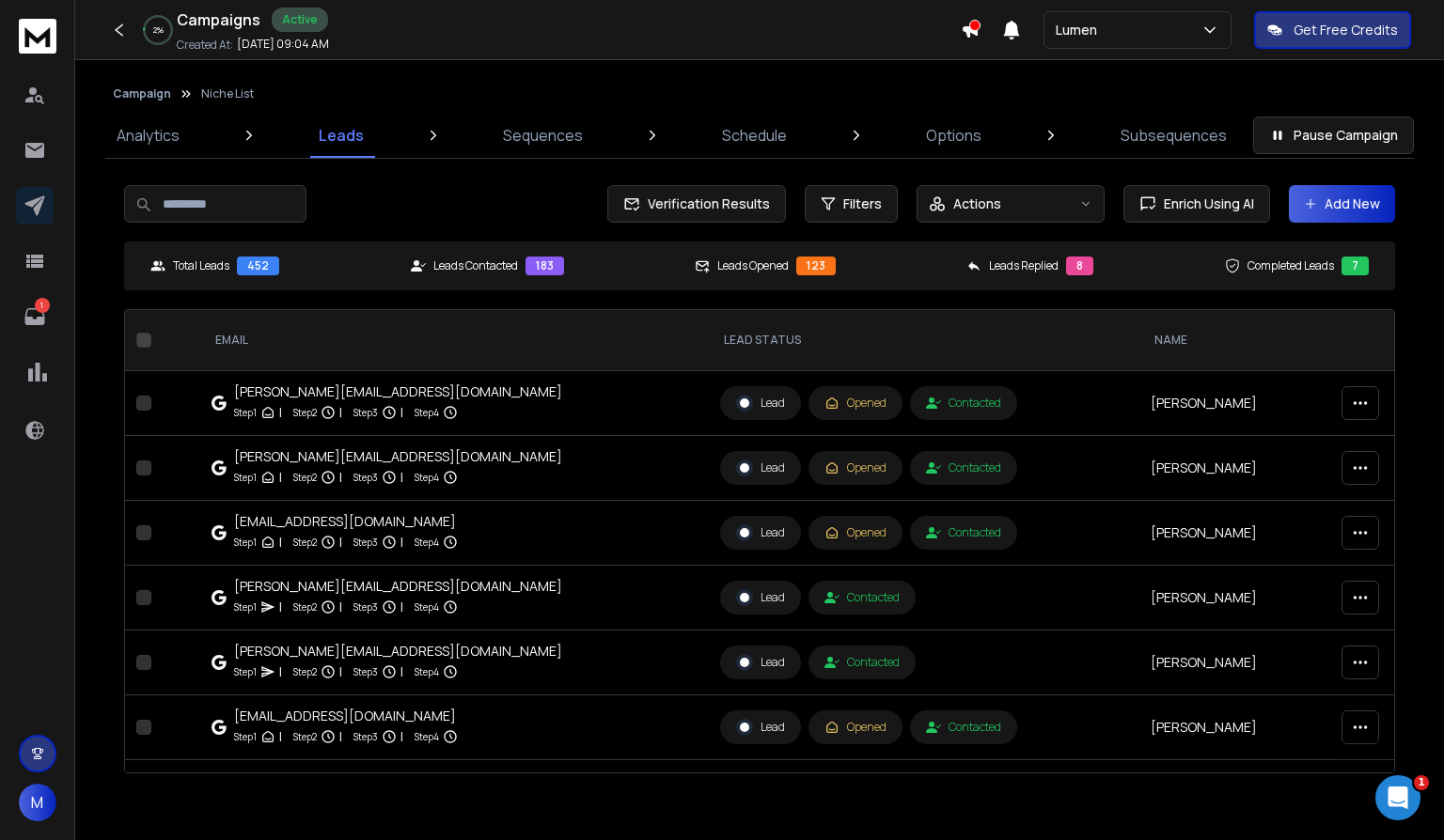
click at [295, 214] on input at bounding box center [215, 204] width 183 height 37
paste input "******"
type input "******"
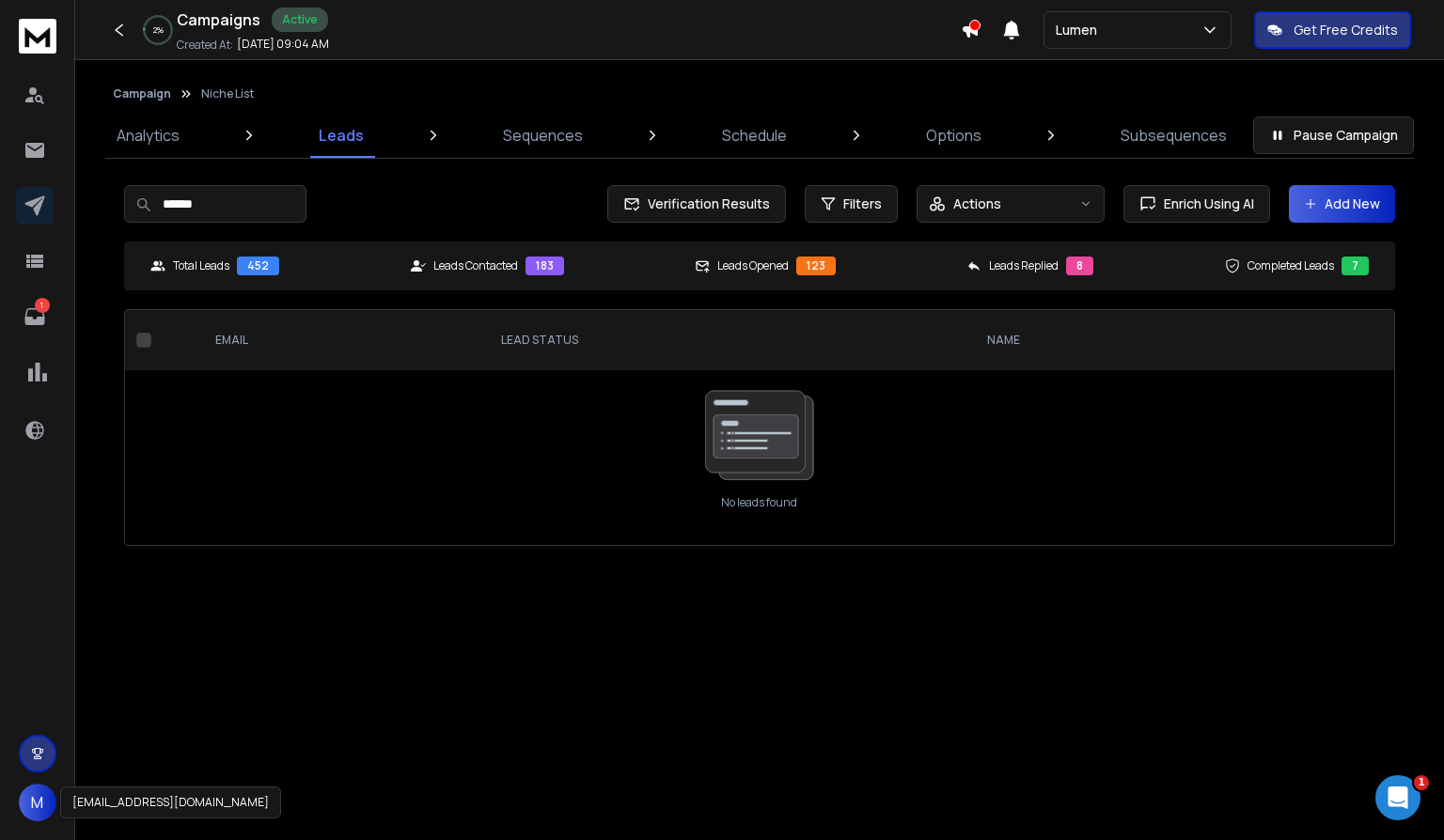
click at [33, 810] on span "M" at bounding box center [37, 802] width 37 height 37
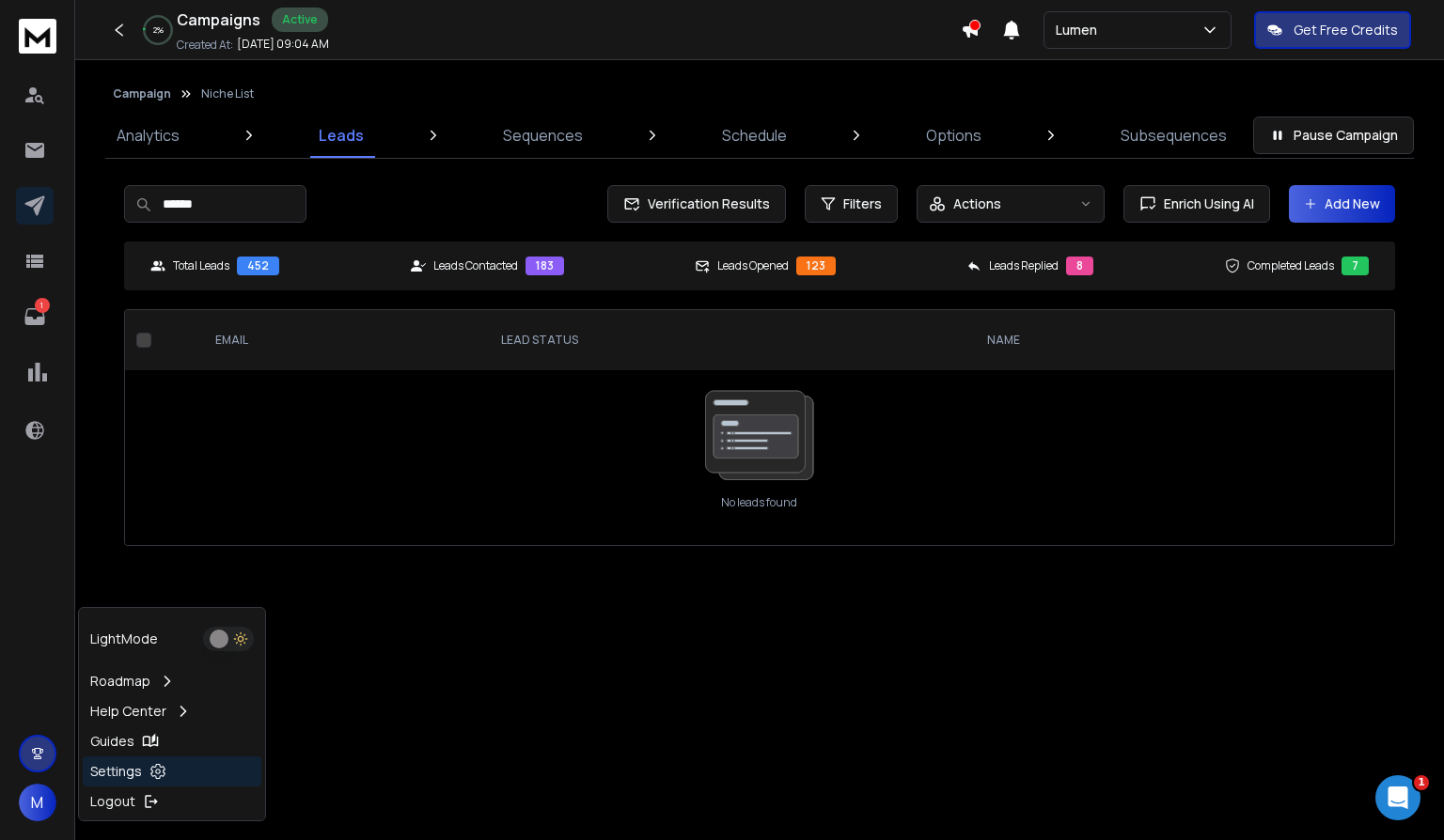
click at [121, 773] on p "Settings" at bounding box center [116, 772] width 52 height 19
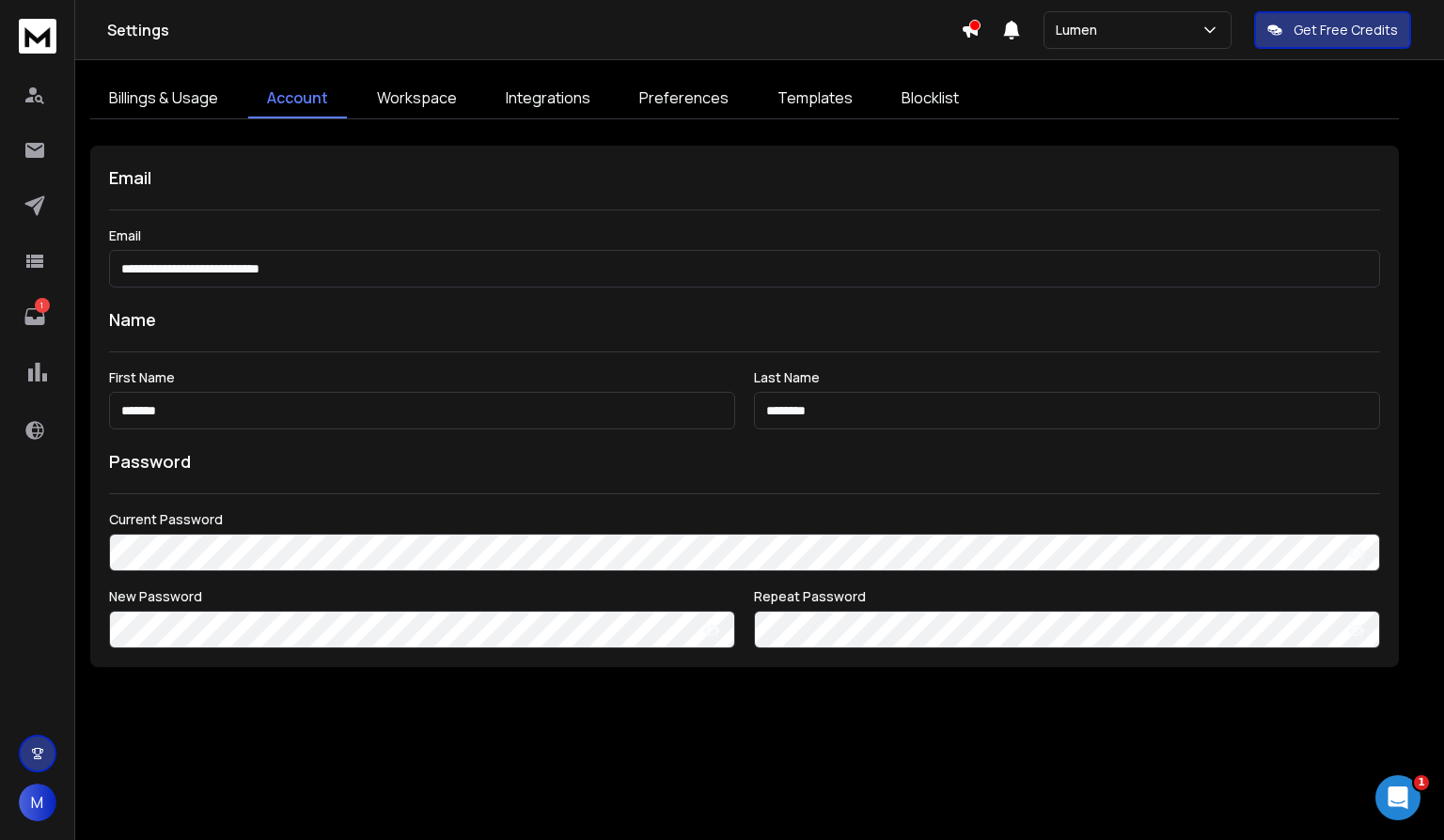
click at [909, 91] on link "Blocklist" at bounding box center [930, 99] width 95 height 39
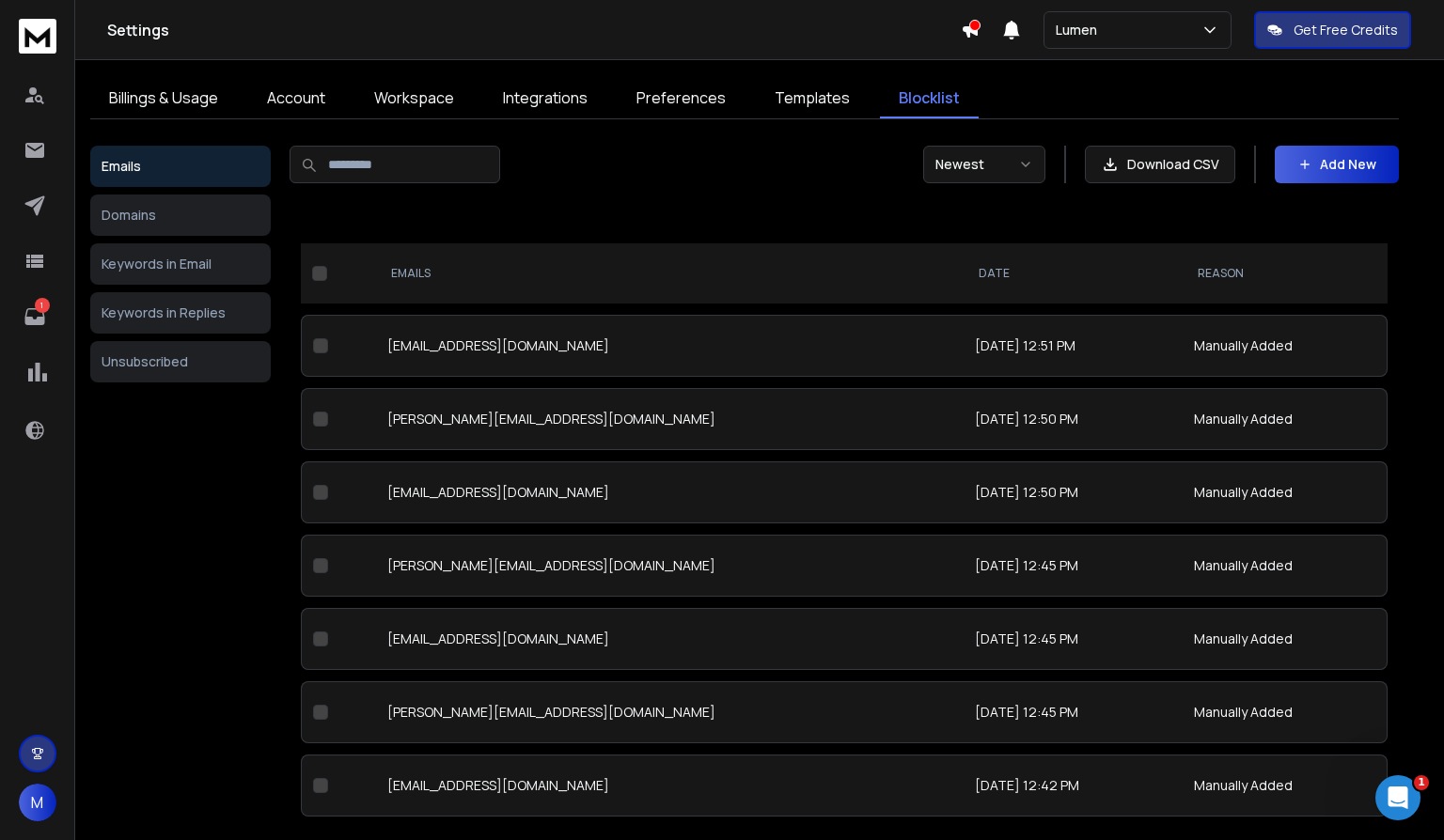
click at [1300, 159] on icon at bounding box center [1305, 165] width 15 height 15
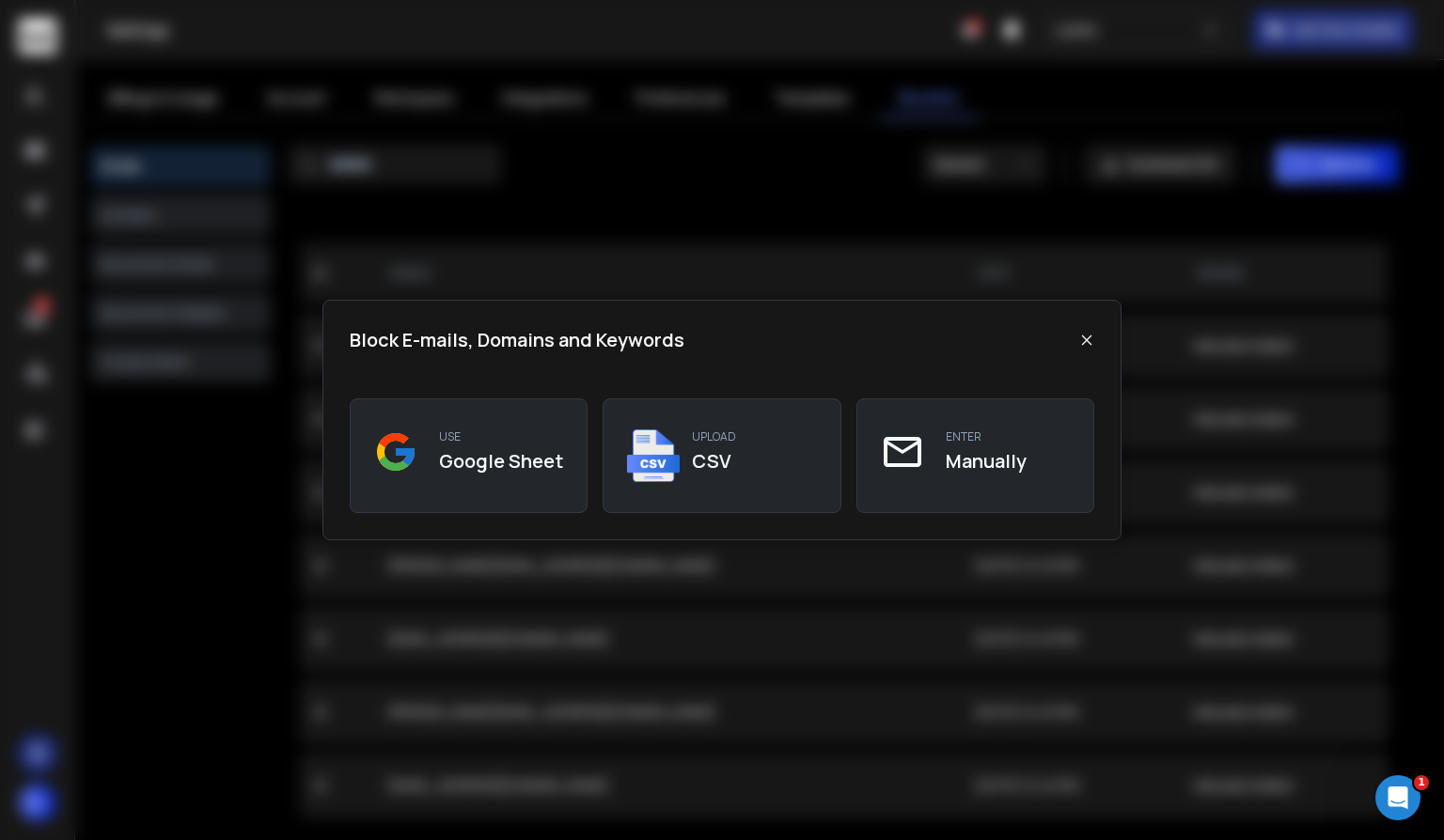
click at [947, 451] on h3 "Manually" at bounding box center [986, 462] width 81 height 27
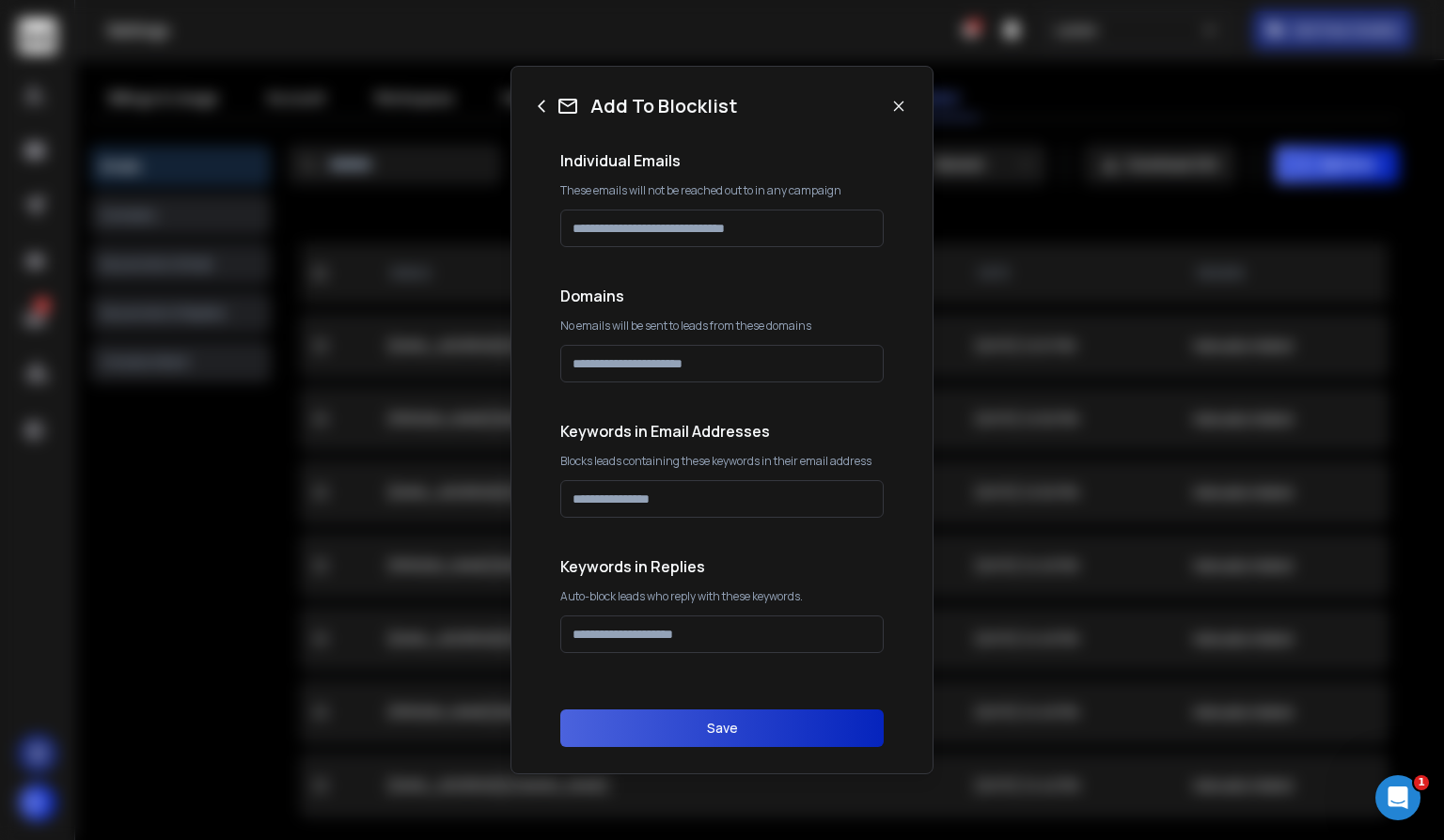
click at [742, 230] on input at bounding box center [722, 228] width 323 height 37
paste input "**********"
type input "**********"
click at [780, 718] on button "Save" at bounding box center [722, 728] width 323 height 37
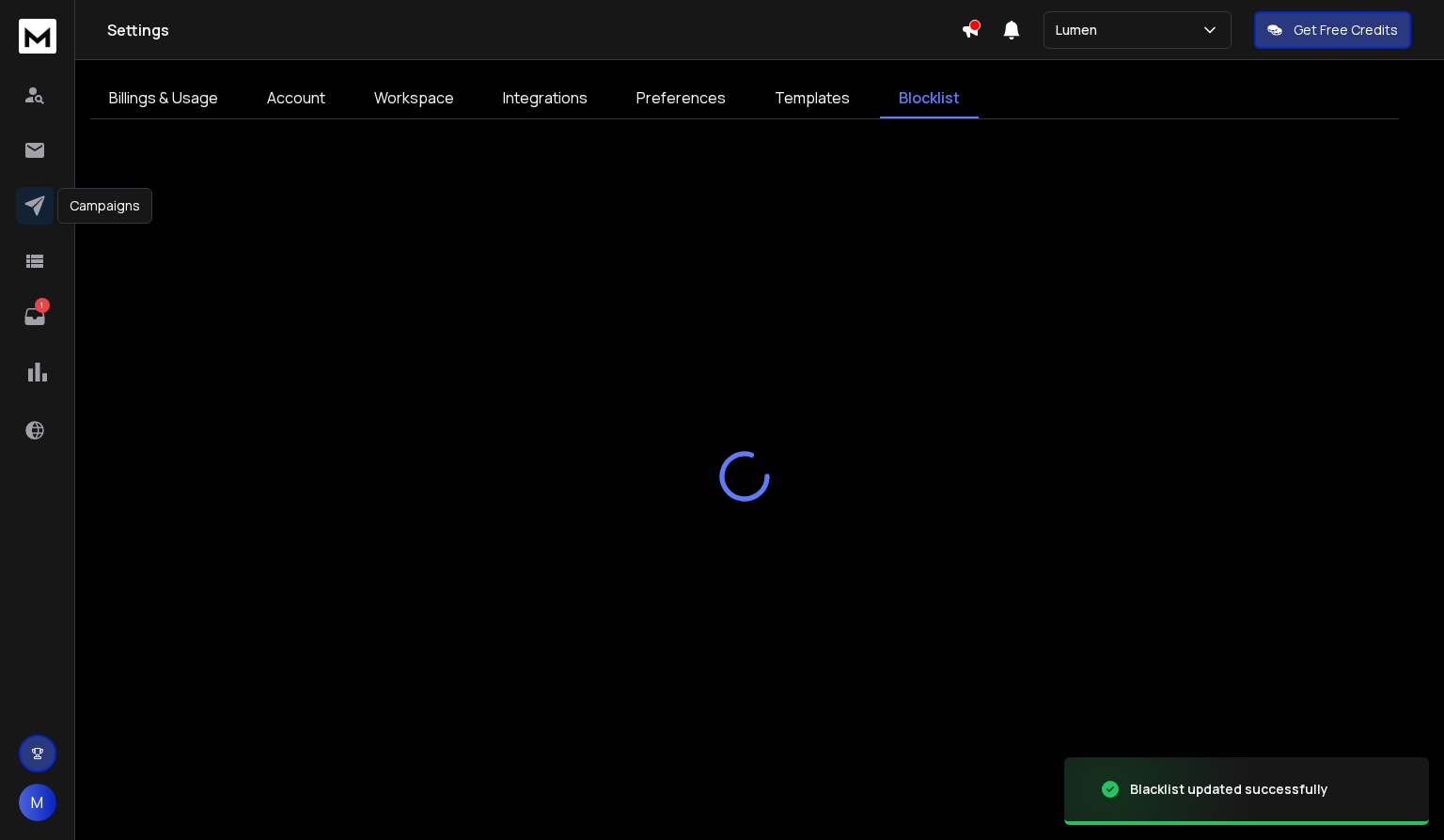
click at [38, 205] on icon at bounding box center [34, 205] width 20 height 20
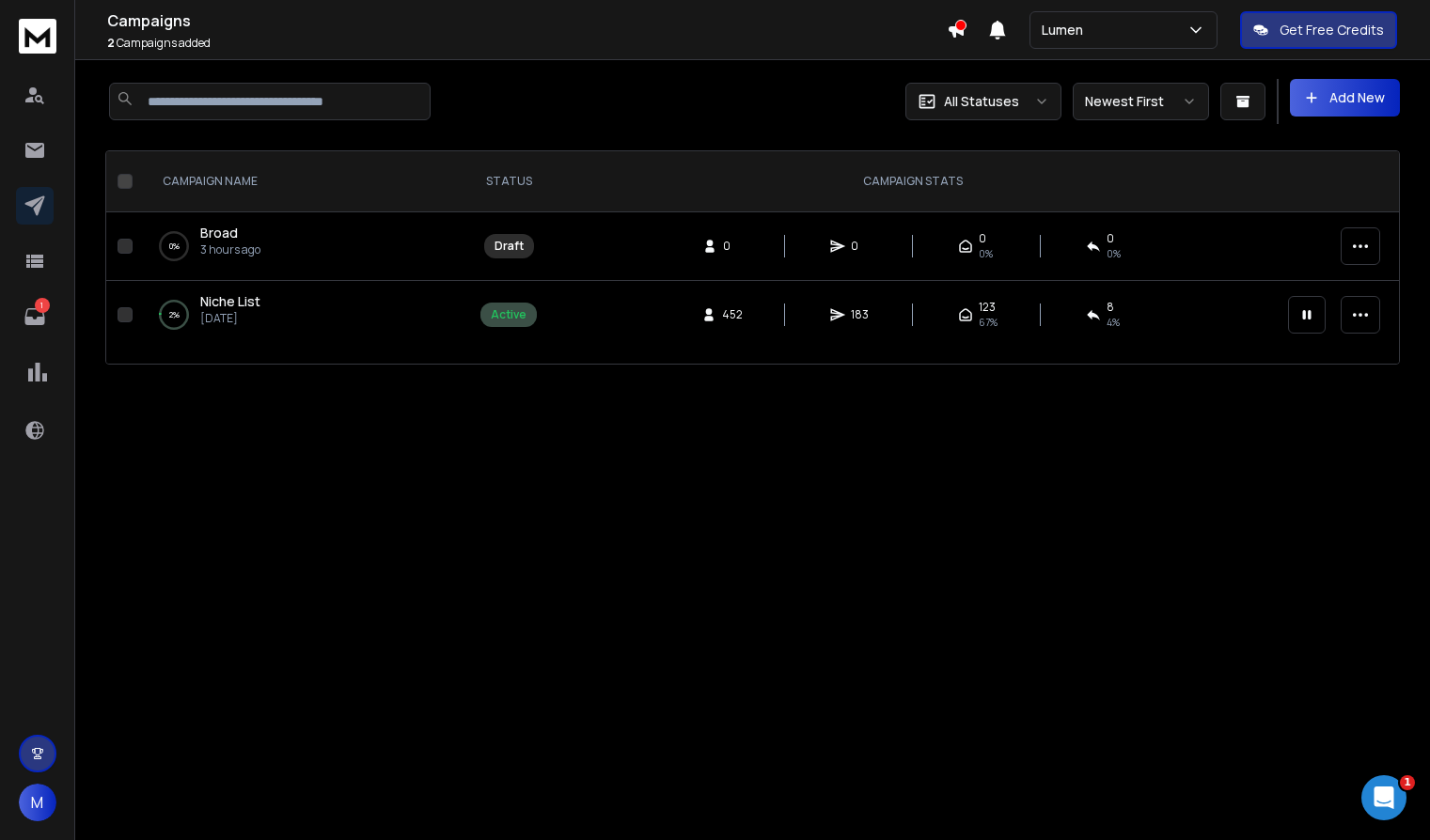
click at [245, 298] on span "Niche List" at bounding box center [230, 301] width 60 height 18
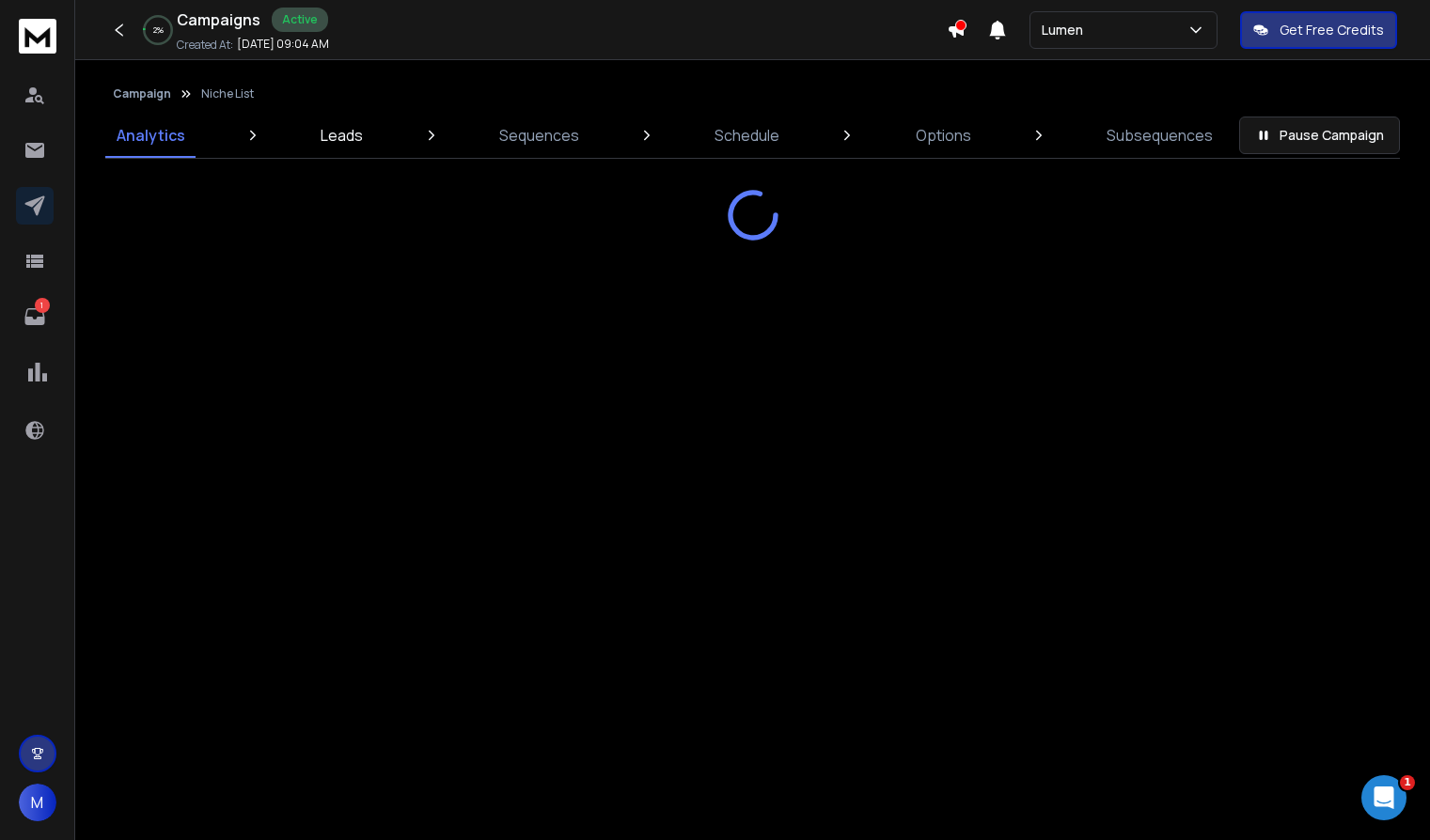
click at [350, 136] on p "Leads" at bounding box center [342, 136] width 42 height 23
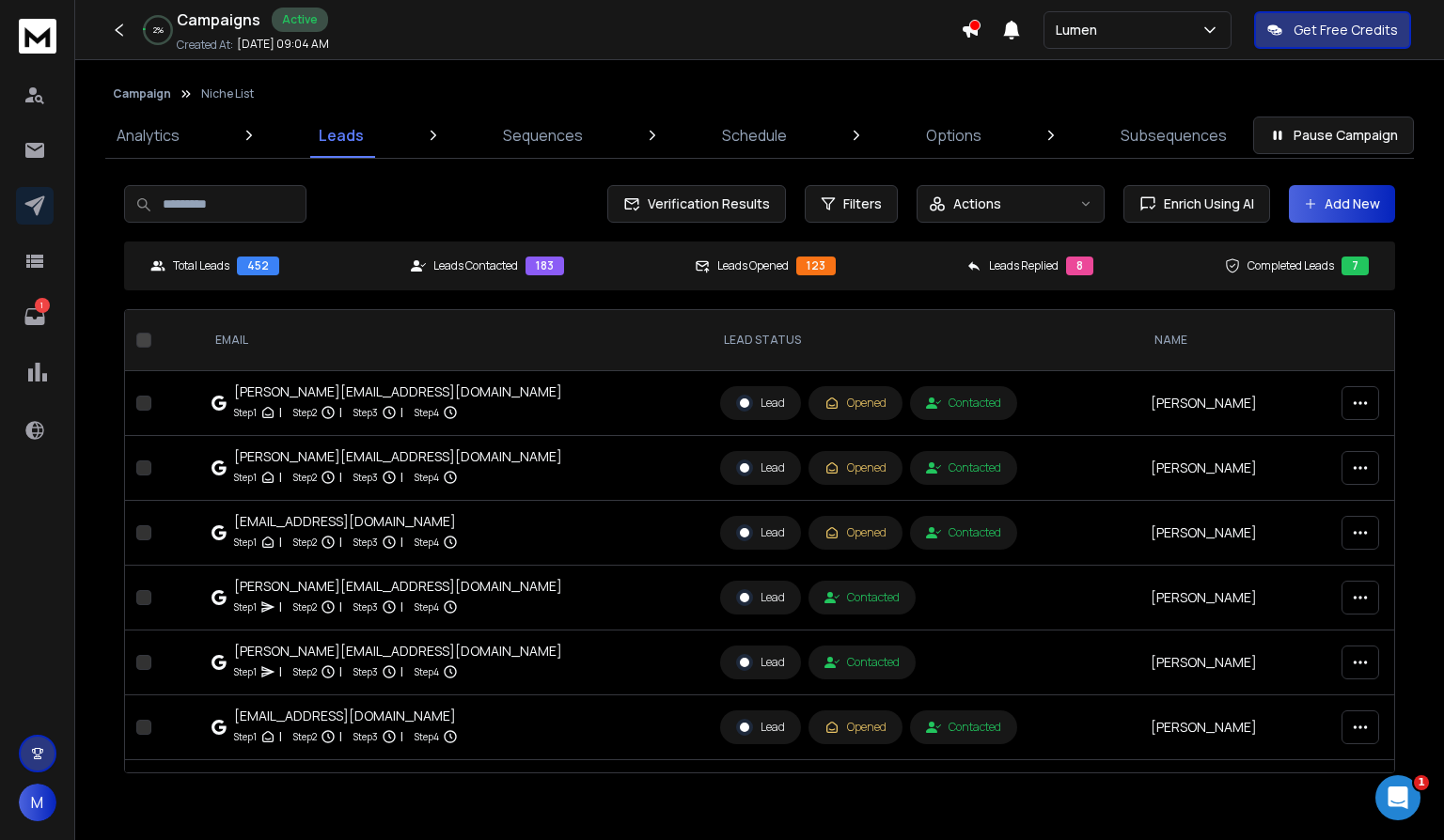
click at [243, 190] on input at bounding box center [215, 204] width 183 height 37
paste input "**********"
type input "**********"
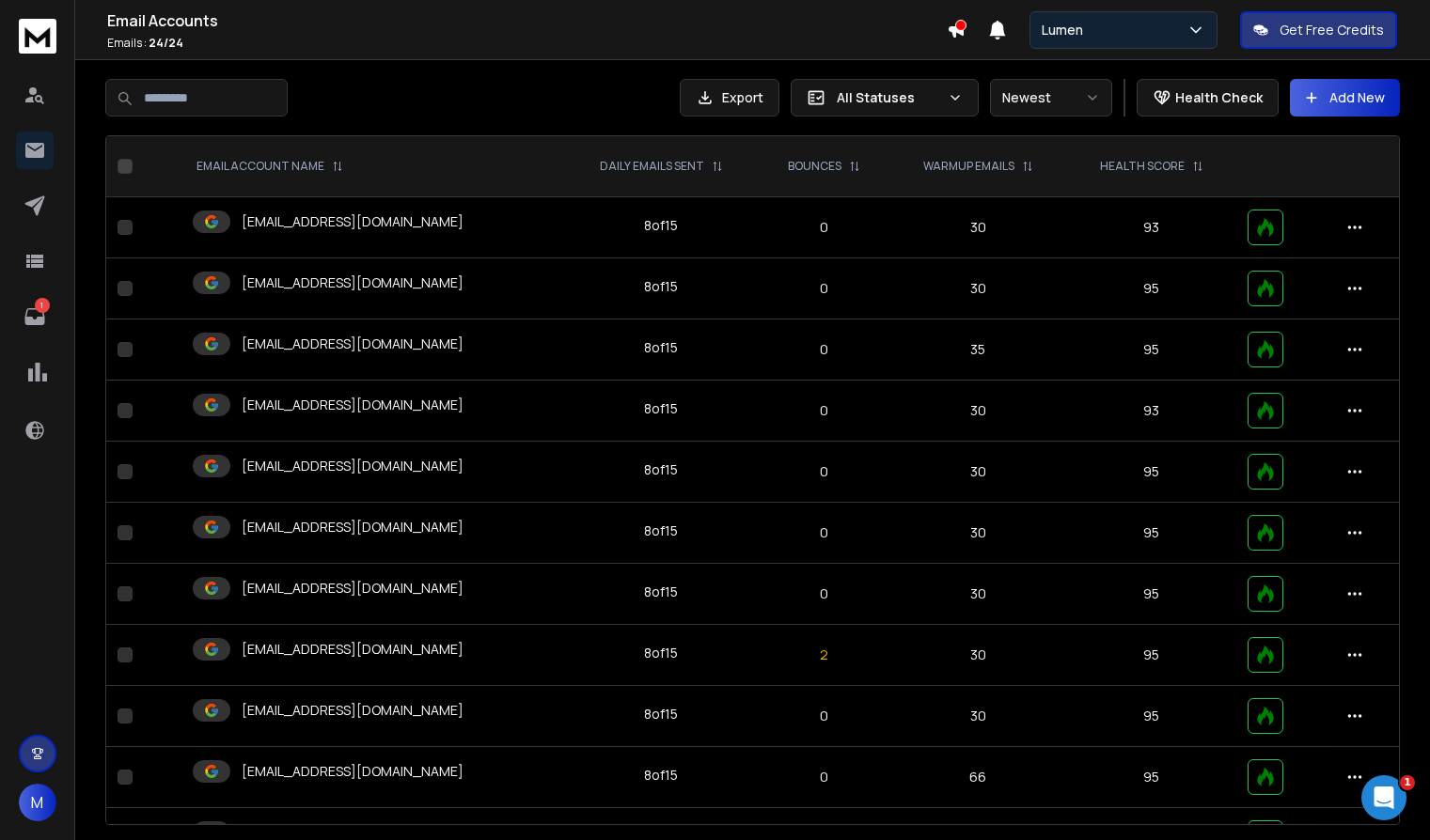
click at [1106, 33] on div "Lumen" at bounding box center [1124, 31] width 164 height 19
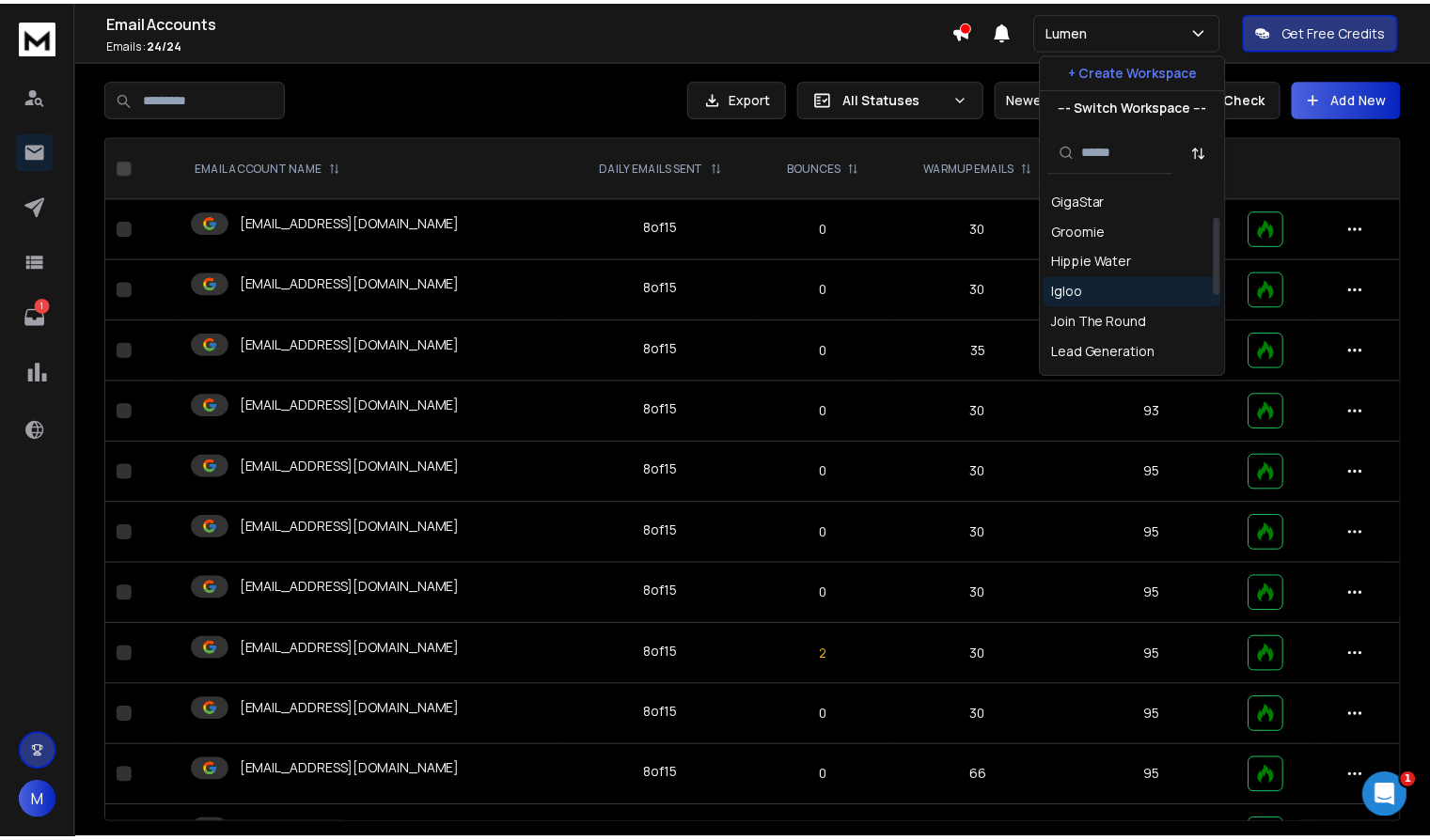
scroll to position [125, 0]
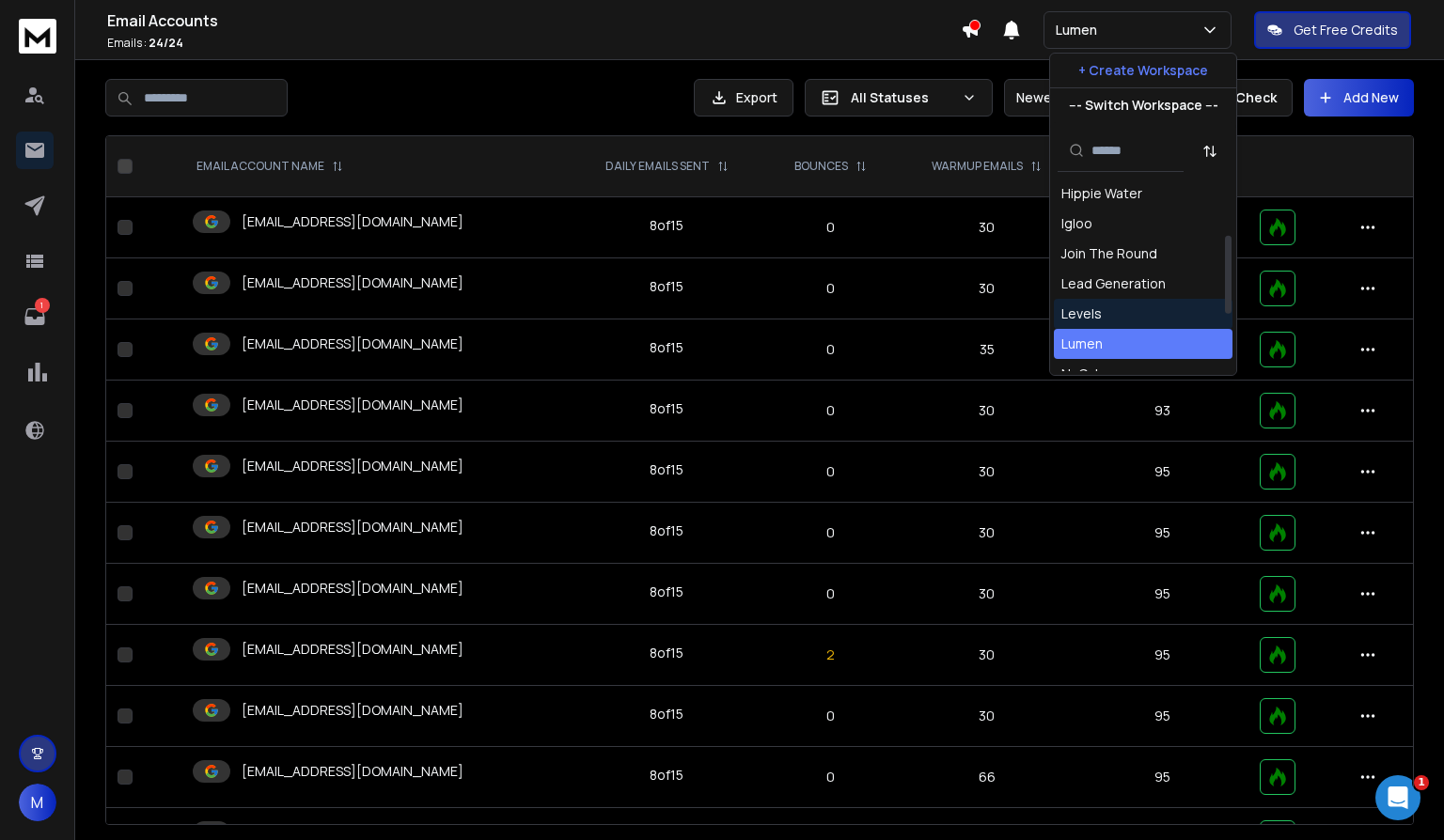
click at [1122, 321] on div "Levels" at bounding box center [1143, 313] width 179 height 30
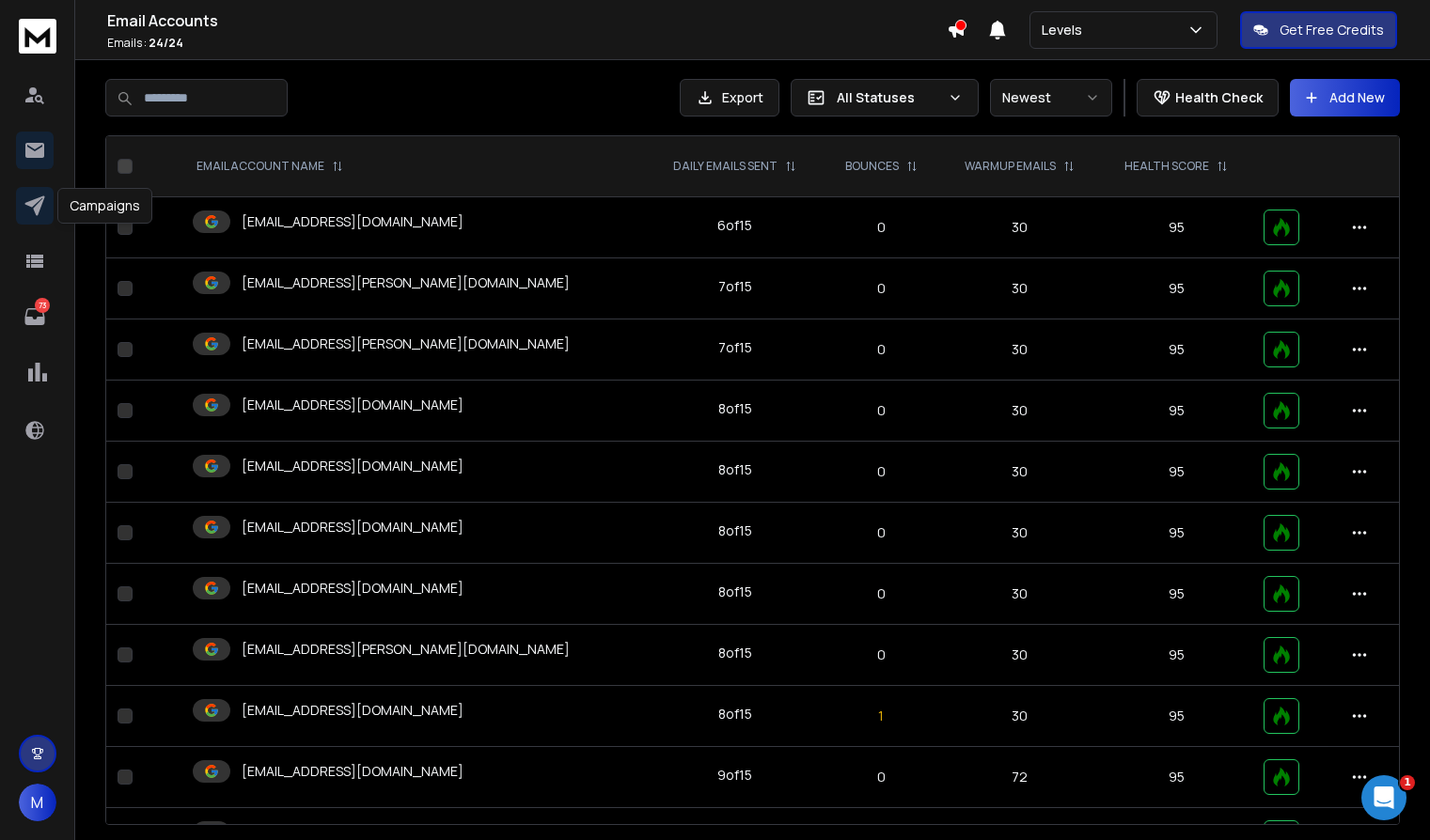
click at [50, 204] on link at bounding box center [34, 206] width 37 height 37
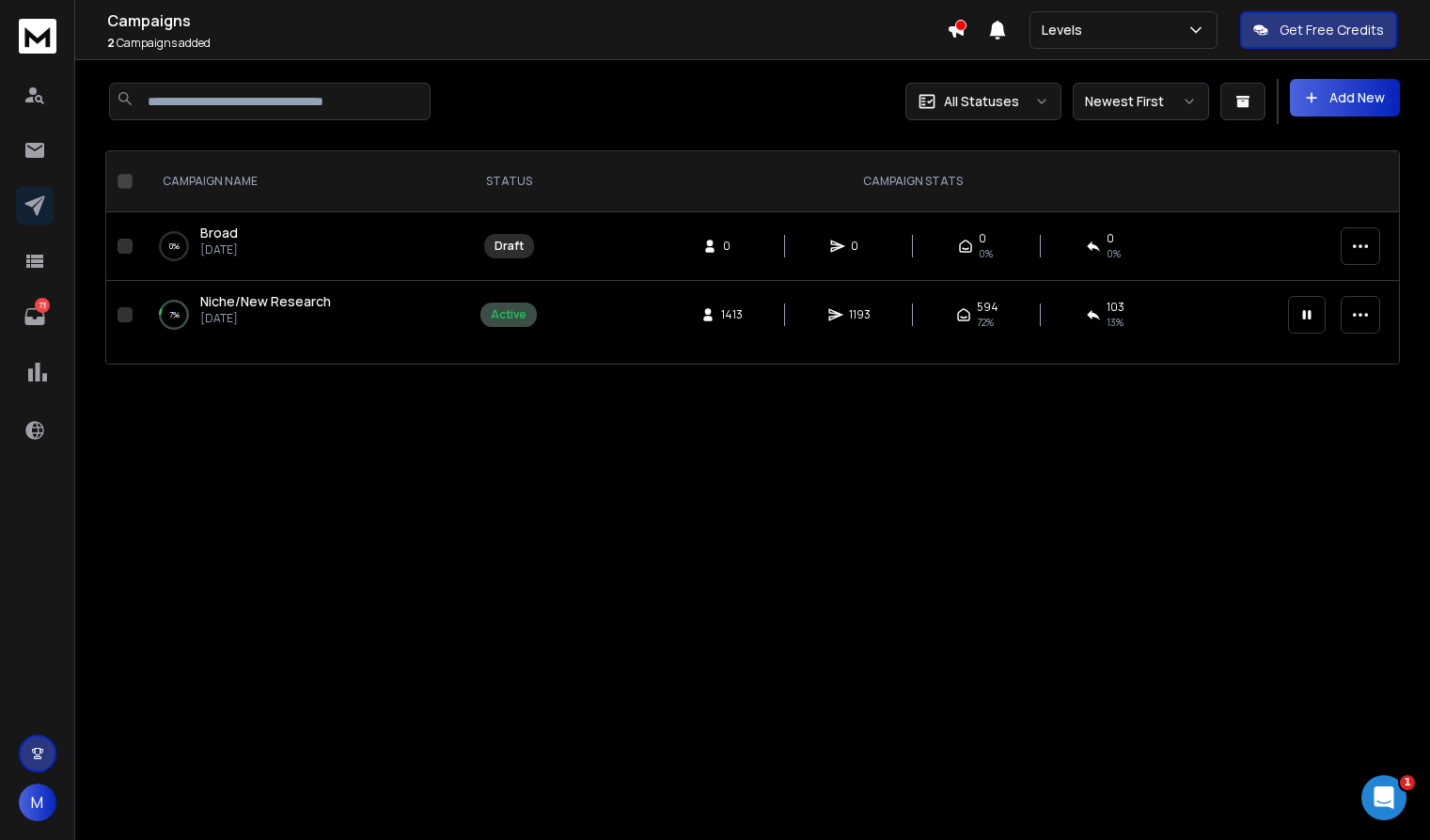
drag, startPoint x: 740, startPoint y: 538, endPoint x: 729, endPoint y: 537, distance: 11.0
click at [740, 538] on div "Campaigns 2 Campaigns Added All Statuses Newest First Add New CAMPAIGN NAME STA…" at bounding box center [752, 499] width 1295 height 840
click at [1128, 40] on button "Levels" at bounding box center [1124, 30] width 189 height 37
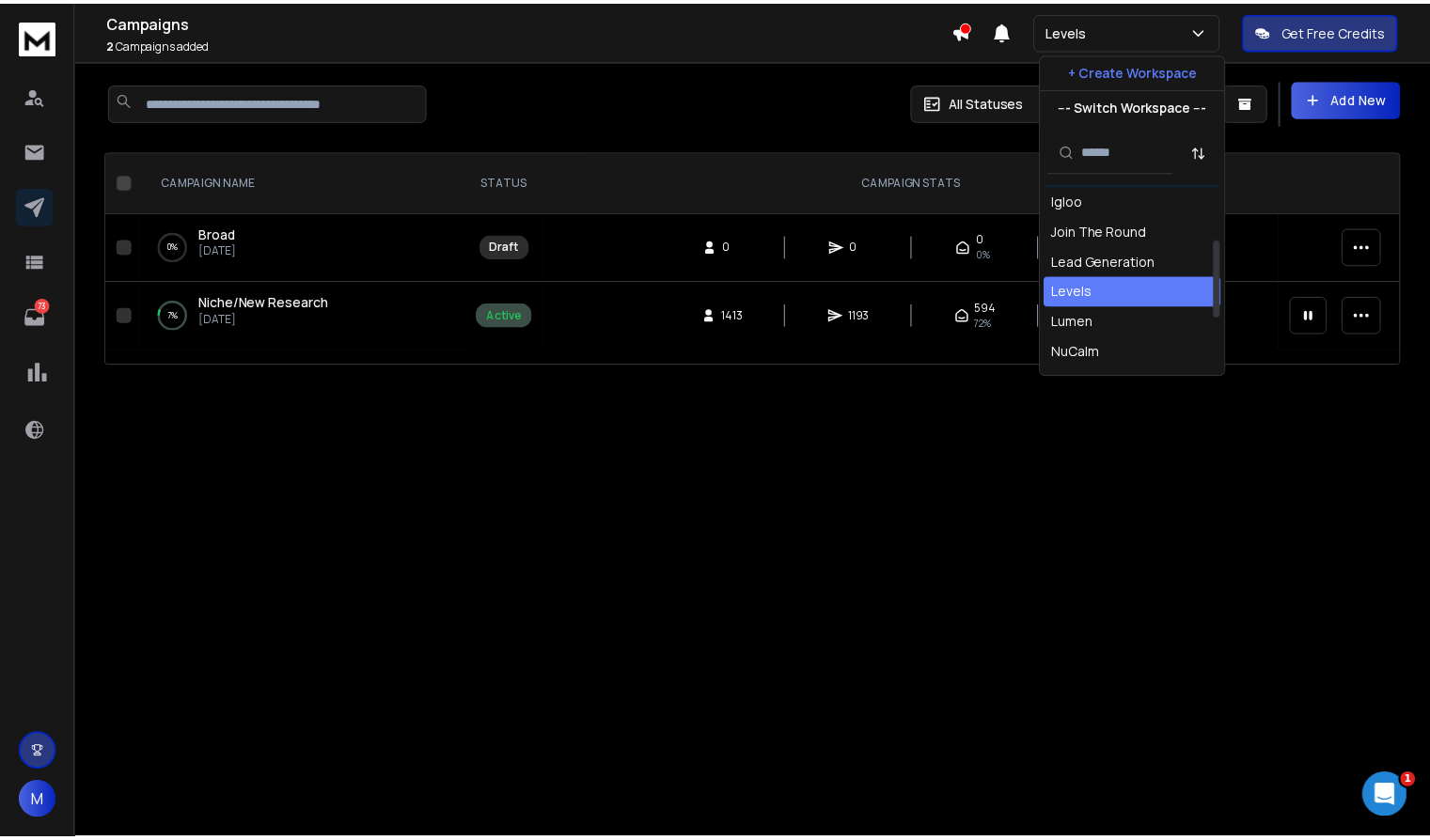
scroll to position [251, 0]
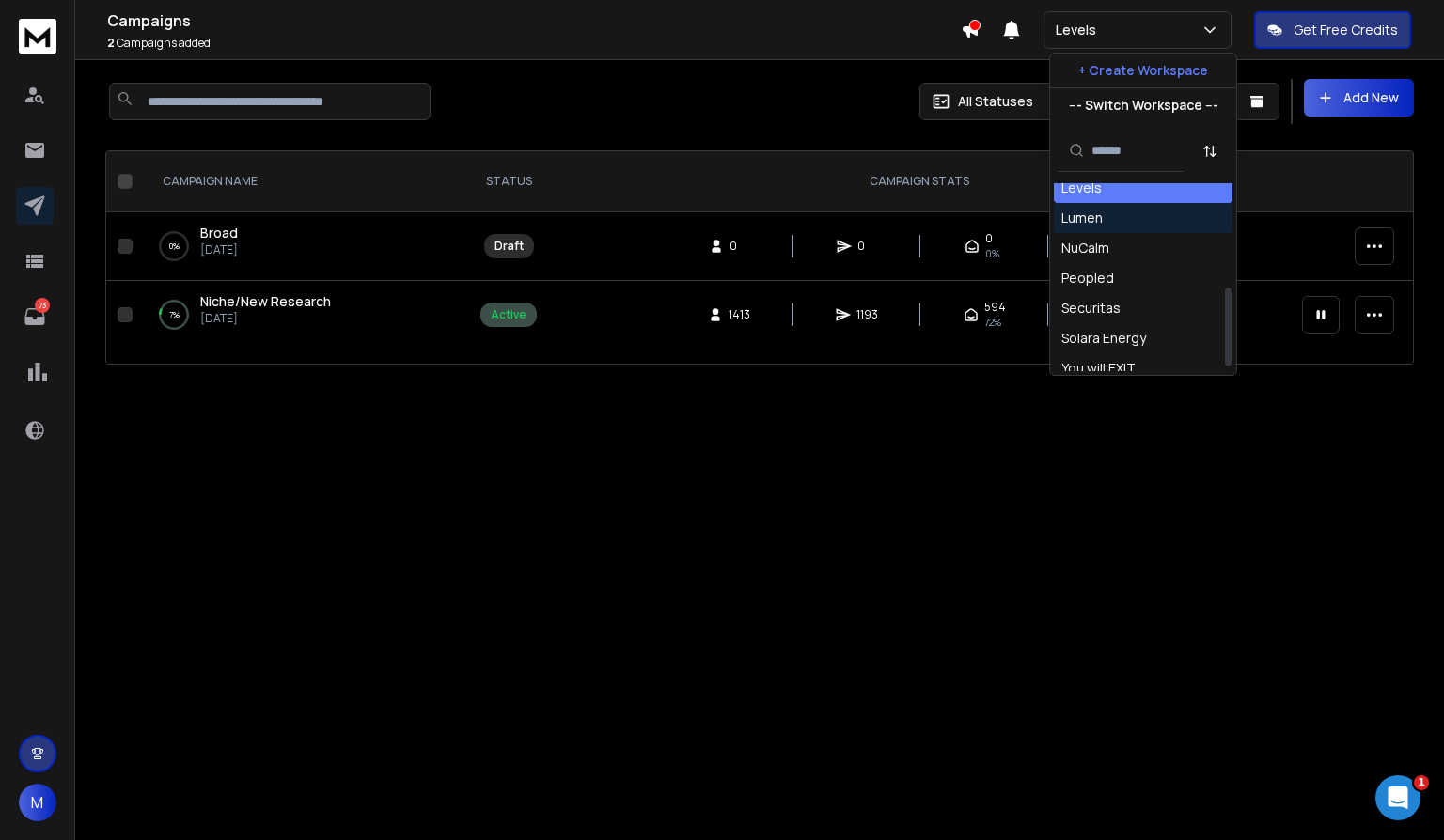
click at [1118, 228] on div "Lumen" at bounding box center [1143, 217] width 179 height 30
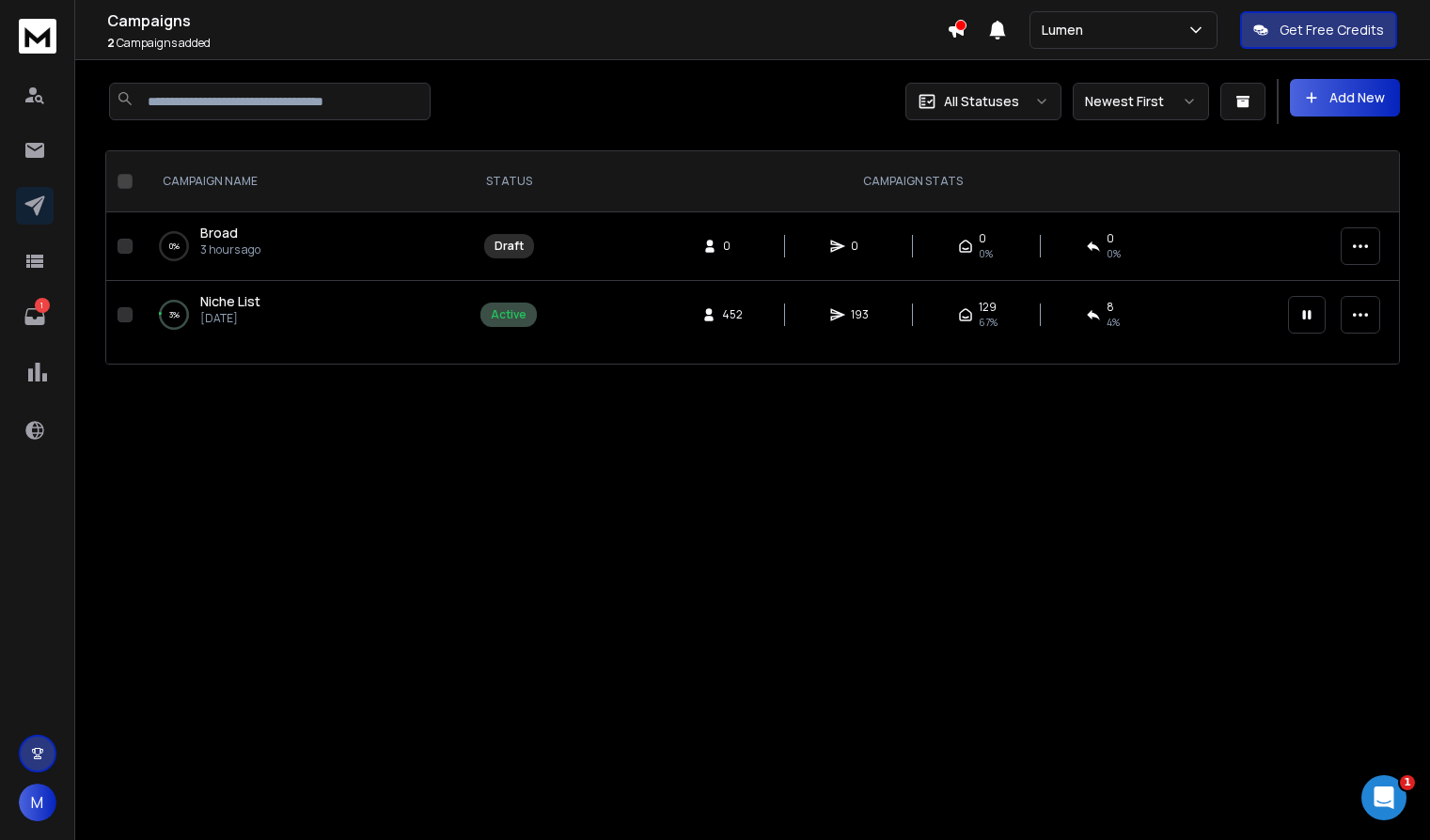
click at [235, 315] on p "11 days ago" at bounding box center [230, 319] width 60 height 15
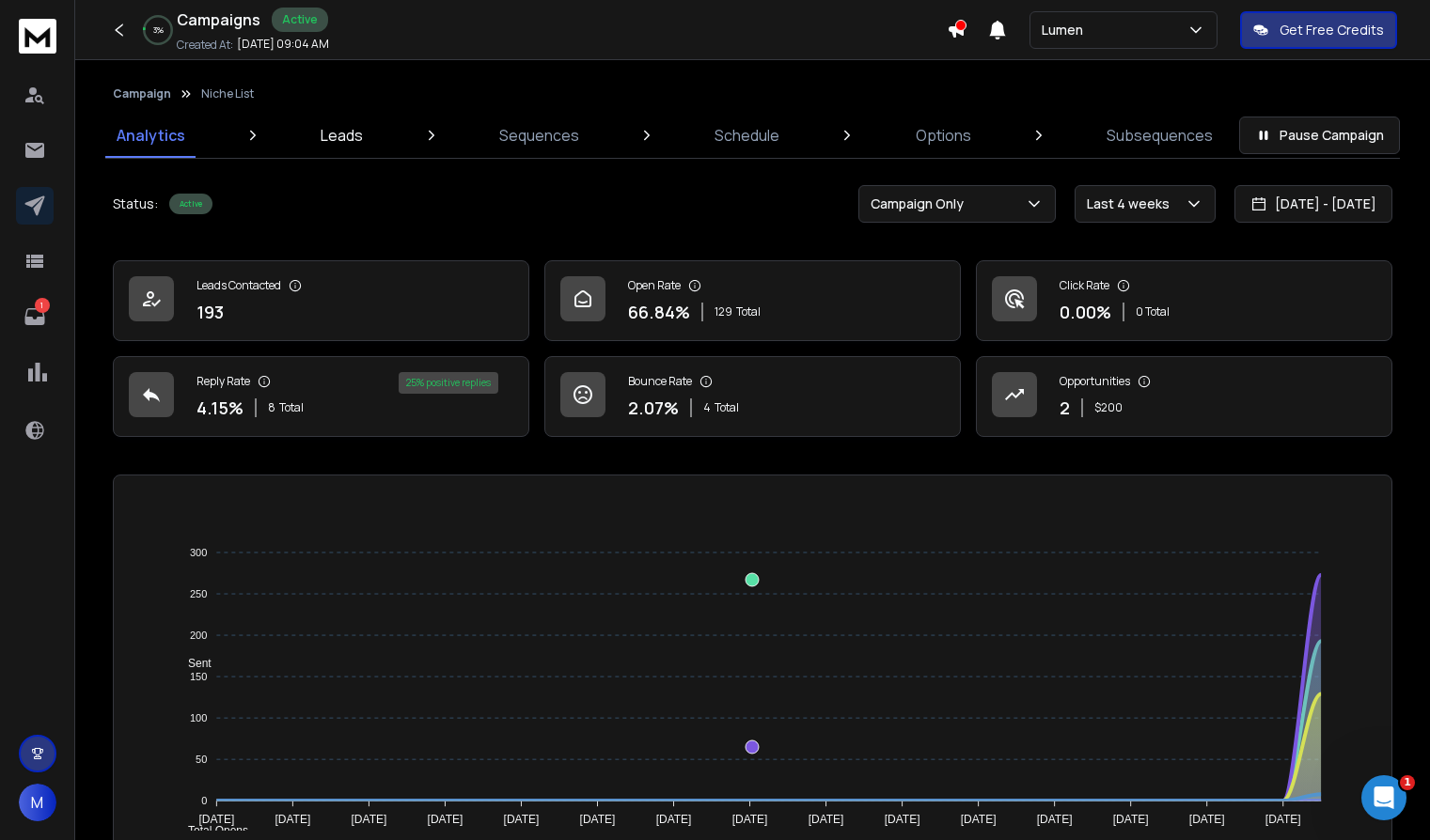
click at [358, 133] on p "Leads" at bounding box center [342, 136] width 42 height 23
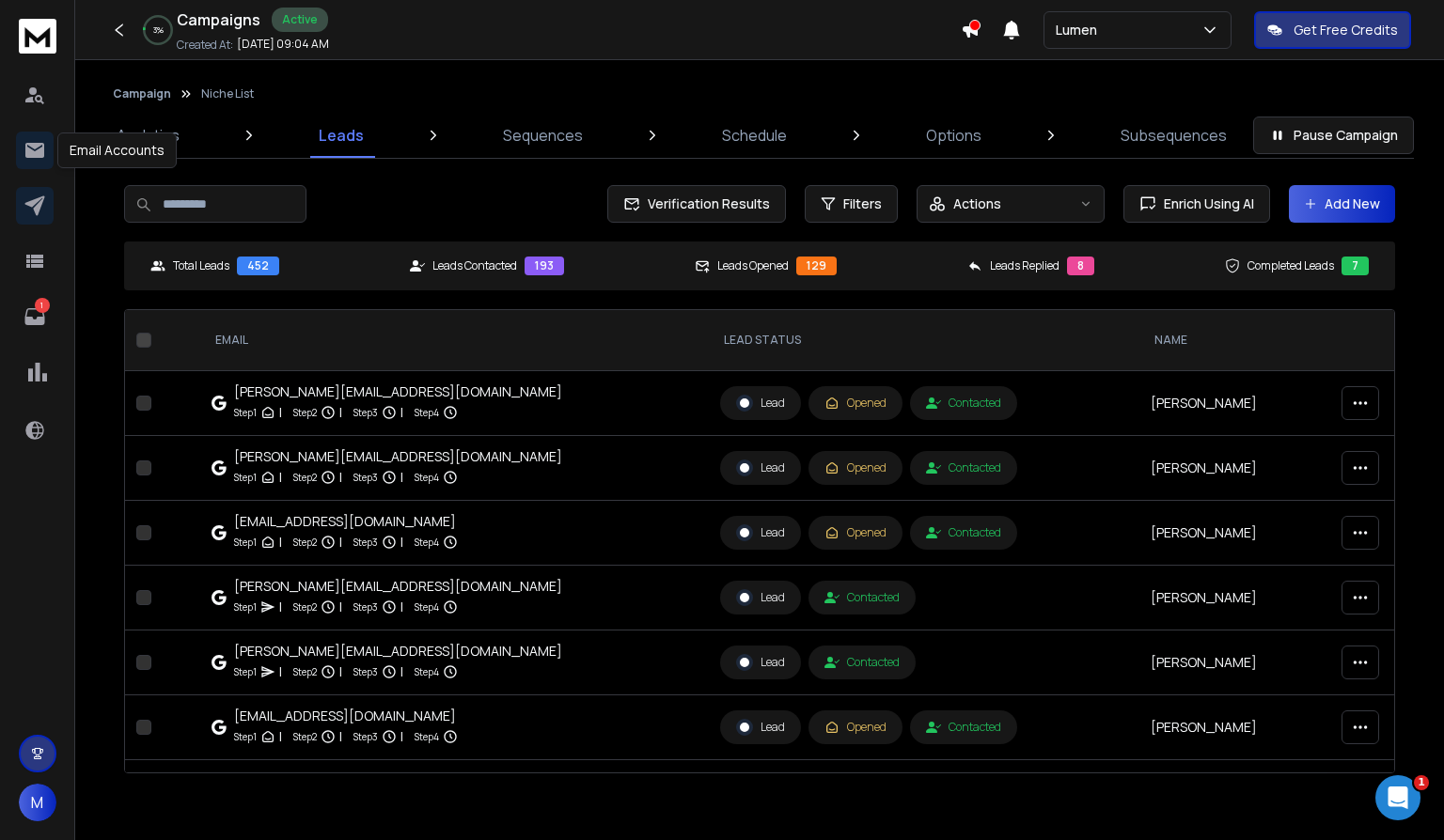
click at [26, 144] on icon at bounding box center [35, 150] width 23 height 23
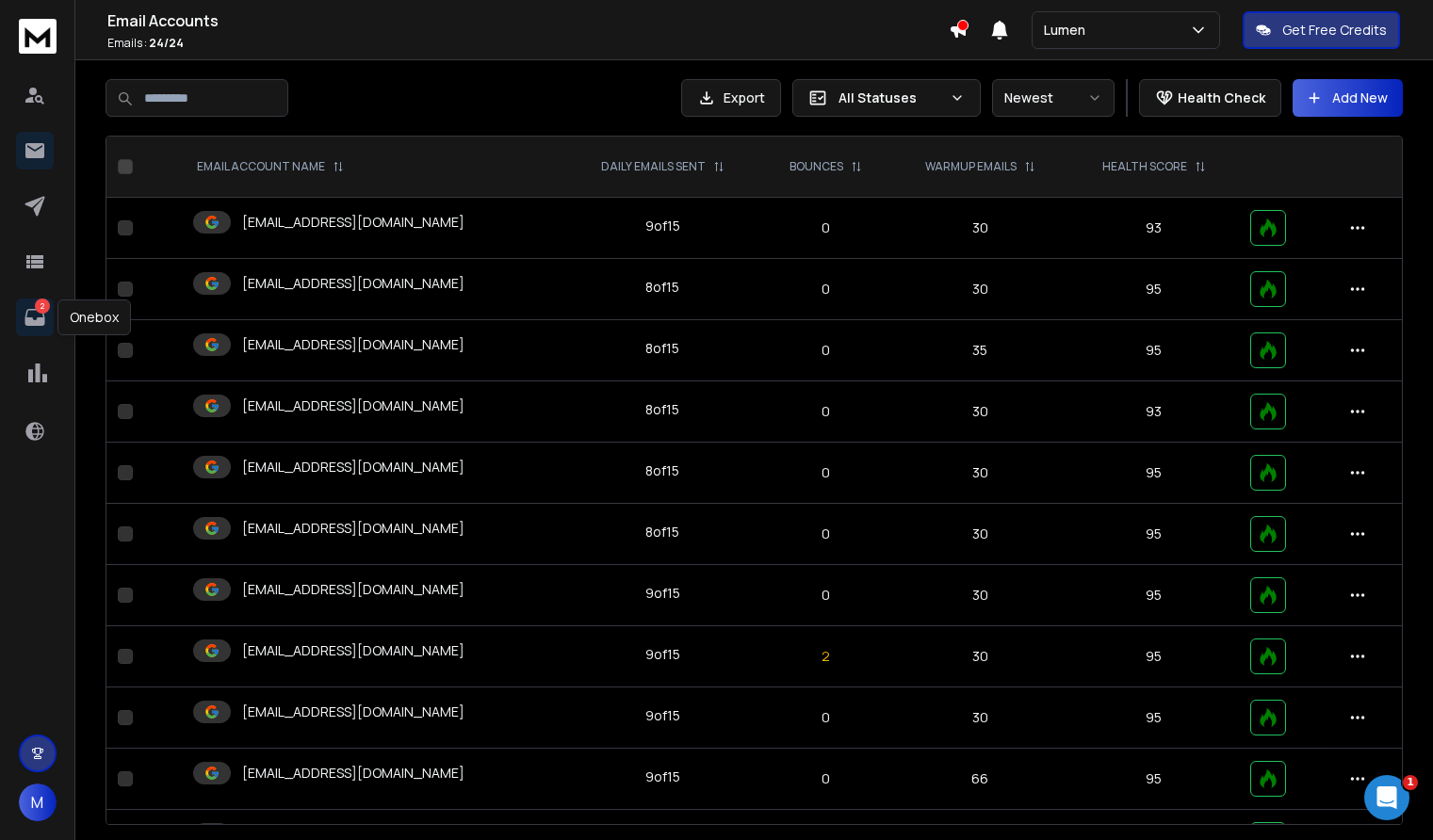
click at [26, 330] on link "2" at bounding box center [35, 316] width 37 height 37
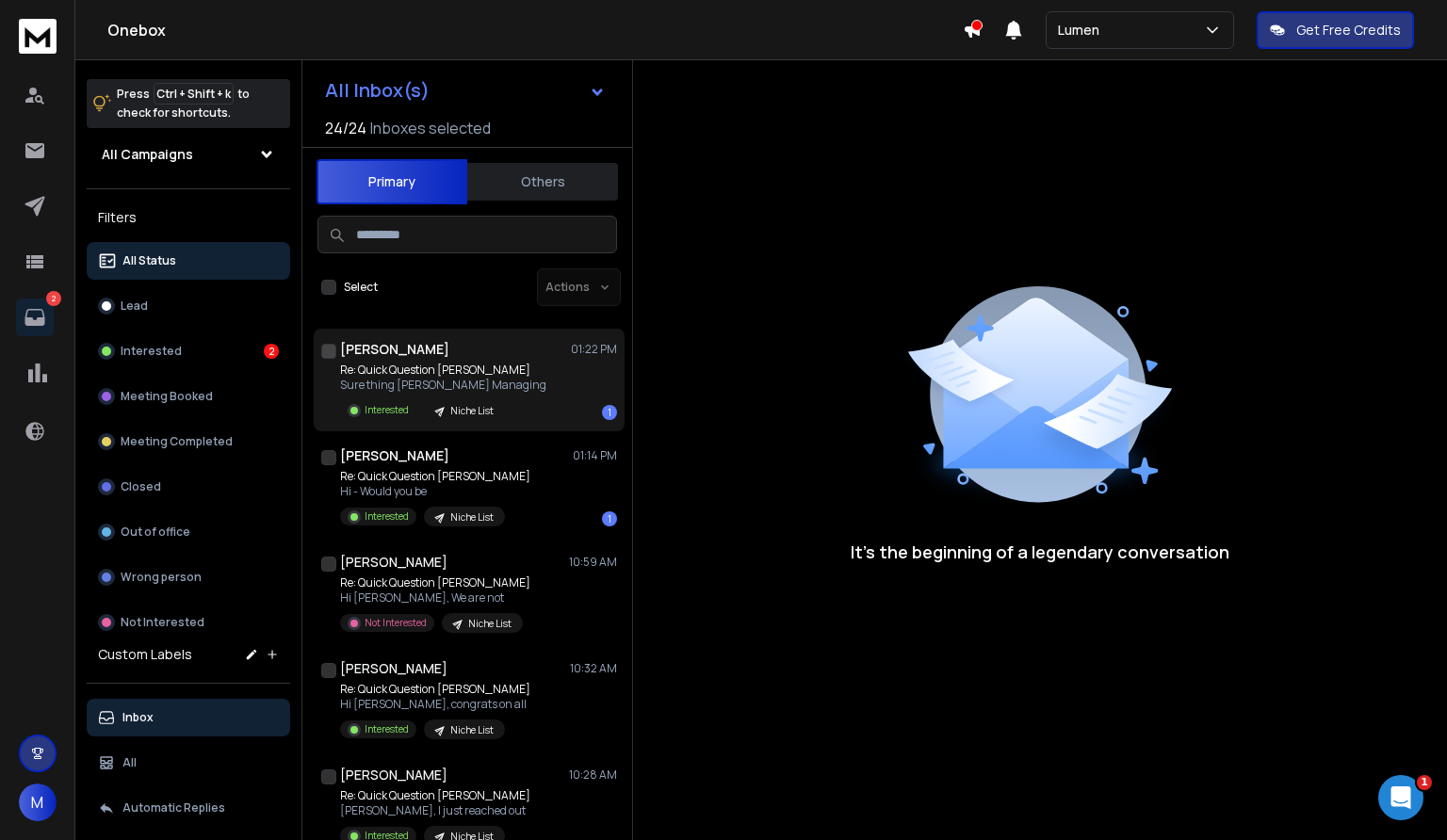
click at [433, 348] on div "[PERSON_NAME] 01:22 PM" at bounding box center [478, 350] width 277 height 19
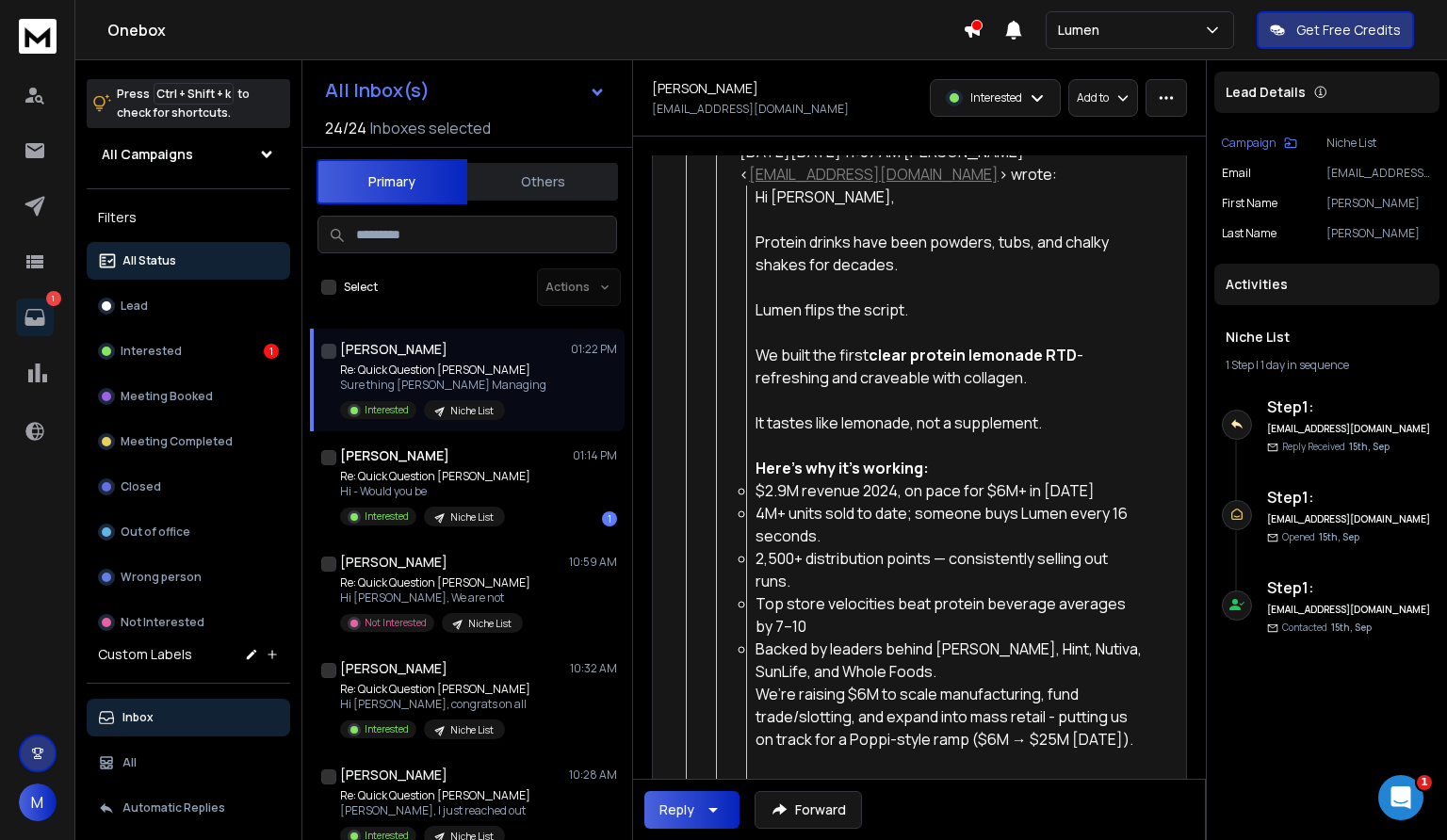
scroll to position [2779, 0]
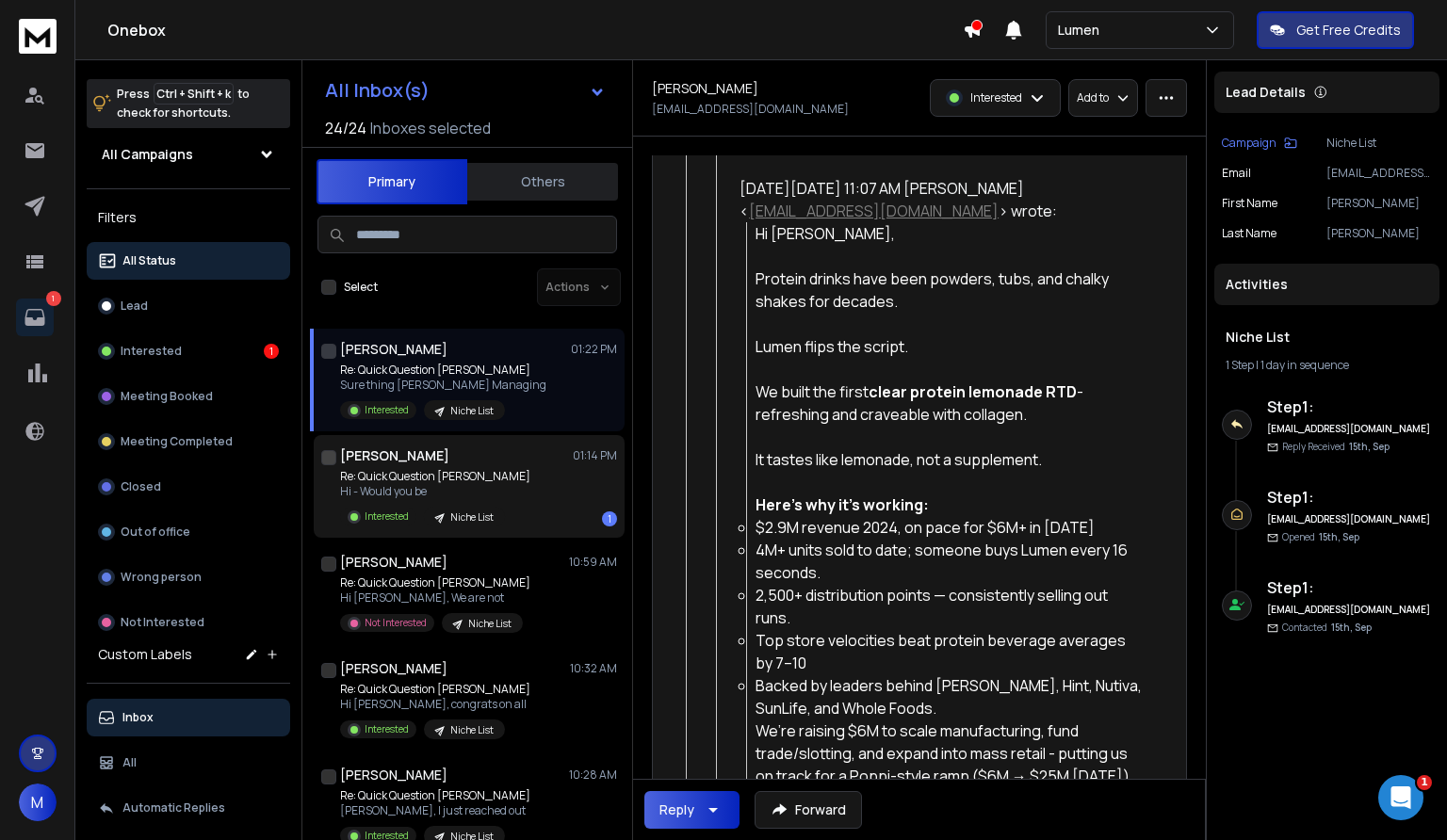
click at [424, 457] on h1 "[PERSON_NAME]" at bounding box center [395, 456] width 109 height 19
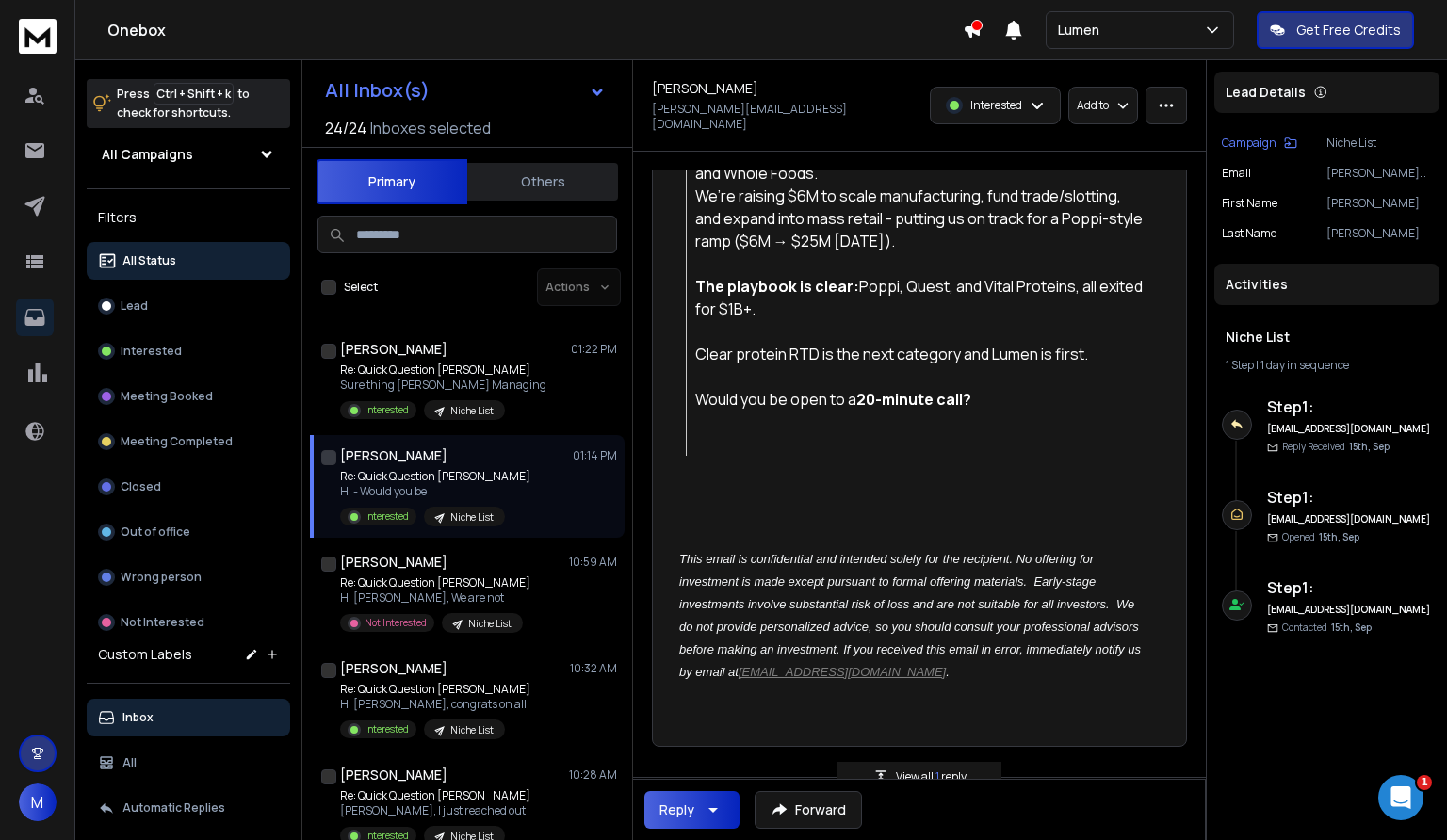
scroll to position [777, 0]
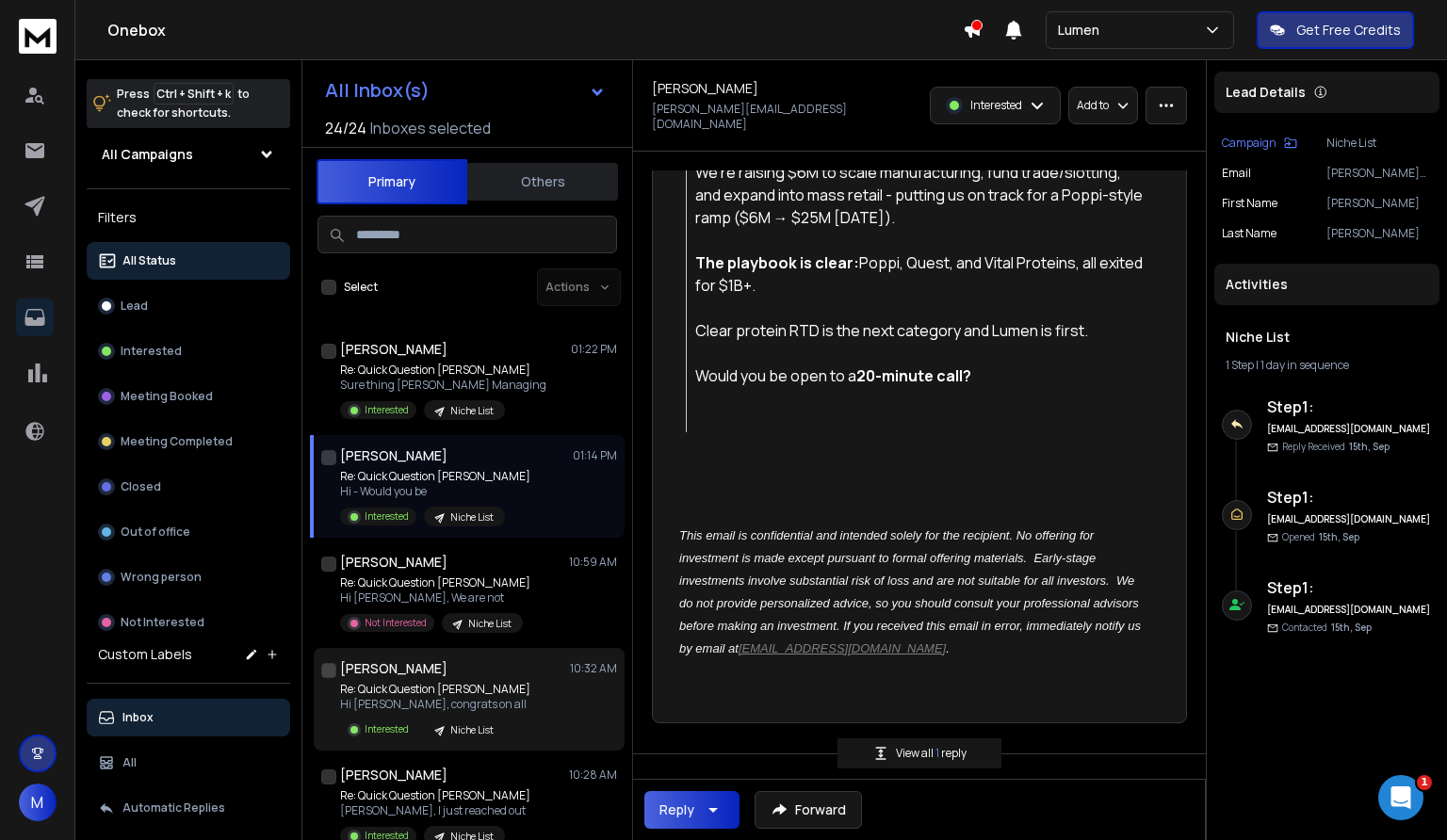
click at [481, 684] on p "Re: Quick Question [PERSON_NAME]" at bounding box center [435, 689] width 190 height 15
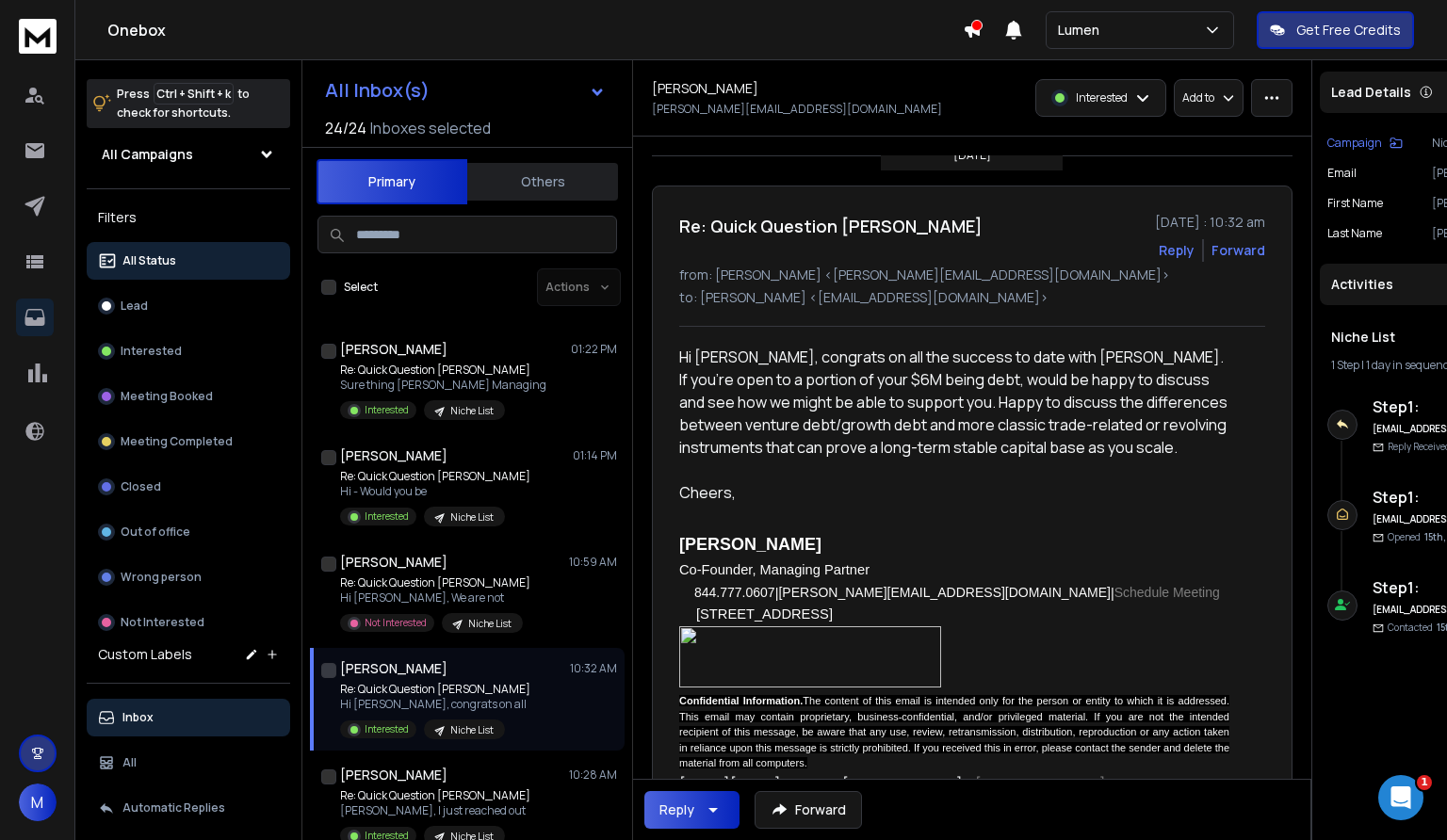
scroll to position [0, 0]
